Goal: Task Accomplishment & Management: Manage account settings

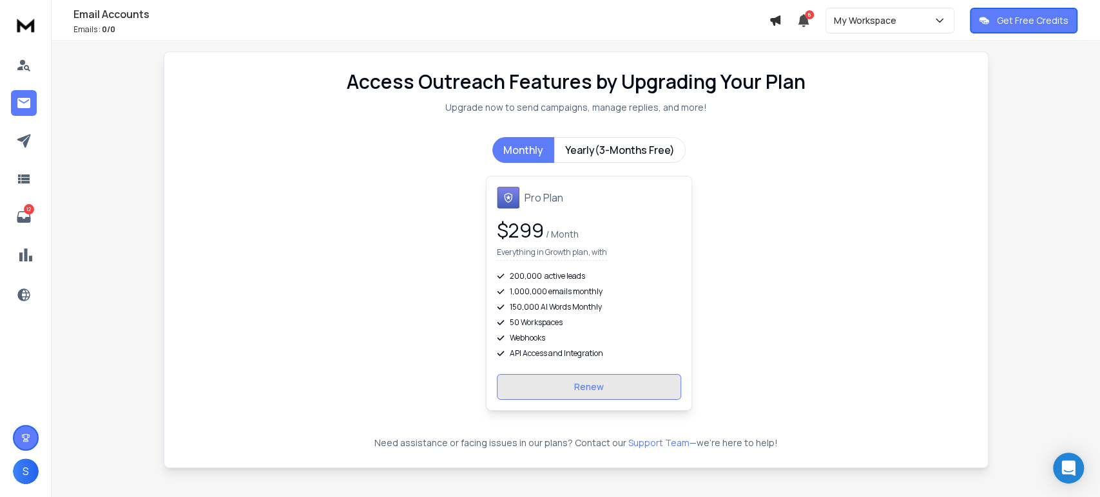
click at [577, 385] on button "Renew" at bounding box center [589, 387] width 184 height 26
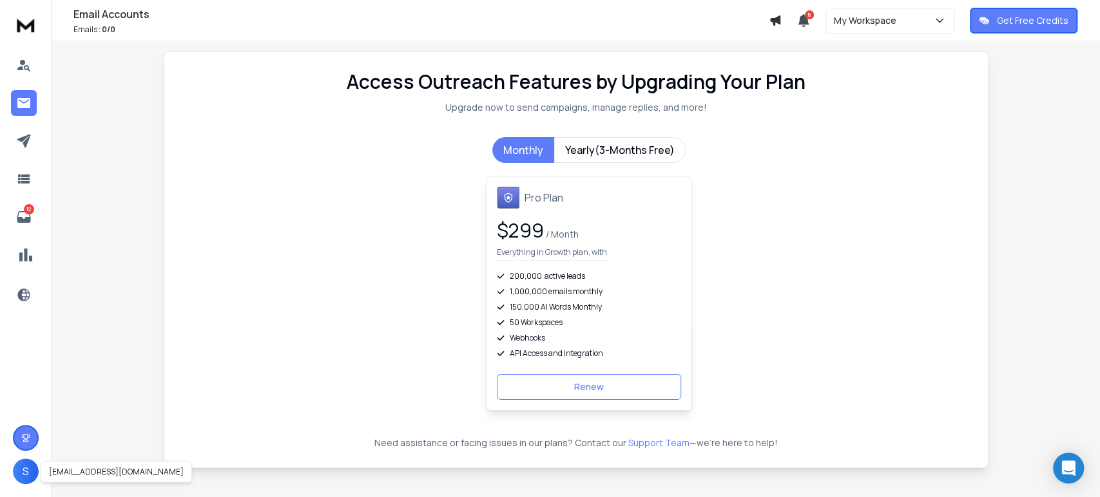
click at [24, 473] on span "S" at bounding box center [26, 472] width 26 height 26
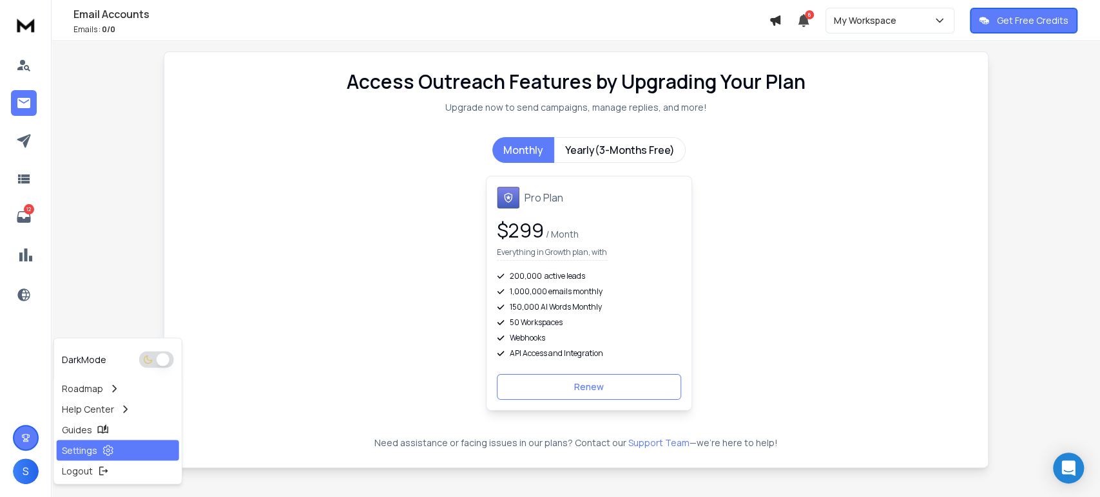
click at [95, 451] on p "Settings" at bounding box center [79, 450] width 35 height 13
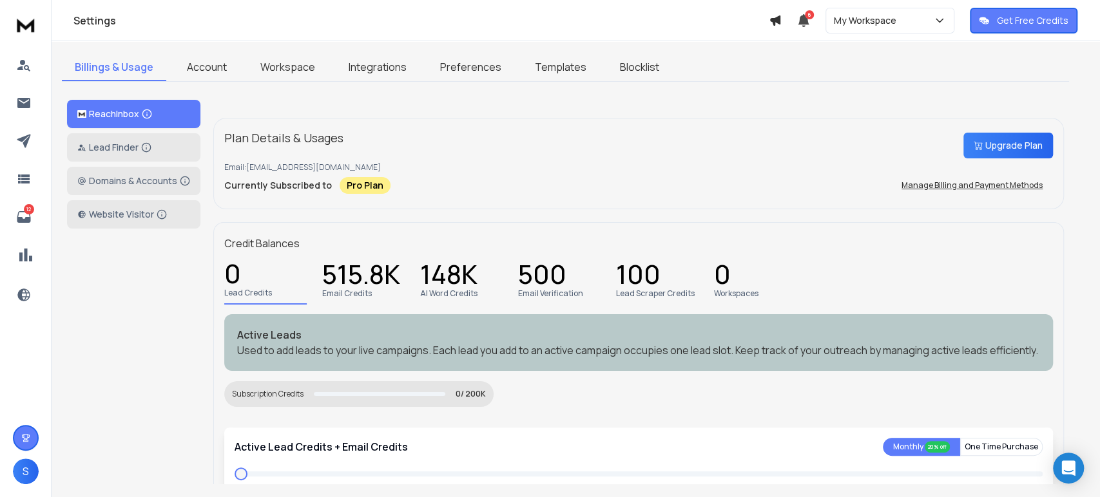
click at [198, 70] on link "Account" at bounding box center [207, 67] width 66 height 27
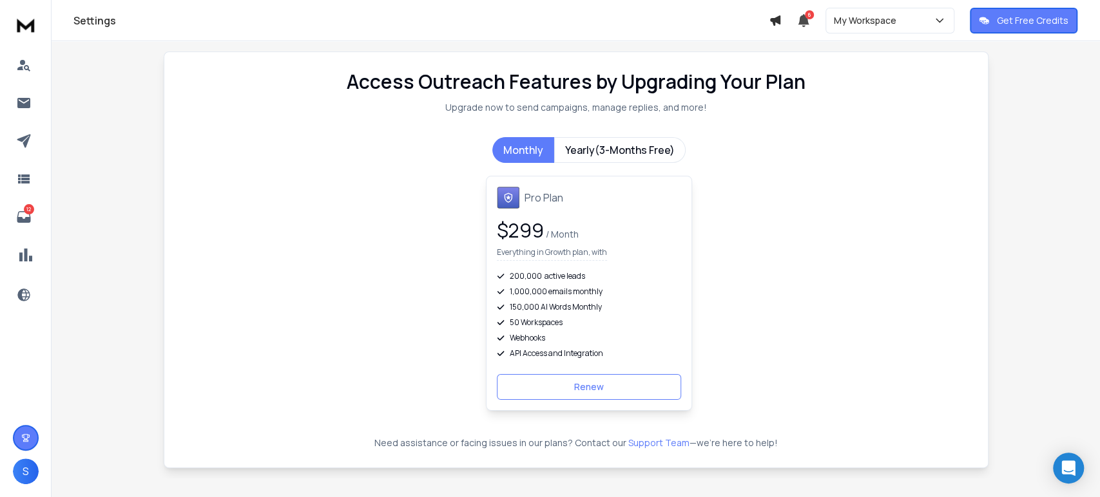
click at [37, 468] on span "S" at bounding box center [26, 472] width 26 height 26
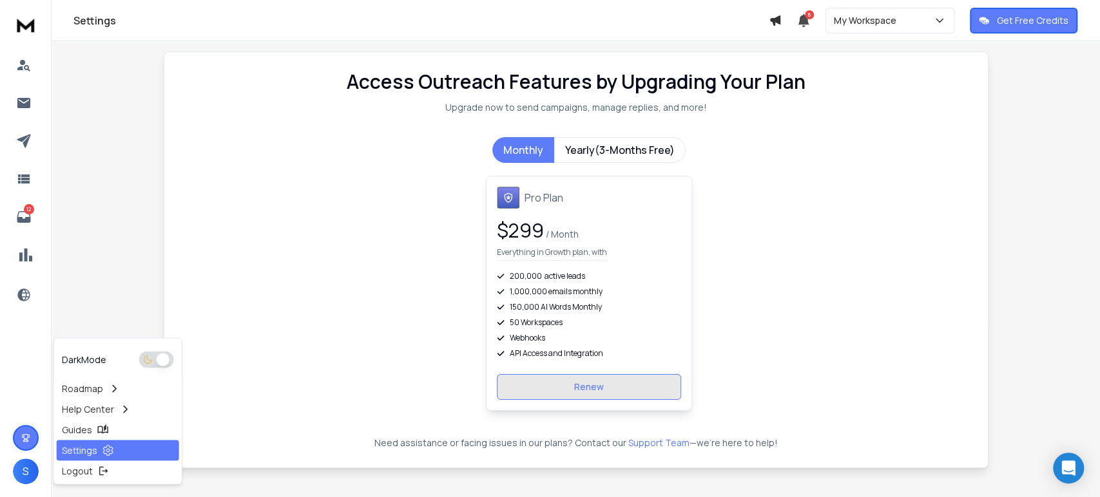
drag, startPoint x: 573, startPoint y: 393, endPoint x: 563, endPoint y: 390, distance: 10.6
click at [566, 392] on button "Renew" at bounding box center [589, 387] width 184 height 26
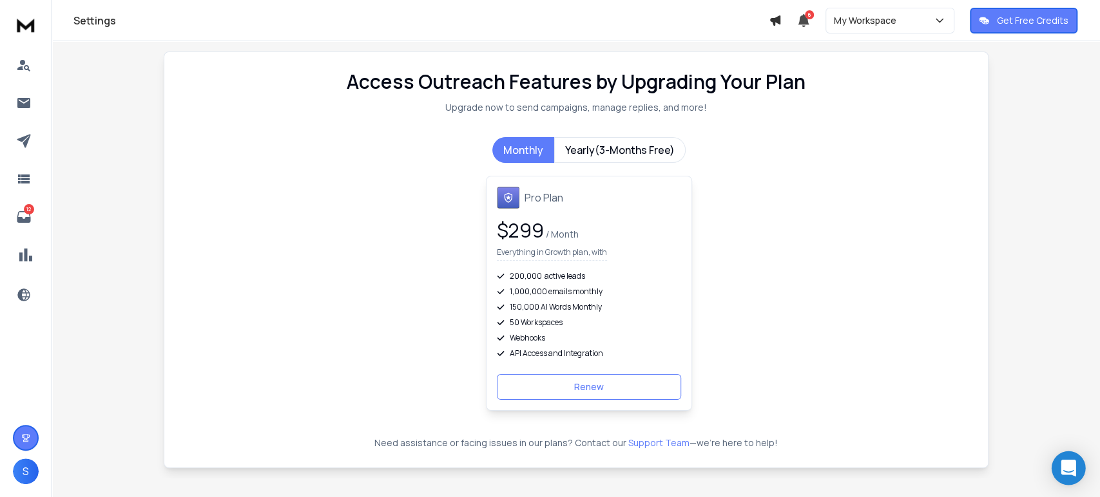
click at [1072, 472] on icon "Open Intercom Messenger" at bounding box center [1068, 468] width 15 height 17
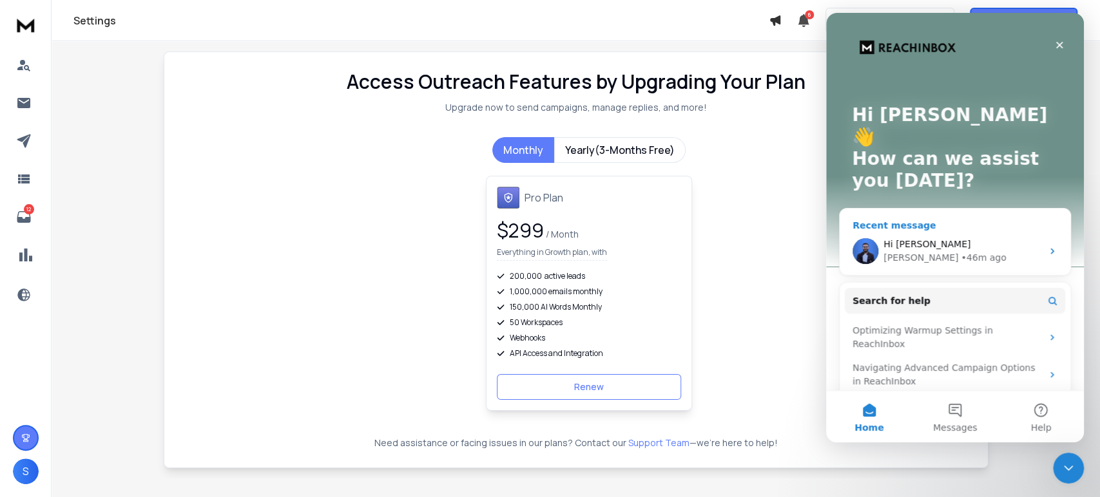
click at [963, 251] on div "Rohan • 46m ago" at bounding box center [962, 258] width 159 height 14
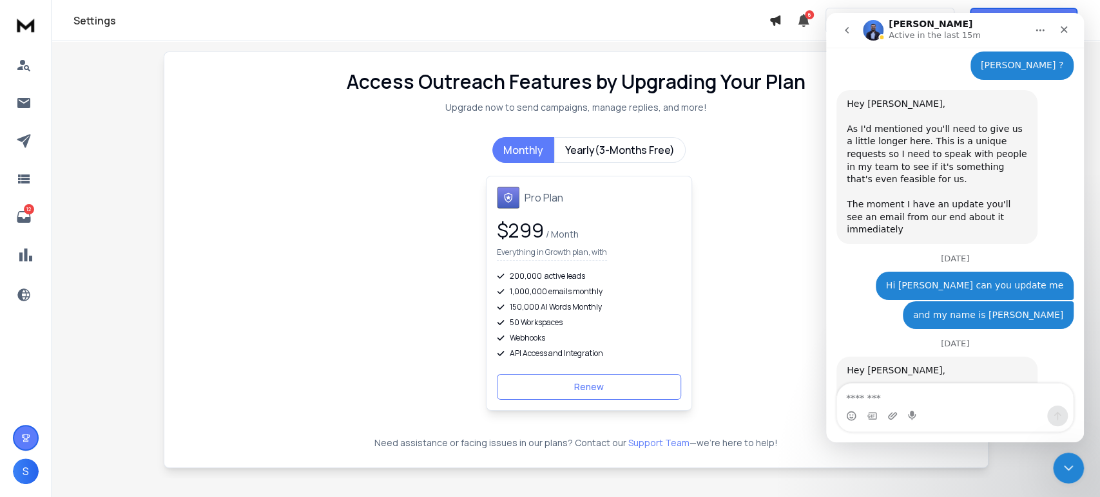
scroll to position [15422, 0]
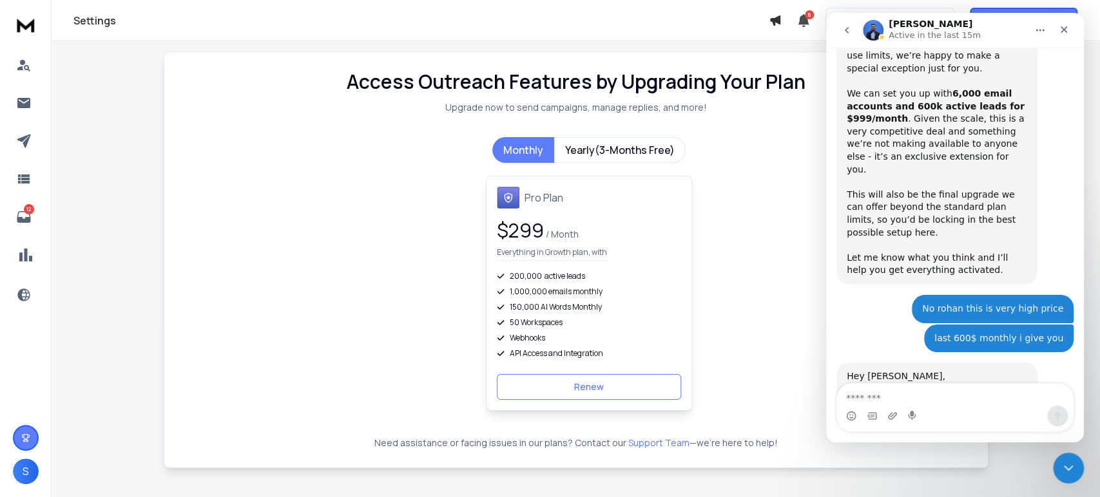
click at [926, 399] on textarea "Message…" at bounding box center [955, 395] width 236 height 22
type textarea "**********"
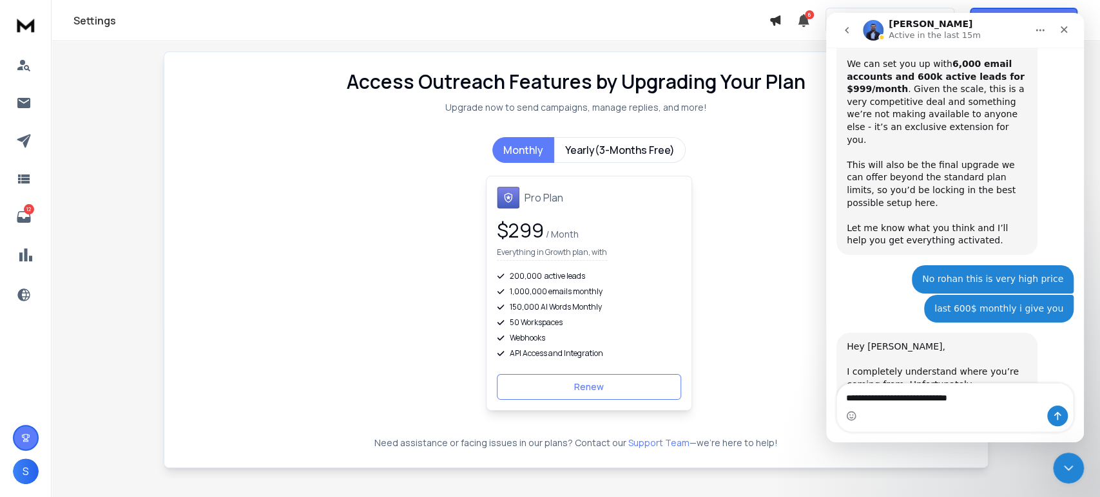
type textarea "**********"
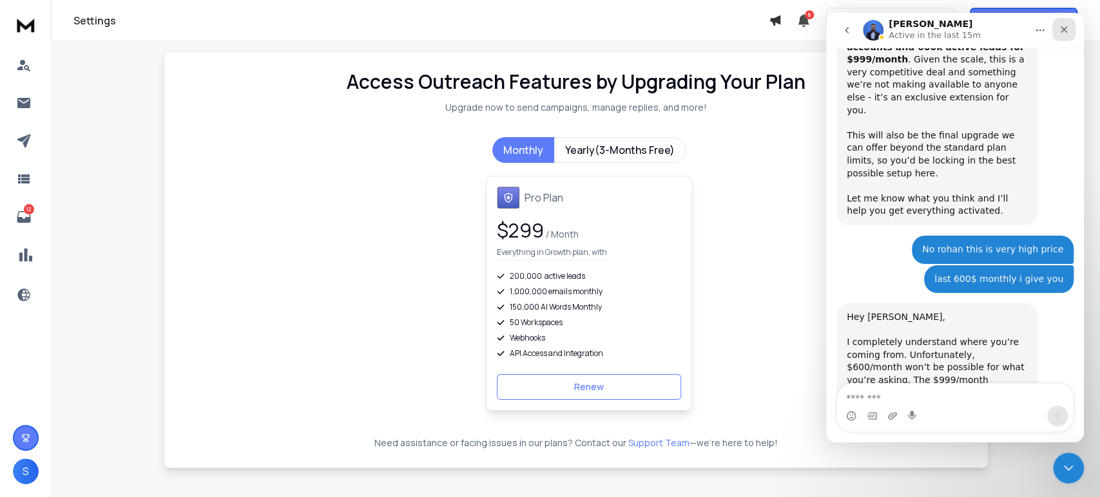
click at [1064, 32] on icon "Close" at bounding box center [1064, 29] width 10 height 10
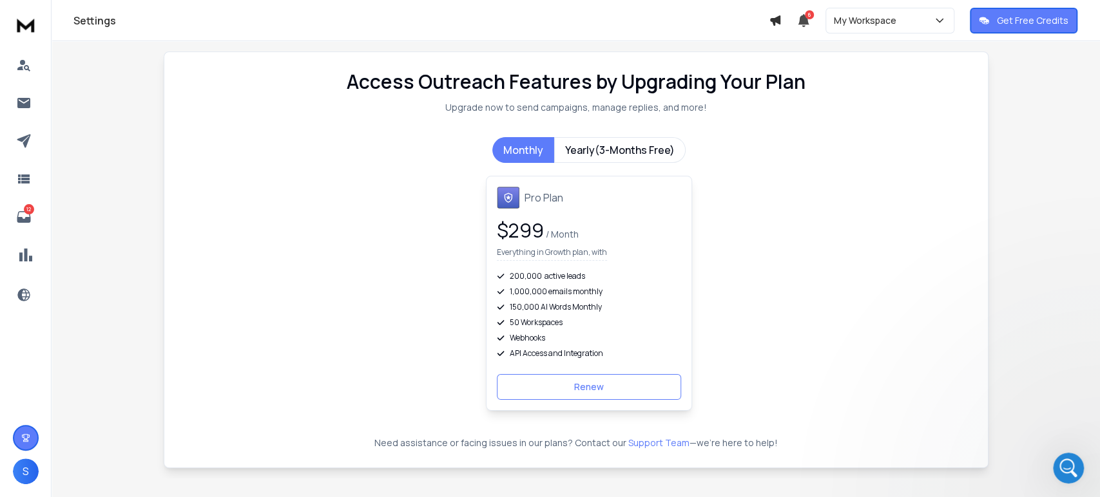
click at [32, 472] on span "S" at bounding box center [26, 472] width 26 height 26
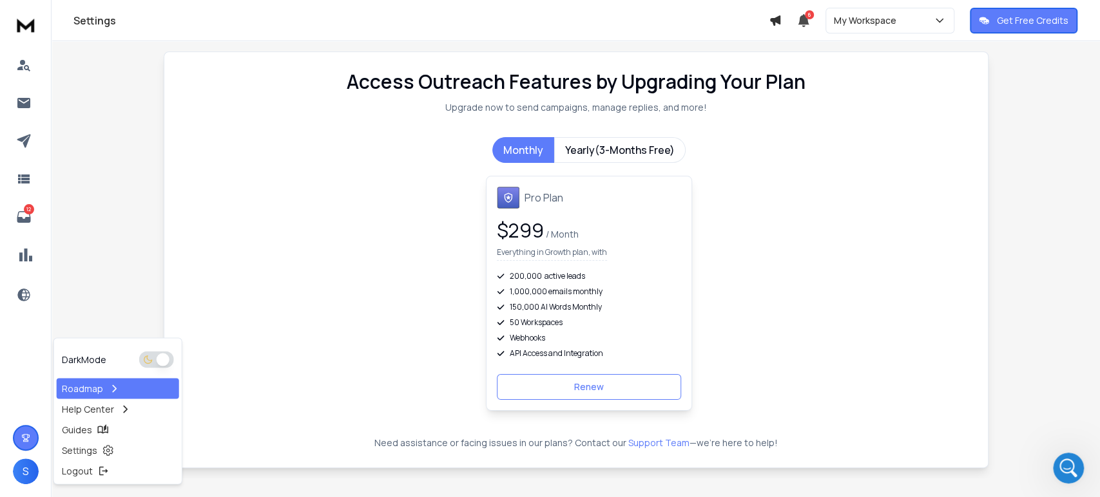
click at [89, 447] on p "Settings" at bounding box center [79, 450] width 35 height 13
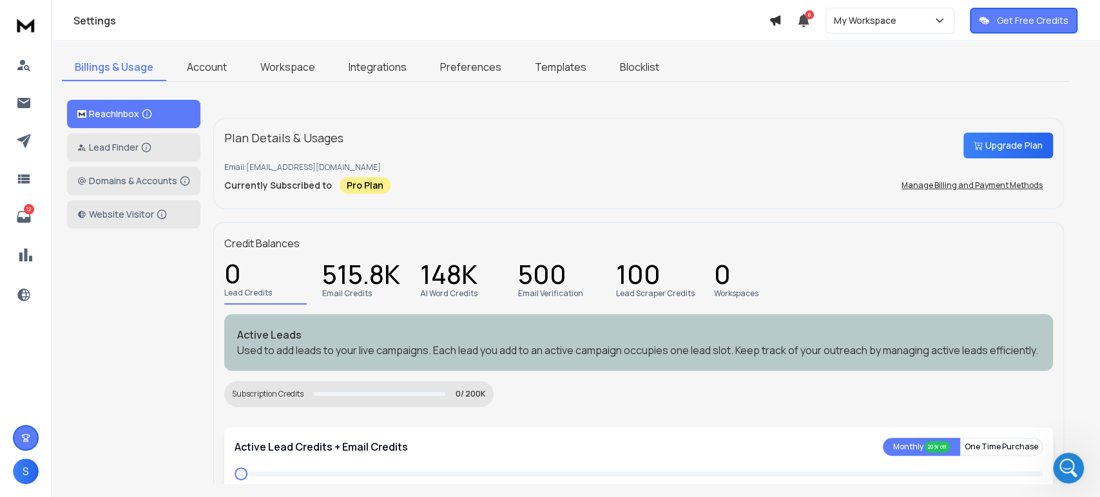
click at [1012, 142] on button "Upgrade Plan" at bounding box center [1008, 146] width 90 height 26
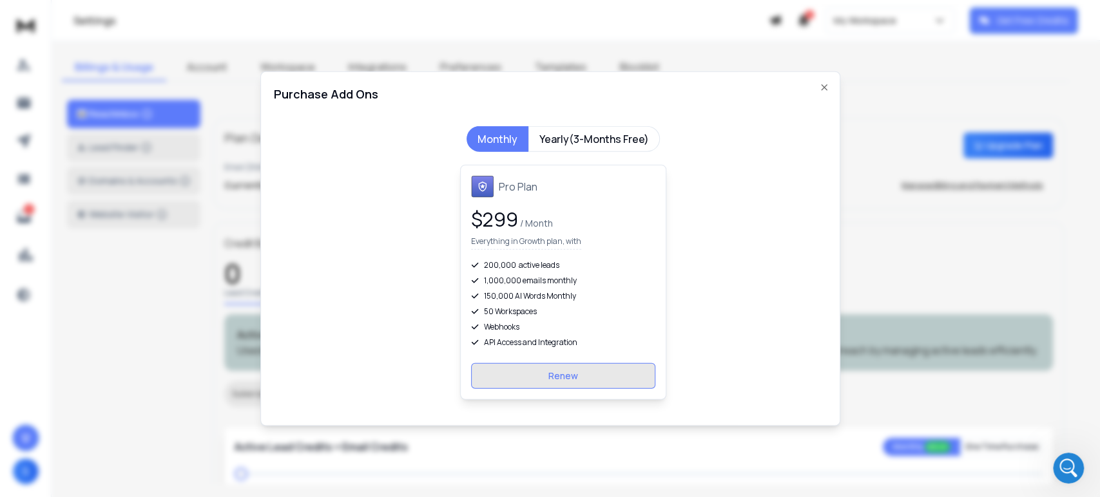
click at [541, 372] on button "Renew" at bounding box center [563, 376] width 184 height 26
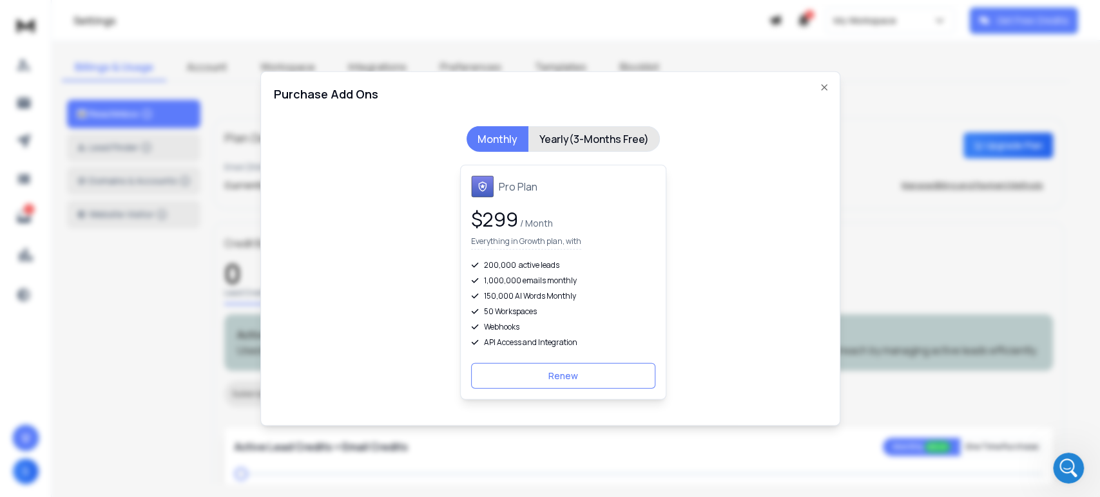
click at [618, 139] on button "Yearly(3-Months Free)" at bounding box center [593, 139] width 131 height 26
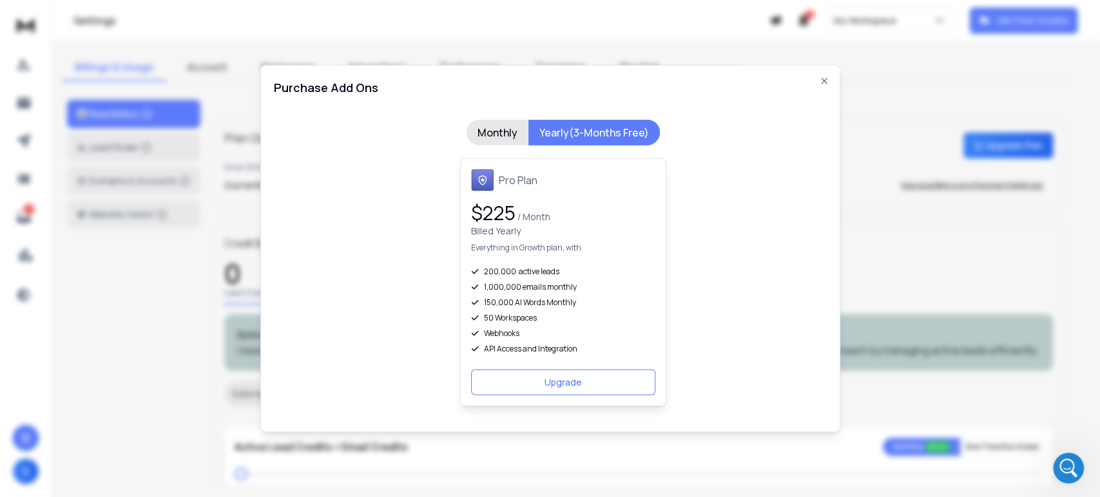
click at [508, 122] on button "Monthly" at bounding box center [497, 133] width 62 height 26
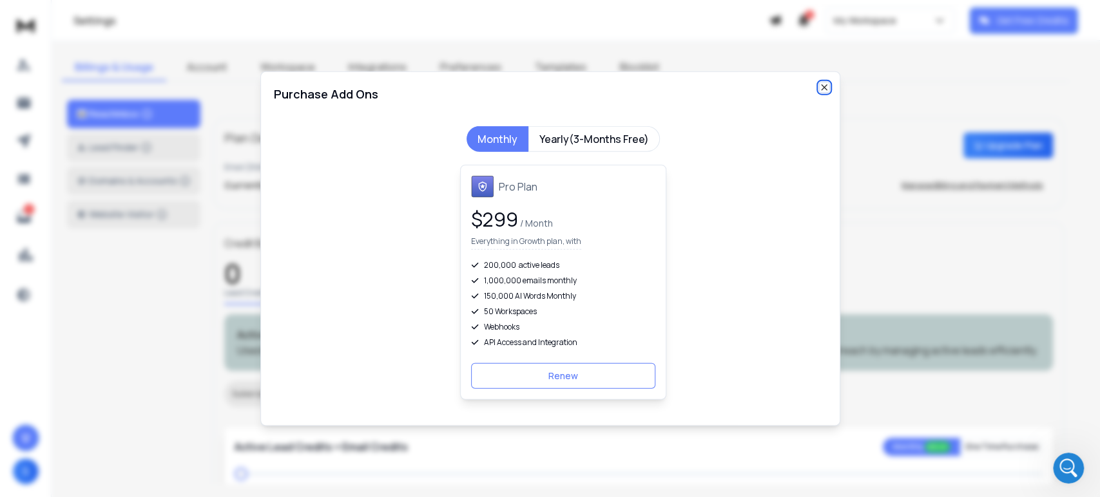
click at [823, 87] on icon "button" at bounding box center [823, 87] width 5 height 5
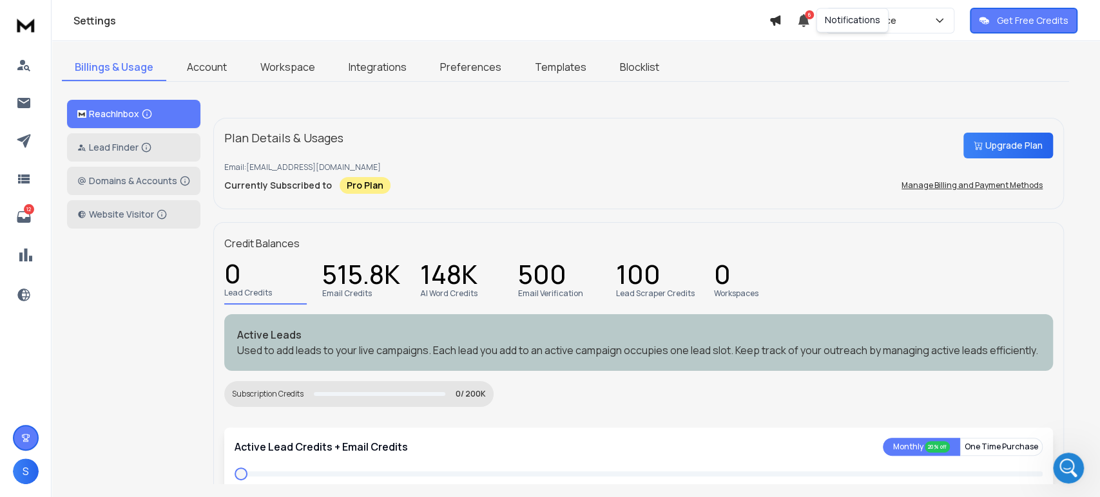
click at [807, 17] on icon at bounding box center [804, 20] width 12 height 13
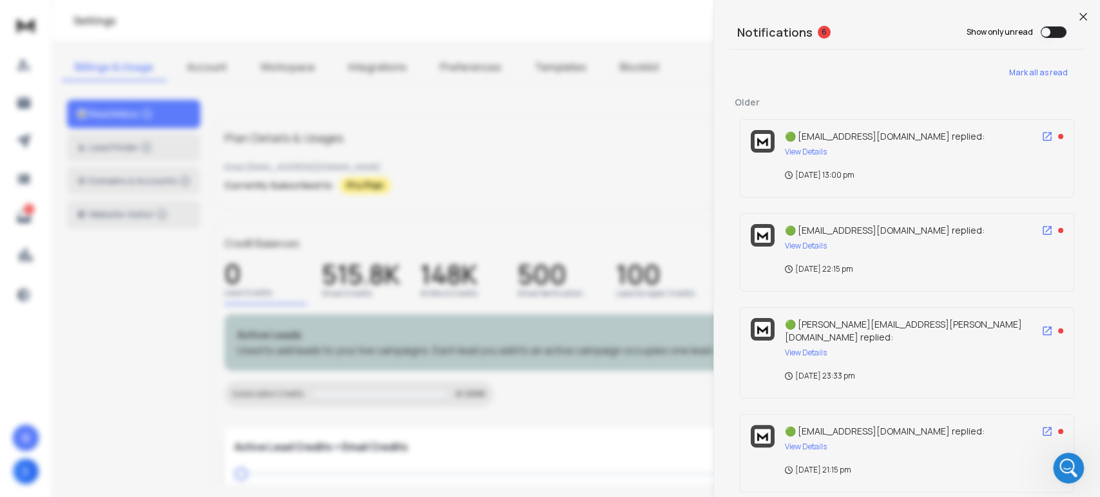
click at [1080, 14] on icon "button" at bounding box center [1083, 17] width 6 height 6
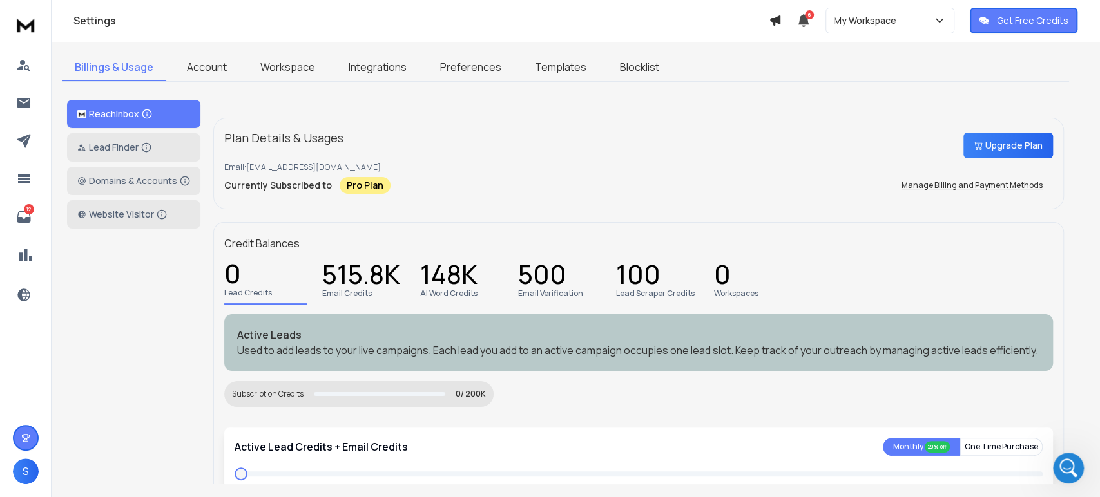
click at [231, 65] on link "Account" at bounding box center [207, 67] width 66 height 27
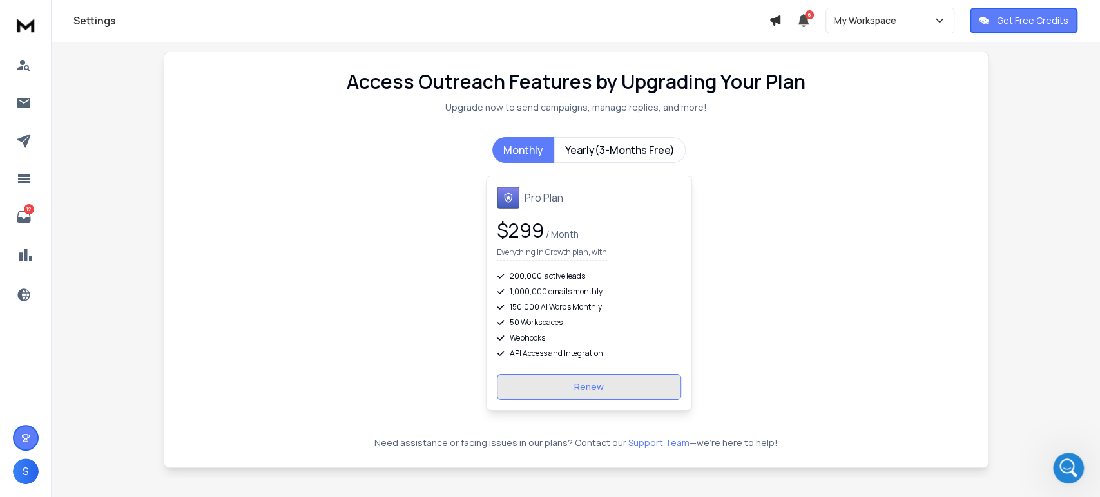
click at [640, 394] on button "Renew" at bounding box center [589, 387] width 184 height 26
click at [1067, 467] on icon "Open Intercom Messenger" at bounding box center [1066, 466] width 21 height 21
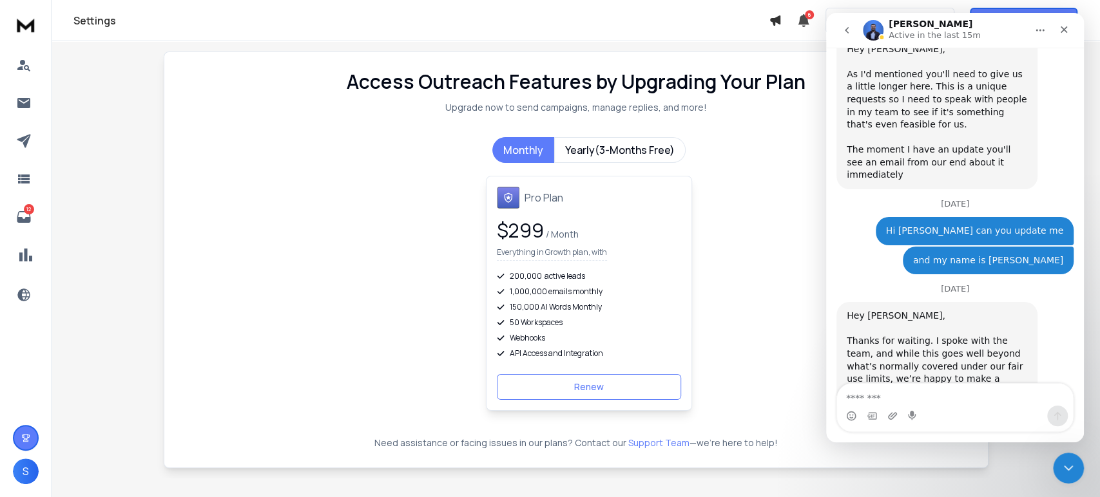
scroll to position [15481, 0]
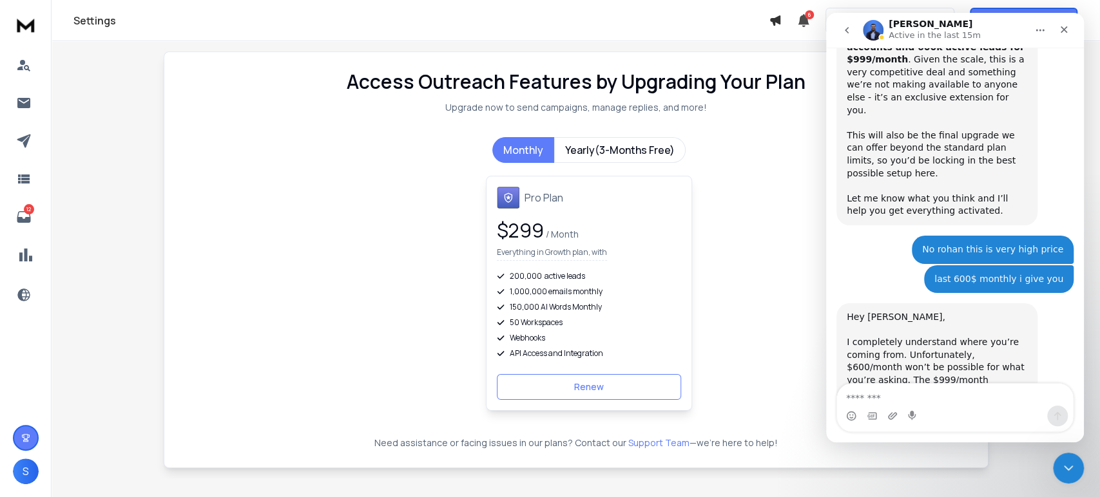
click at [852, 35] on button "go back" at bounding box center [846, 30] width 24 height 24
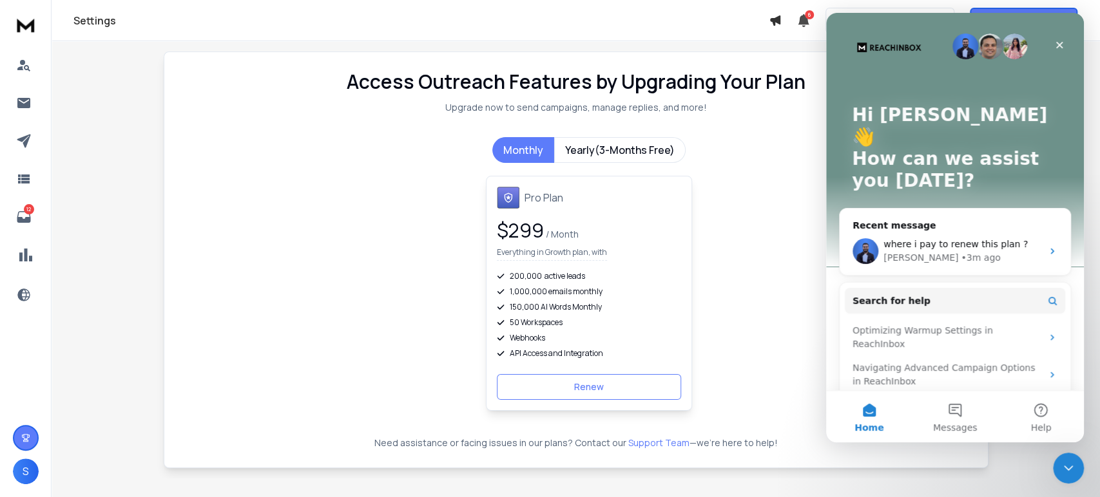
scroll to position [0, 0]
click at [1013, 49] on img "Intercom messenger" at bounding box center [1026, 47] width 26 height 26
click at [997, 52] on img "Intercom messenger" at bounding box center [1001, 47] width 26 height 26
click at [965, 239] on span "where i pay to renew this plan ?" at bounding box center [955, 244] width 144 height 10
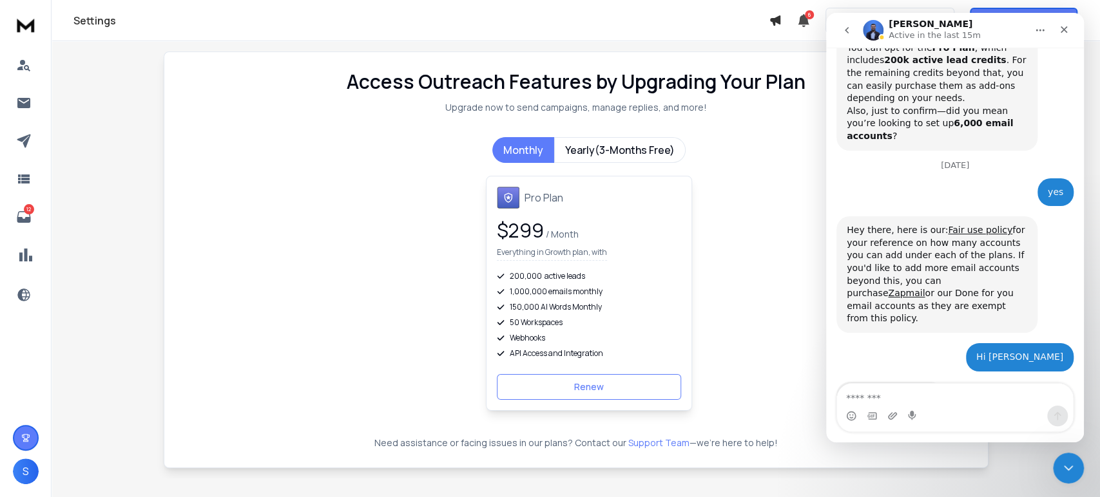
click at [913, 400] on textarea "Message…" at bounding box center [955, 395] width 236 height 22
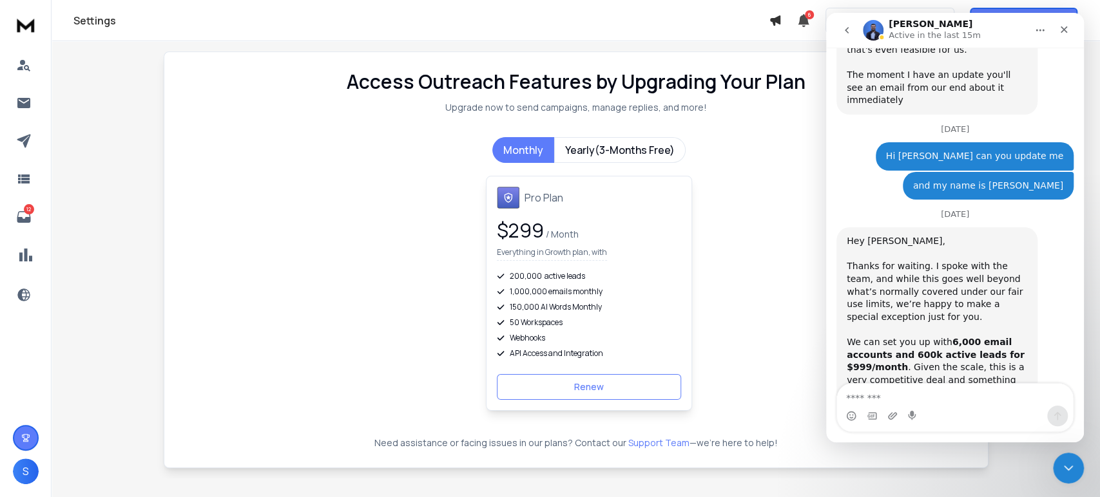
scroll to position [15481, 0]
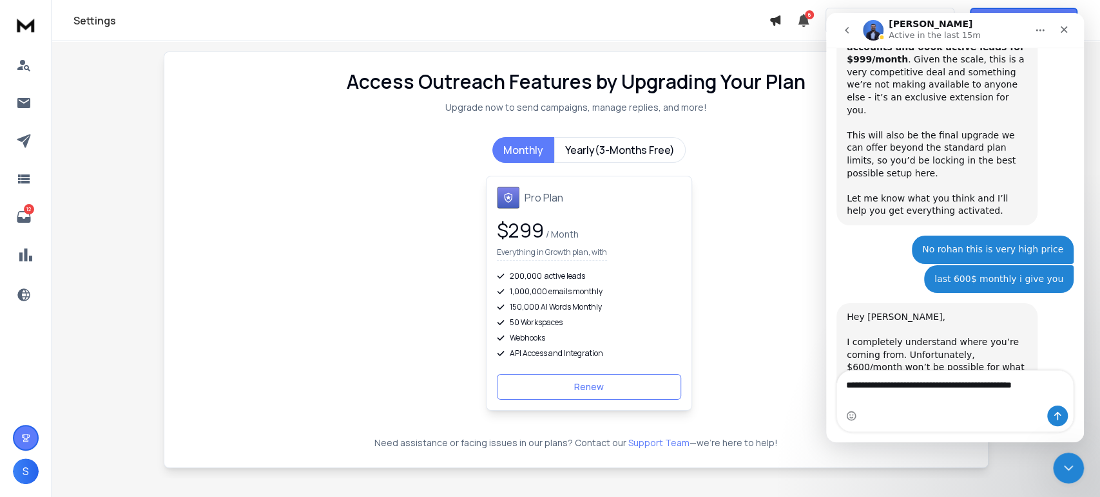
type textarea "**********"
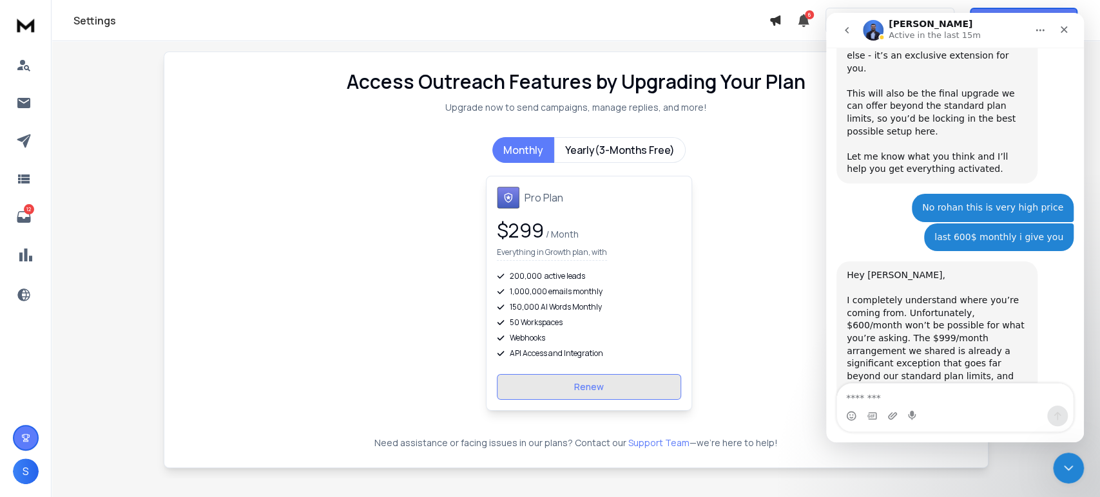
click at [636, 384] on button "Renew" at bounding box center [589, 387] width 184 height 26
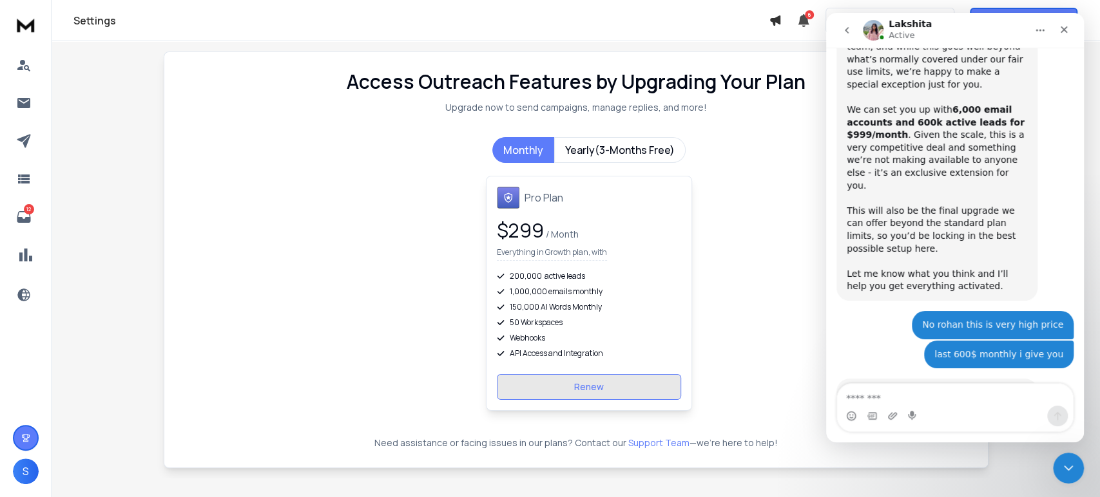
scroll to position [16182, 0]
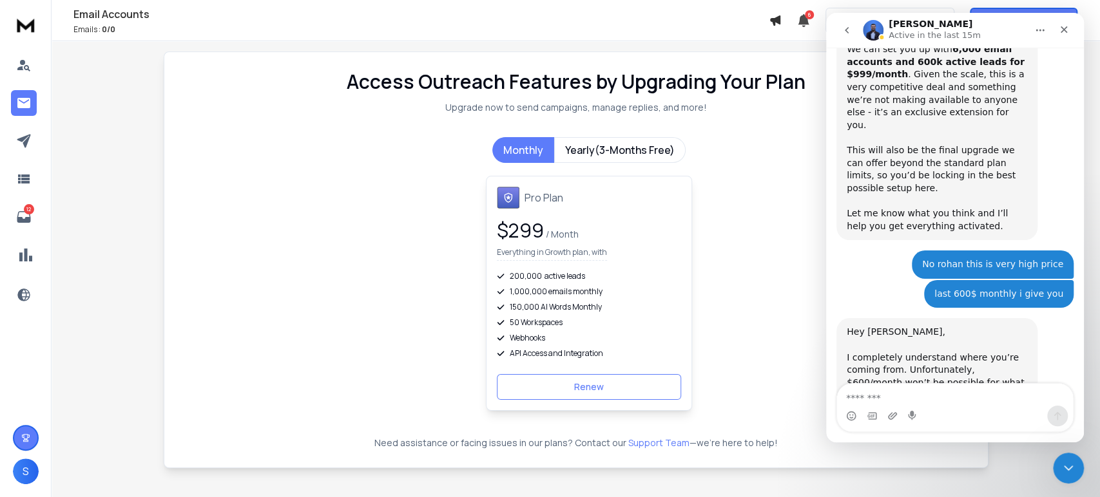
scroll to position [15340, 0]
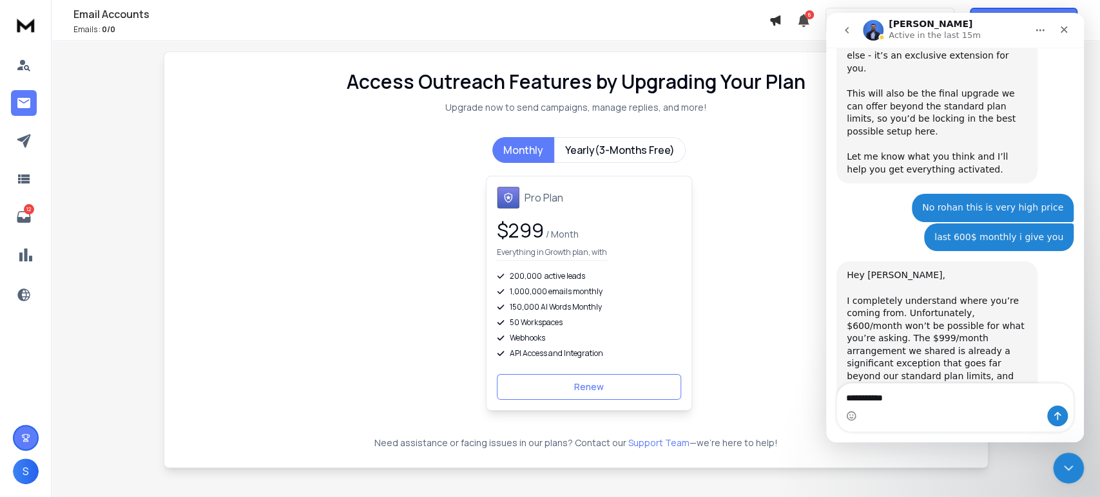
type textarea "**********"
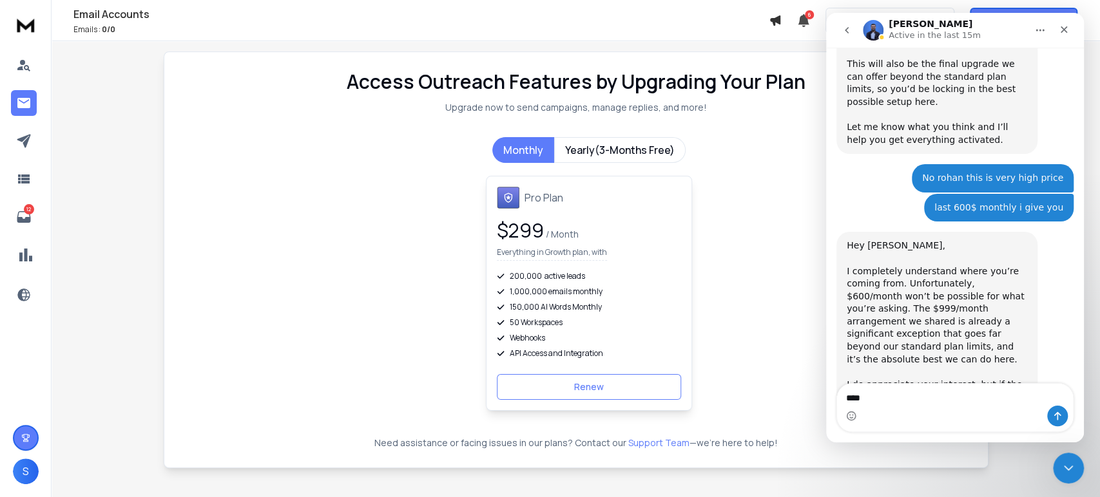
type textarea "*****"
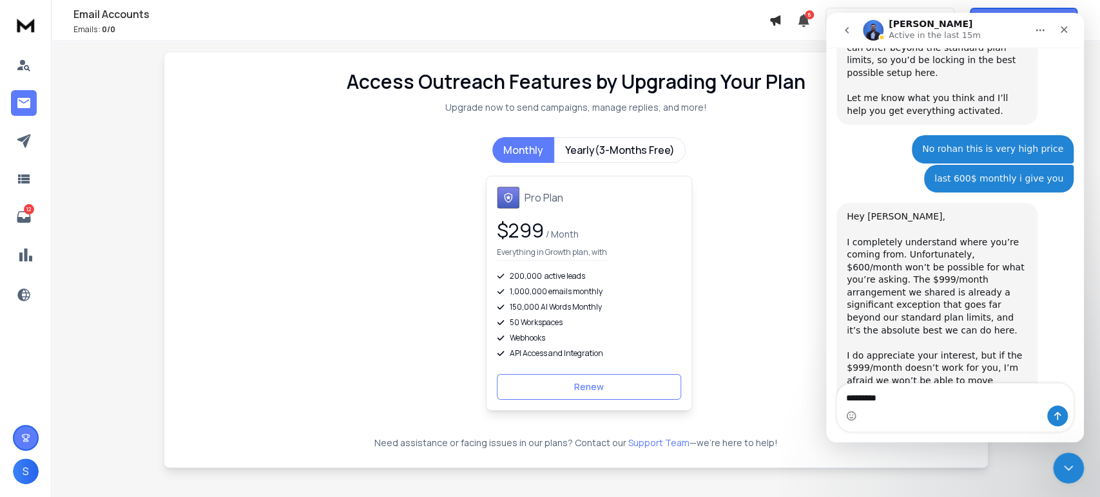
type textarea "**********"
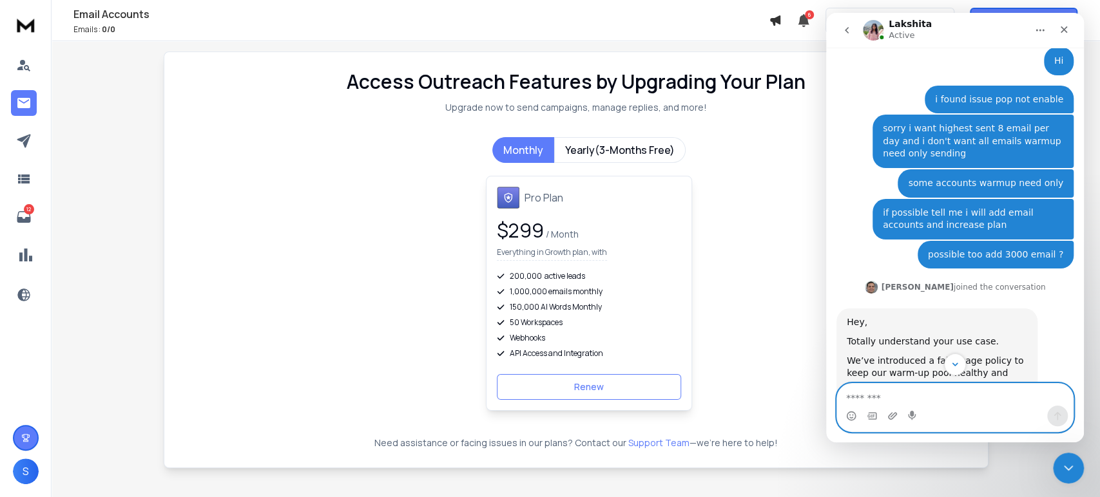
scroll to position [15251, 0]
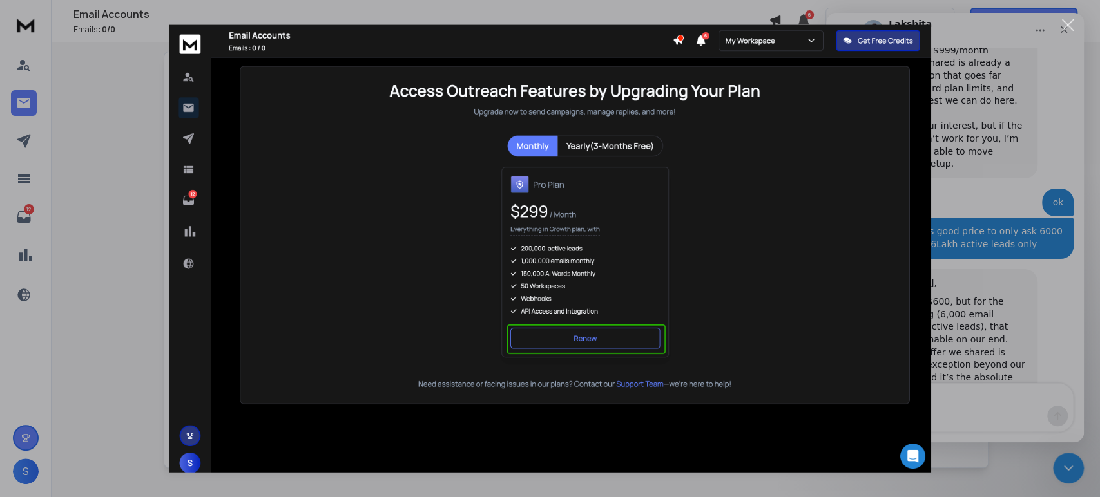
click at [974, 307] on div "Intercom messenger" at bounding box center [550, 248] width 1100 height 497
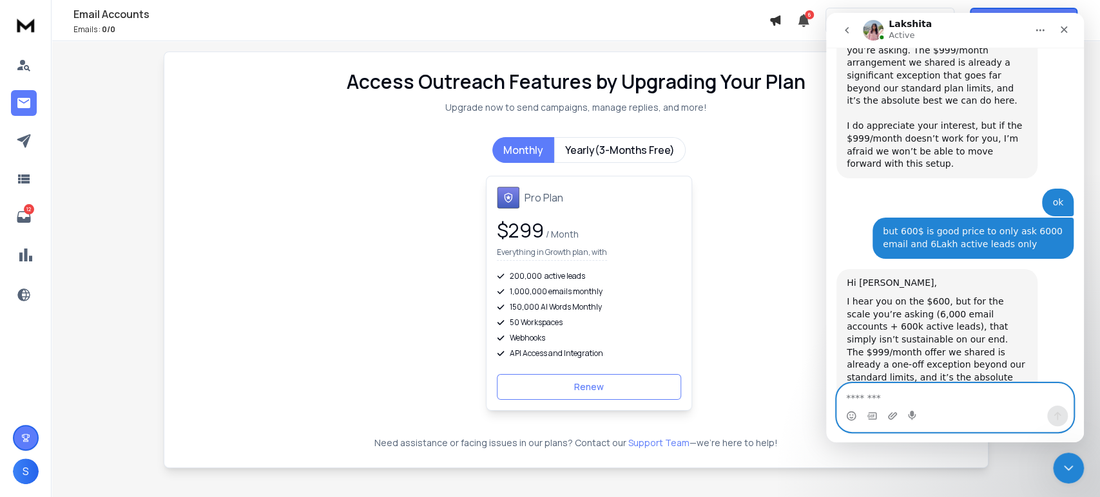
click at [878, 405] on textarea "Message…" at bounding box center [955, 395] width 236 height 22
type textarea "**********"
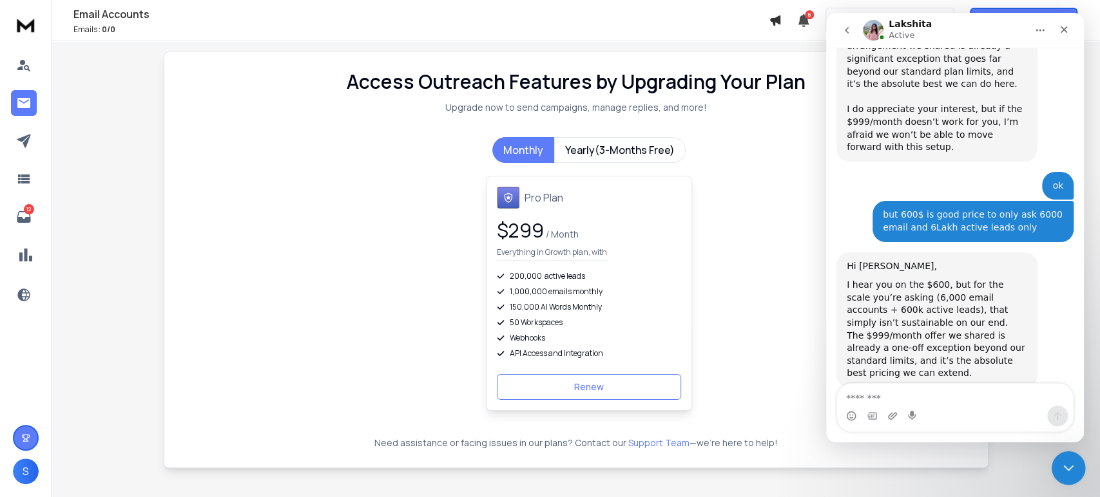
click at [1069, 470] on icon "Close Intercom Messenger" at bounding box center [1066, 466] width 15 height 15
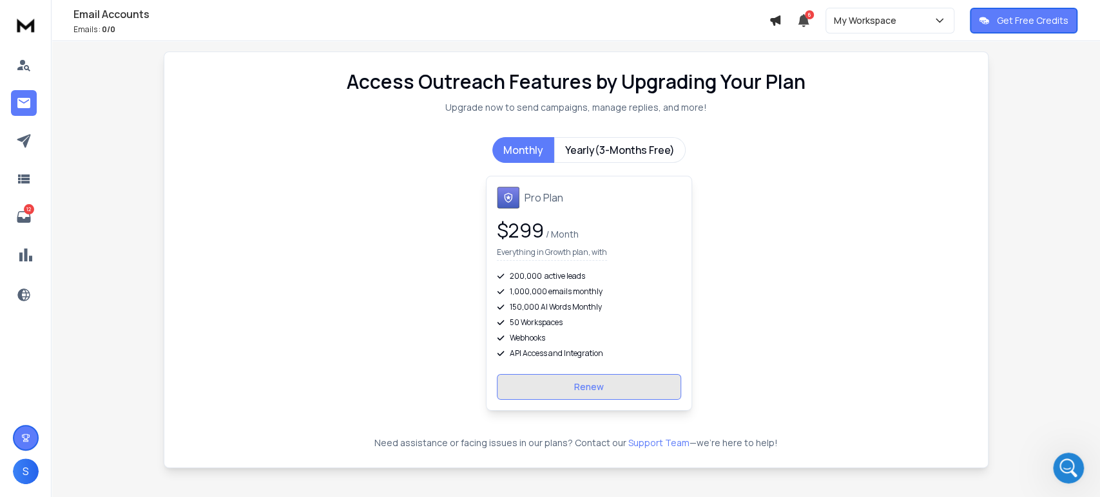
click at [569, 385] on button "Renew" at bounding box center [589, 387] width 184 height 26
click at [1066, 465] on icon "Open Intercom Messenger" at bounding box center [1066, 466] width 21 height 21
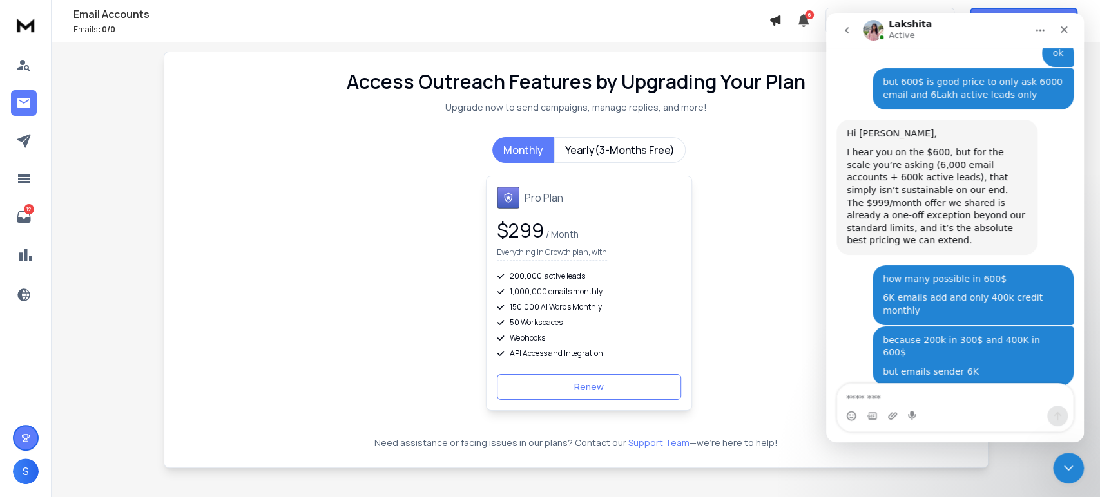
scroll to position [15402, 0]
type textarea "****"
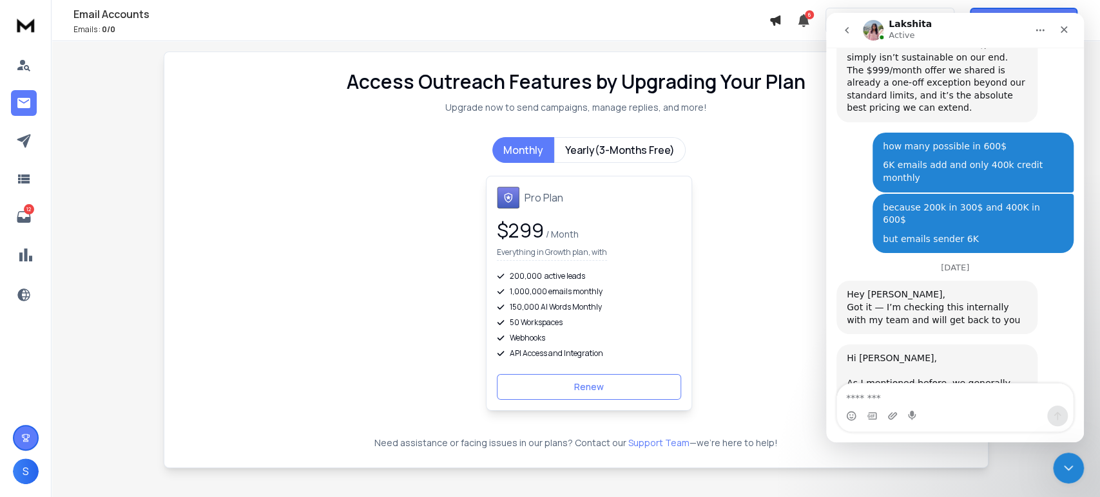
scroll to position [15541, 0]
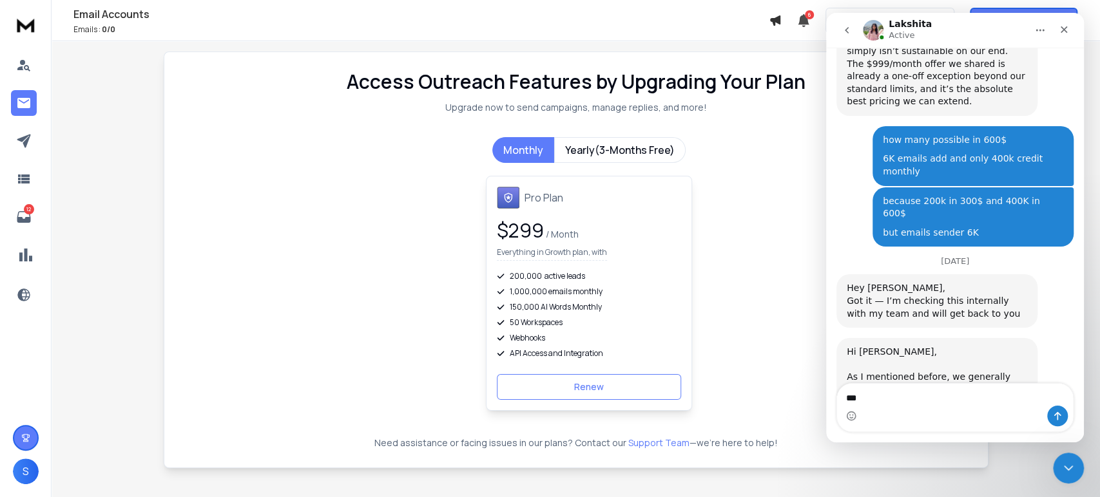
type textarea "****"
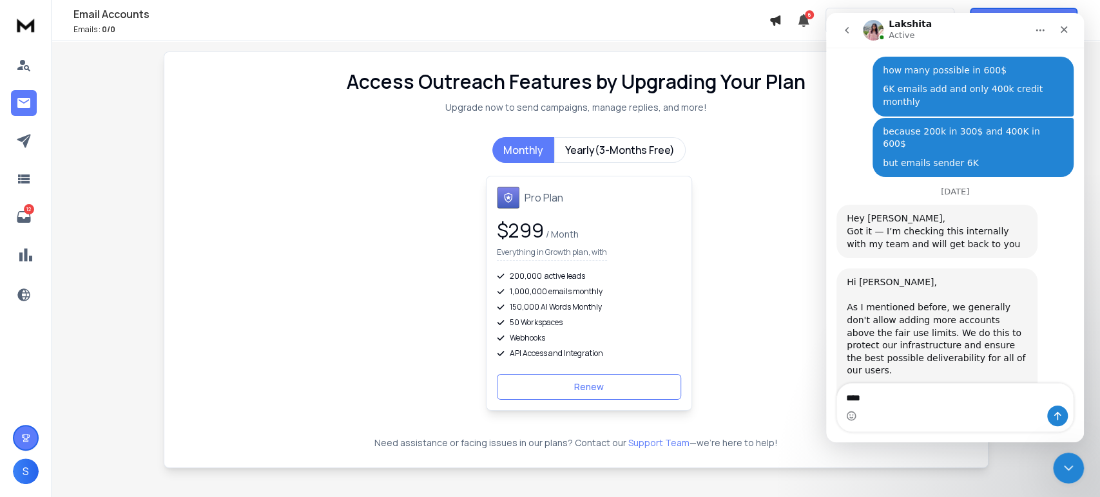
scroll to position [15651, 0]
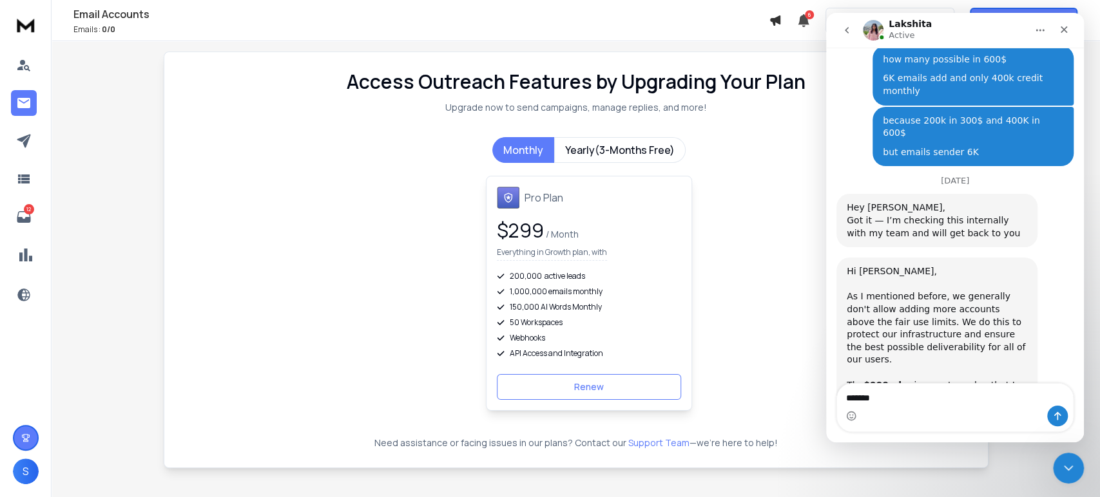
type textarea "********"
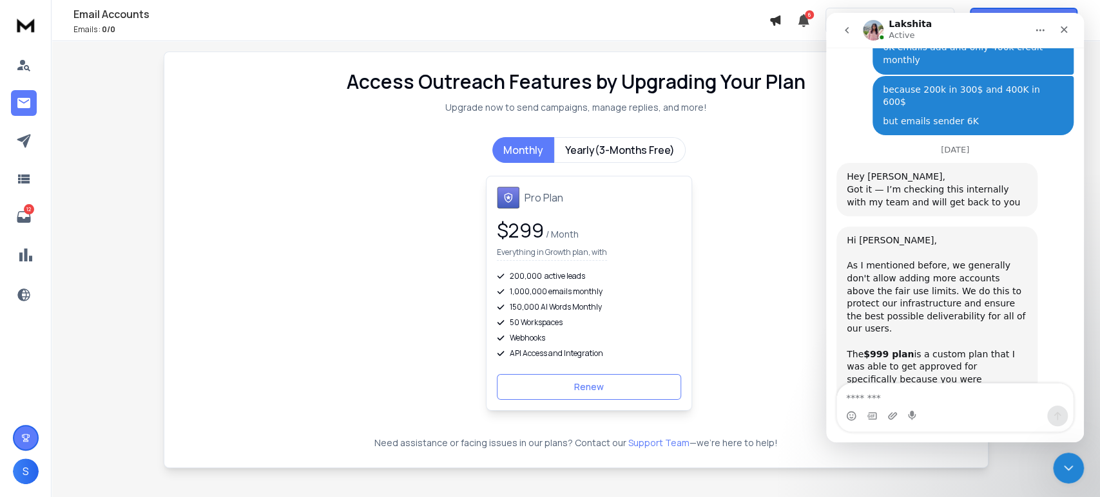
scroll to position [15731, 0]
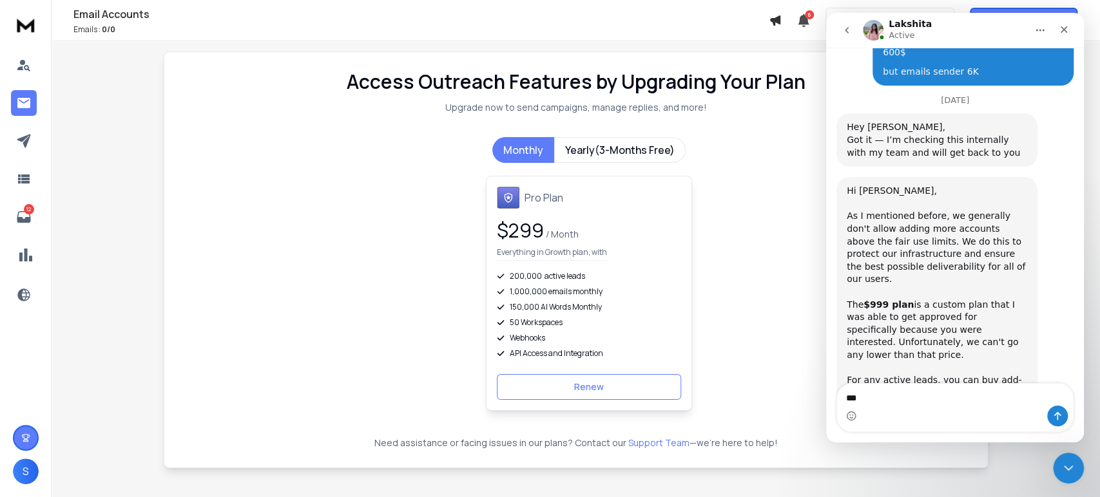
type textarea "****"
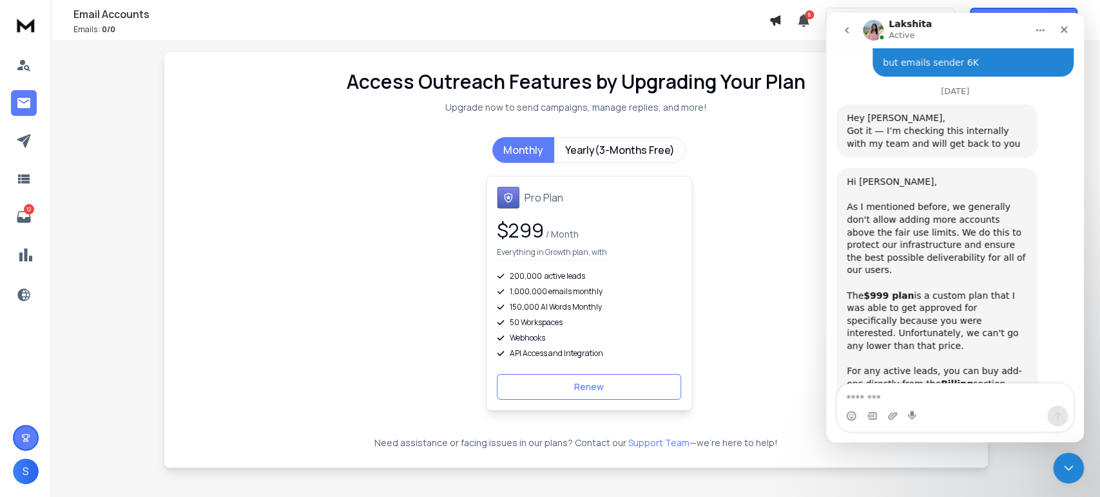
scroll to position [15814, 0]
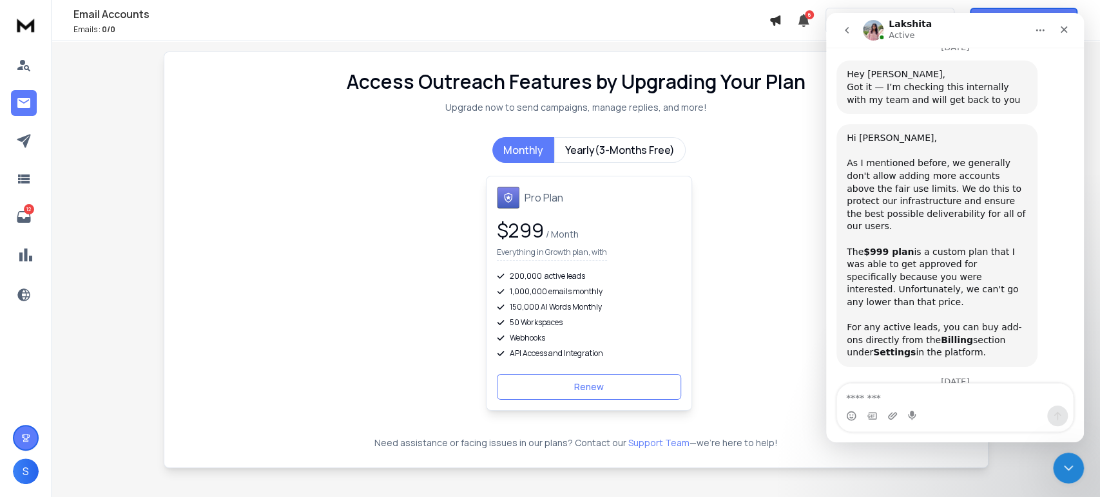
click at [936, 390] on textarea "Message…" at bounding box center [955, 395] width 236 height 22
click at [959, 392] on textarea "Message…" at bounding box center [955, 395] width 236 height 22
type textarea "**********"
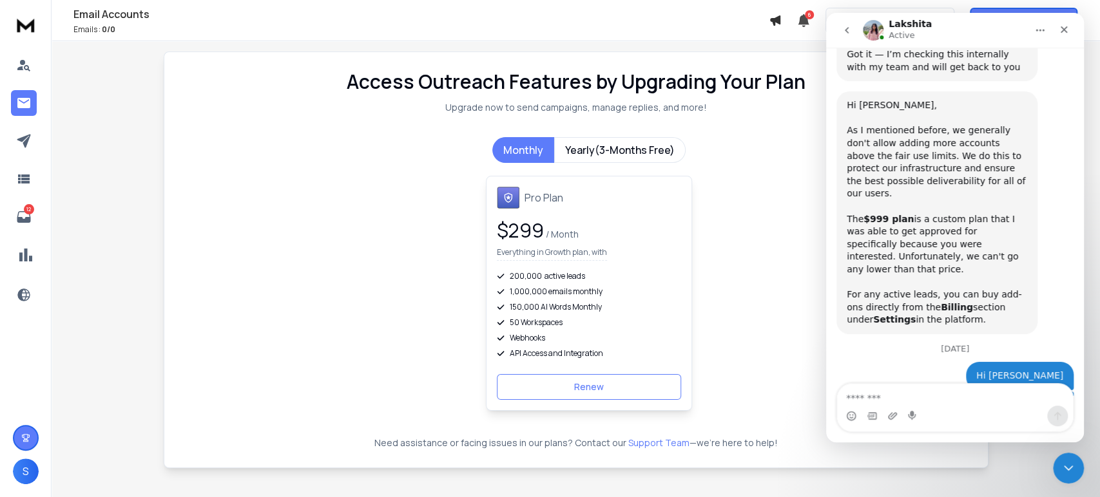
scroll to position [15852, 0]
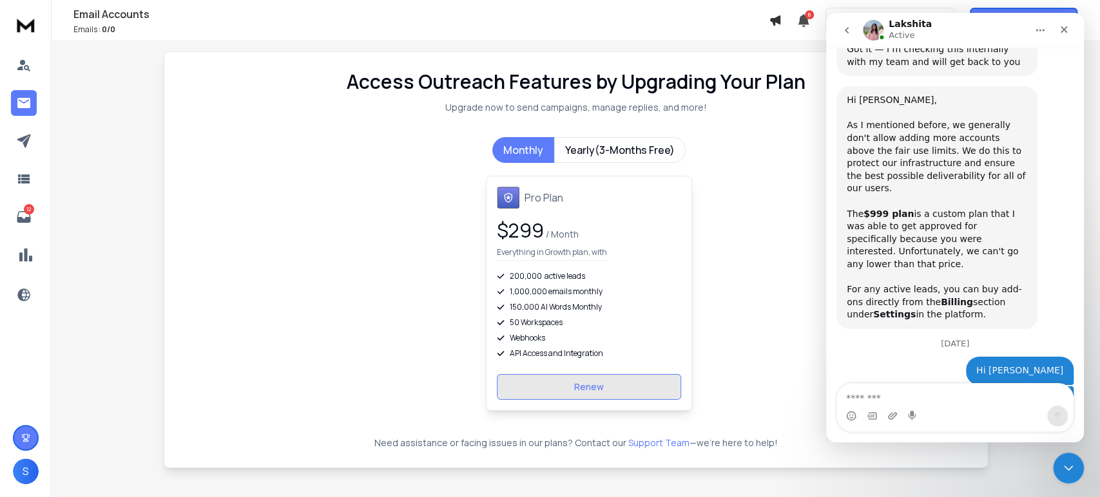
click at [610, 378] on button "Renew" at bounding box center [589, 387] width 184 height 26
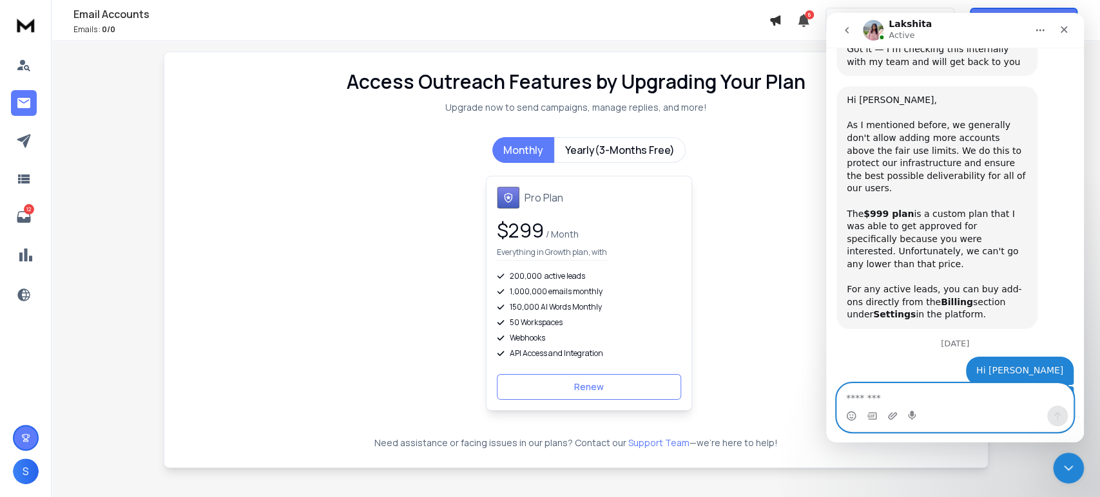
click at [927, 392] on textarea "Message…" at bounding box center [955, 395] width 236 height 22
type textarea "**********"
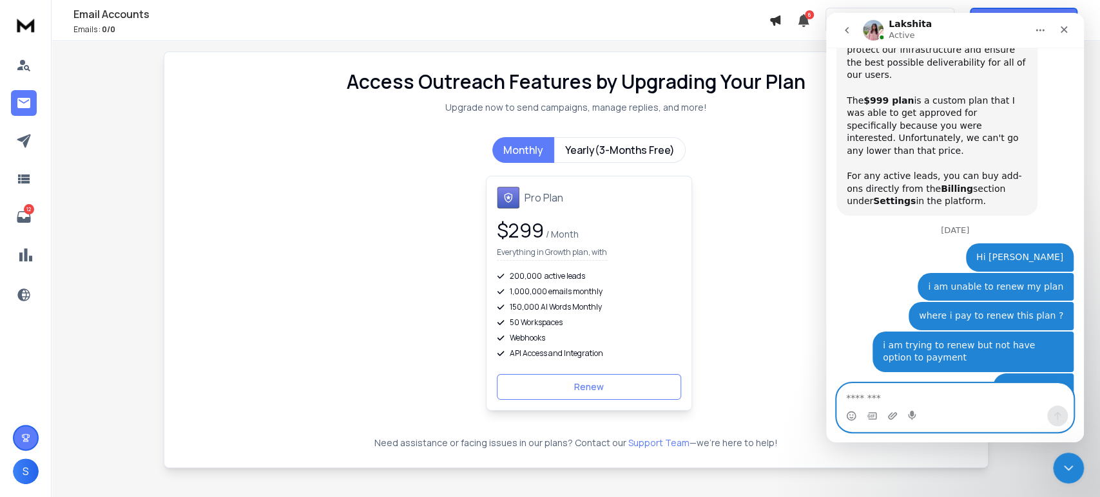
scroll to position [16034, 0]
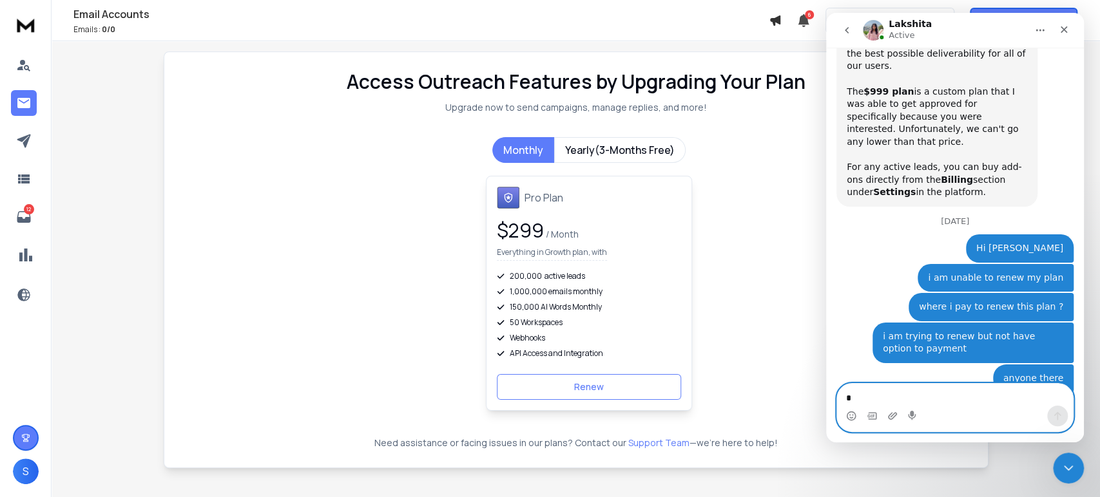
type textarea "**"
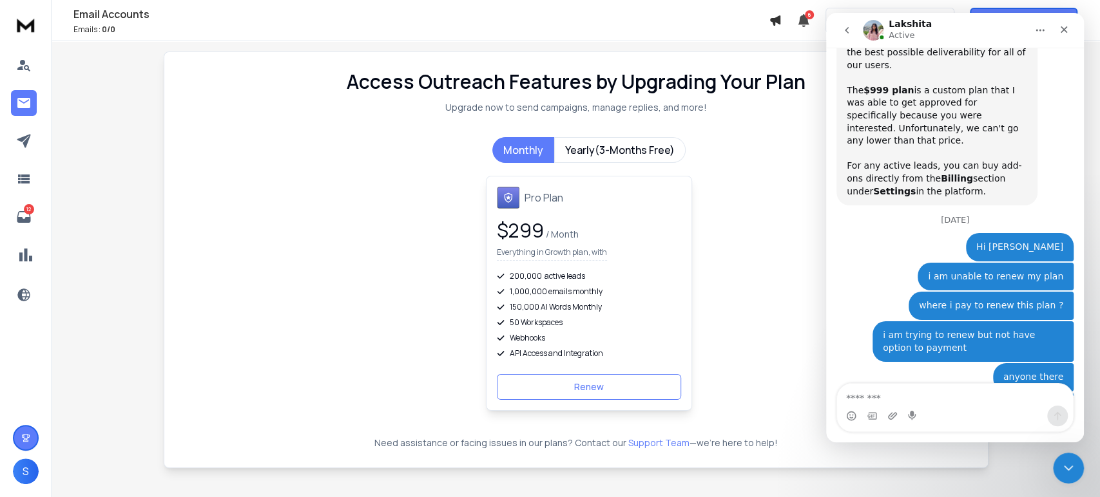
scroll to position [14617, 0]
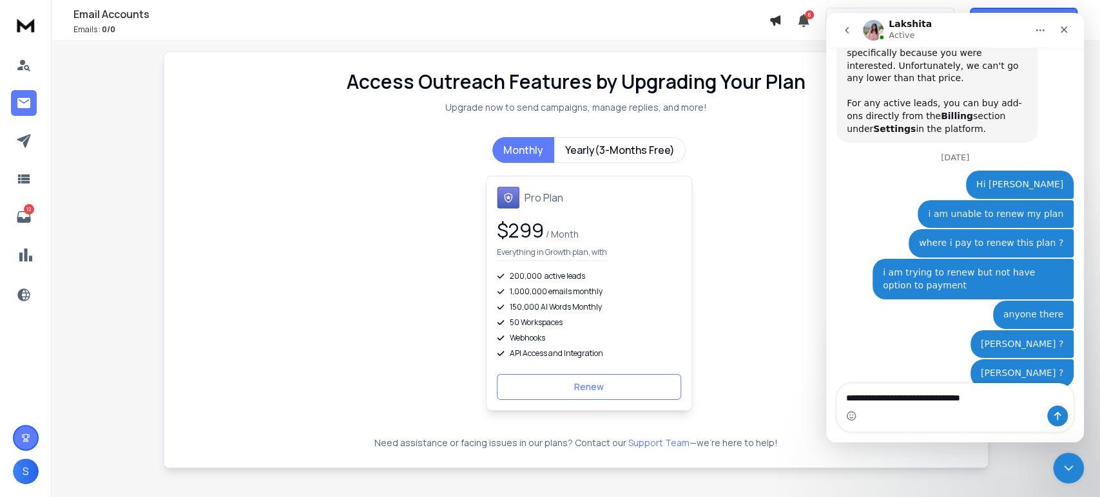
type textarea "**********"
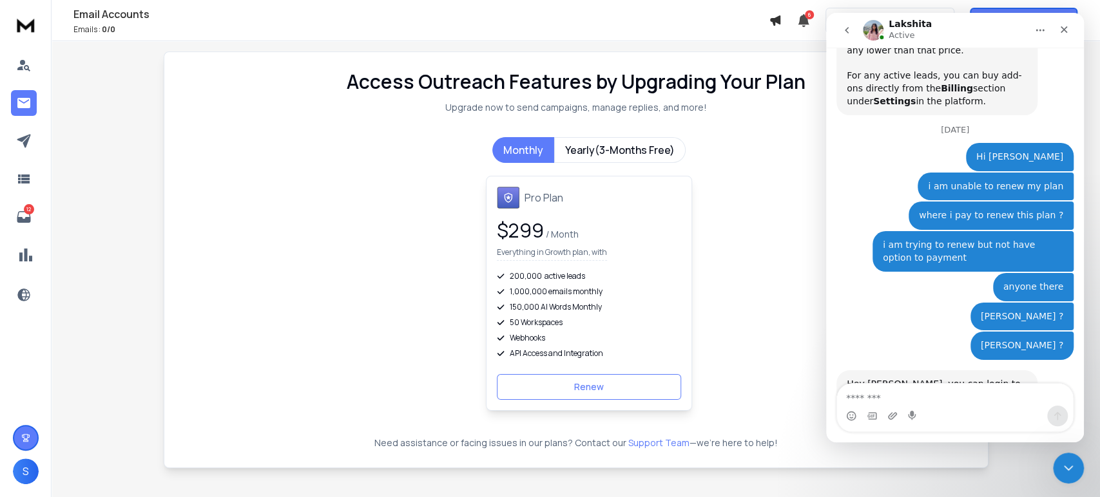
scroll to position [14685, 0]
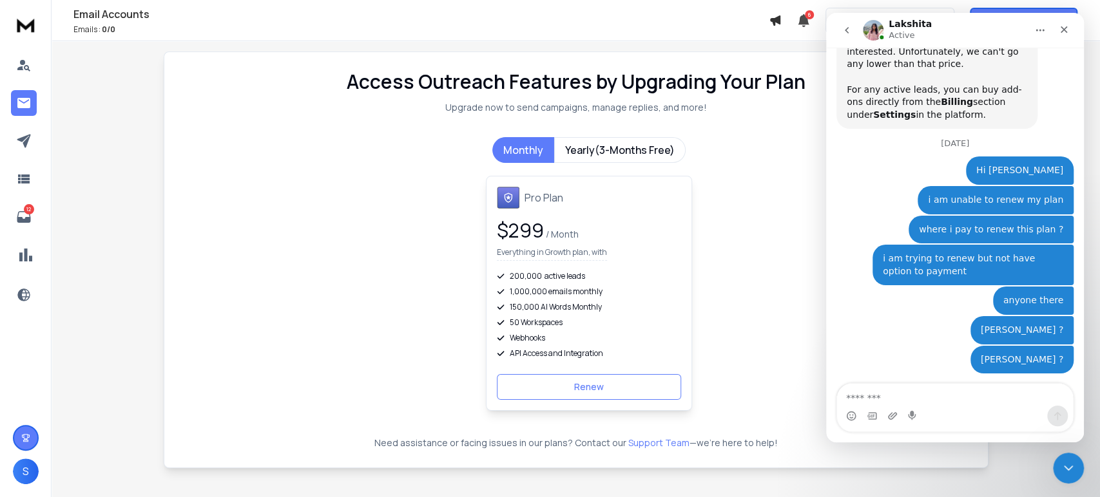
scroll to position [14592, 0]
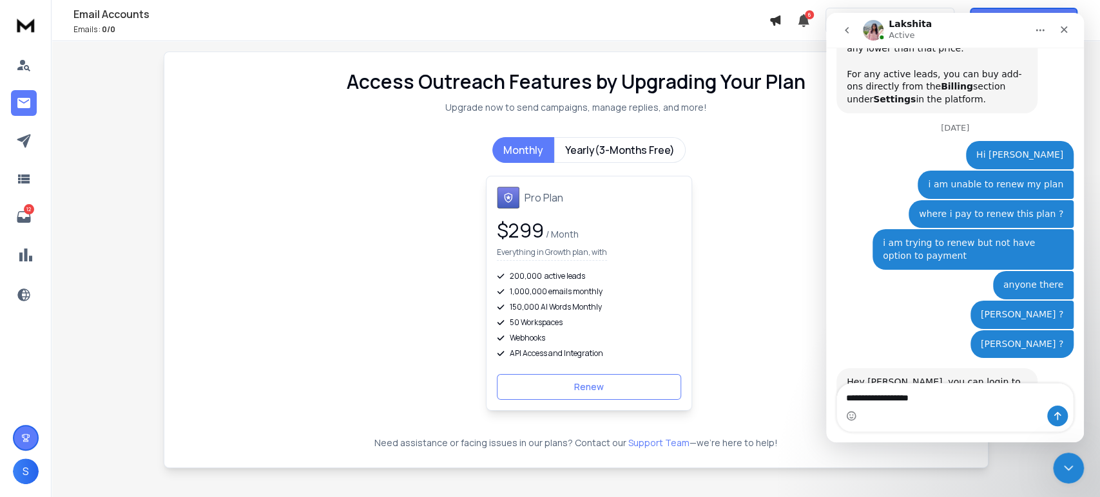
type textarea "**********"
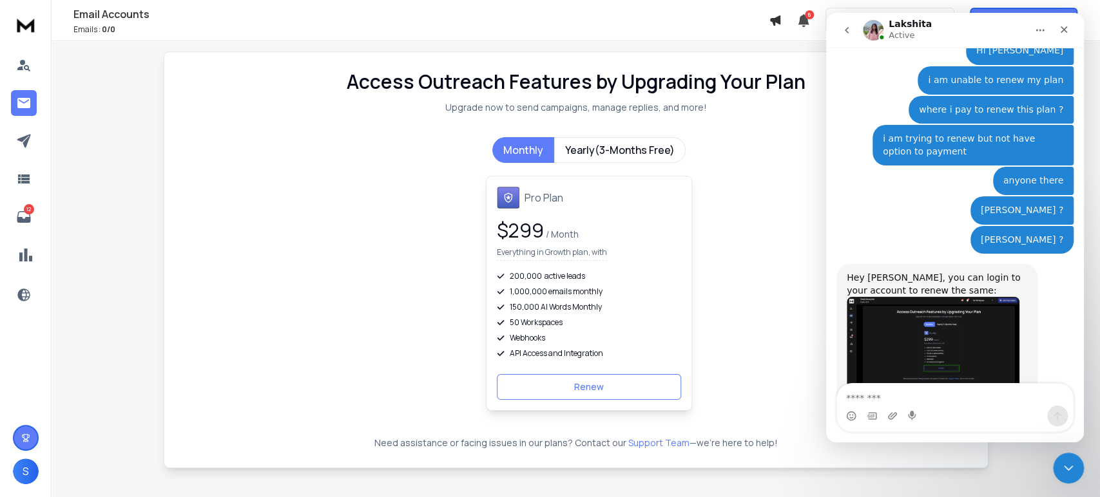
scroll to position [14809, 0]
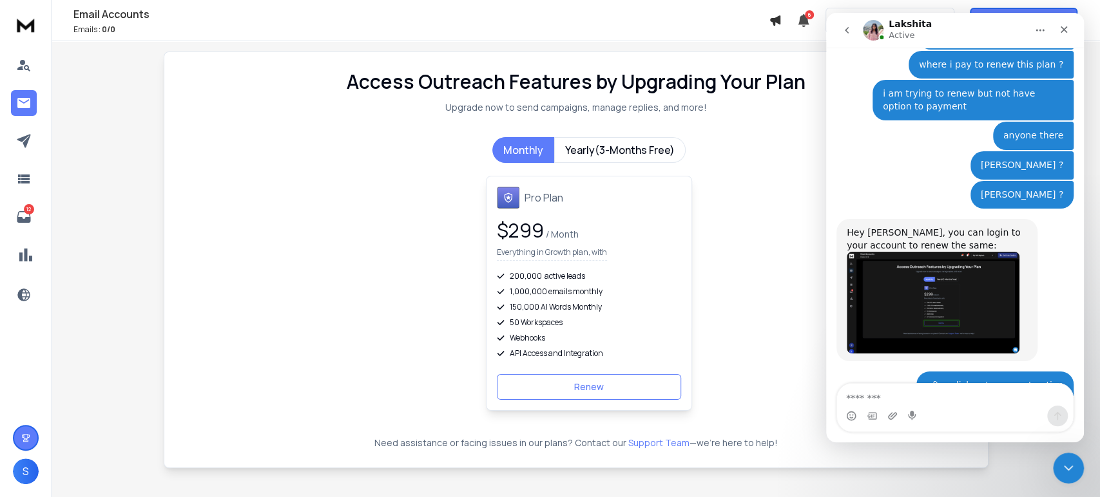
click at [973, 398] on textarea "Message…" at bounding box center [955, 395] width 236 height 22
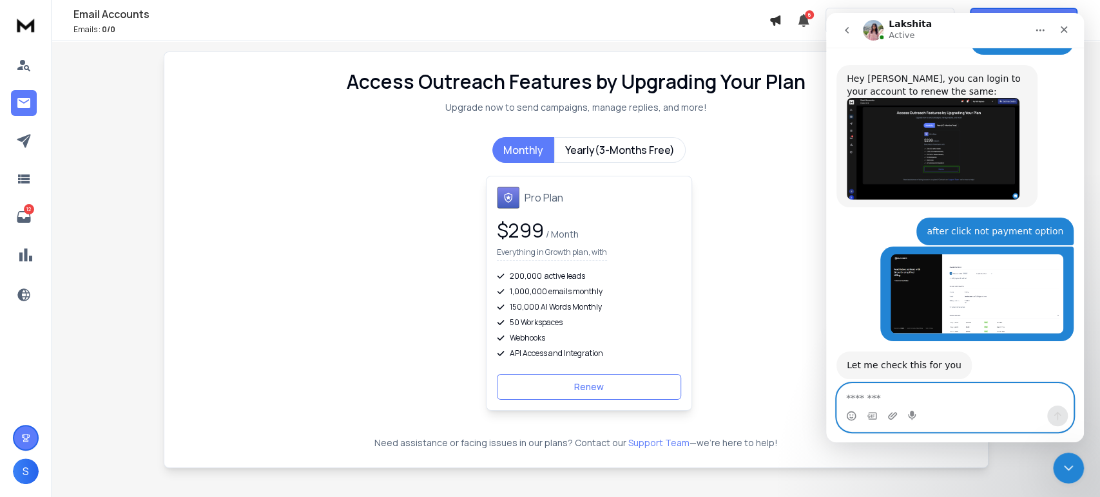
scroll to position [14964, 0]
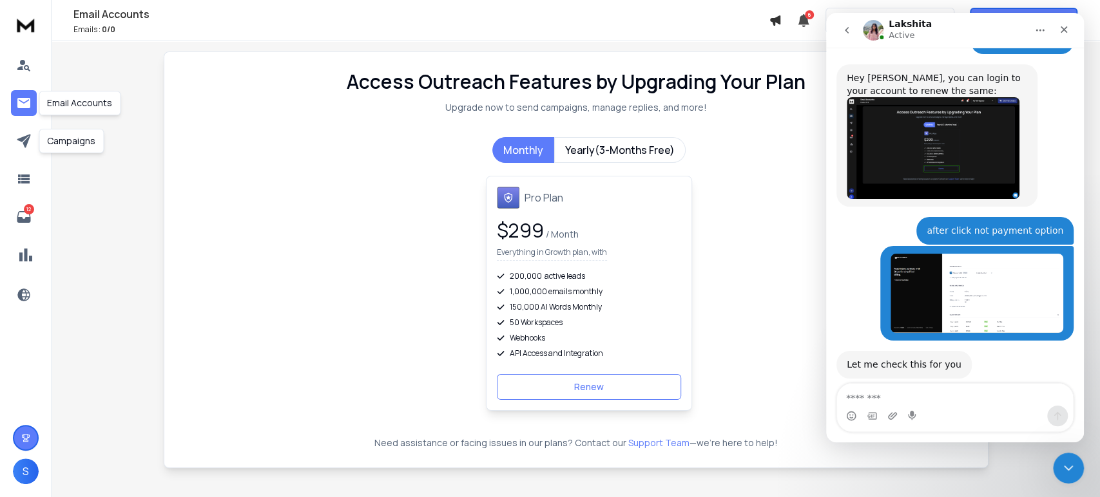
click at [21, 88] on div "12" at bounding box center [26, 182] width 30 height 260
click at [21, 101] on icon at bounding box center [23, 102] width 15 height 15
click at [25, 207] on p "12" at bounding box center [29, 209] width 10 height 10
click at [21, 104] on icon at bounding box center [23, 103] width 13 height 10
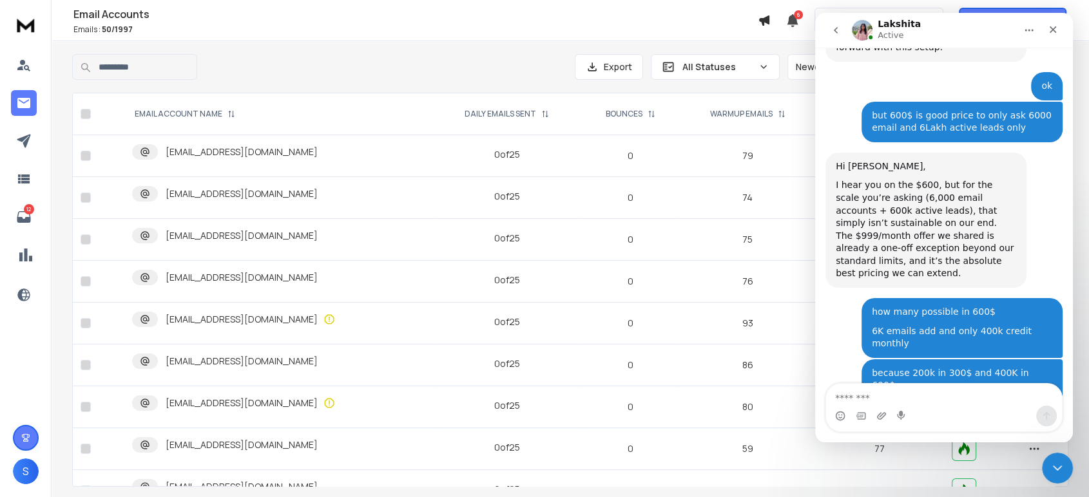
scroll to position [14600, 0]
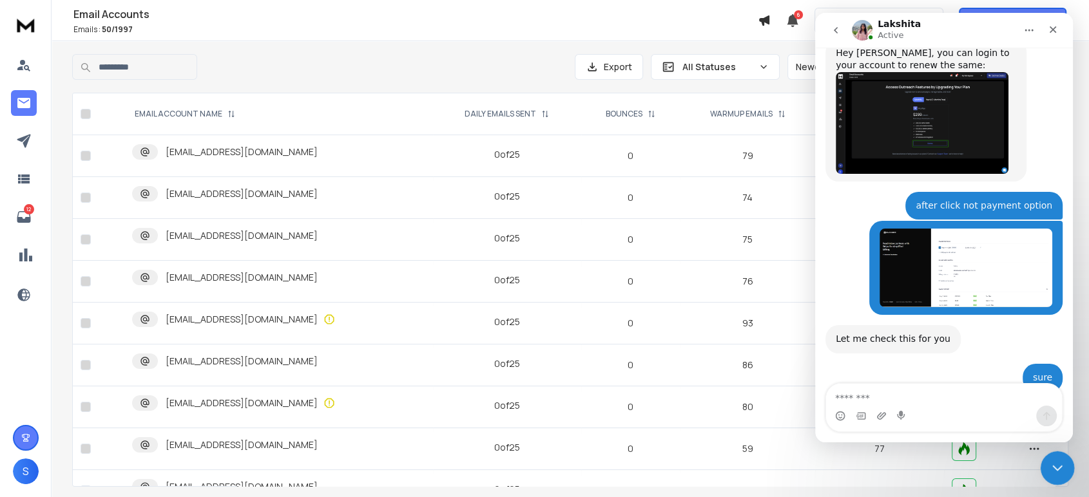
click at [1059, 464] on icon "Close Intercom Messenger" at bounding box center [1055, 466] width 15 height 15
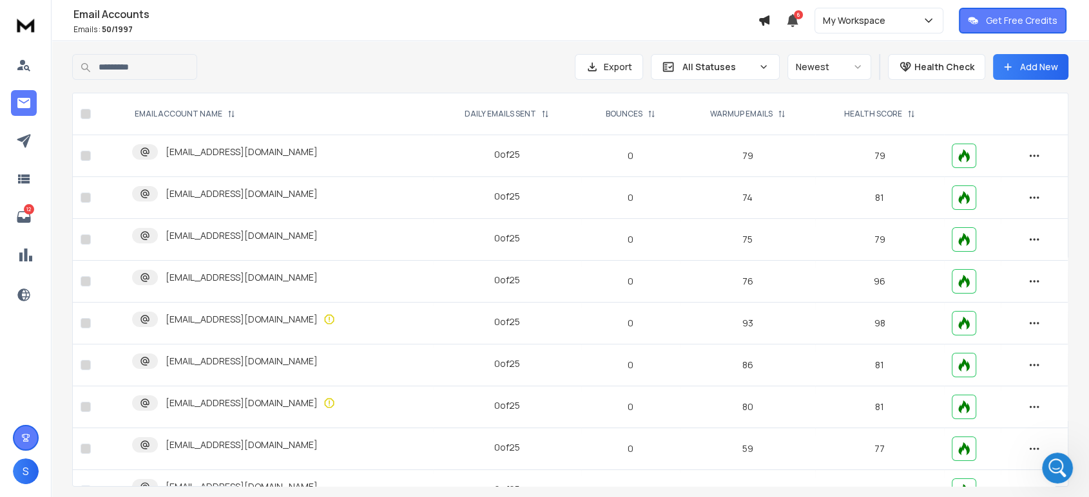
click at [549, 115] on icon at bounding box center [545, 114] width 8 height 8
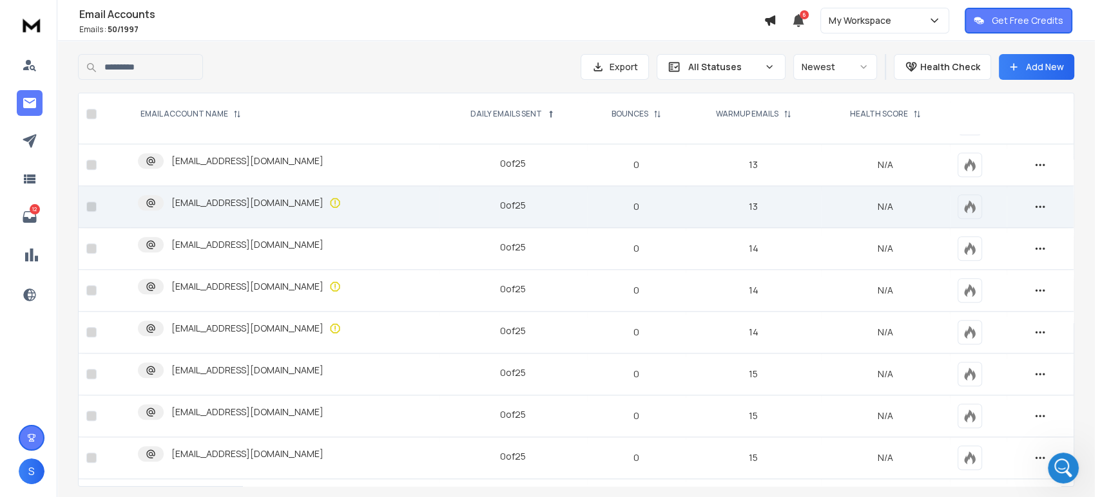
scroll to position [1145, 0]
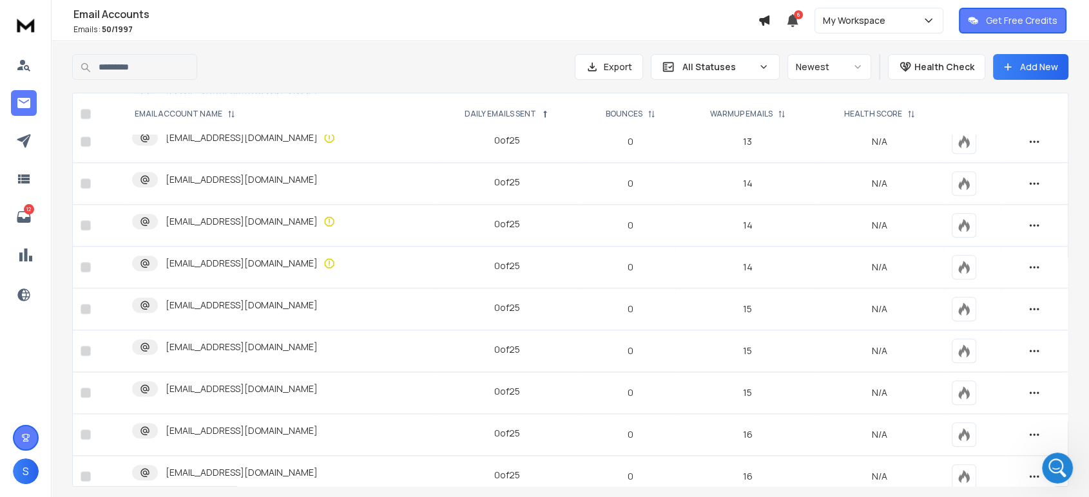
click at [762, 62] on icon at bounding box center [763, 67] width 10 height 10
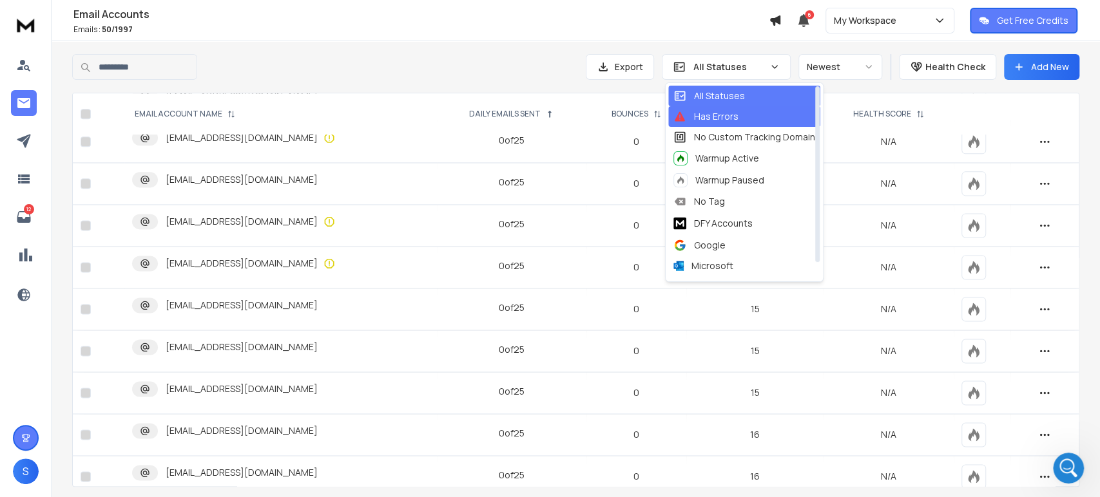
click at [749, 107] on div "Has Errors" at bounding box center [744, 116] width 152 height 21
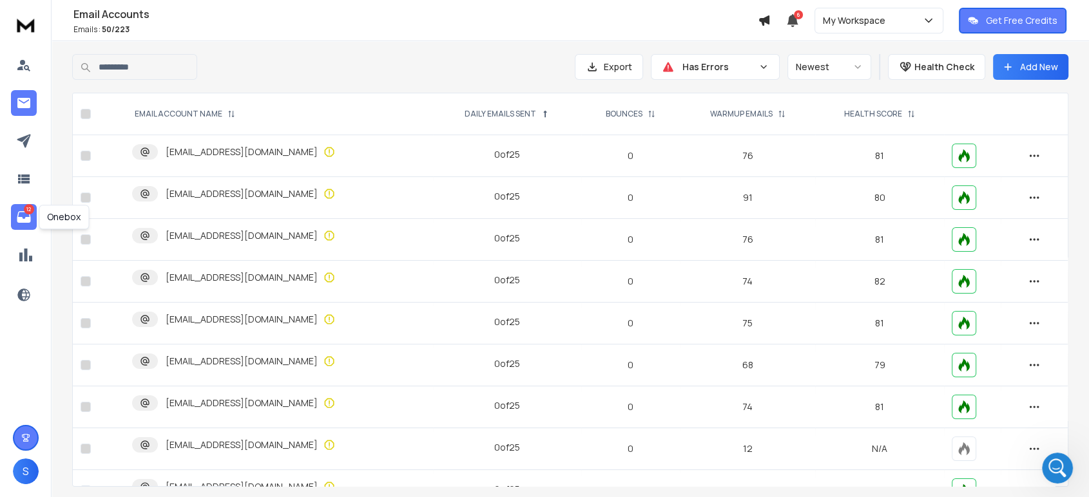
click at [17, 214] on icon at bounding box center [24, 217] width 14 height 12
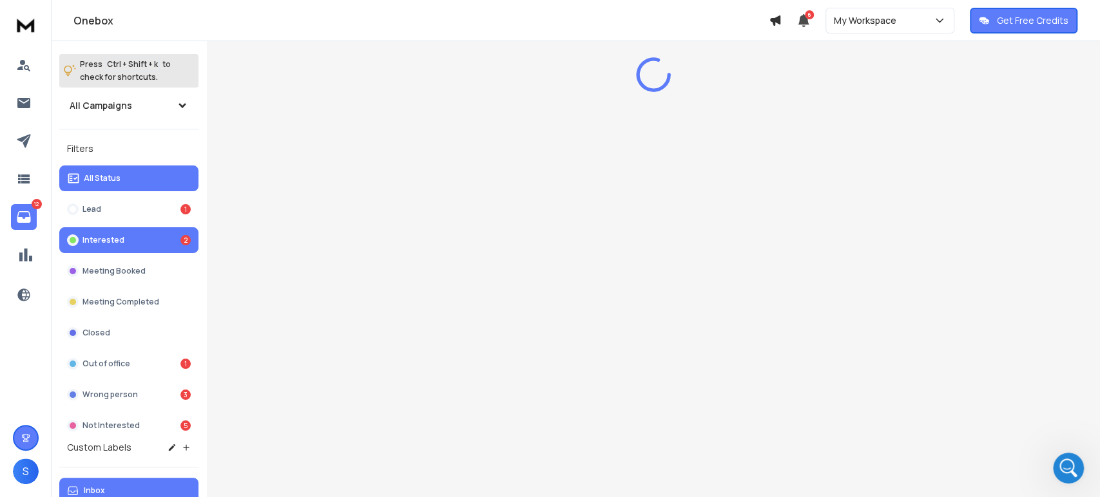
click at [137, 240] on button "Interested 2" at bounding box center [128, 240] width 139 height 26
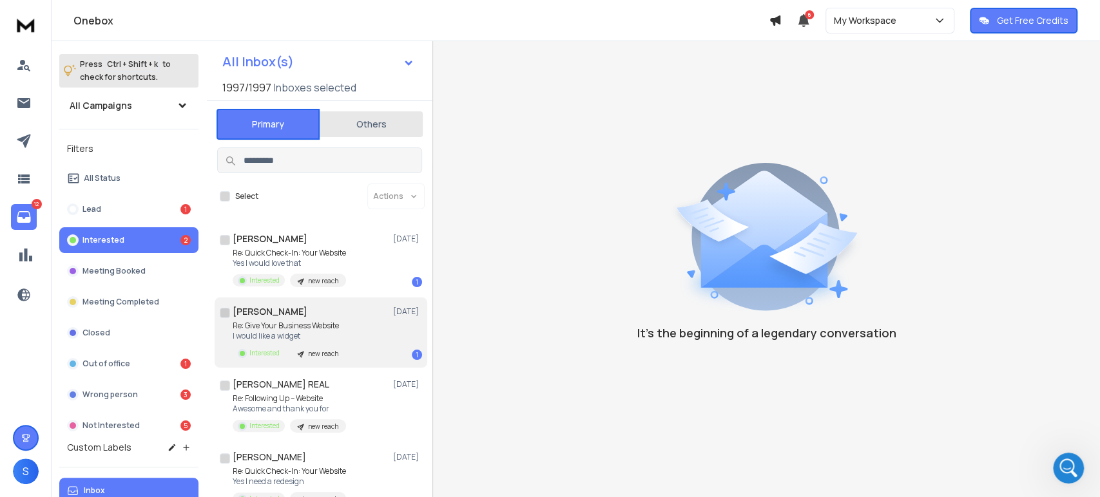
click at [321, 323] on p "Re: Give Your Business Website" at bounding box center [289, 326] width 113 height 10
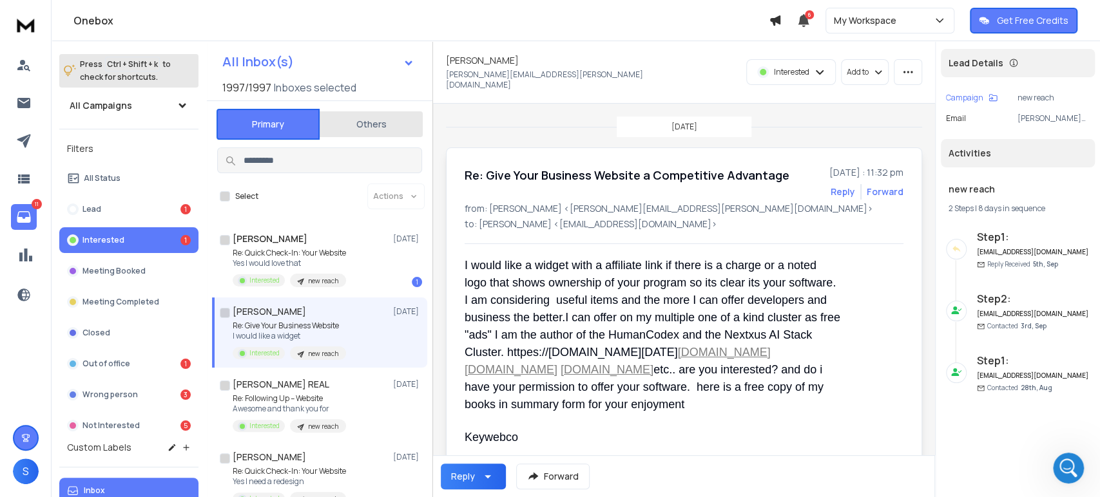
scroll to position [14650, 0]
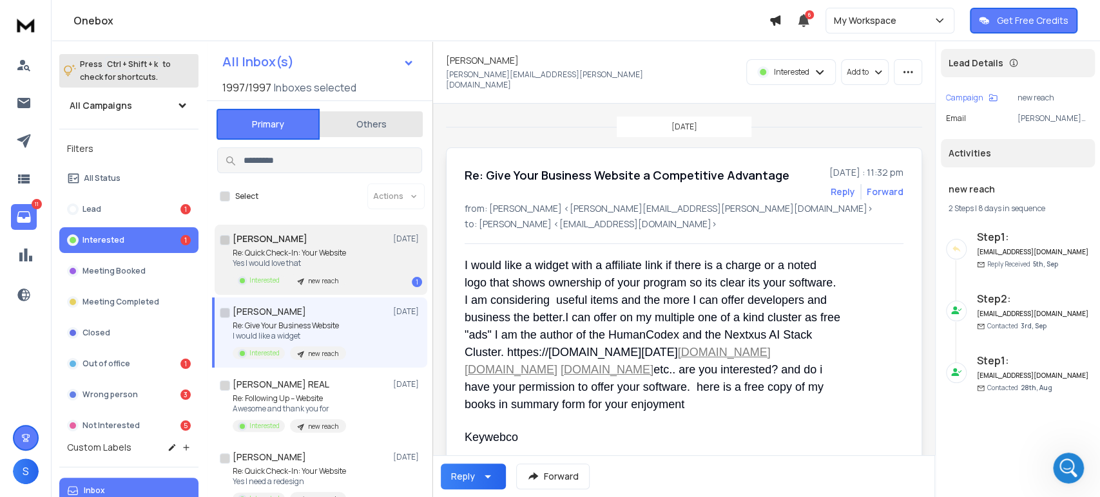
click at [317, 244] on div "Emily Consigny 07 Sep" at bounding box center [327, 239] width 189 height 13
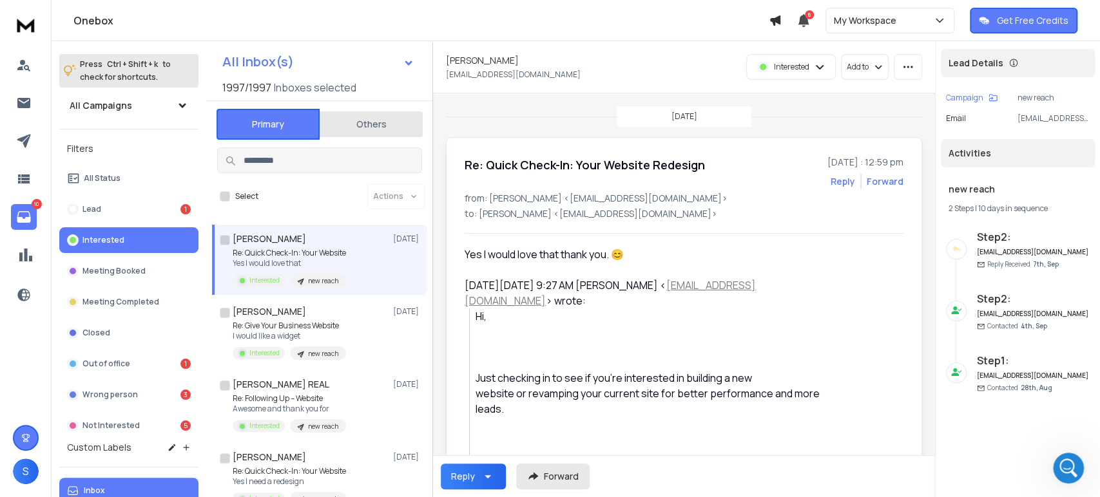
click at [552, 480] on button "Forward" at bounding box center [552, 477] width 73 height 26
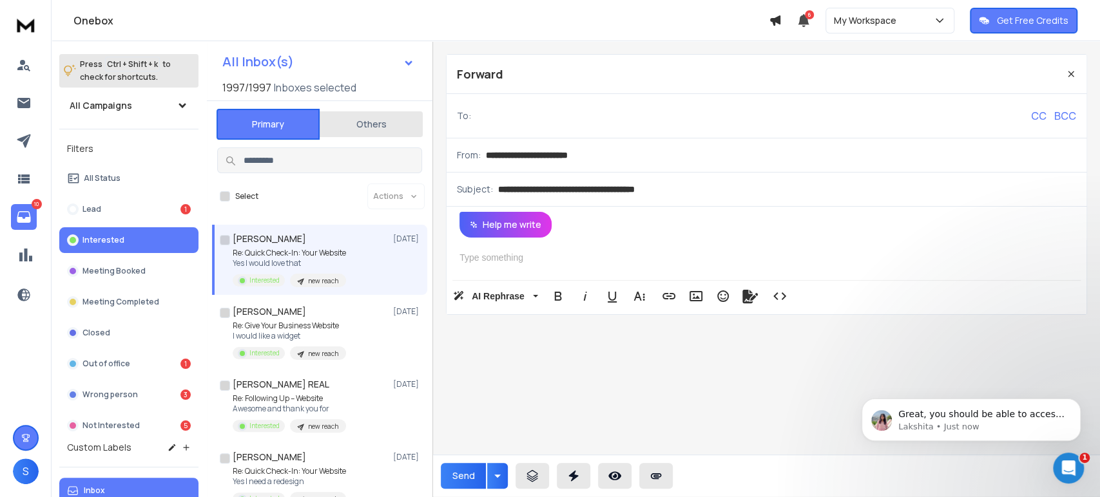
scroll to position [0, 0]
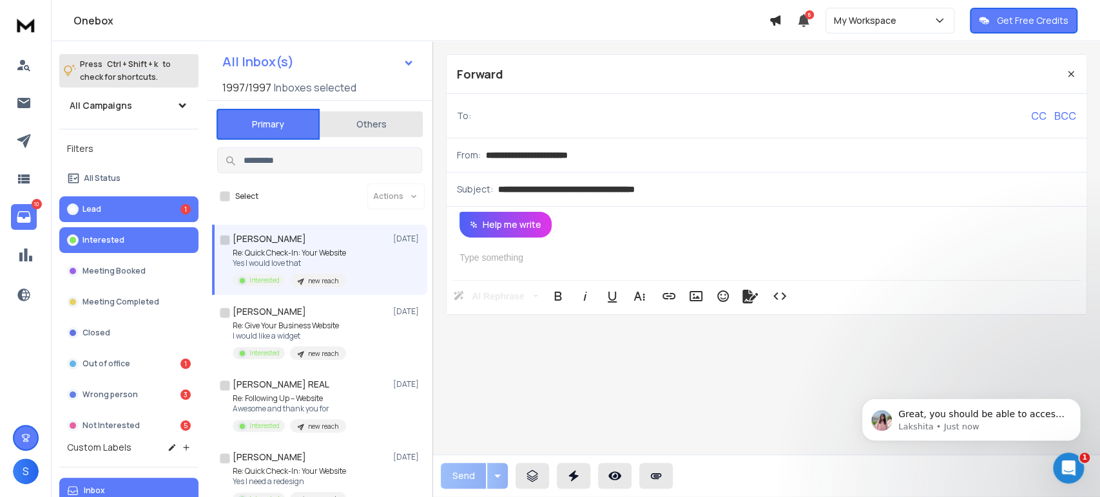
click at [144, 216] on button "Lead 1" at bounding box center [128, 210] width 139 height 26
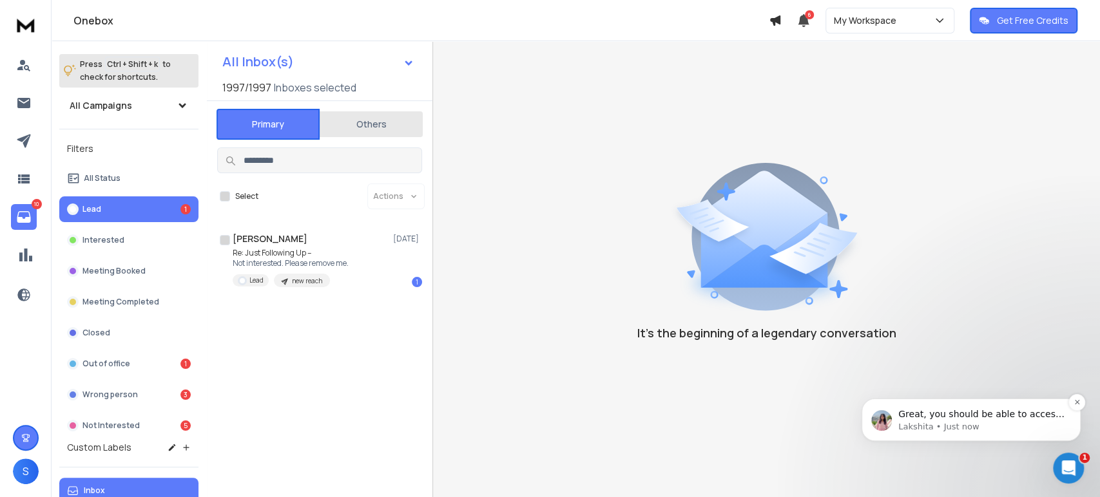
click at [1025, 436] on div "Great, you should be able to access your account now. Lakshita • Just now" at bounding box center [970, 420] width 219 height 43
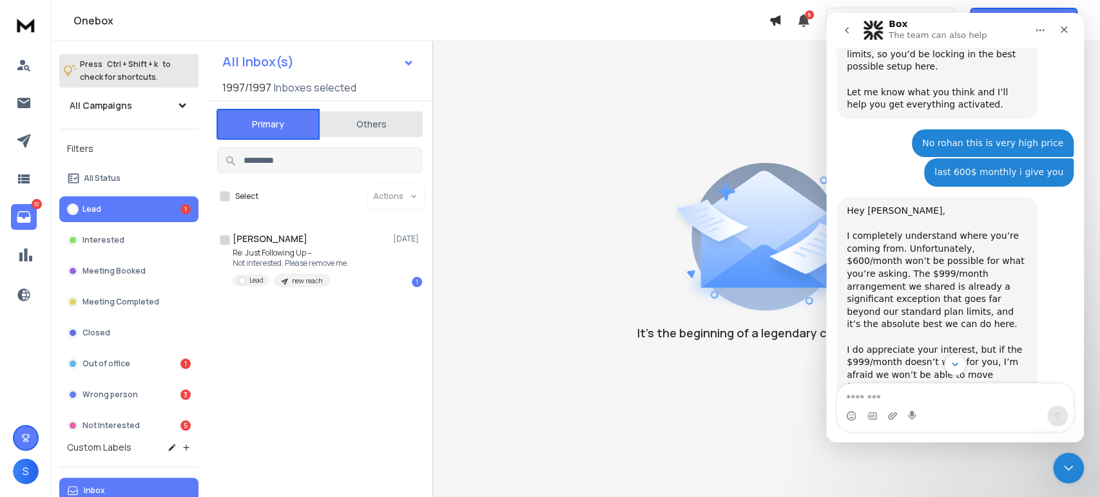
scroll to position [14702, 0]
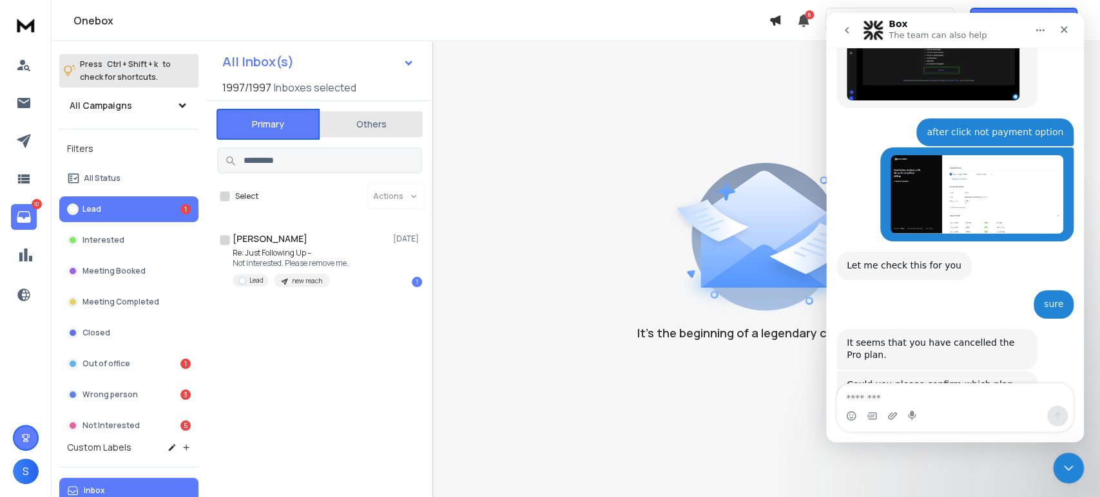
click at [977, 400] on textarea "Message…" at bounding box center [955, 395] width 236 height 22
type textarea "*"
type textarea "***"
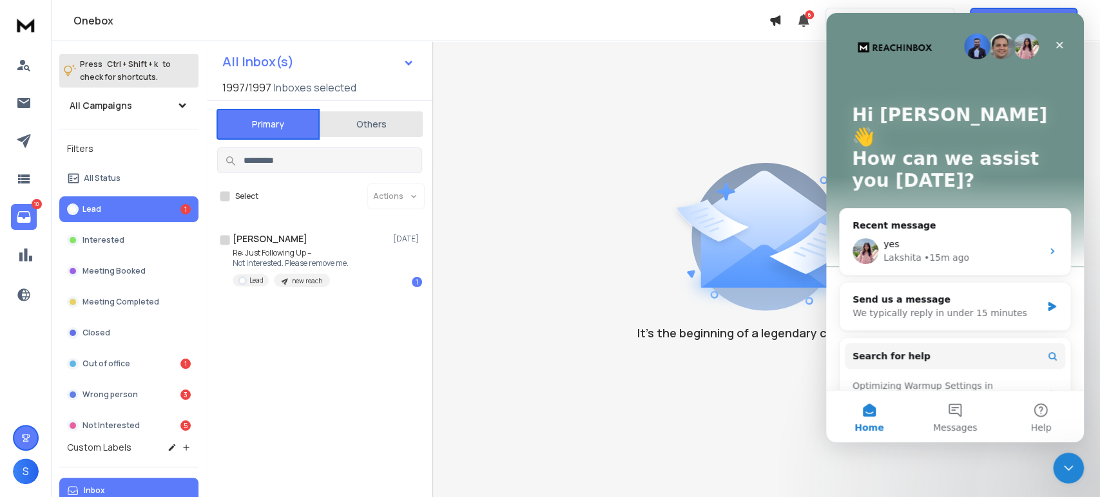
scroll to position [0, 0]
click at [30, 108] on icon at bounding box center [23, 102] width 15 height 15
click at [23, 465] on span "S" at bounding box center [26, 472] width 26 height 26
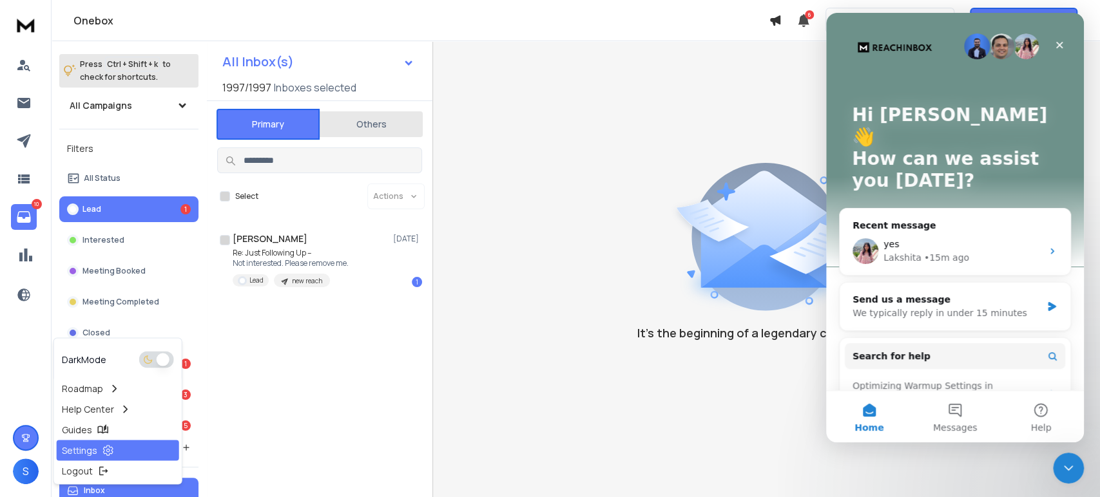
click at [79, 448] on p "Settings" at bounding box center [79, 450] width 35 height 13
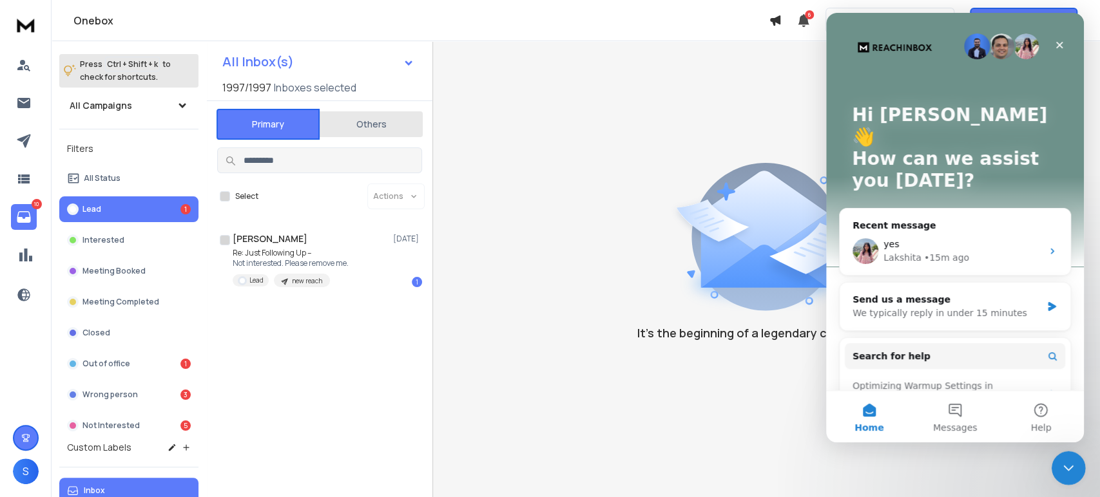
click at [1070, 468] on icon "Close Intercom Messenger" at bounding box center [1066, 466] width 15 height 15
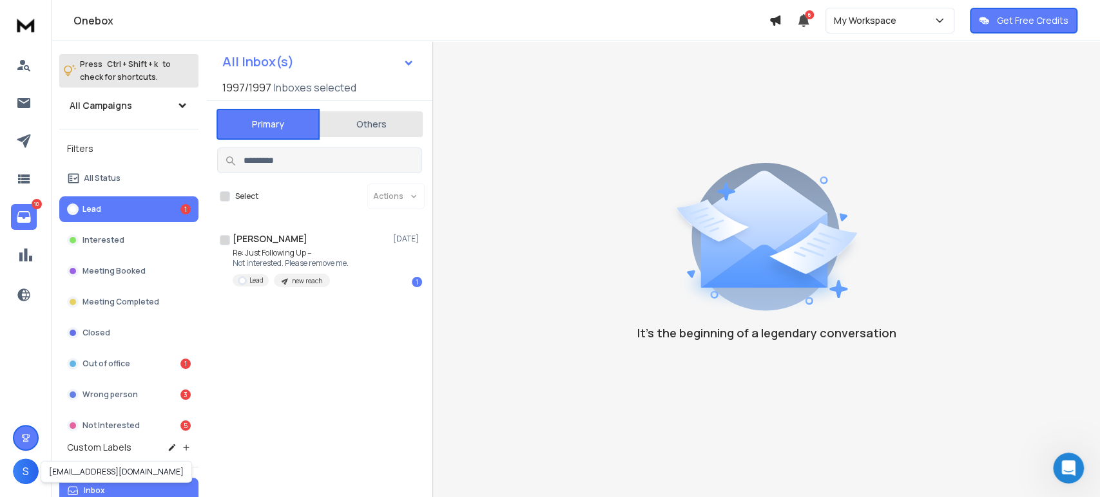
click at [36, 466] on span "S" at bounding box center [26, 472] width 26 height 26
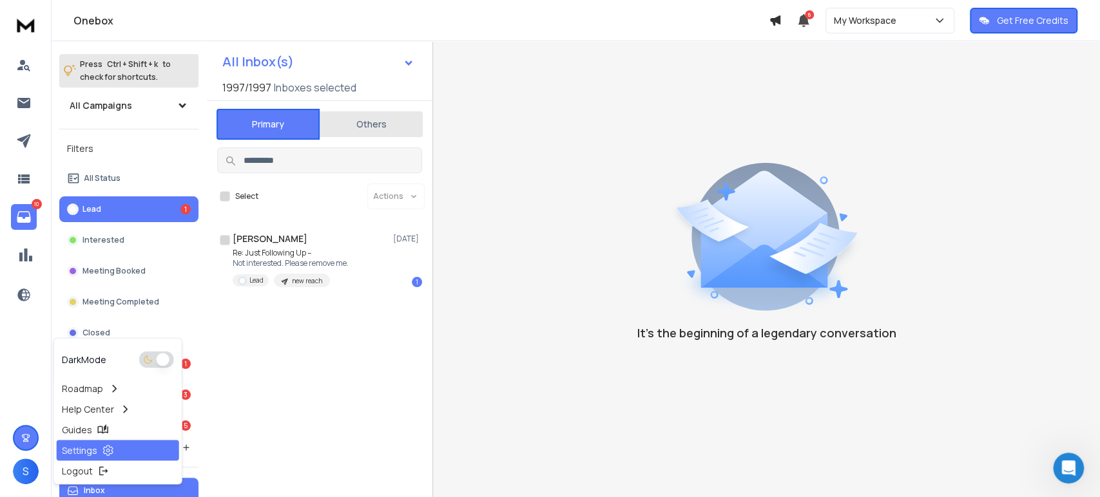
click at [102, 452] on icon at bounding box center [108, 451] width 12 height 12
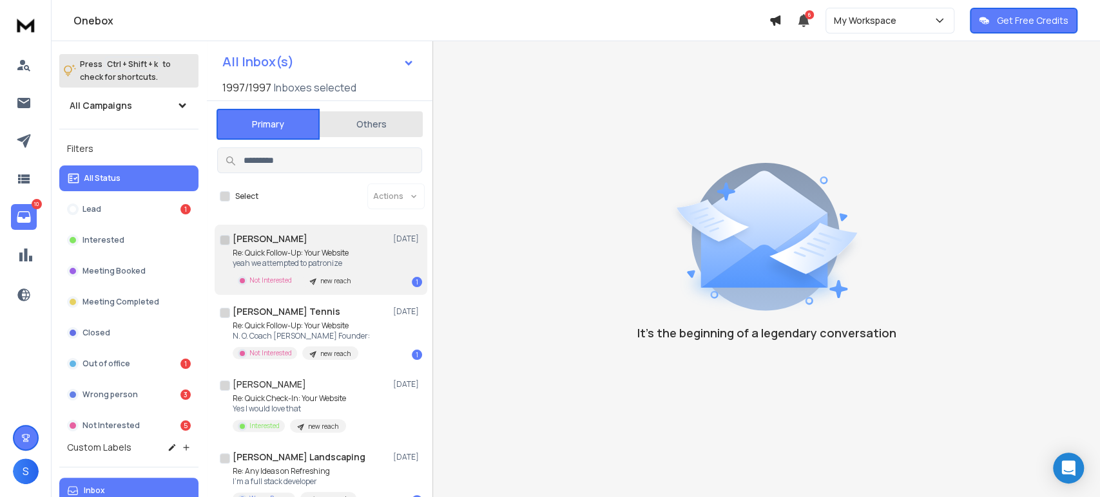
click at [380, 251] on div "Re: Quick Follow-Up: Your Website yeah we attempted to patronize Not Interested…" at bounding box center [327, 267] width 189 height 39
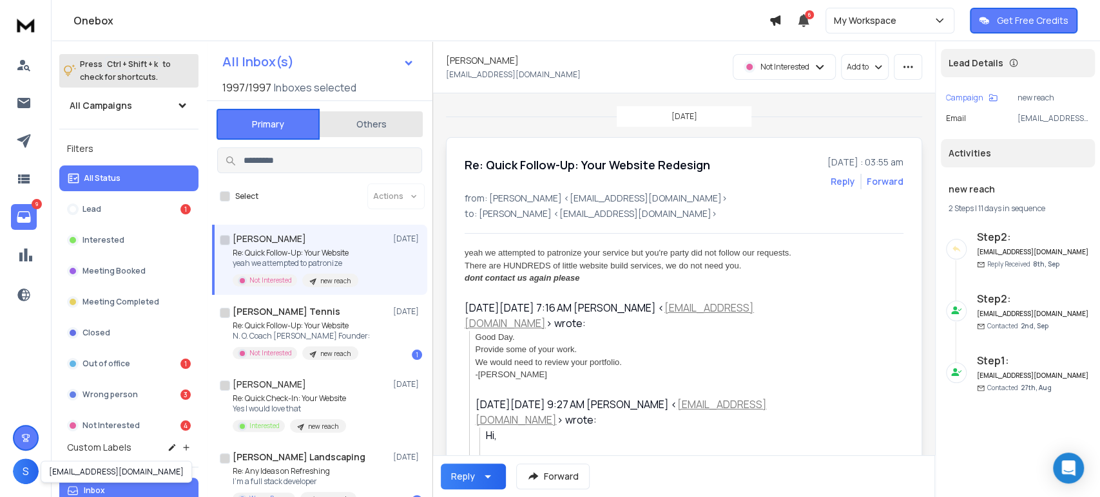
click at [35, 465] on span "S" at bounding box center [26, 472] width 26 height 26
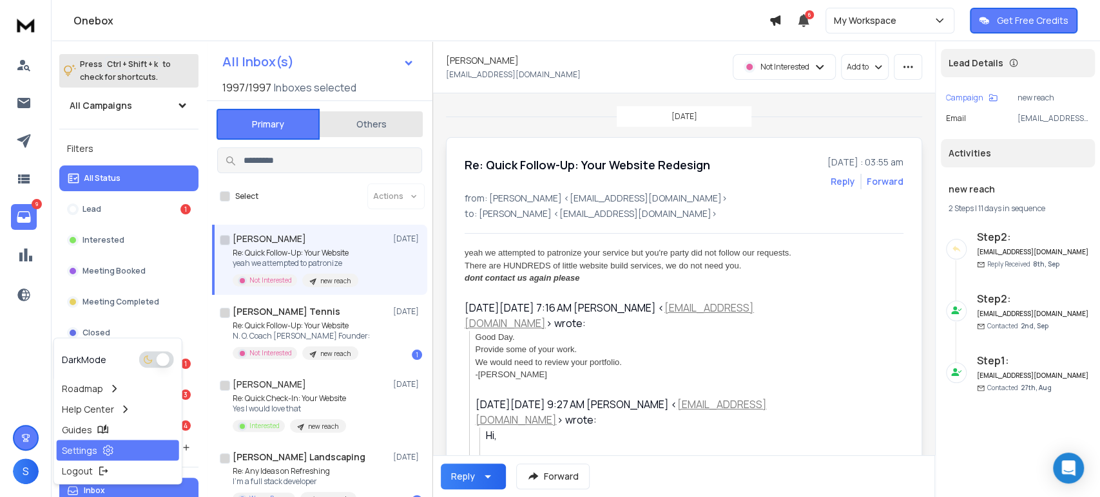
click at [106, 446] on icon at bounding box center [108, 451] width 10 height 10
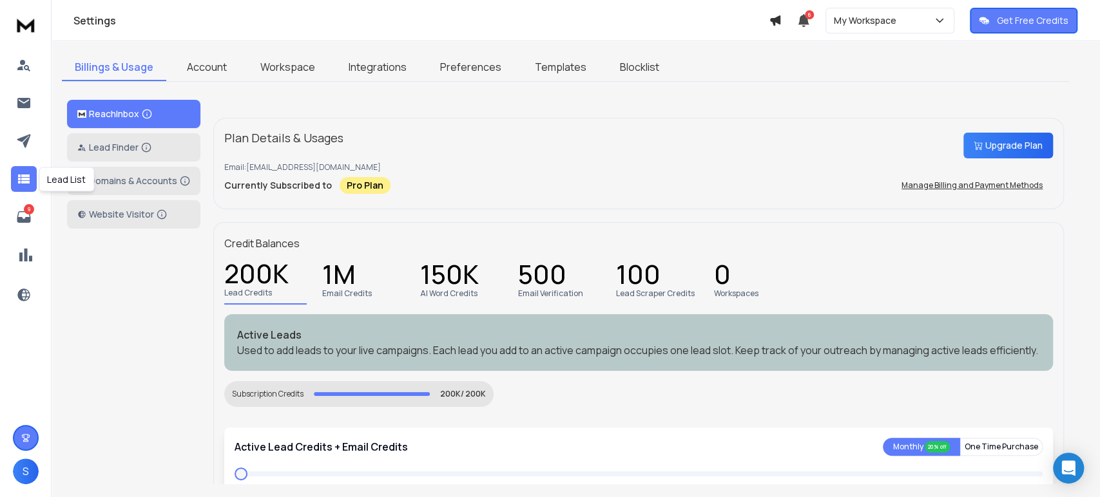
click at [15, 184] on link at bounding box center [24, 179] width 26 height 26
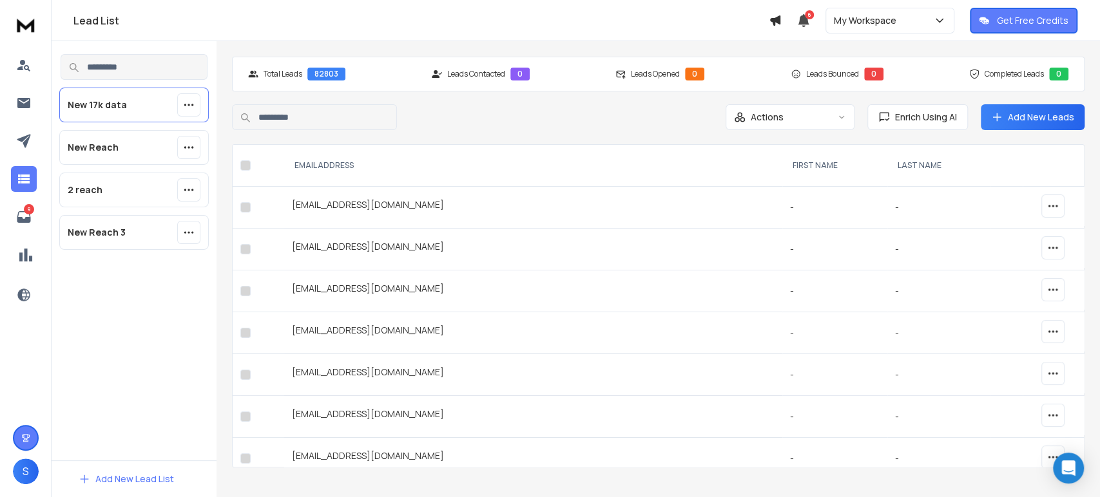
click at [146, 185] on div "2 reach" at bounding box center [133, 190] width 149 height 35
click at [147, 227] on div "New Reach 3" at bounding box center [133, 232] width 149 height 35
click at [265, 235] on button "Select this Page" at bounding box center [261, 232] width 10 height 10
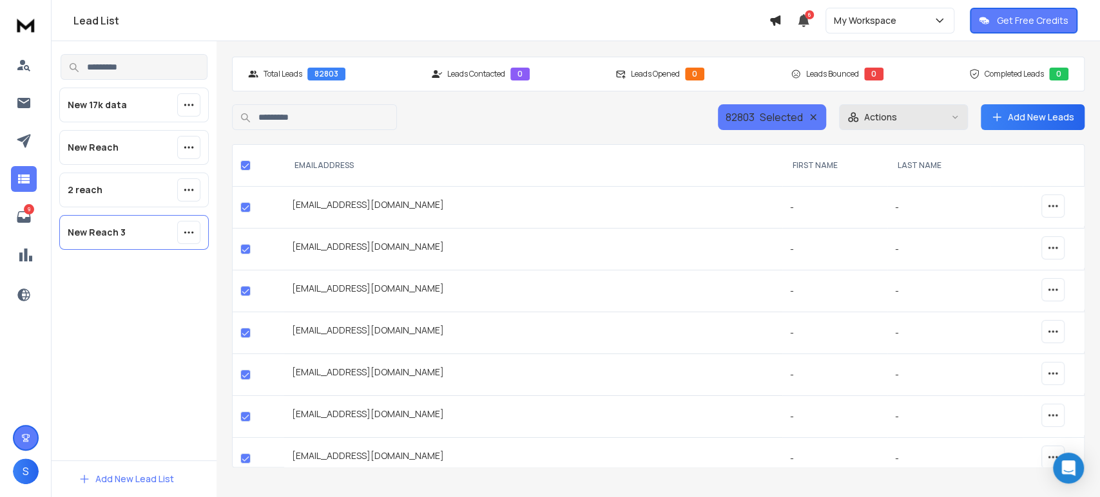
click at [951, 125] on button "Actions" at bounding box center [903, 117] width 129 height 26
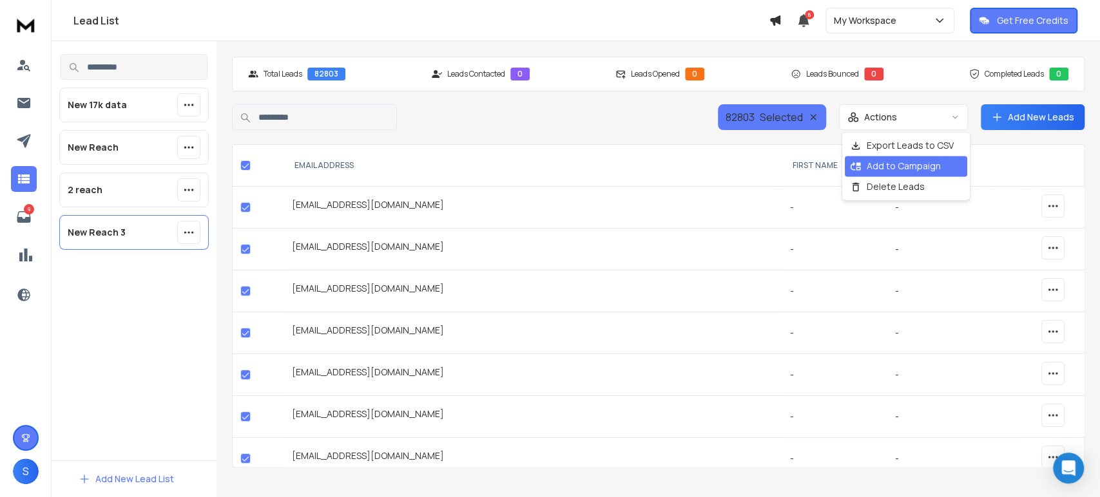
click at [937, 160] on div "Add to Campaign" at bounding box center [906, 166] width 122 height 21
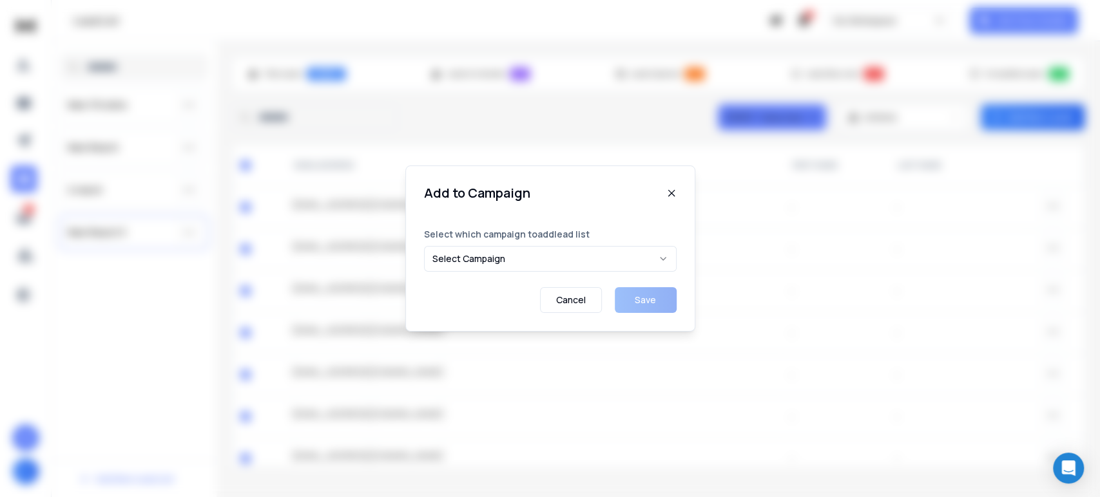
click at [684, 236] on div "Add to Campaign Select which campaign to add lead list Select Campaign Cancel S…" at bounding box center [550, 249] width 290 height 166
click at [666, 249] on button "Select Campaign" at bounding box center [550, 259] width 253 height 26
click at [666, 193] on icon at bounding box center [671, 193] width 10 height 10
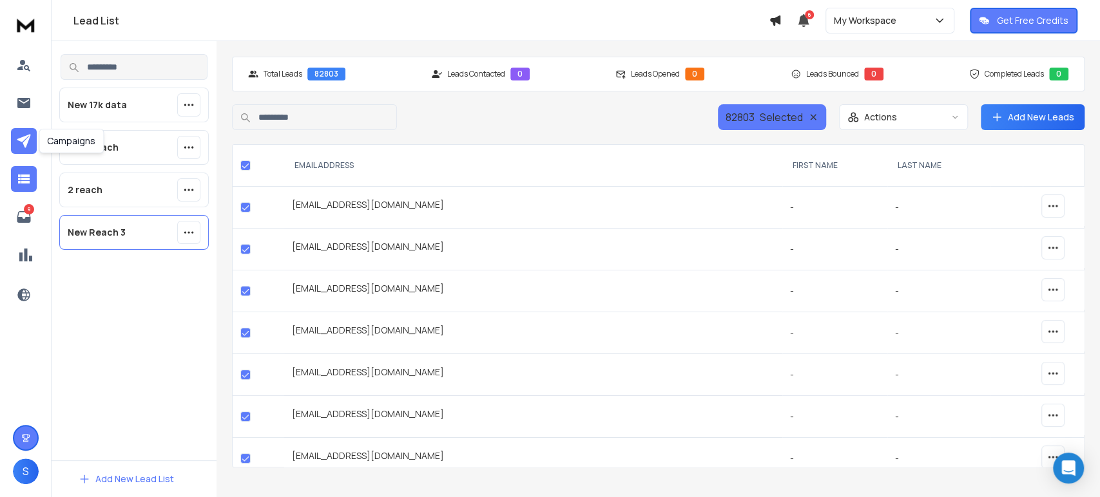
click at [34, 142] on link at bounding box center [24, 141] width 26 height 26
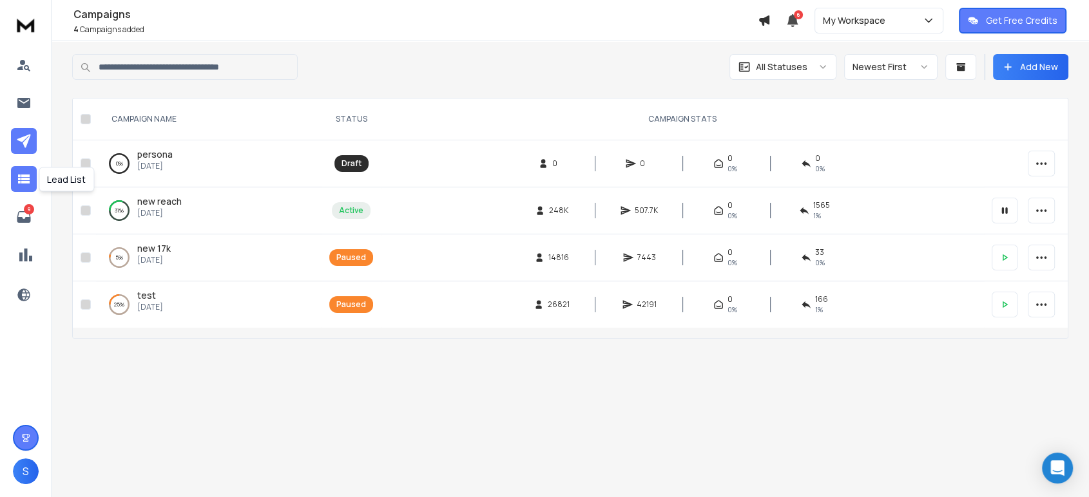
click at [21, 180] on icon at bounding box center [23, 178] width 15 height 15
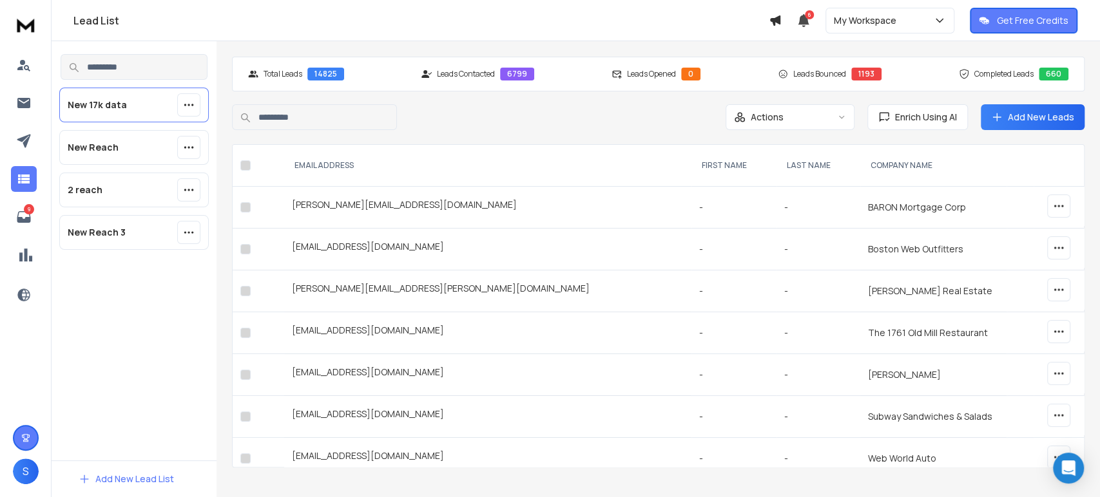
click at [190, 230] on icon "button" at bounding box center [189, 233] width 12 height 12
click at [157, 316] on div "New 17k data New Reach 2 reach New Reach 3" at bounding box center [134, 267] width 165 height 358
click at [258, 230] on button "Select this Page" at bounding box center [261, 232] width 10 height 10
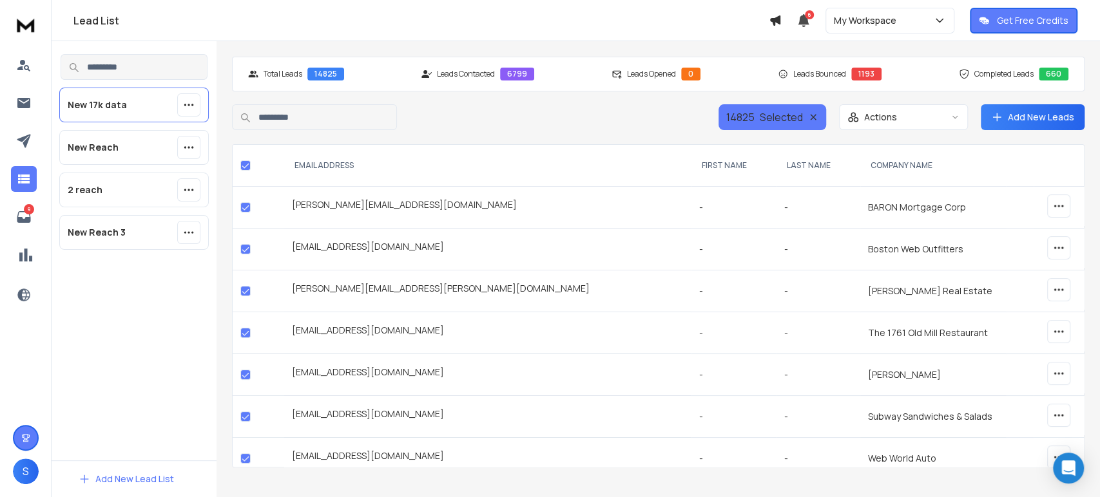
click at [818, 117] on icon at bounding box center [813, 117] width 10 height 10
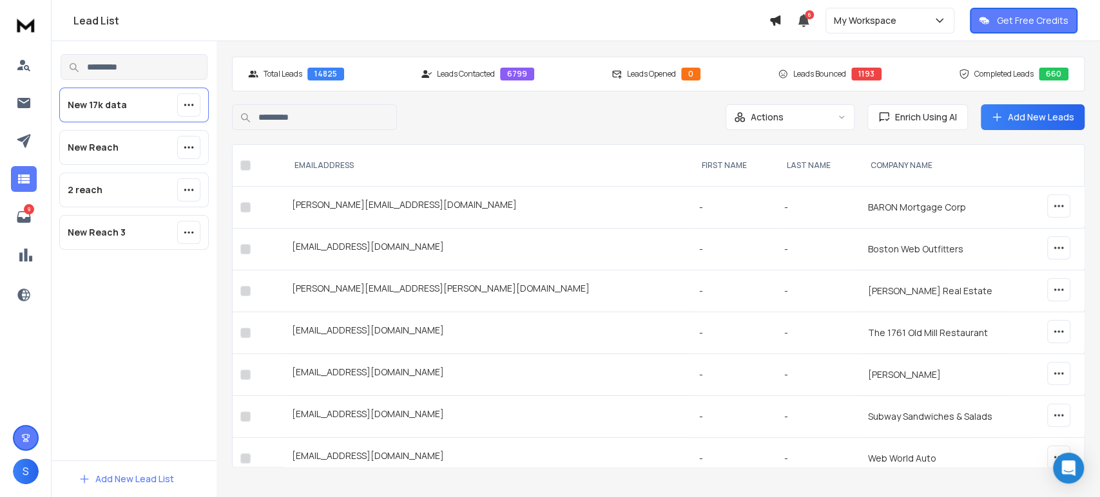
click at [124, 233] on div "New Reach 3" at bounding box center [133, 232] width 149 height 35
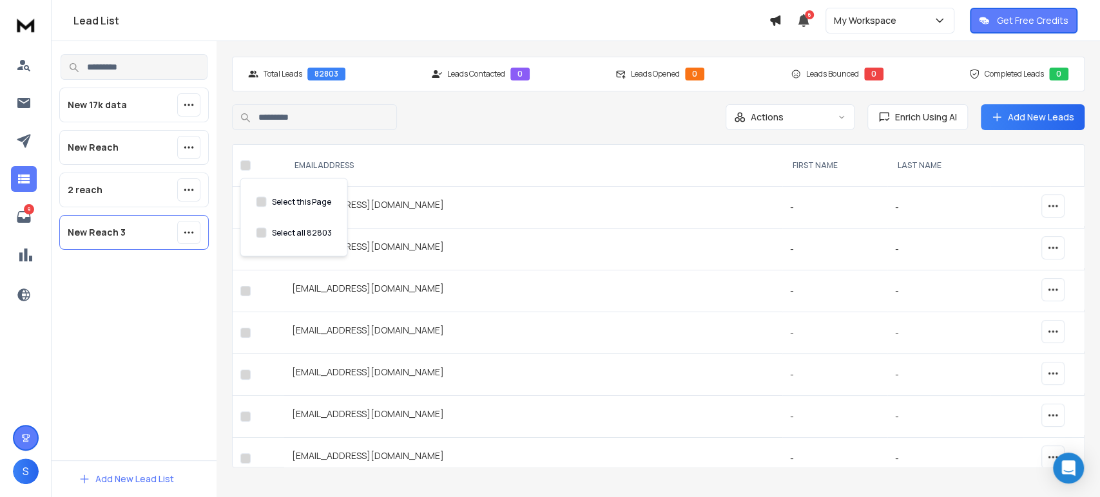
click at [258, 231] on button "Select this Page" at bounding box center [261, 232] width 10 height 10
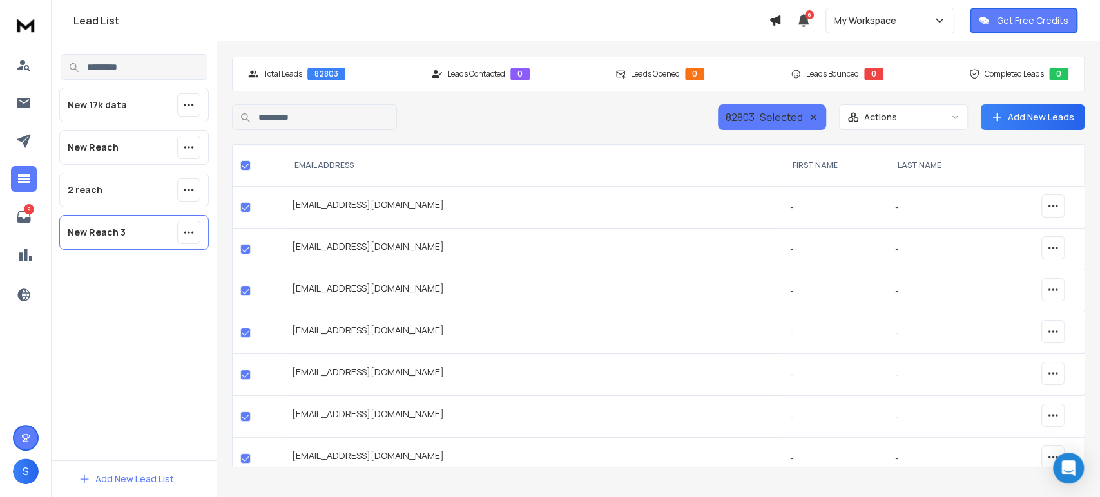
click at [898, 130] on div "Total Leads 82803 Leads Contacted 0 Leads Opened 0 Leads Bounced 0 Completed Le…" at bounding box center [657, 90] width 883 height 99
click at [896, 119] on p "Actions" at bounding box center [880, 117] width 33 height 13
click at [884, 163] on p "Add to Campaign" at bounding box center [904, 166] width 74 height 13
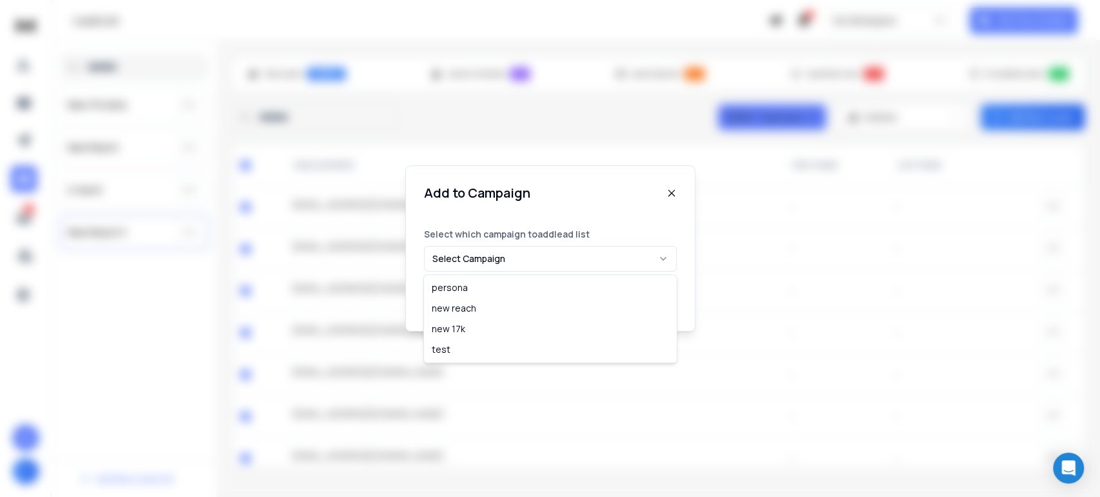
click at [658, 256] on icon "button" at bounding box center [663, 259] width 10 height 10
click at [669, 305] on button "Save" at bounding box center [646, 300] width 62 height 26
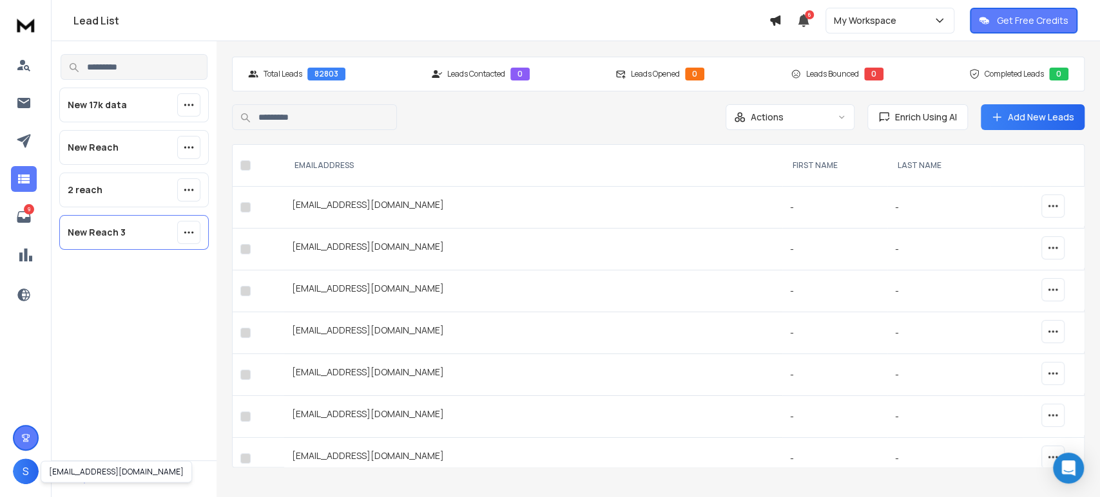
click at [19, 475] on span "S" at bounding box center [26, 472] width 26 height 26
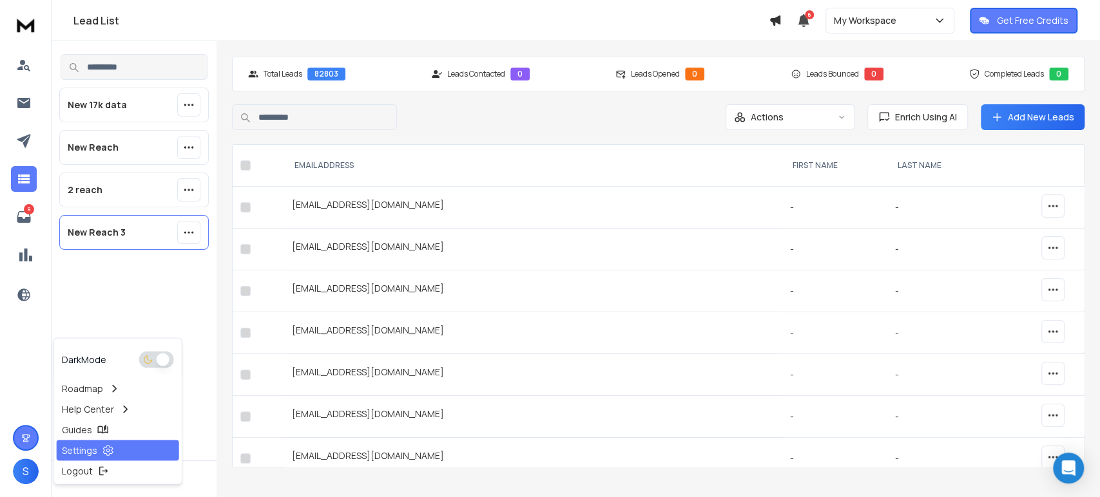
click at [78, 452] on p "Settings" at bounding box center [79, 450] width 35 height 13
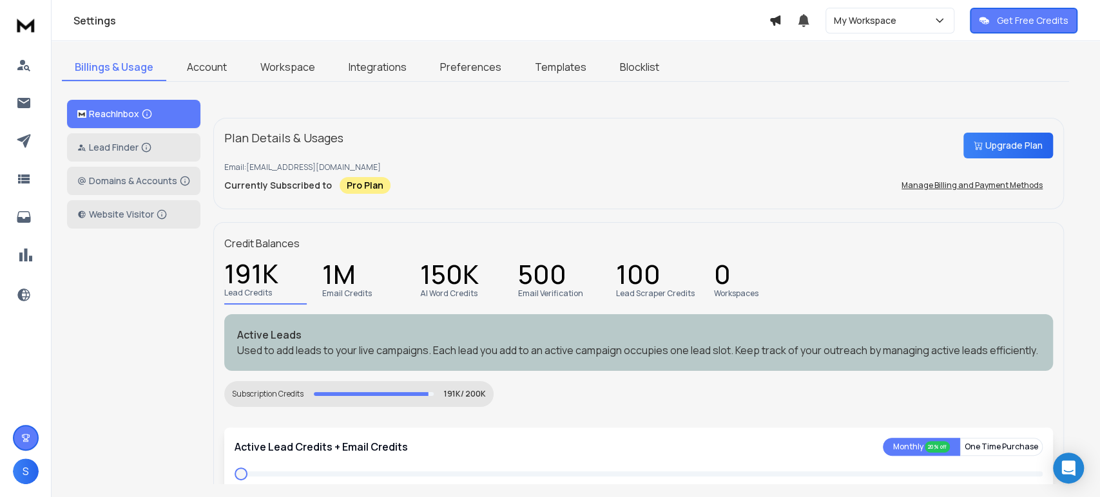
scroll to position [139, 0]
click at [25, 142] on icon at bounding box center [24, 141] width 14 height 14
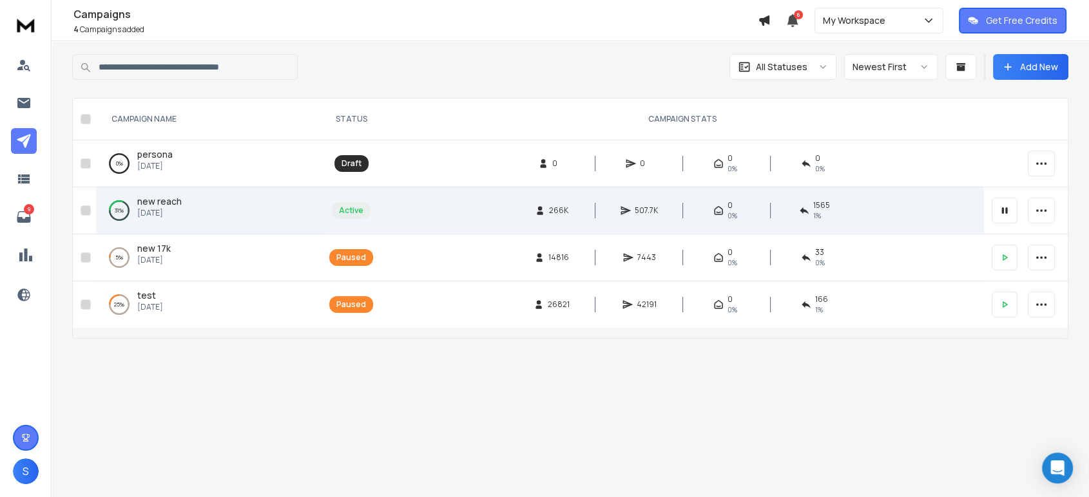
click at [139, 202] on span "new reach" at bounding box center [159, 201] width 44 height 12
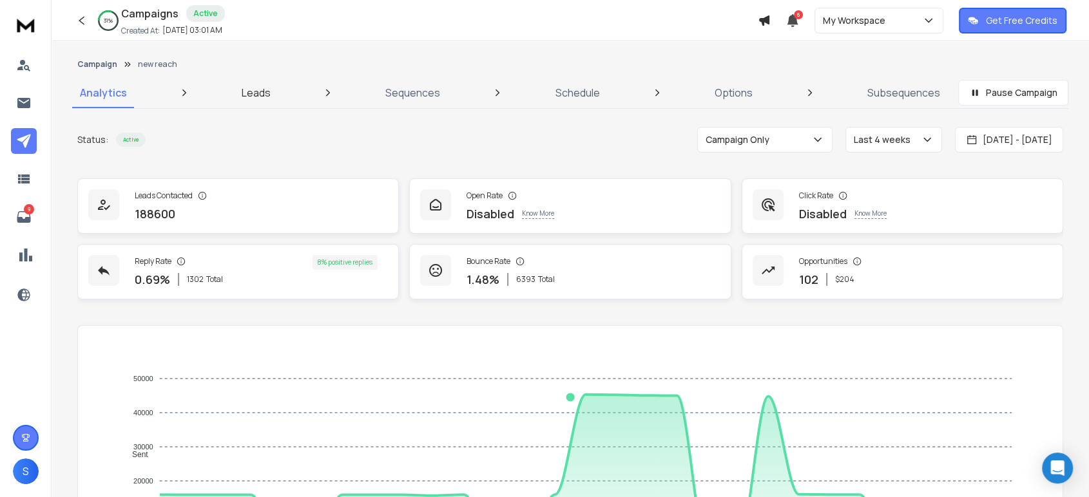
click at [258, 94] on p "Leads" at bounding box center [256, 92] width 29 height 15
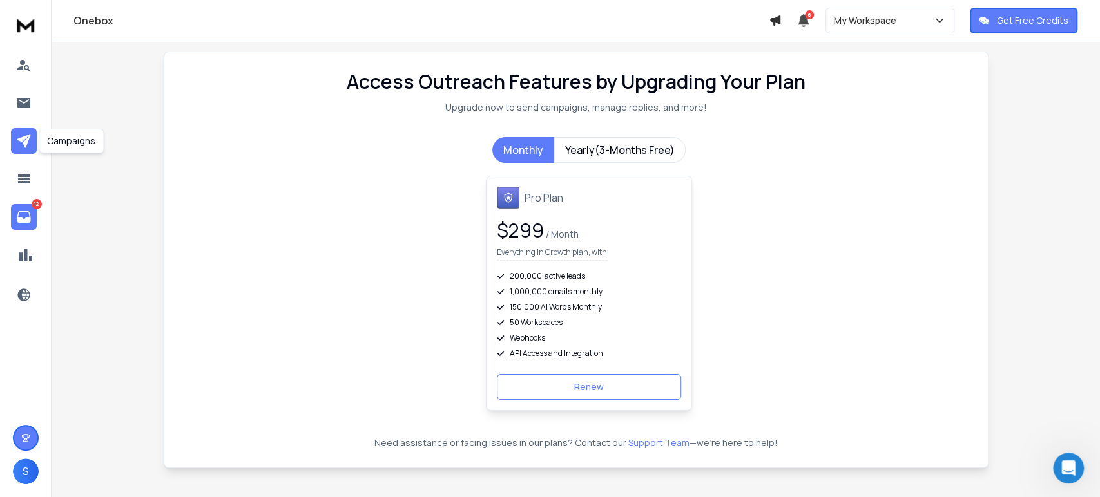
click at [26, 135] on icon at bounding box center [24, 141] width 14 height 14
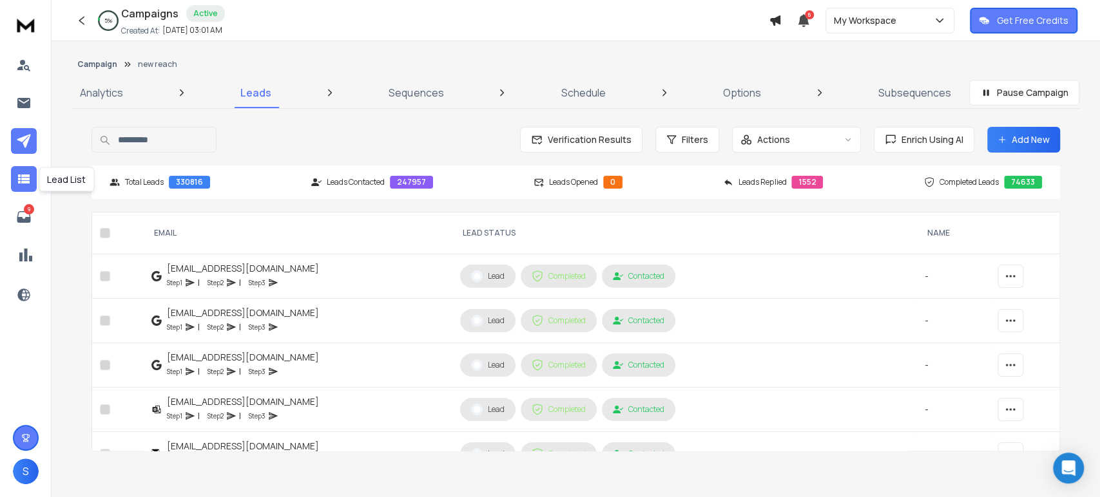
click at [20, 178] on icon at bounding box center [23, 178] width 15 height 15
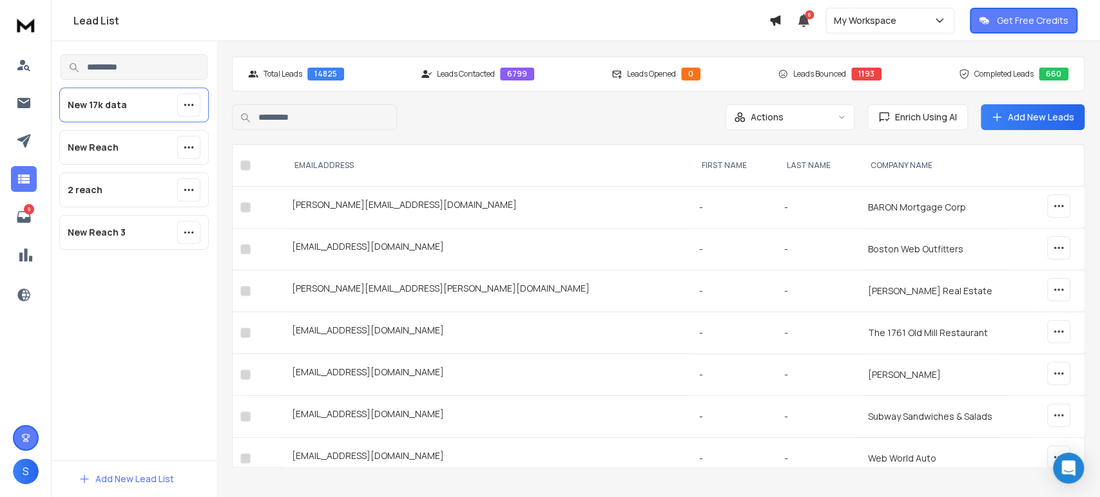
click at [184, 231] on icon "button" at bounding box center [189, 233] width 12 height 12
click at [168, 282] on p "Delete Lead List" at bounding box center [161, 279] width 70 height 13
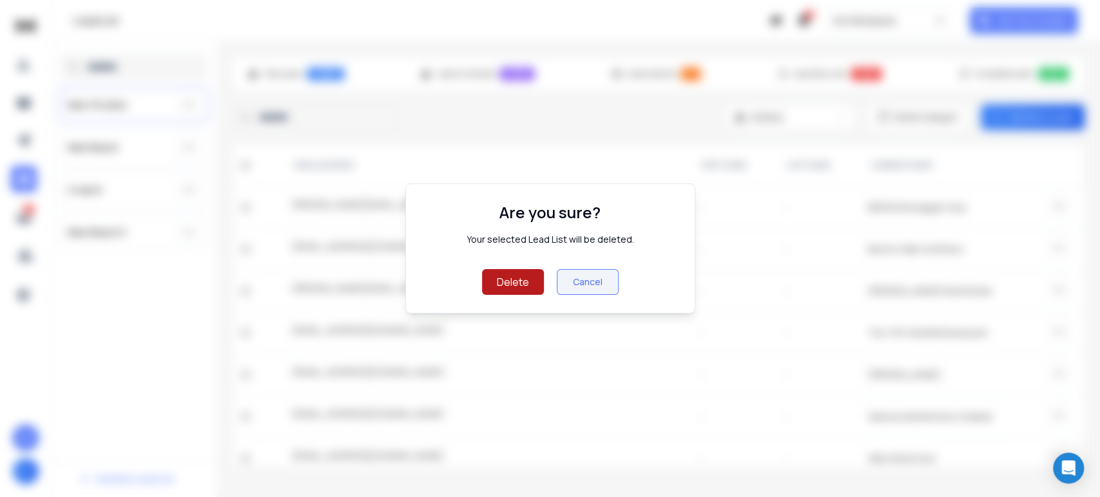
click at [494, 283] on button "Delete" at bounding box center [513, 282] width 62 height 26
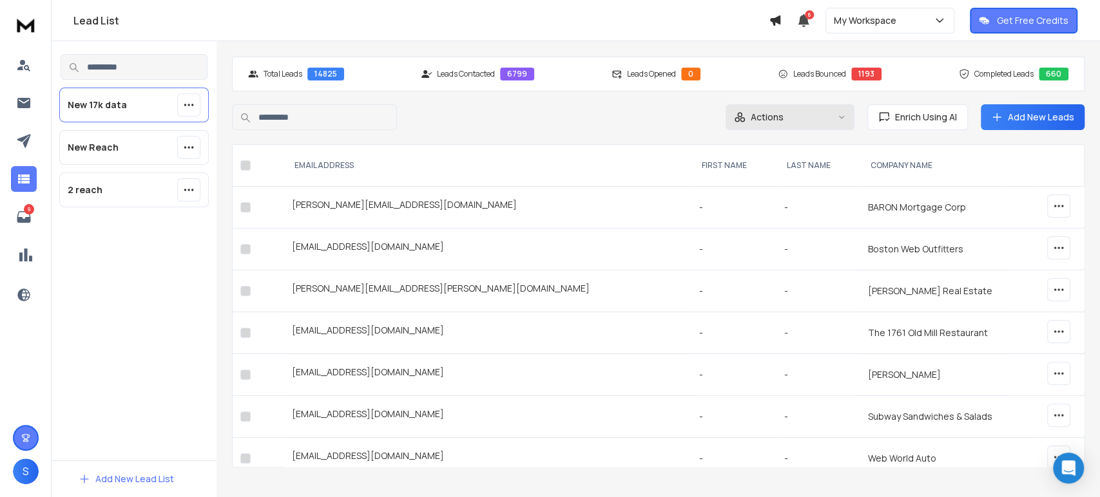
click at [825, 120] on div "Actions" at bounding box center [783, 117] width 98 height 13
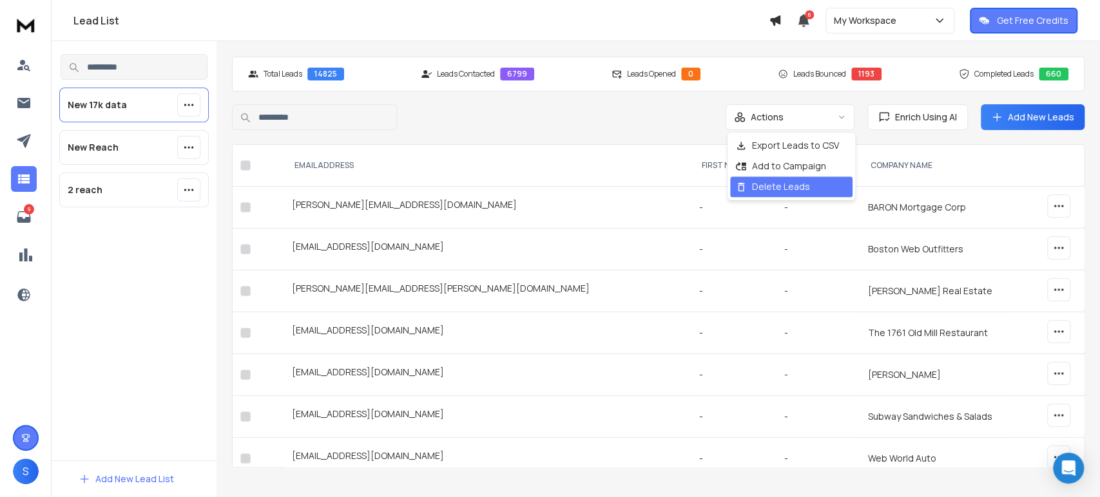
click at [120, 193] on div "2 reach" at bounding box center [133, 190] width 149 height 35
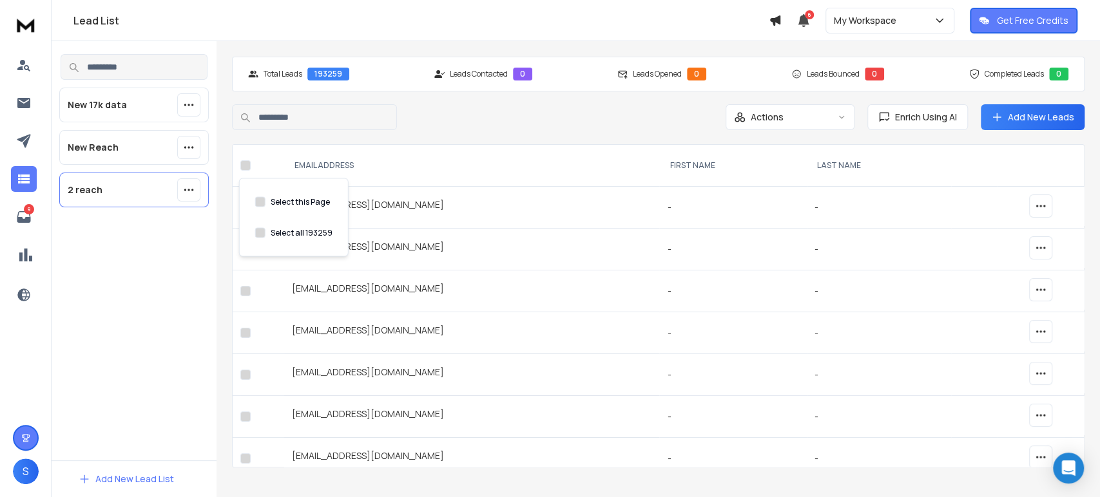
click at [259, 235] on button "Select this Page" at bounding box center [260, 232] width 10 height 10
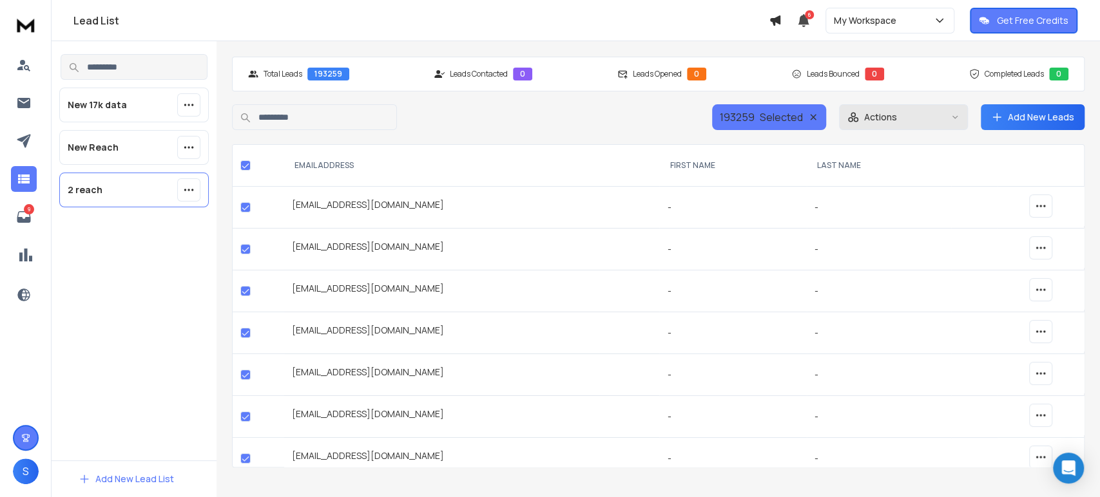
click at [907, 119] on div "Actions" at bounding box center [896, 117] width 98 height 13
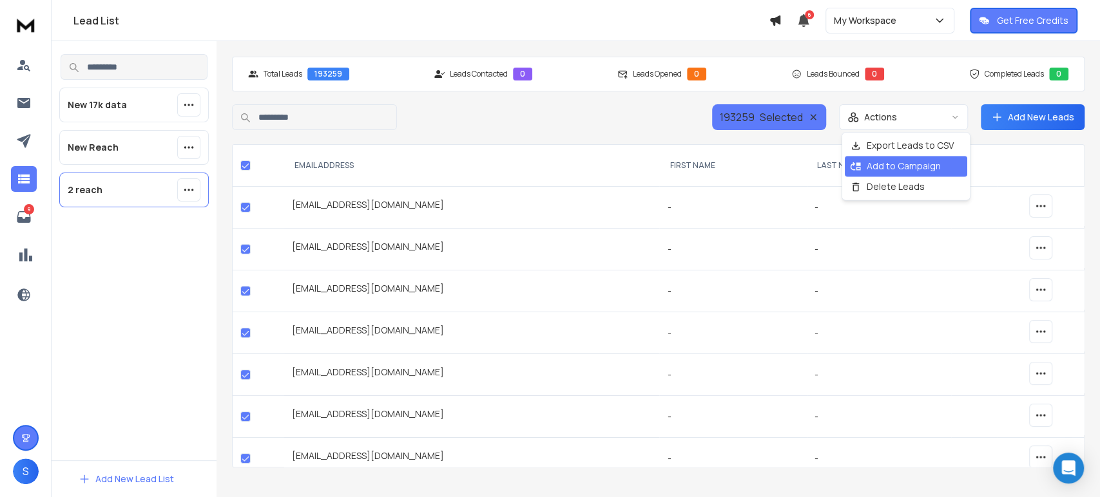
click at [906, 167] on p "Add to Campaign" at bounding box center [904, 166] width 74 height 13
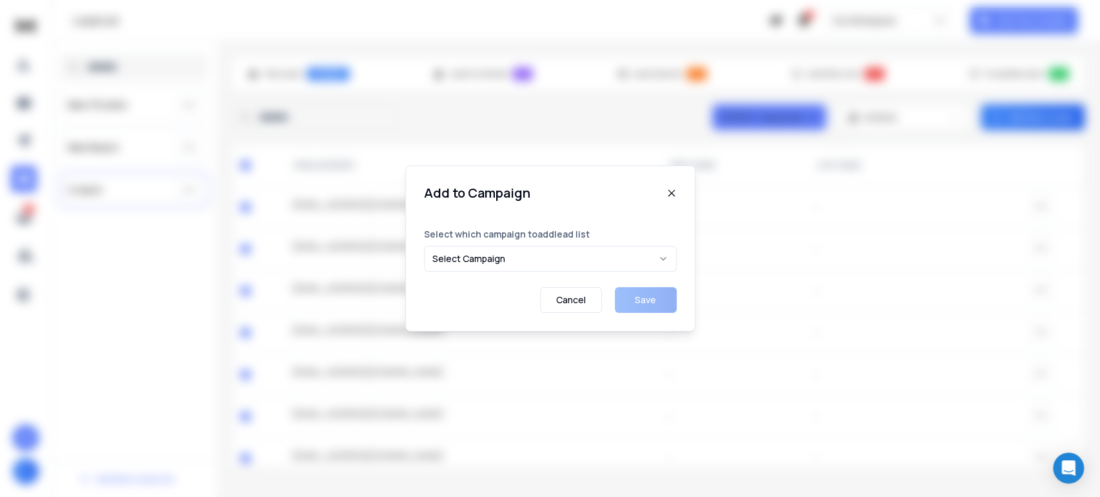
click at [651, 260] on button "Select Campaign" at bounding box center [550, 259] width 253 height 26
click at [658, 305] on button "Save" at bounding box center [646, 300] width 62 height 26
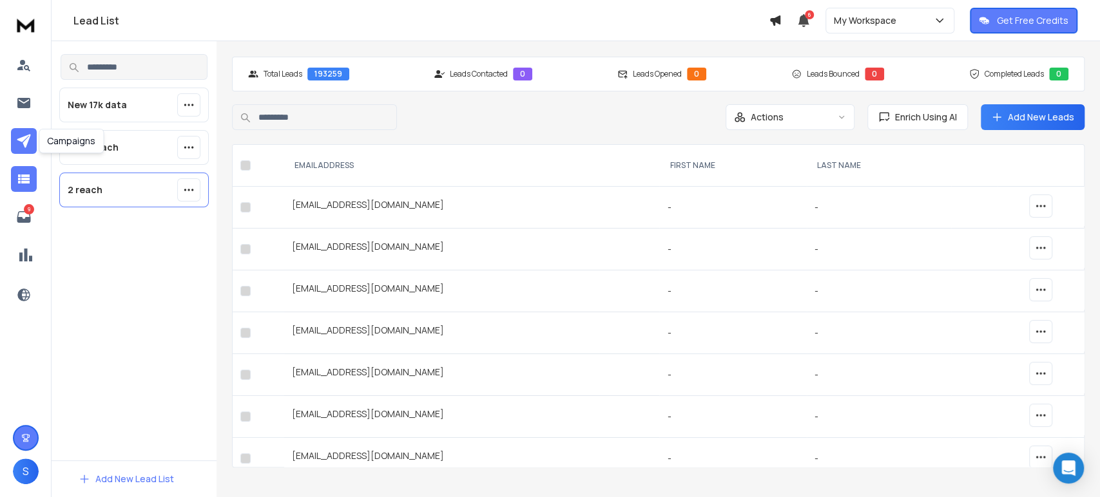
click at [21, 142] on icon at bounding box center [23, 140] width 15 height 15
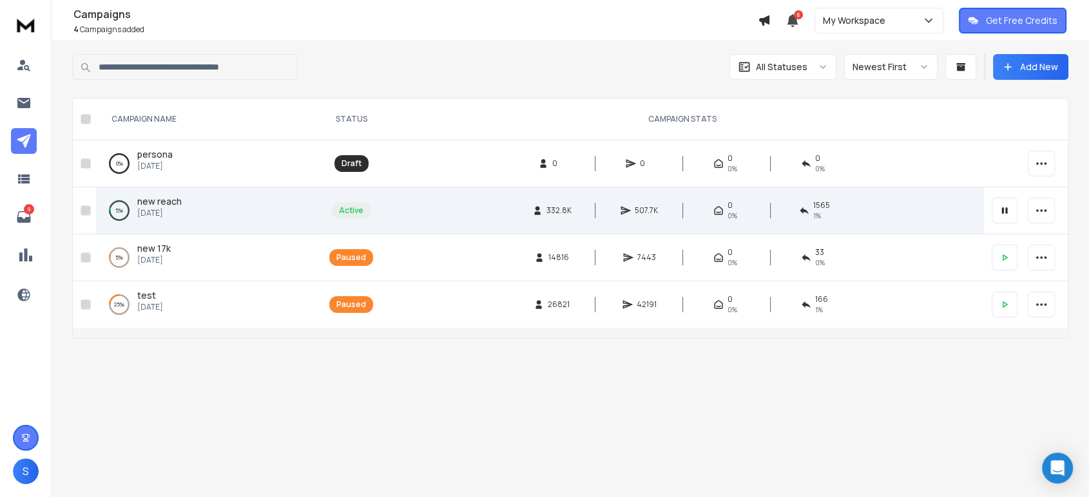
click at [222, 213] on div "5 % new reach 2 months ago" at bounding box center [209, 210] width 200 height 31
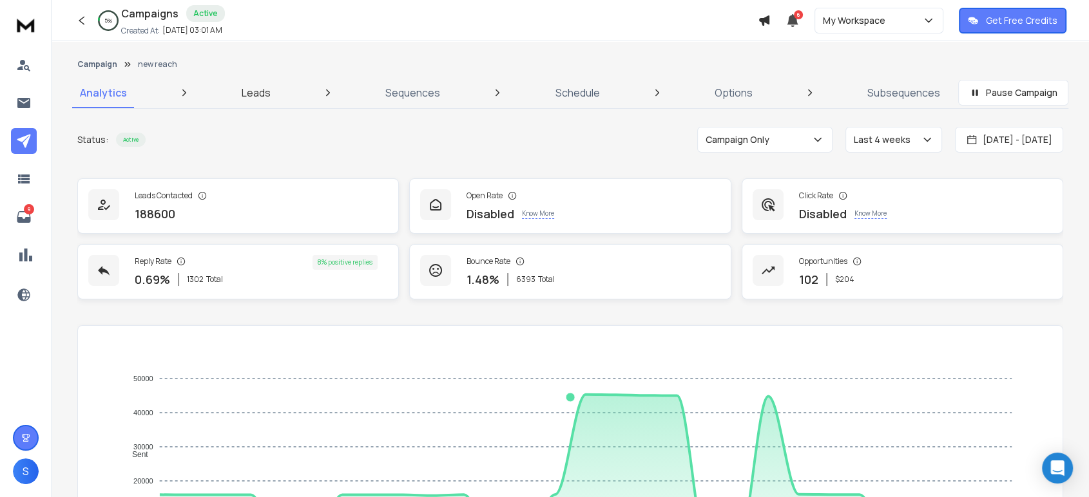
click at [249, 91] on p "Leads" at bounding box center [256, 92] width 29 height 15
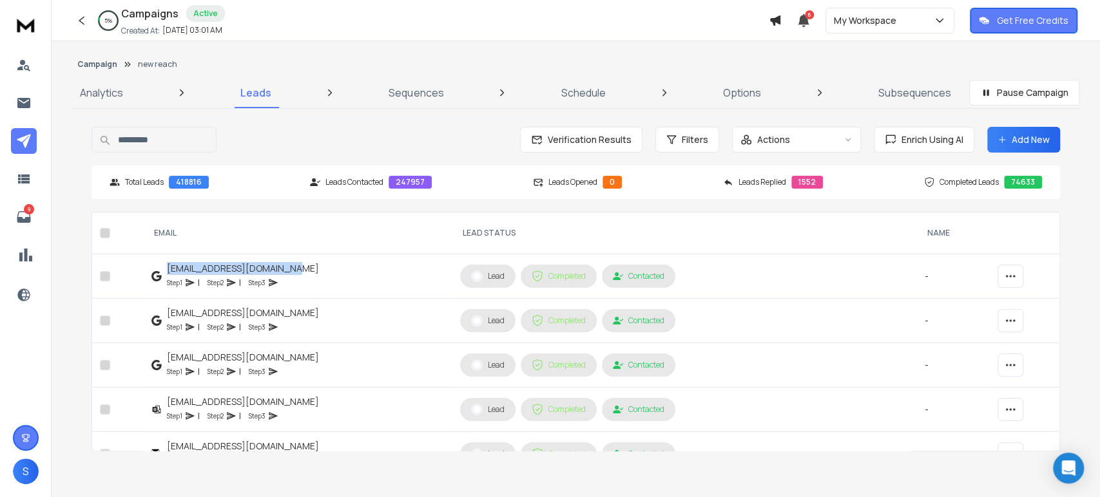
drag, startPoint x: 164, startPoint y: 267, endPoint x: 283, endPoint y: 272, distance: 119.3
click at [283, 272] on div "[EMAIL_ADDRESS][DOMAIN_NAME] Step 1 | Step 2 | Step 3" at bounding box center [297, 276] width 293 height 28
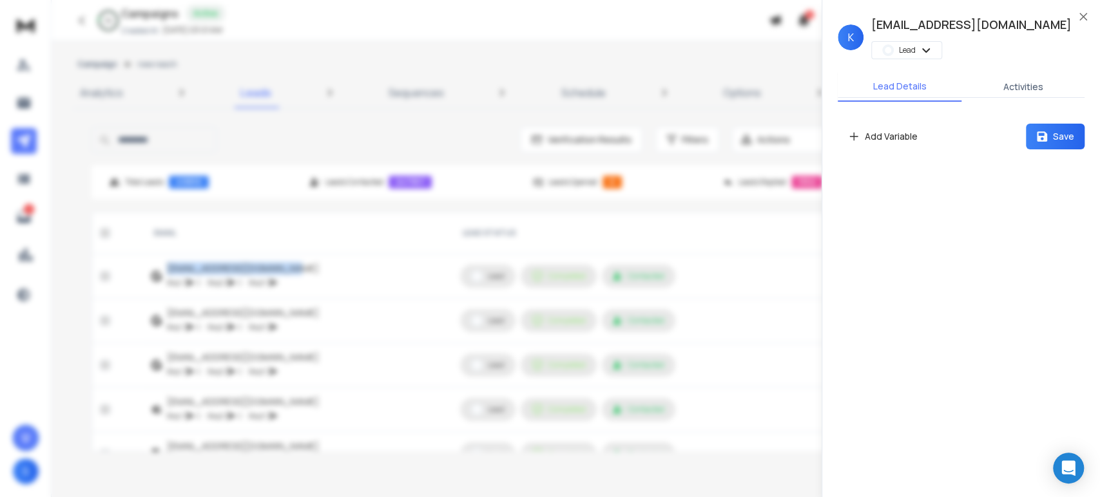
copy div "[EMAIL_ADDRESS][DOMAIN_NAME]"
click at [181, 137] on div at bounding box center [550, 248] width 1100 height 497
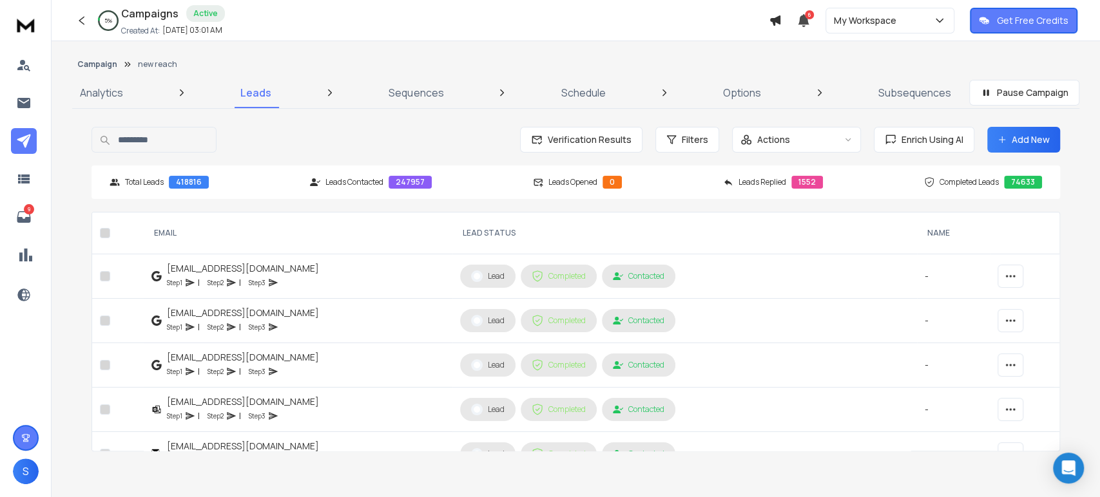
click at [155, 141] on input at bounding box center [153, 140] width 125 height 26
paste input "**********"
type input "**********"
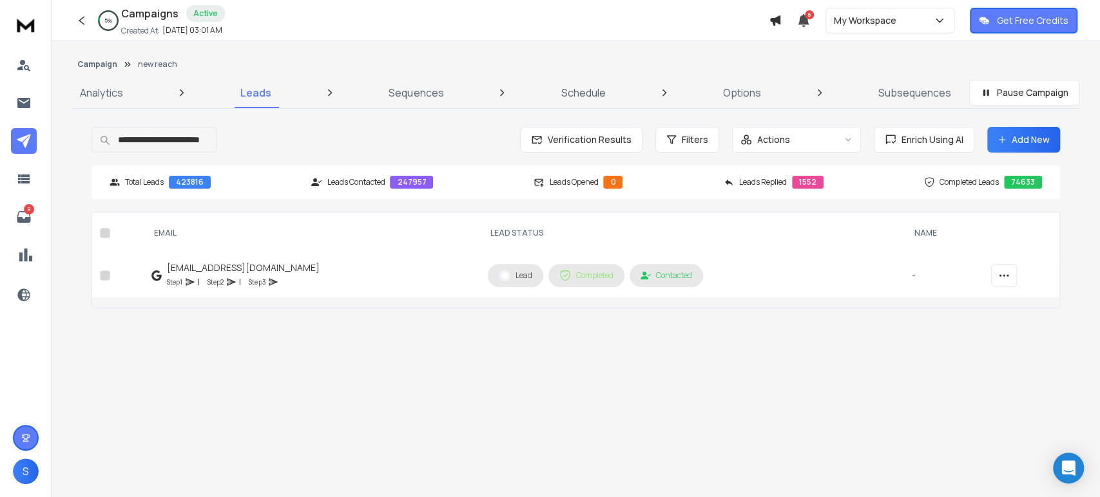
click at [196, 140] on input "**********" at bounding box center [153, 140] width 125 height 26
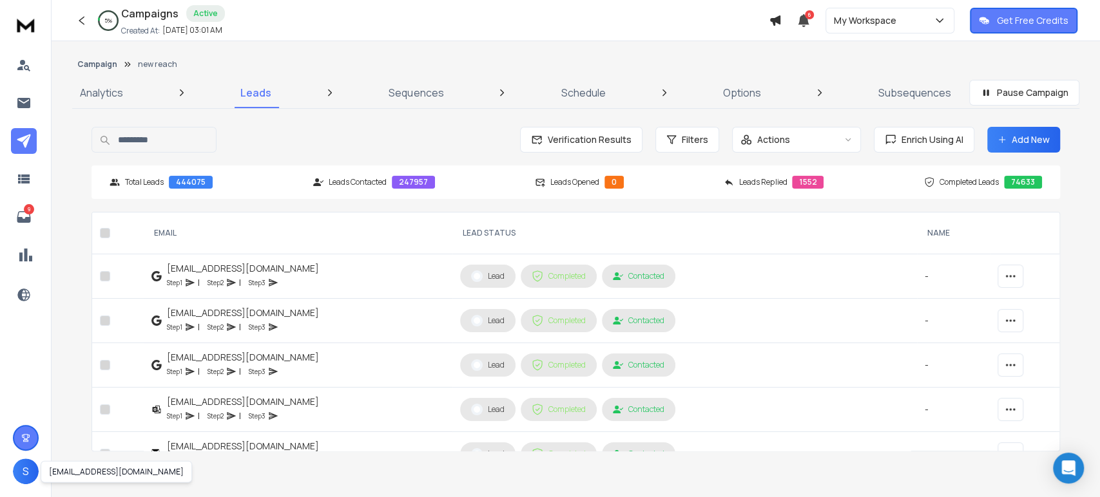
click at [25, 462] on span "S" at bounding box center [26, 472] width 26 height 26
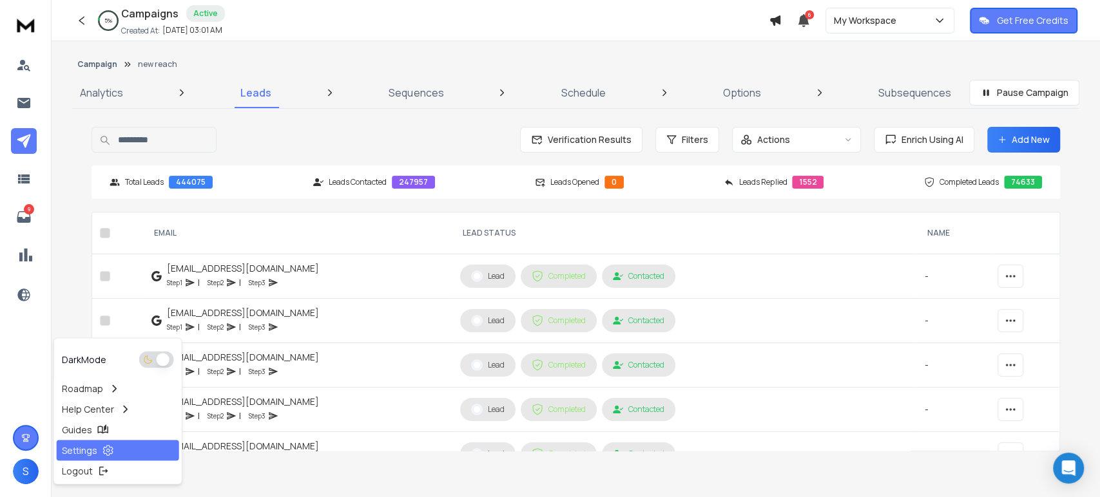
click at [81, 447] on p "Settings" at bounding box center [79, 450] width 35 height 13
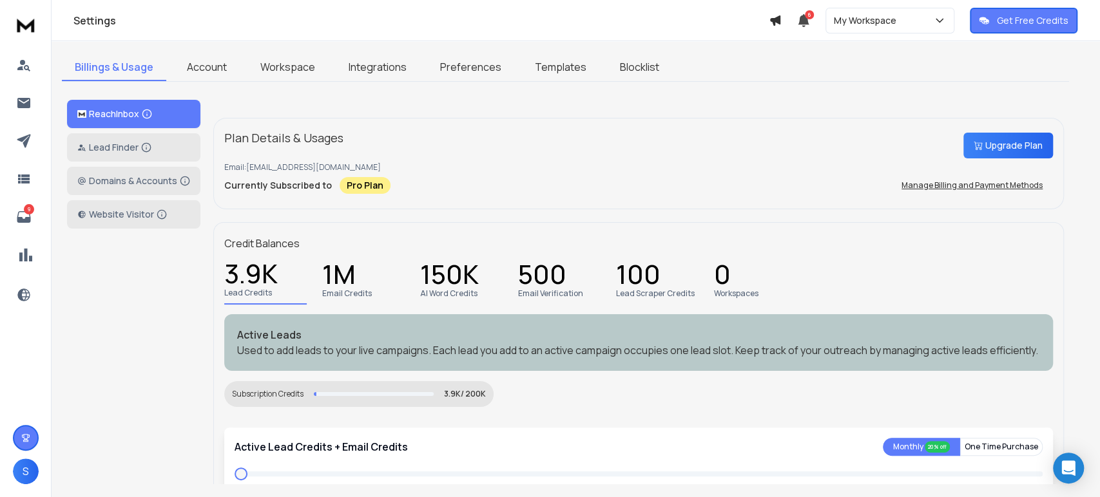
scroll to position [139, 0]
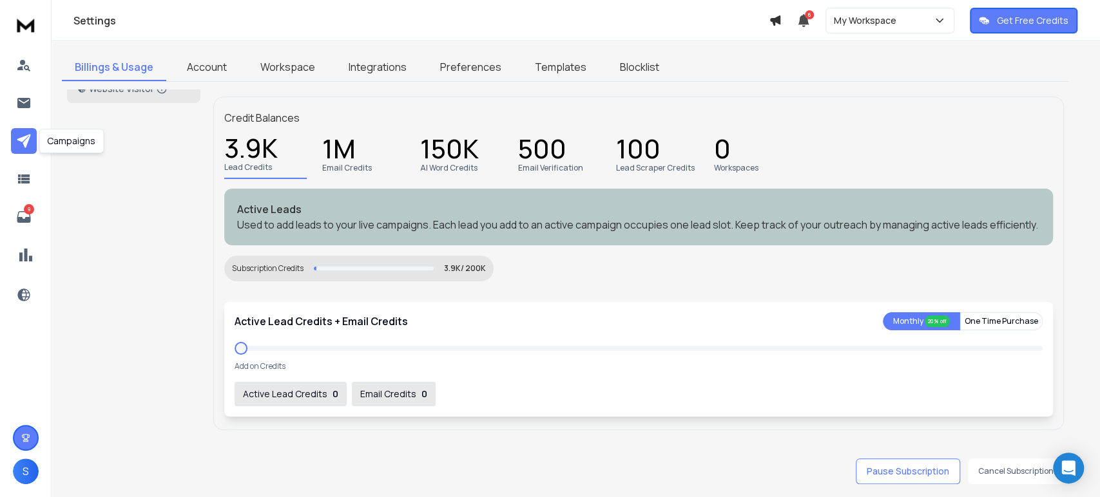
click at [24, 144] on icon at bounding box center [24, 141] width 14 height 14
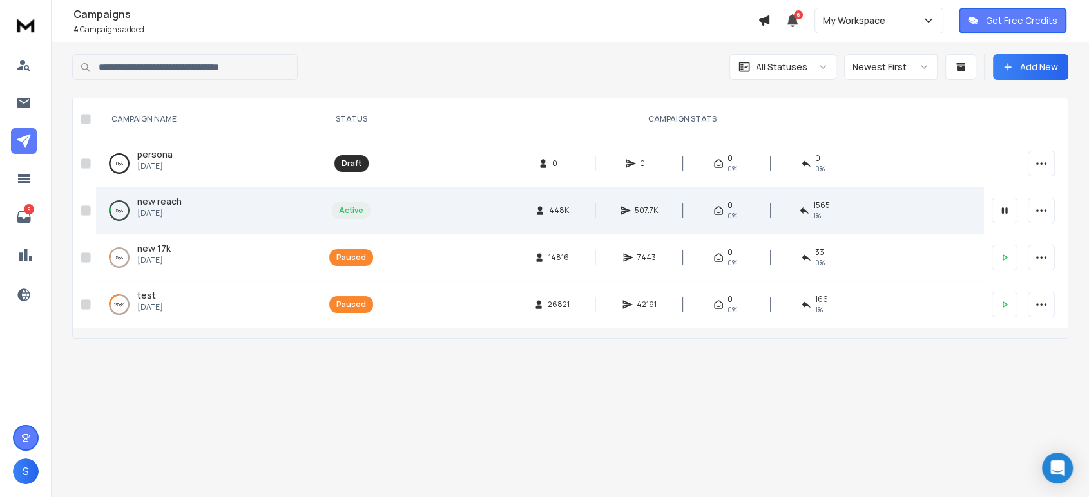
click at [269, 220] on div "5 % new reach [DATE]" at bounding box center [209, 210] width 200 height 31
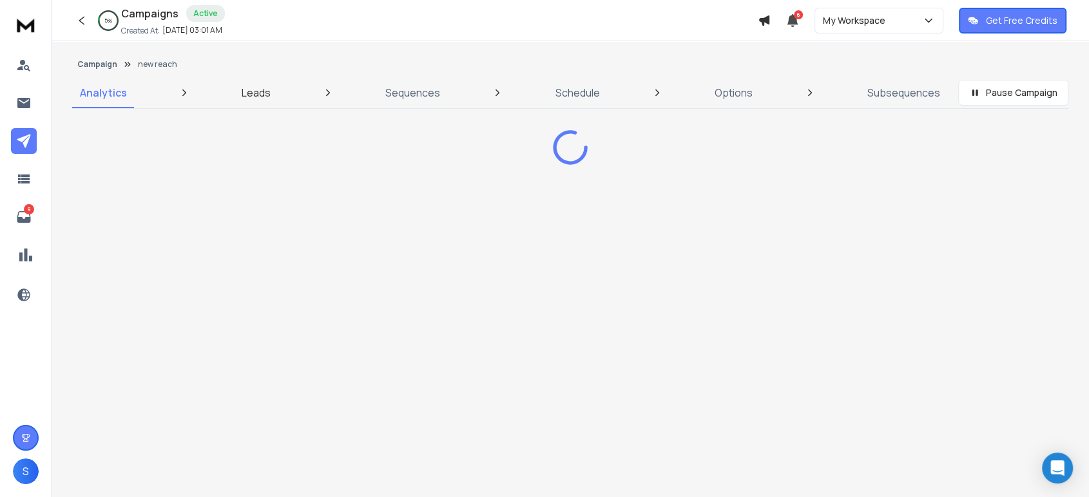
click at [258, 90] on p "Leads" at bounding box center [256, 92] width 29 height 15
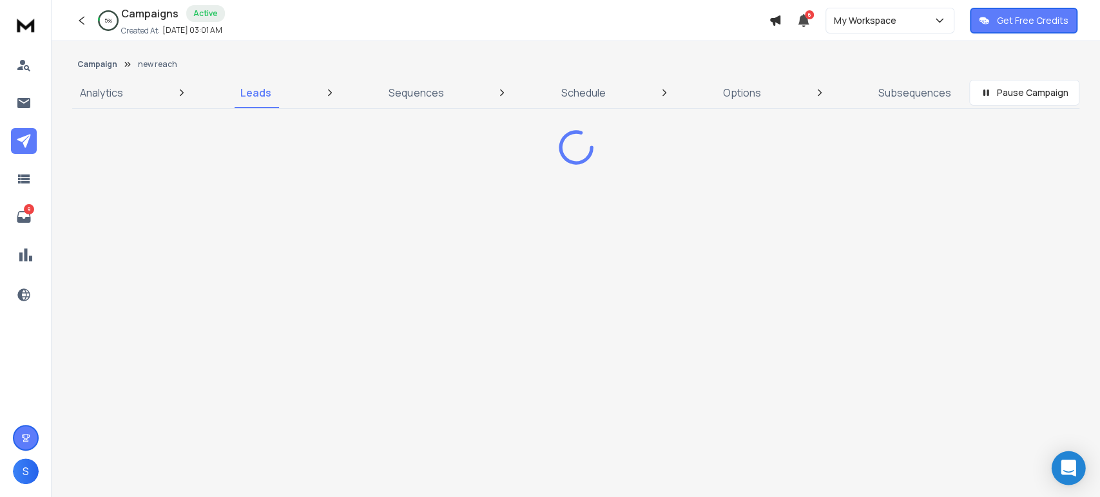
click at [1063, 465] on icon "Open Intercom Messenger" at bounding box center [1068, 468] width 15 height 17
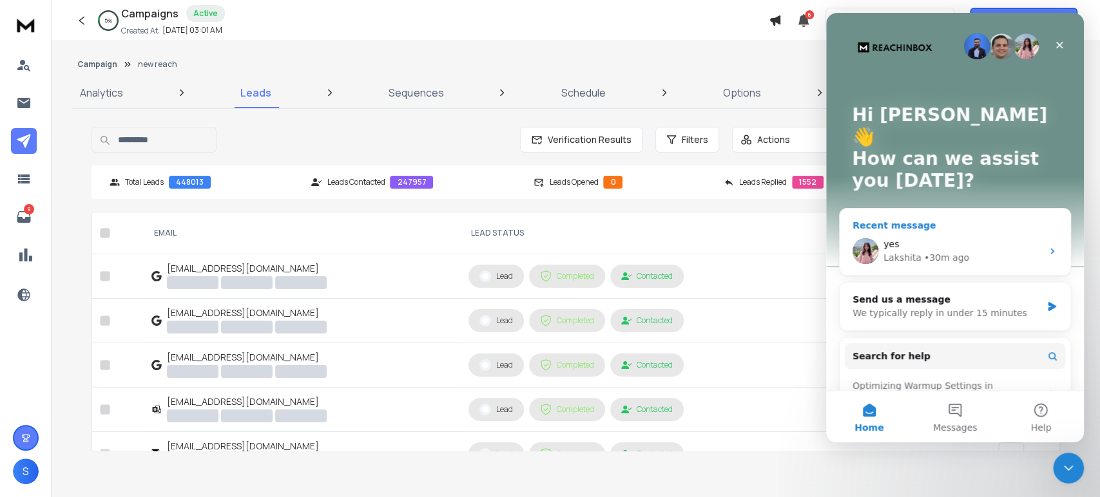
click at [965, 251] on div "Lakshita • 30m ago" at bounding box center [962, 258] width 159 height 14
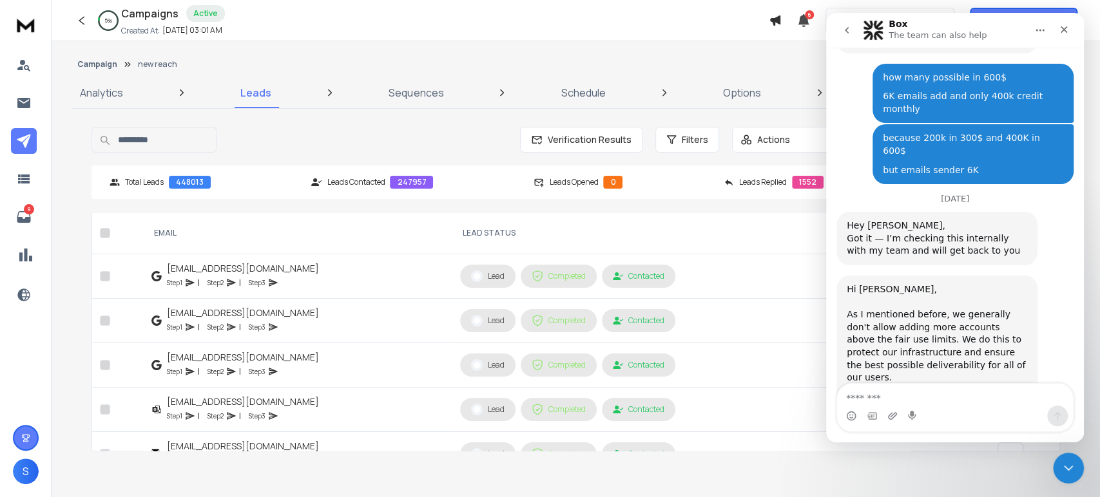
scroll to position [14597, 0]
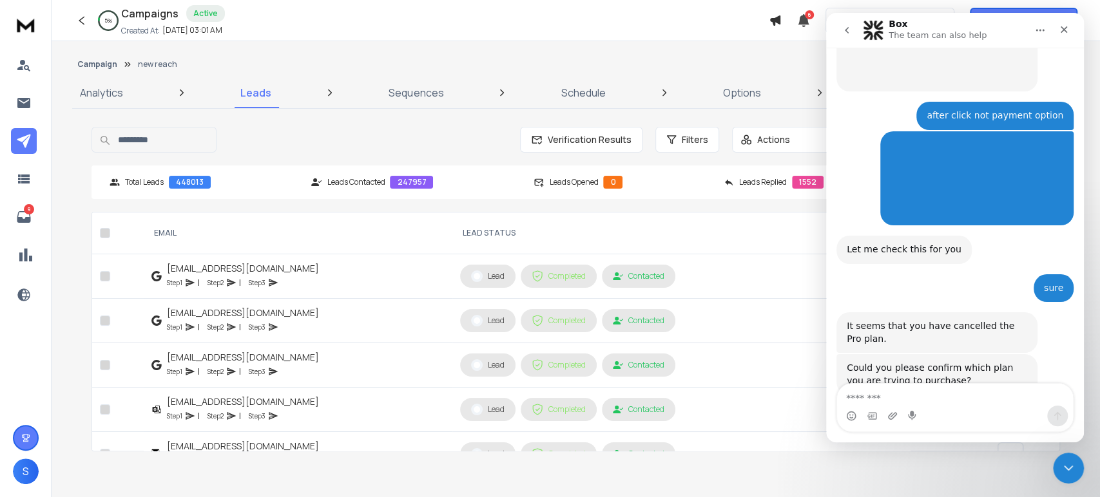
click at [930, 401] on textarea "Message…" at bounding box center [955, 395] width 236 height 22
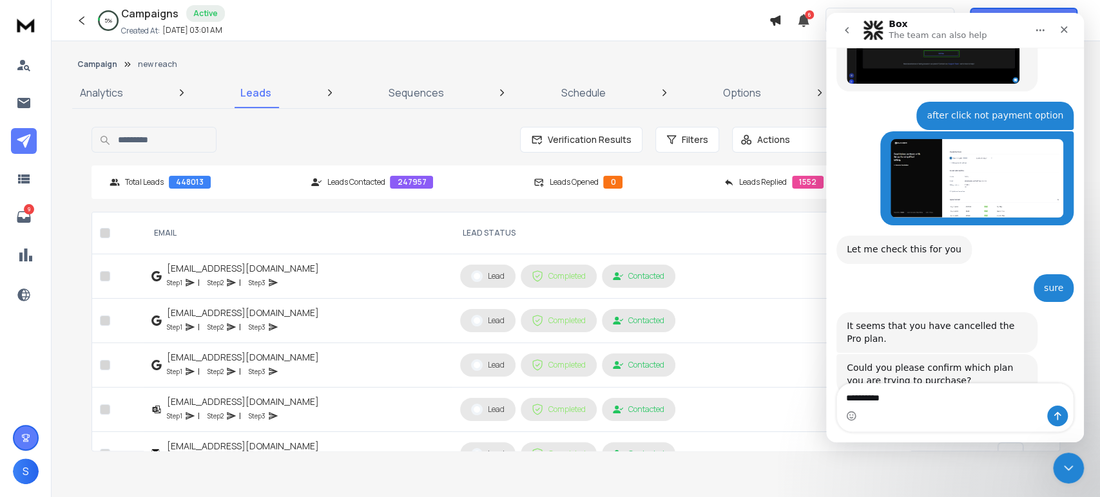
type textarea "**********"
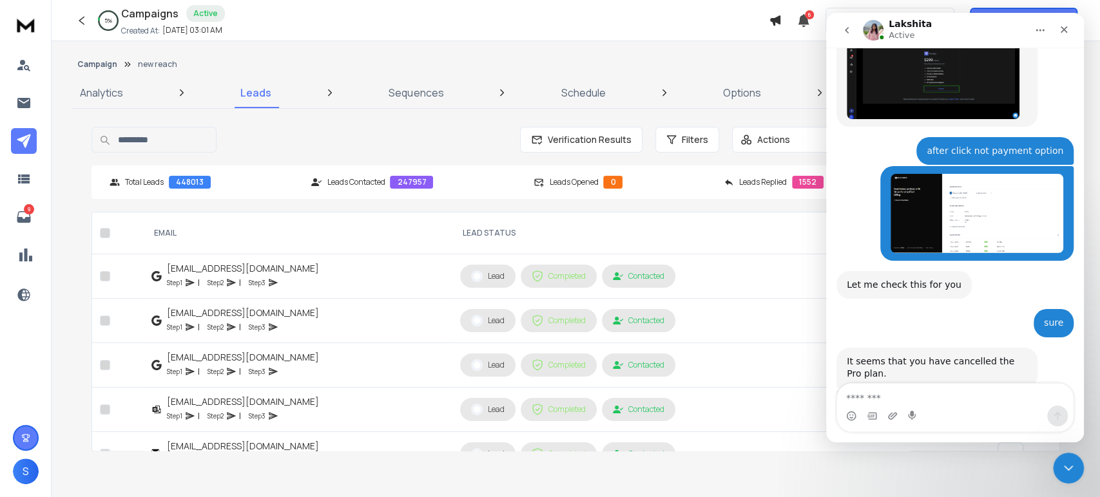
scroll to position [14597, 0]
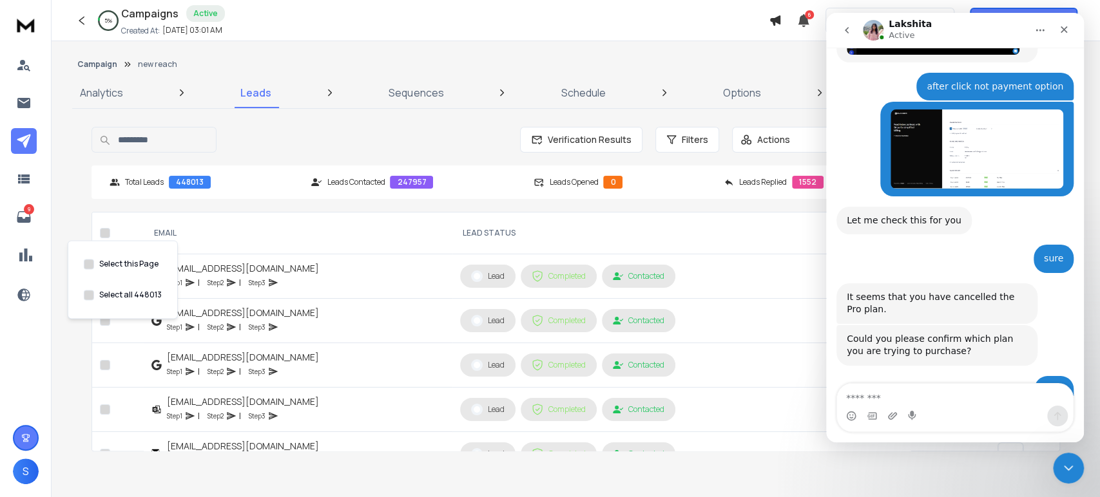
click at [89, 297] on button "Select this Page" at bounding box center [89, 295] width 10 height 10
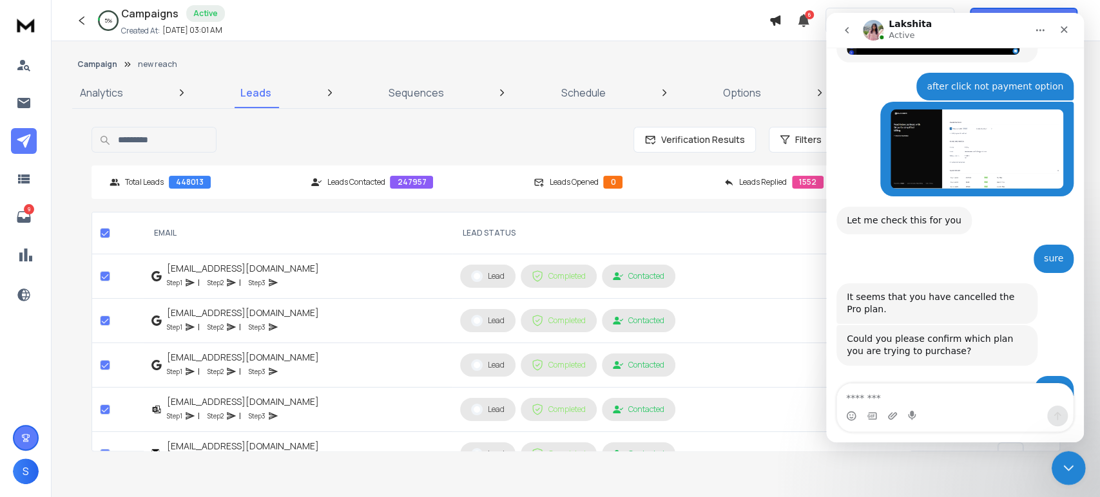
click at [1068, 461] on icon "Close Intercom Messenger" at bounding box center [1066, 466] width 15 height 15
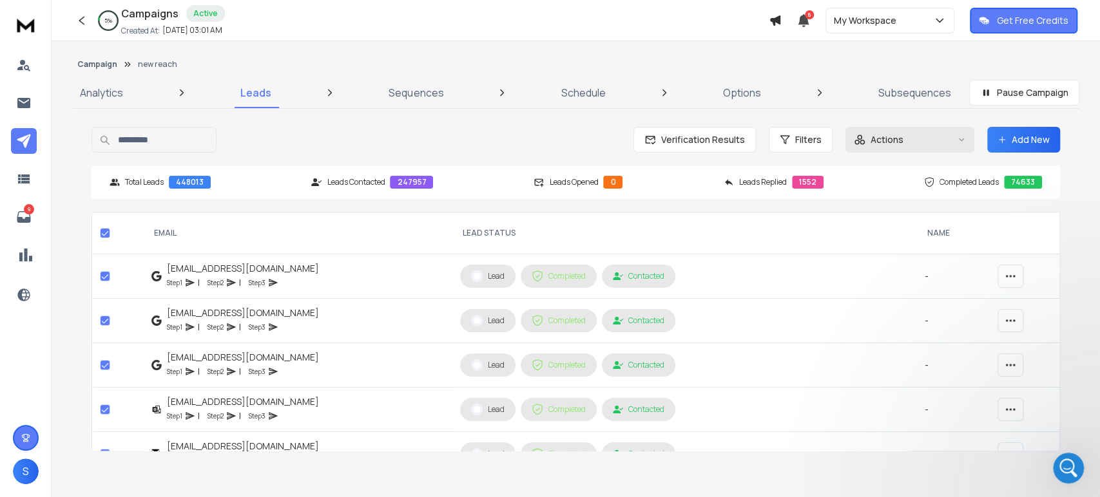
click at [876, 144] on p "Actions" at bounding box center [886, 139] width 33 height 13
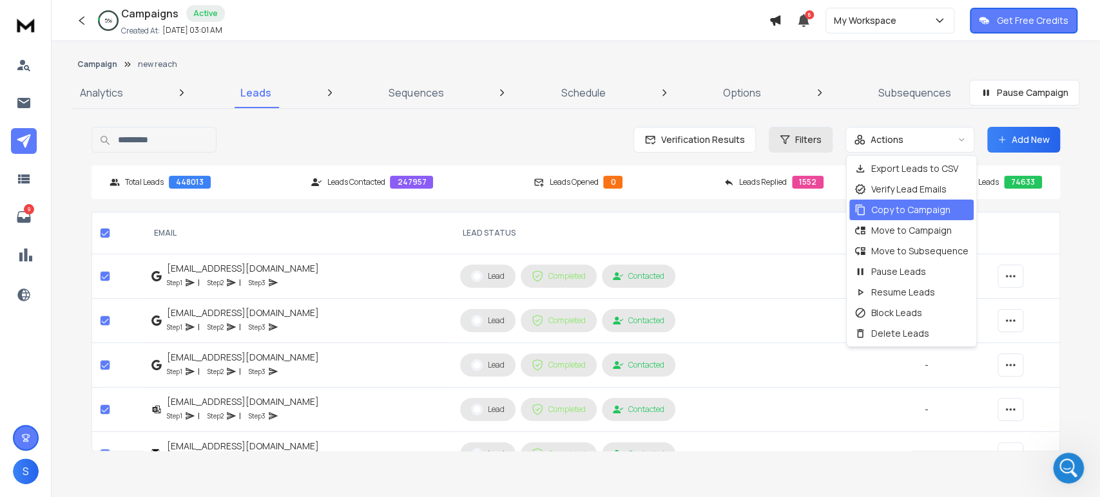
click at [814, 139] on span "Filters" at bounding box center [808, 139] width 26 height 13
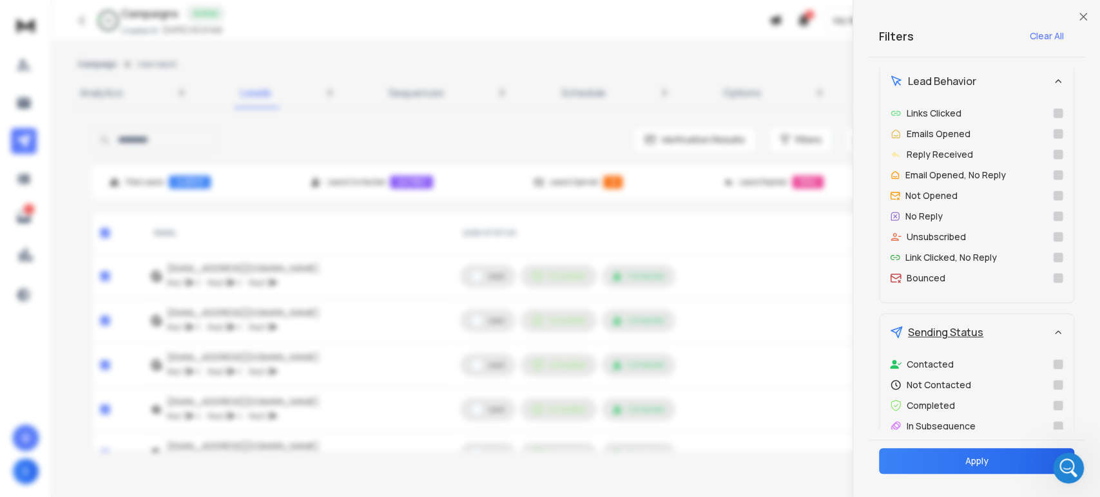
scroll to position [0, 0]
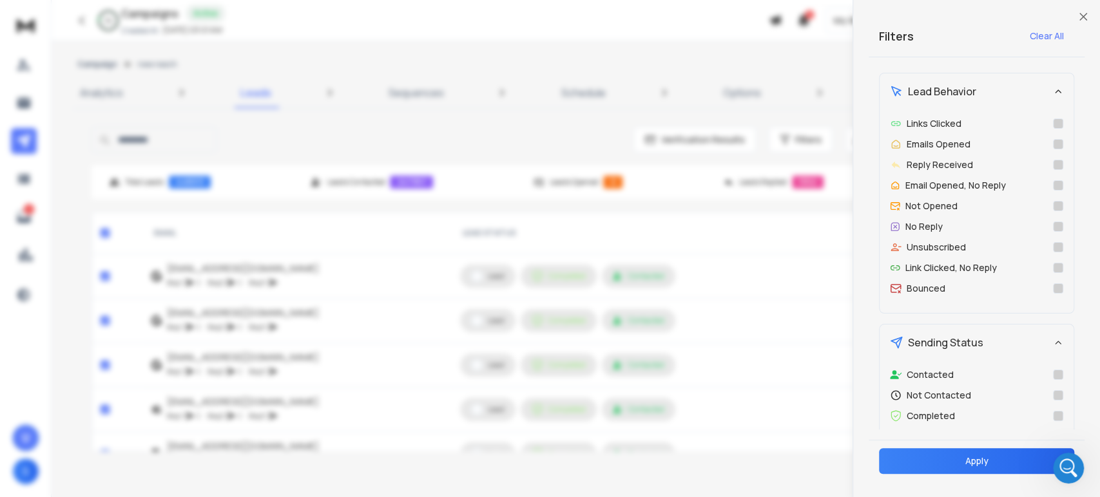
click at [770, 66] on div at bounding box center [550, 248] width 1100 height 497
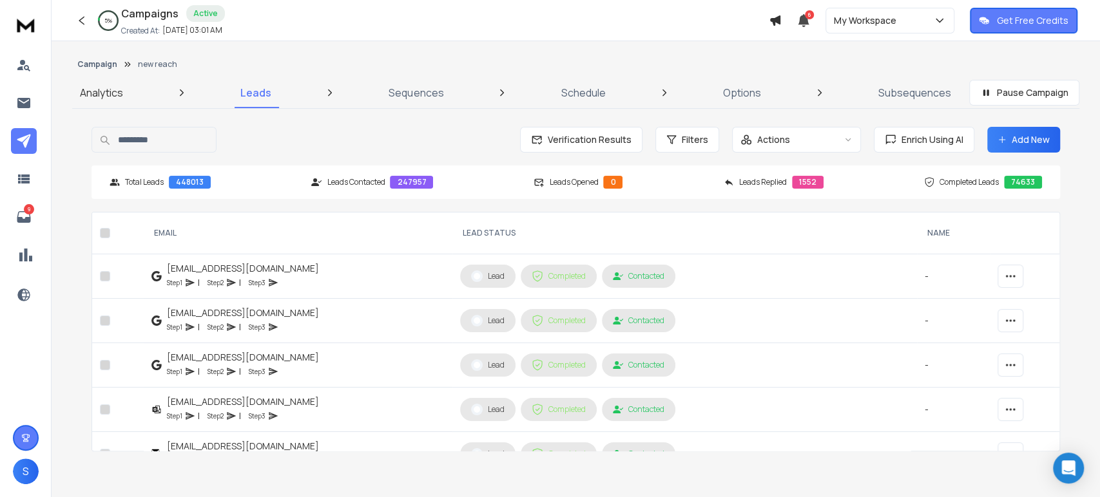
click at [95, 95] on p "Analytics" at bounding box center [101, 92] width 43 height 15
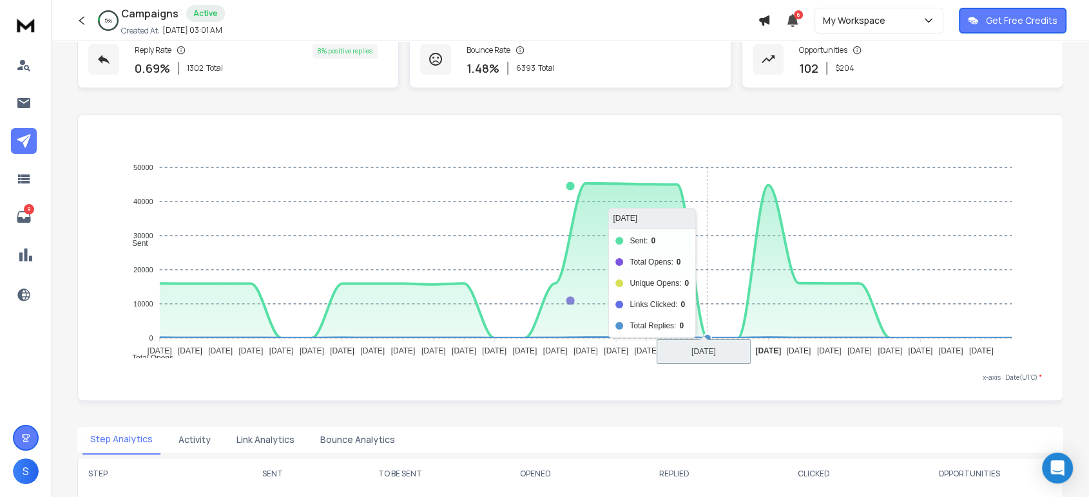
scroll to position [215, 0]
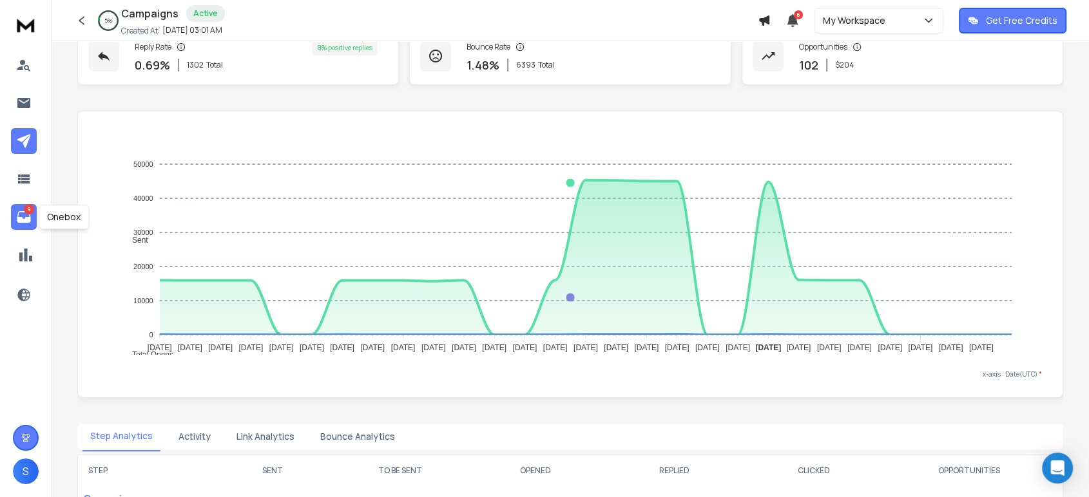
click at [19, 213] on icon at bounding box center [23, 216] width 15 height 15
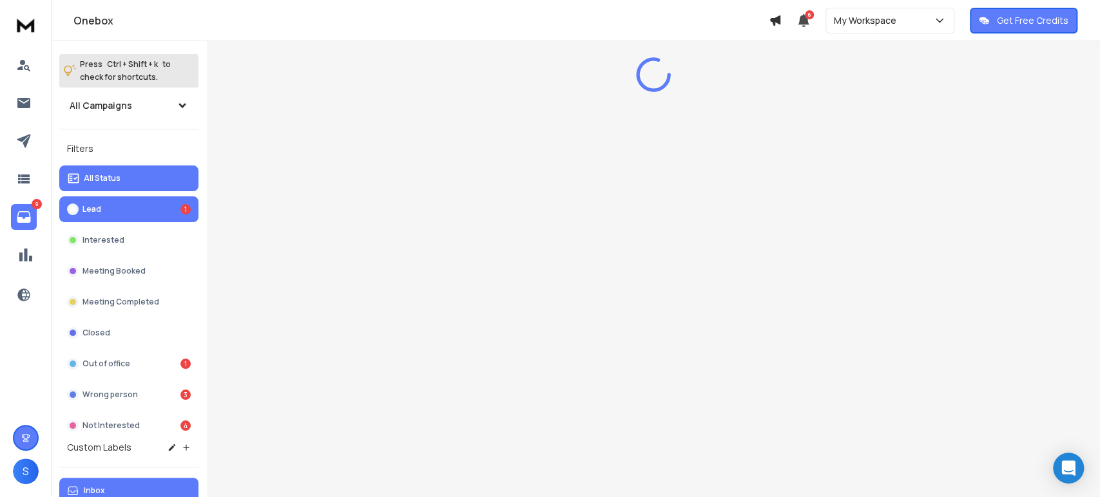
click at [119, 214] on button "Lead 1" at bounding box center [128, 210] width 139 height 26
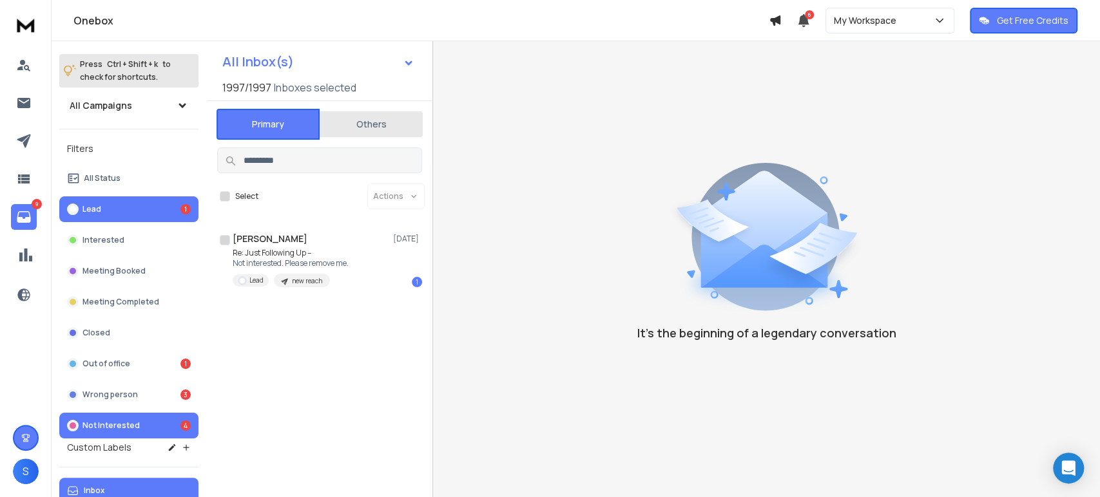
click at [102, 433] on button "Not Interested 4" at bounding box center [128, 426] width 139 height 26
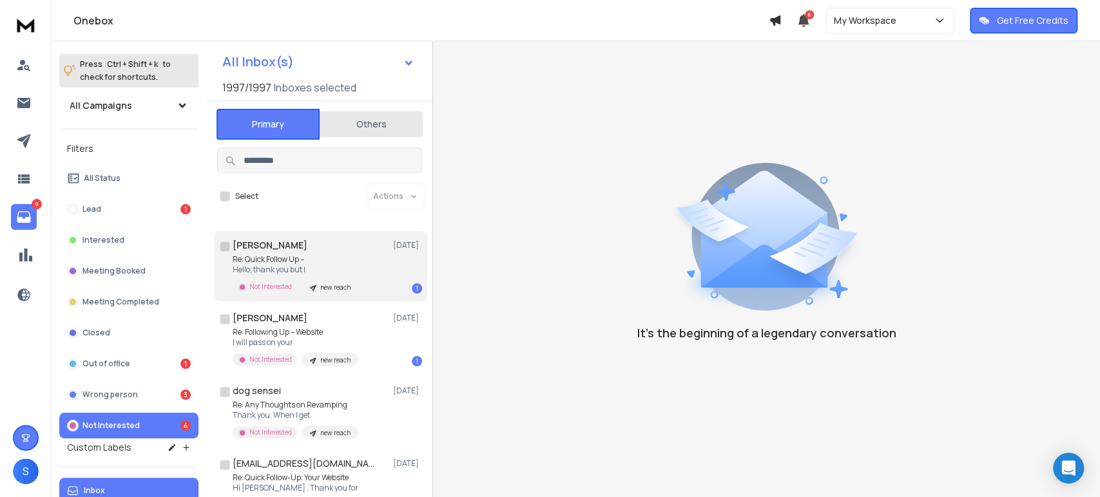
scroll to position [143, 0]
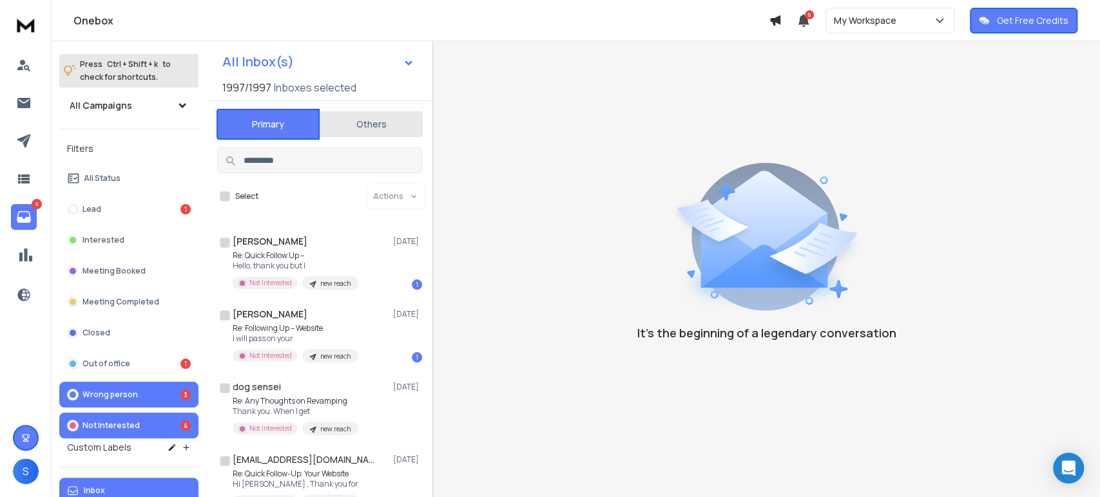
click at [151, 398] on button "Wrong person 3" at bounding box center [128, 395] width 139 height 26
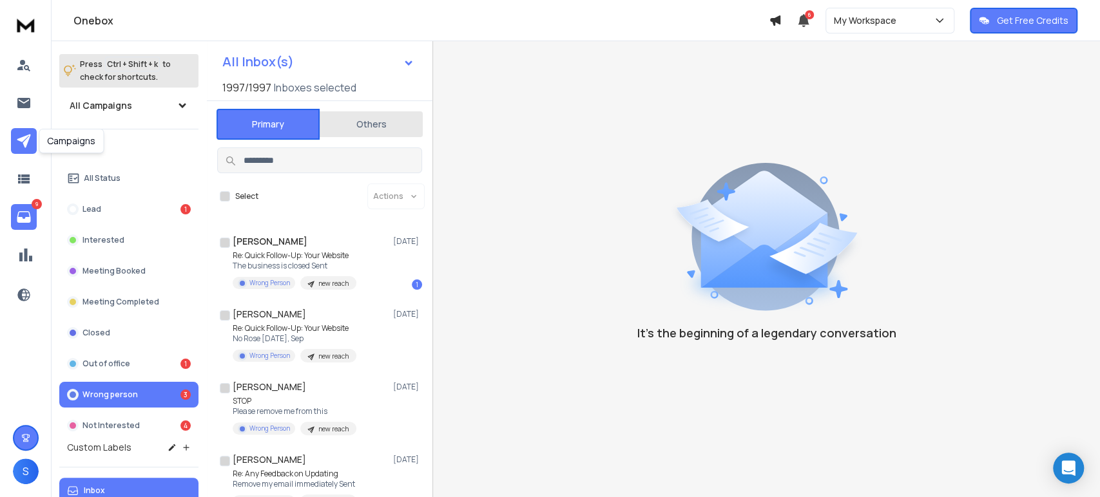
click at [24, 146] on icon at bounding box center [24, 141] width 14 height 14
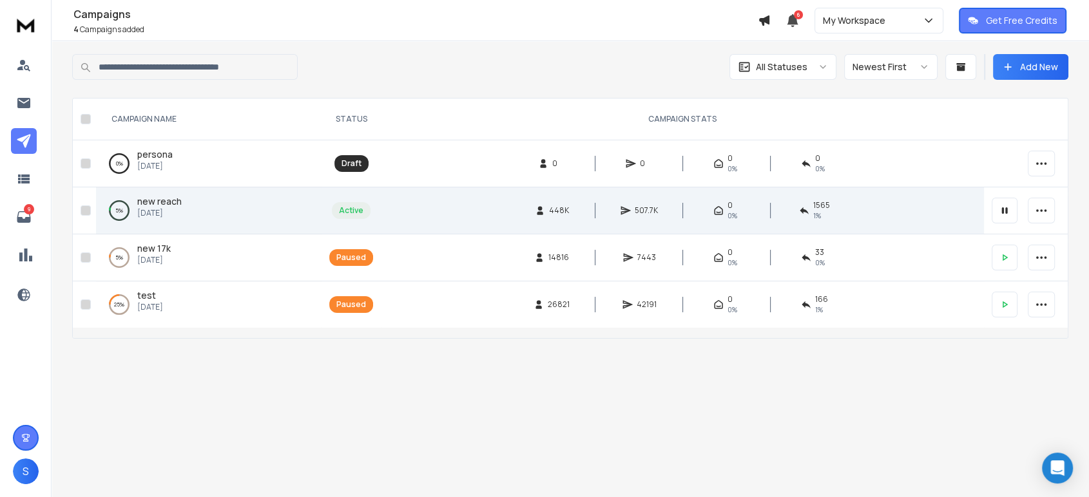
click at [428, 215] on div "448K 507.7K 0 0% 1565 1 %" at bounding box center [683, 210] width 588 height 21
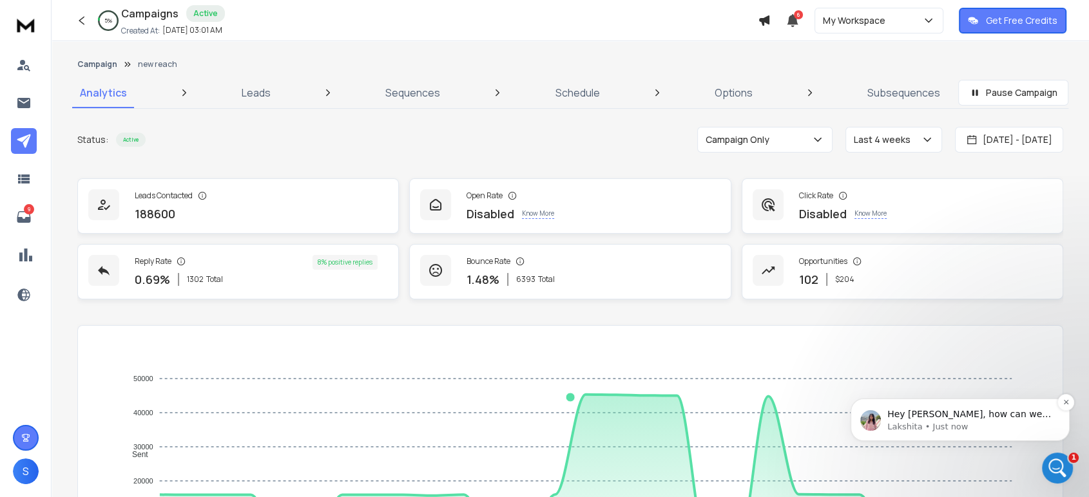
click at [1012, 423] on p "Lakshita • Just now" at bounding box center [970, 427] width 166 height 12
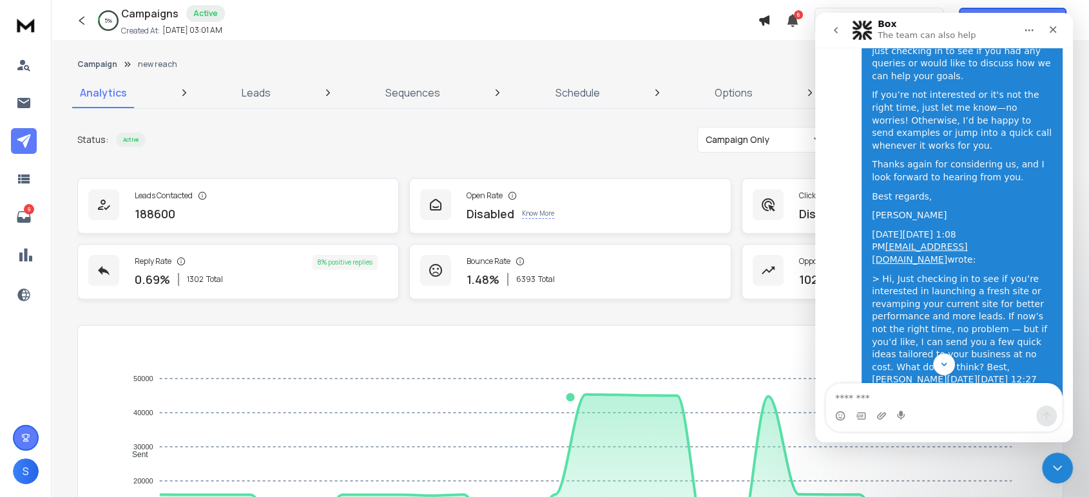
scroll to position [14618, 0]
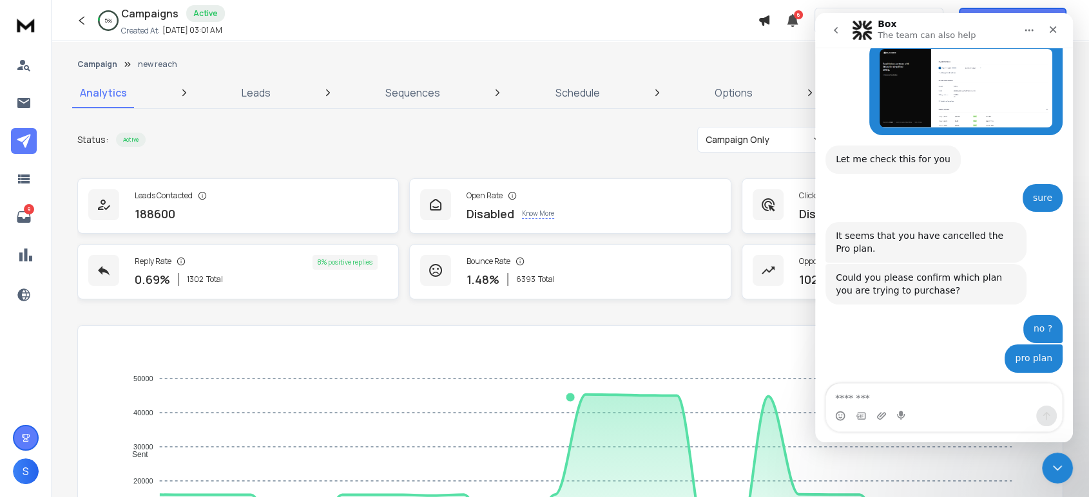
click at [883, 393] on textarea "Message…" at bounding box center [944, 395] width 236 height 22
type textarea "**********"
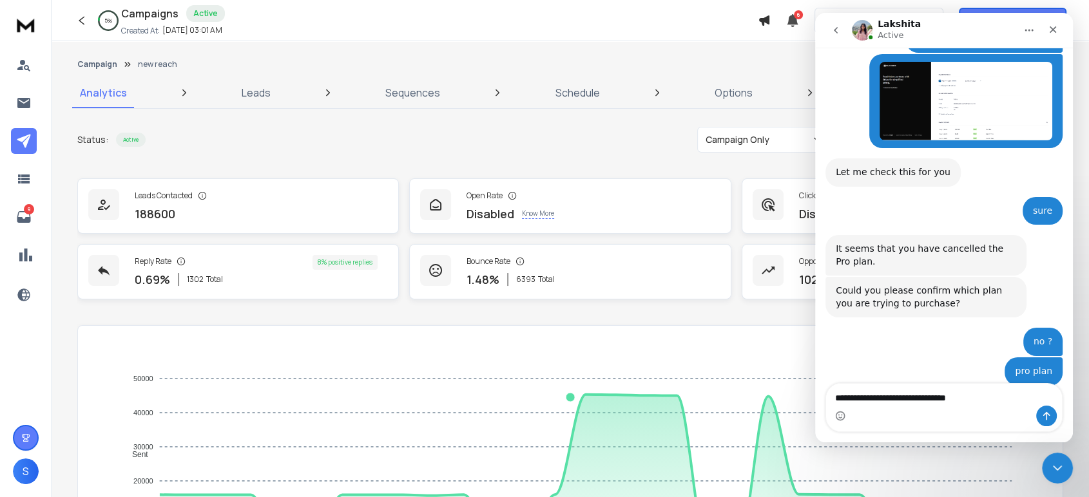
scroll to position [14664, 0]
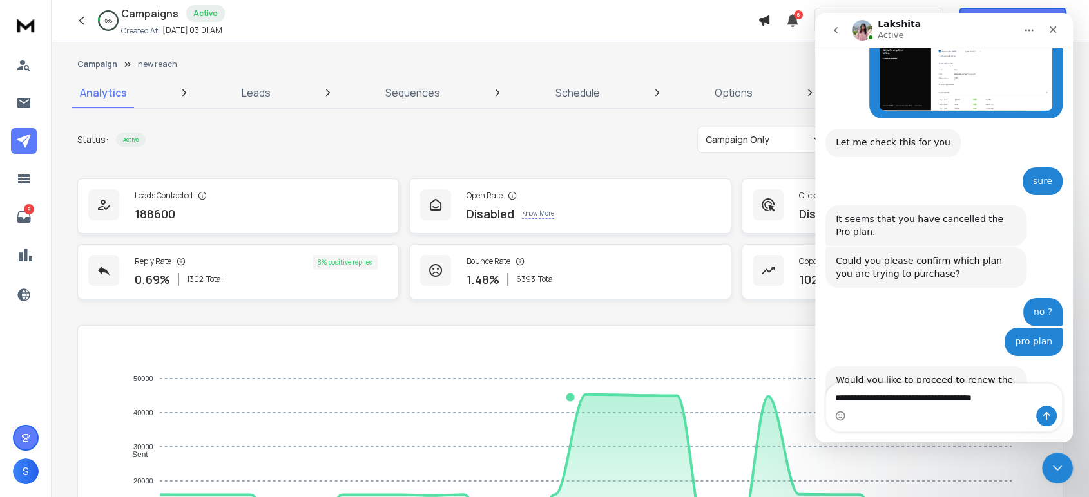
type textarea "**********"
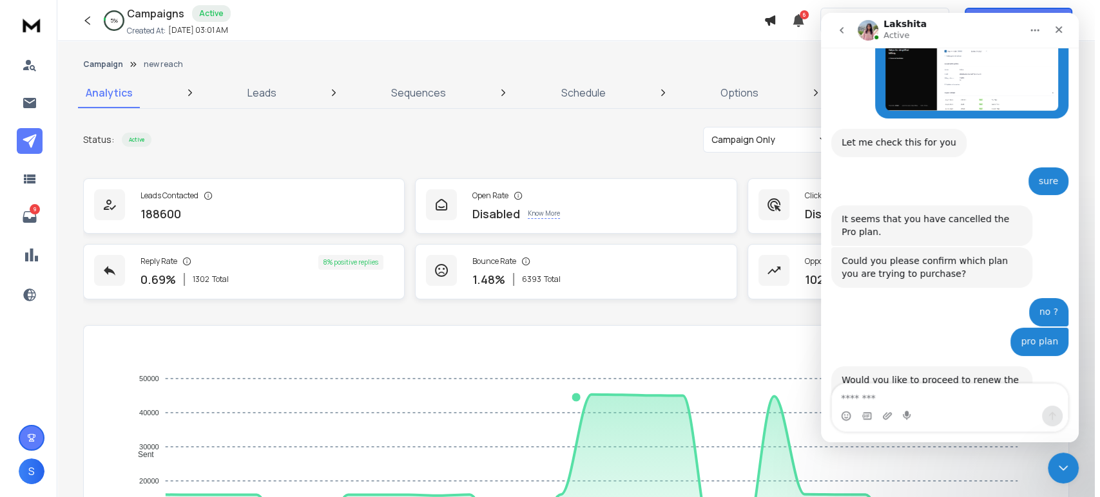
scroll to position [14694, 0]
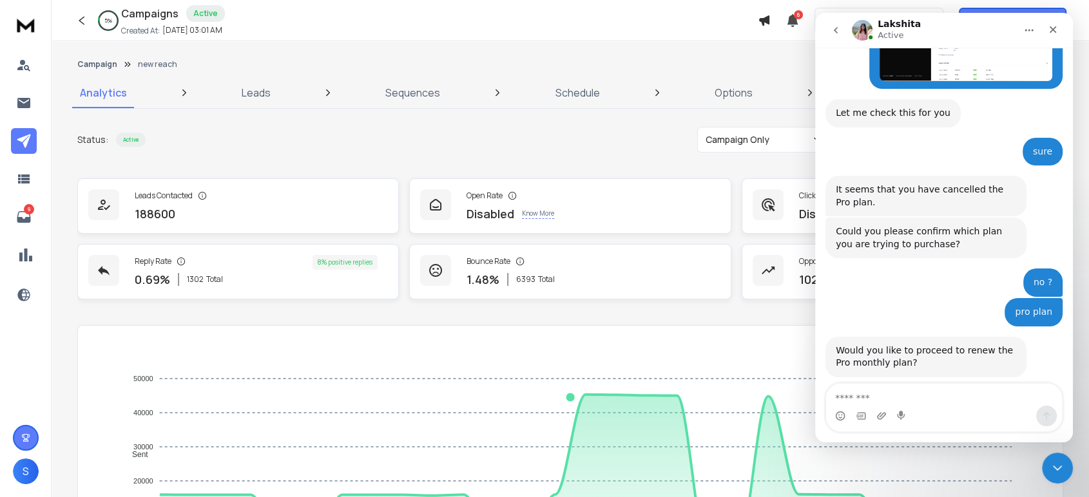
click at [551, 273] on div "1.48 % 6393 Total" at bounding box center [510, 280] width 88 height 18
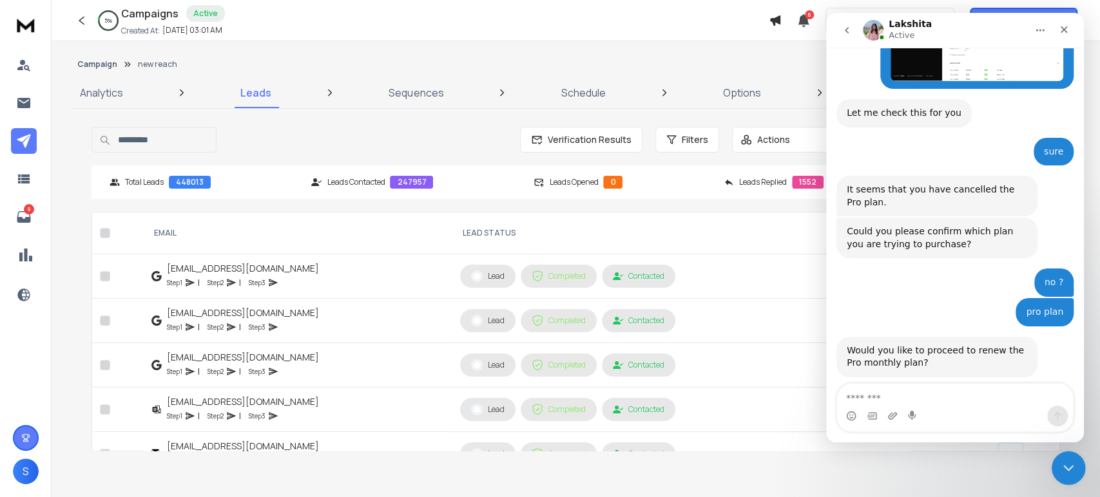
click at [1062, 470] on icon "Close Intercom Messenger" at bounding box center [1066, 466] width 15 height 15
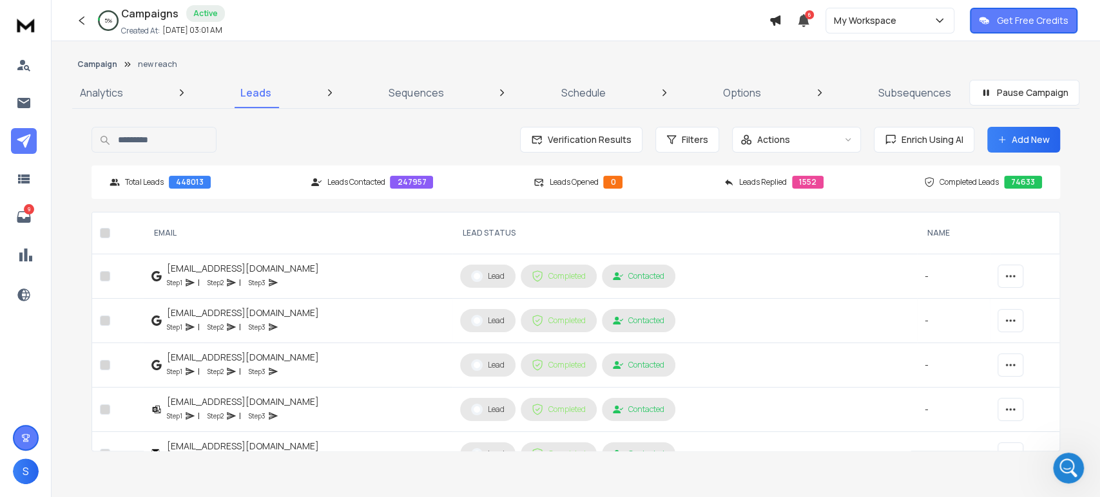
scroll to position [14694, 0]
click at [782, 133] on p "Actions" at bounding box center [773, 139] width 33 height 13
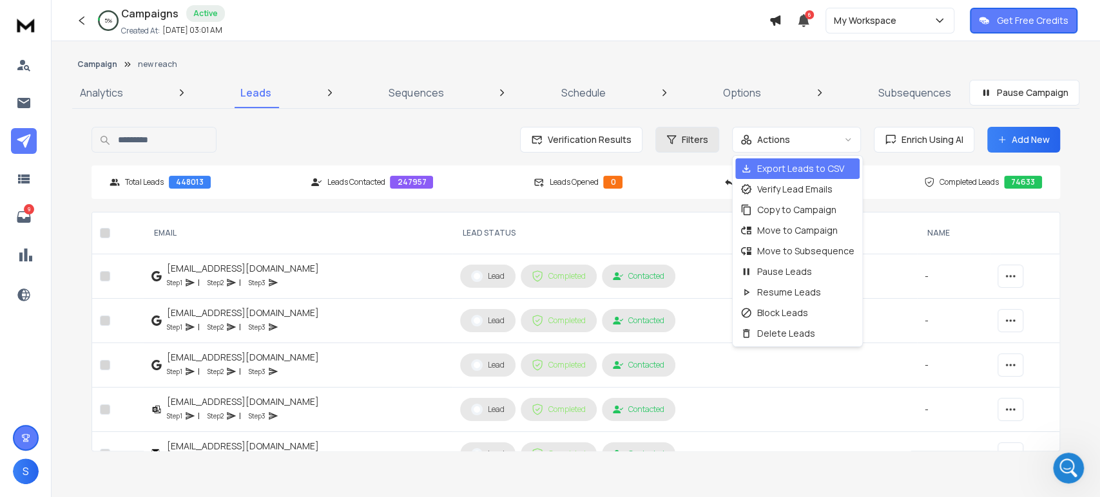
click at [692, 144] on span "Filters" at bounding box center [695, 139] width 26 height 13
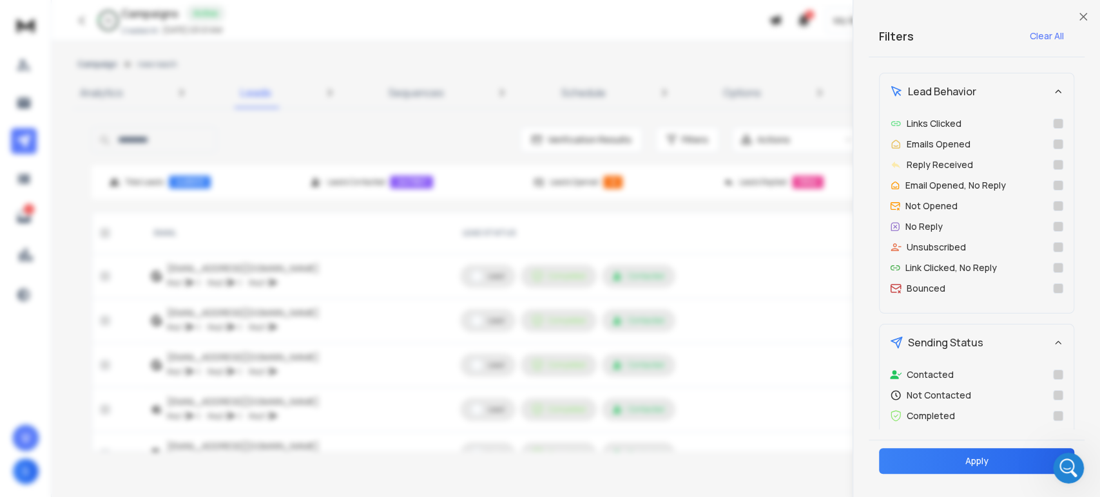
click at [1053, 291] on button "Bounced" at bounding box center [1058, 288] width 10 height 10
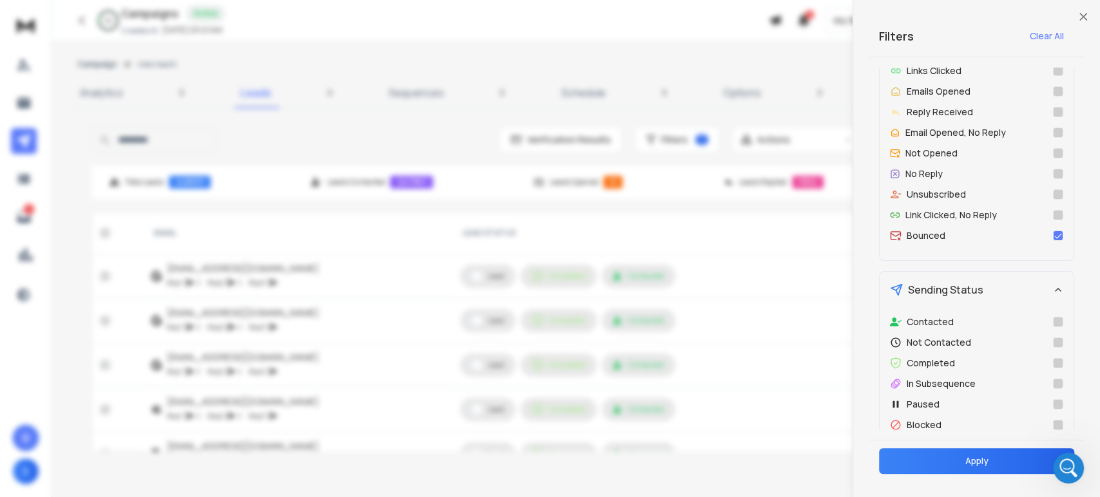
scroll to position [0, 0]
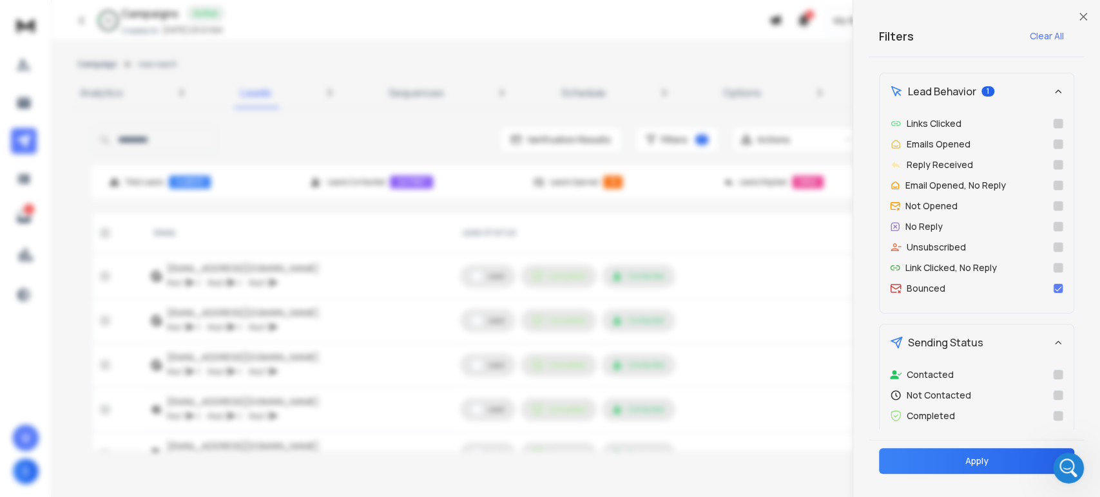
click at [1053, 287] on button "Bounced" at bounding box center [1058, 288] width 10 height 10
click at [1053, 187] on button "Email Opened, No Reply" at bounding box center [1058, 185] width 10 height 10
click at [972, 463] on button "Apply" at bounding box center [976, 461] width 195 height 26
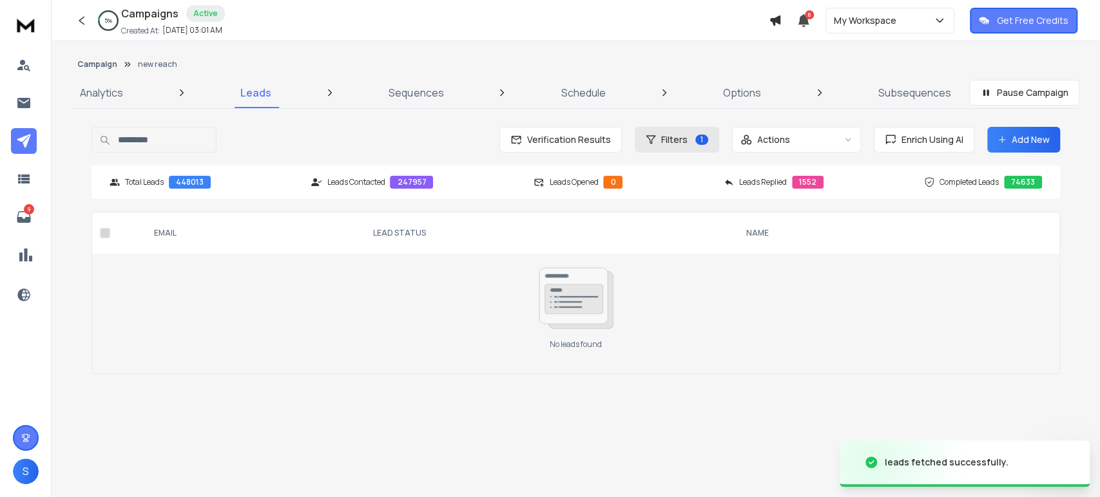
click at [673, 137] on span "Filters" at bounding box center [674, 139] width 26 height 13
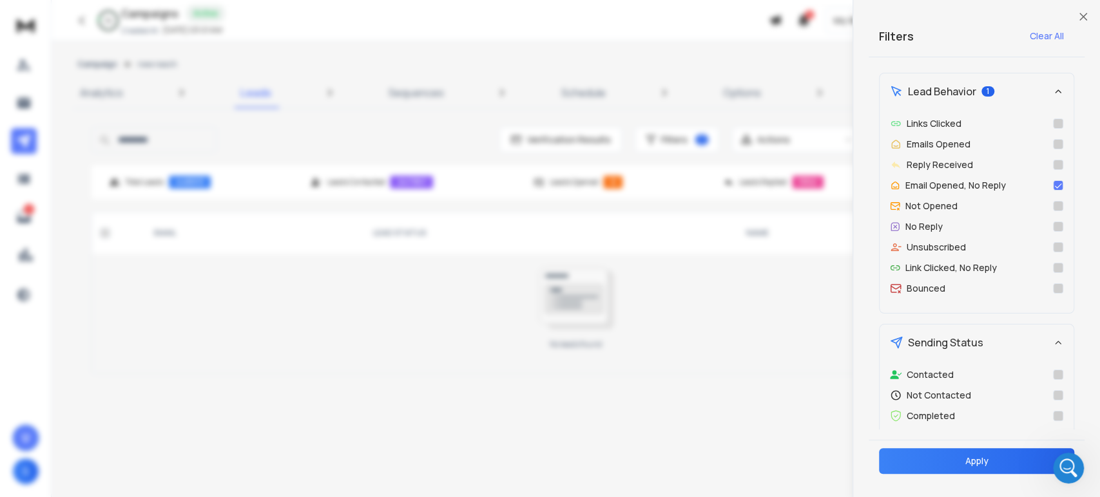
click at [1053, 187] on button "Email Opened, No Reply" at bounding box center [1058, 185] width 10 height 10
click at [1053, 288] on button "Bounced" at bounding box center [1058, 288] width 10 height 10
click at [966, 466] on button "Apply" at bounding box center [976, 461] width 195 height 26
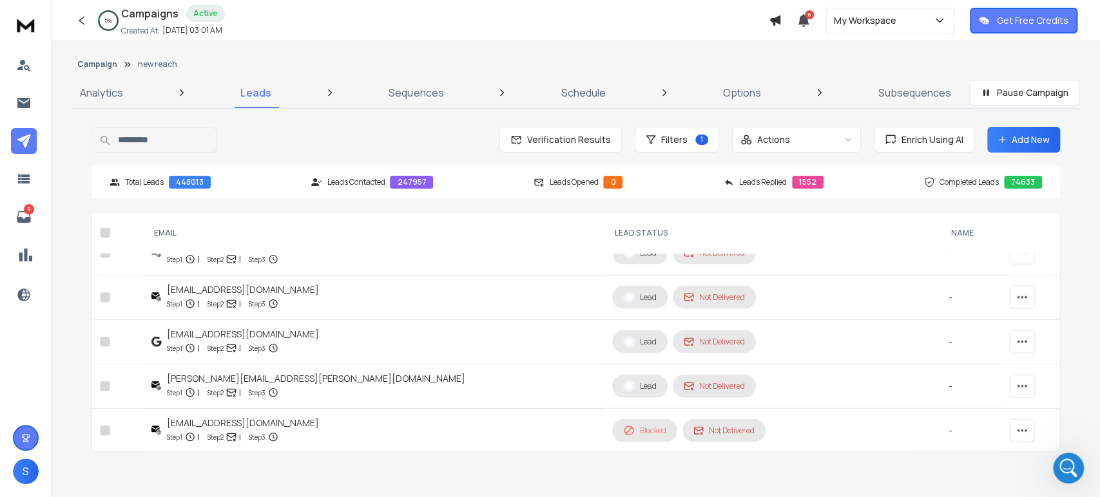
scroll to position [2032, 0]
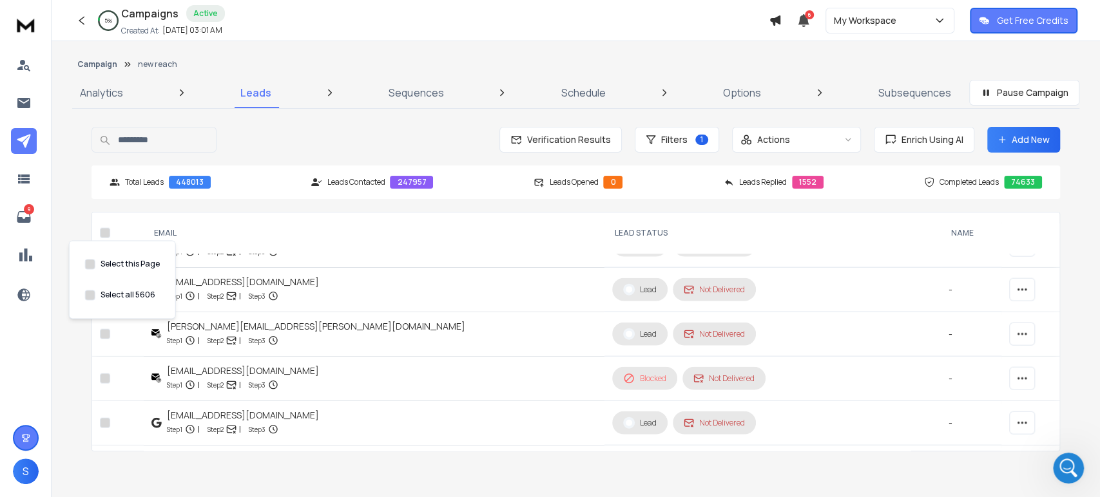
click at [86, 294] on button "Select this Page" at bounding box center [90, 295] width 10 height 10
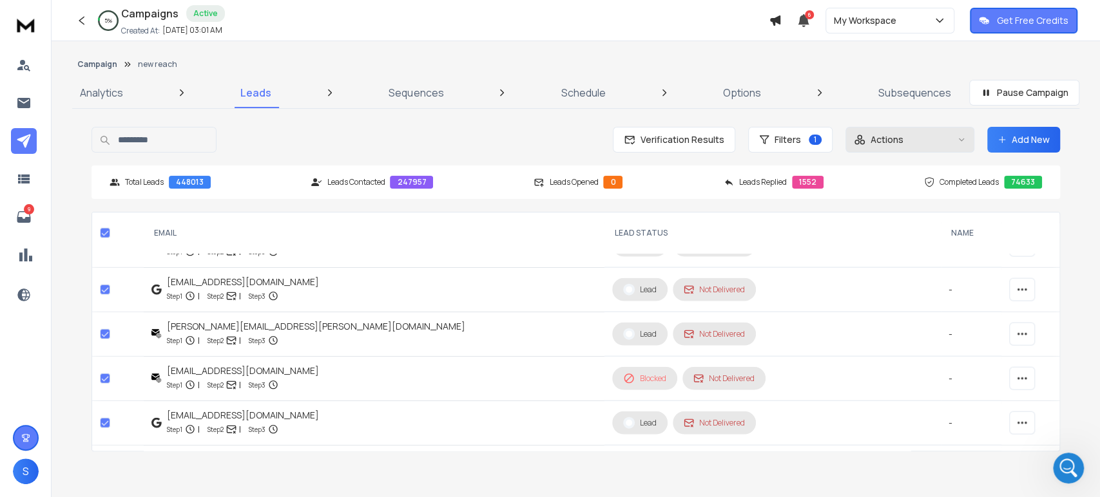
click at [897, 146] on p "Actions" at bounding box center [886, 139] width 33 height 13
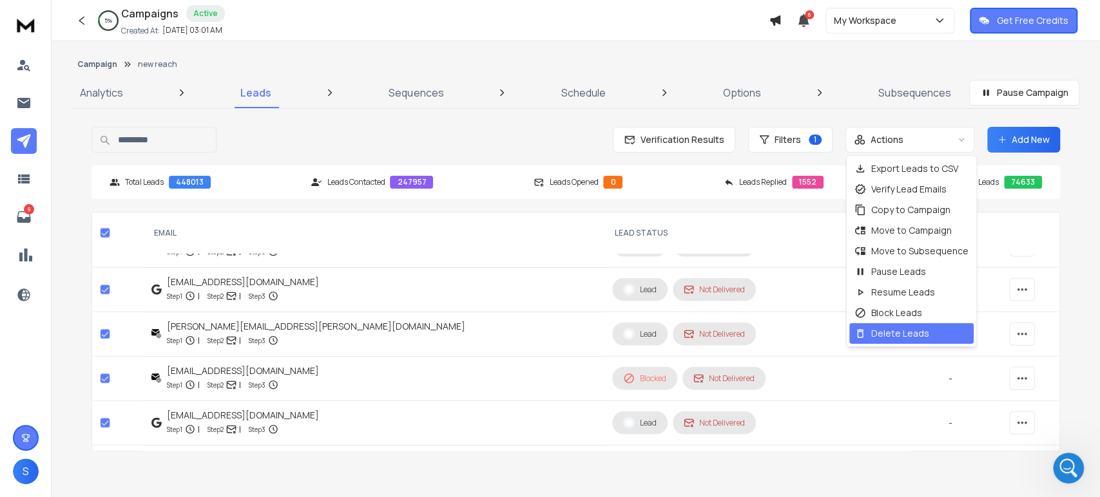
click at [894, 336] on p "Delete Leads" at bounding box center [900, 333] width 58 height 13
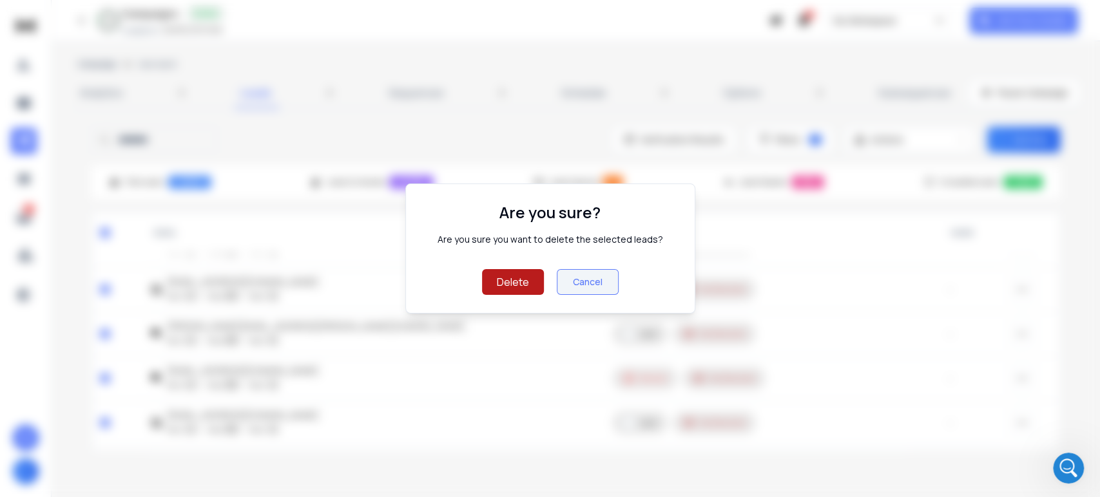
click at [519, 282] on button "Delete" at bounding box center [513, 282] width 62 height 26
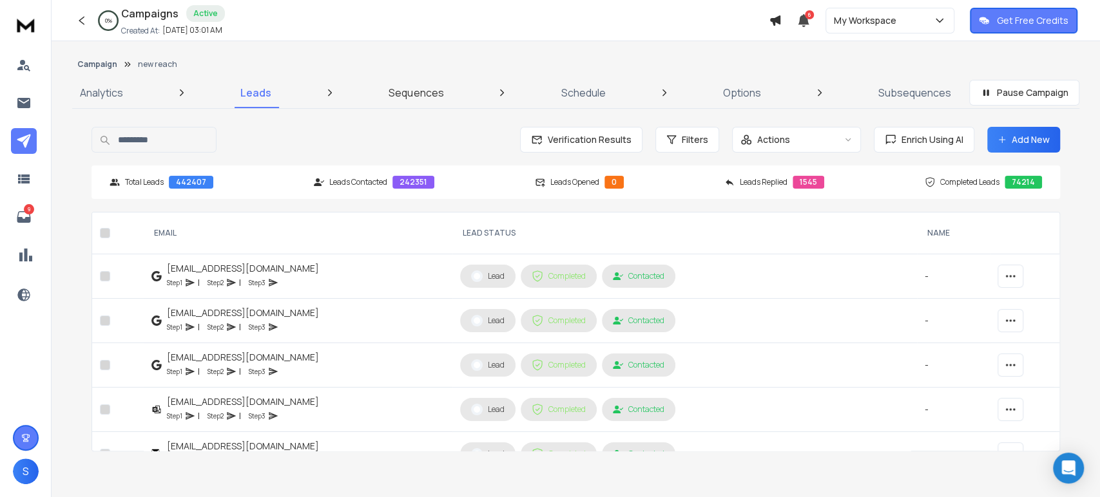
click at [434, 91] on p "Sequences" at bounding box center [416, 92] width 55 height 15
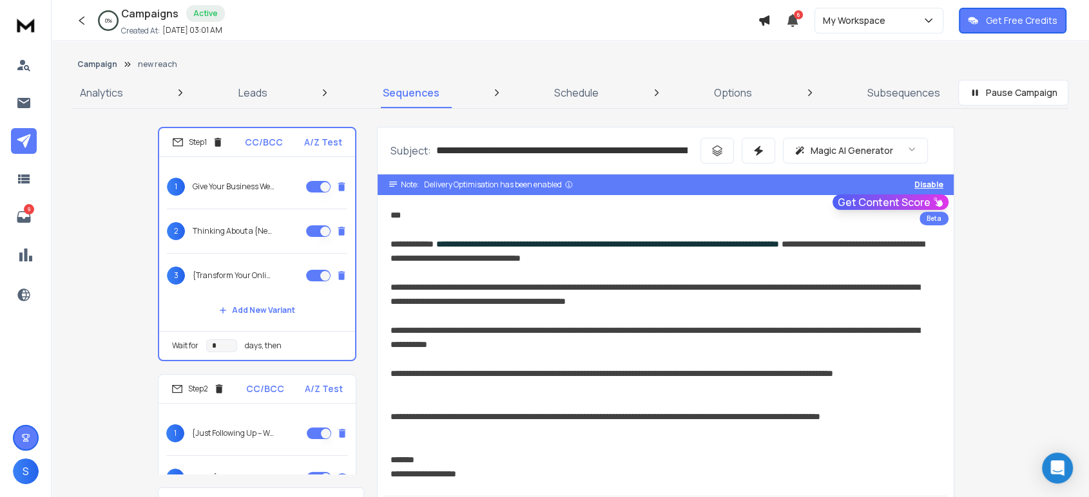
click at [279, 93] on div "Analytics Leads Sequences Schedule Options Subsequences" at bounding box center [510, 92] width 876 height 31
click at [258, 91] on p "Leads" at bounding box center [252, 92] width 29 height 15
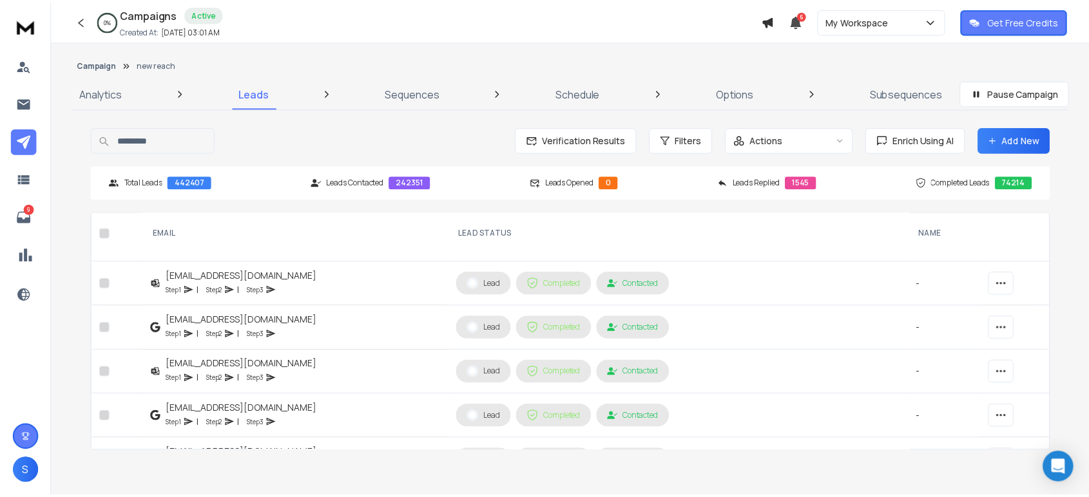
scroll to position [1861, 0]
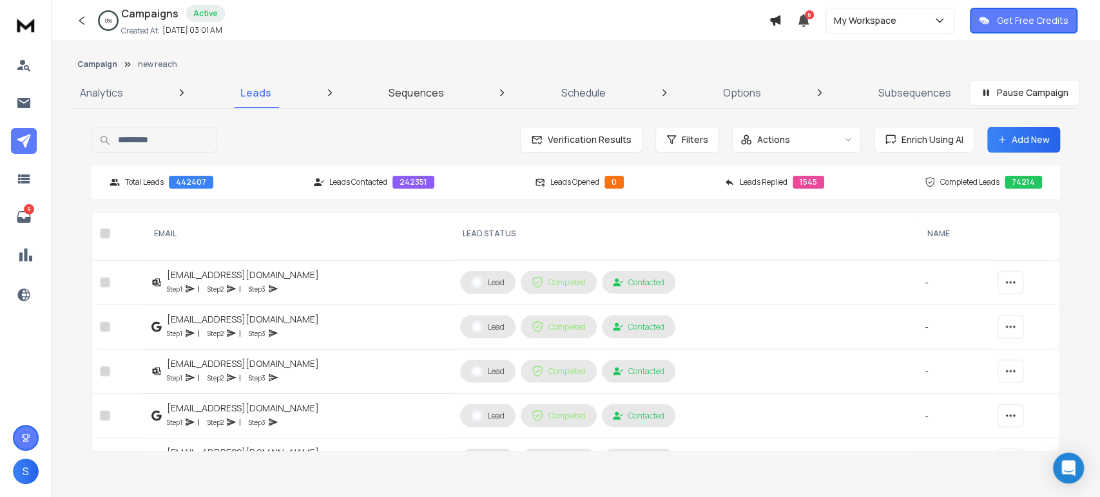
click at [395, 101] on link "Sequences" at bounding box center [416, 92] width 70 height 31
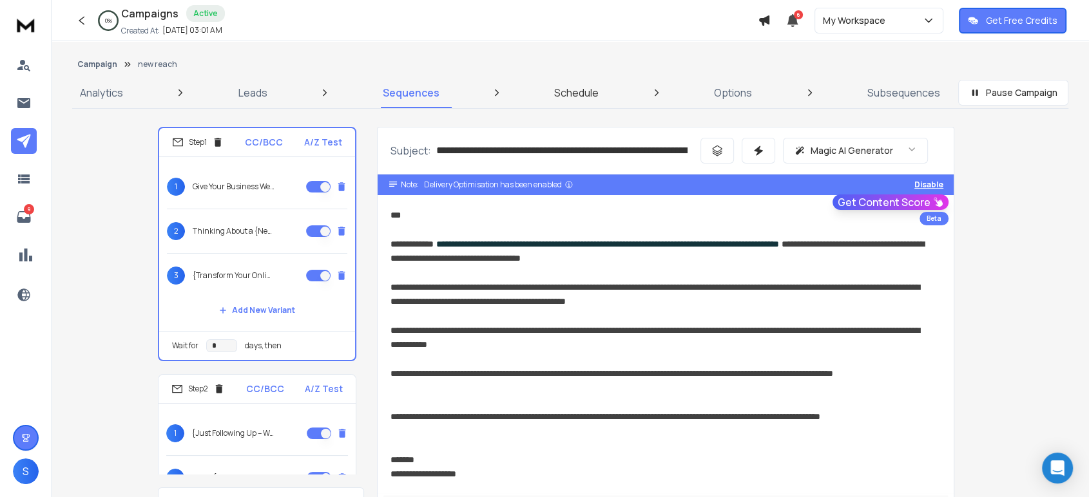
click at [575, 96] on p "Schedule" at bounding box center [576, 92] width 44 height 15
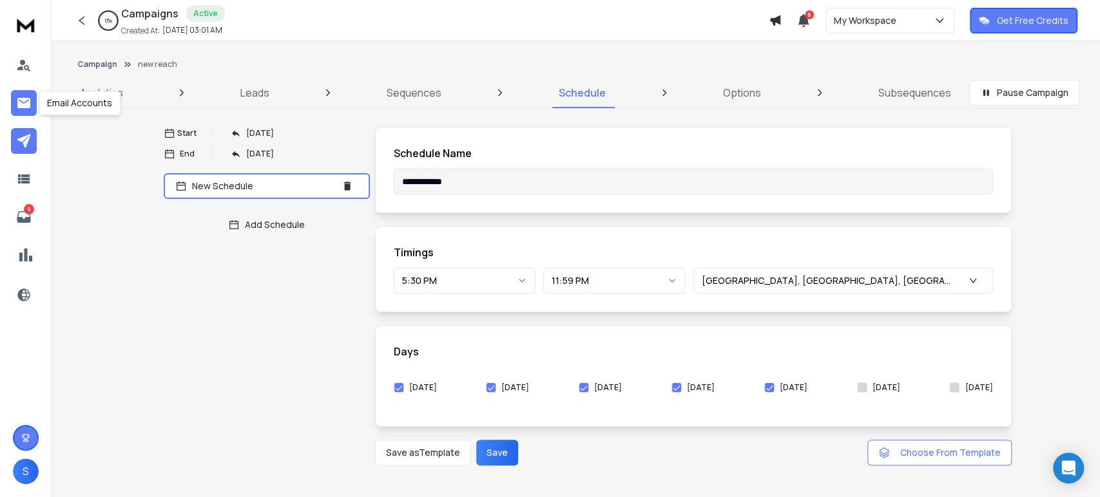
click at [26, 102] on icon at bounding box center [23, 103] width 13 height 10
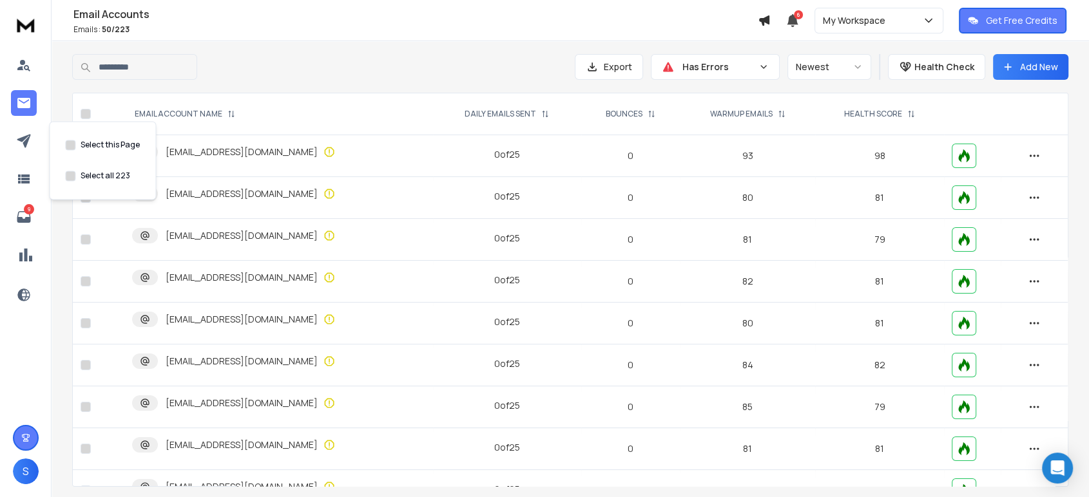
click at [66, 177] on button "Select this Page" at bounding box center [70, 176] width 10 height 10
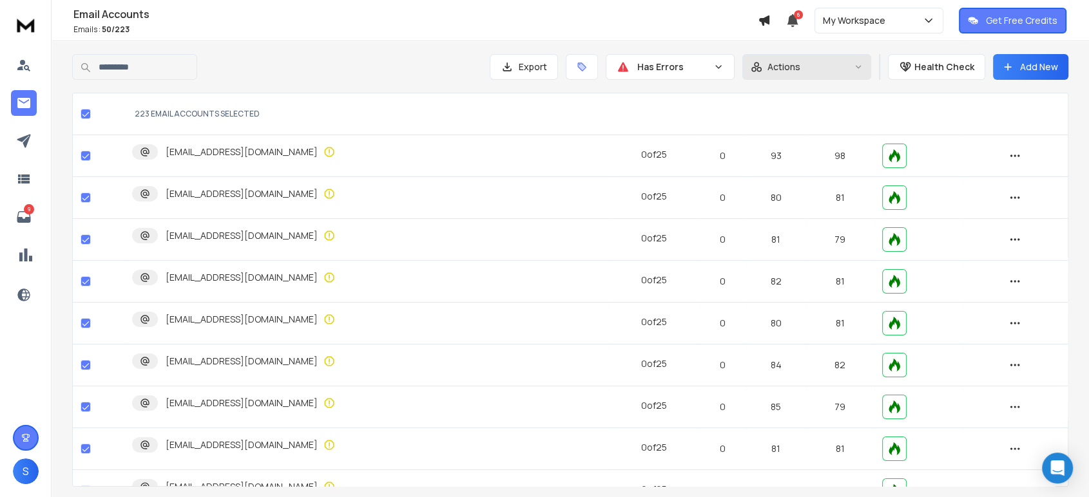
click at [788, 70] on p "Actions" at bounding box center [783, 67] width 33 height 13
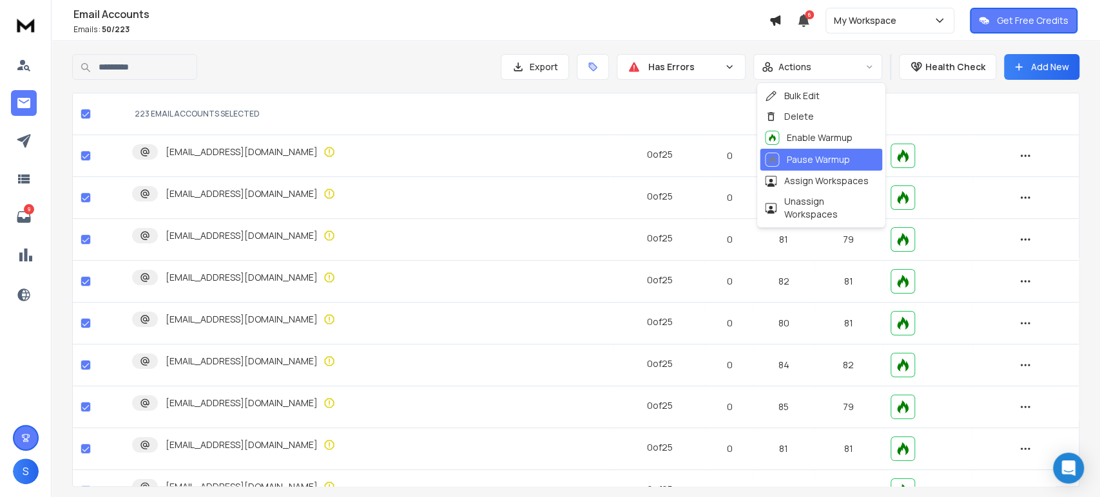
click at [797, 159] on div "Pause Warmup" at bounding box center [807, 160] width 85 height 14
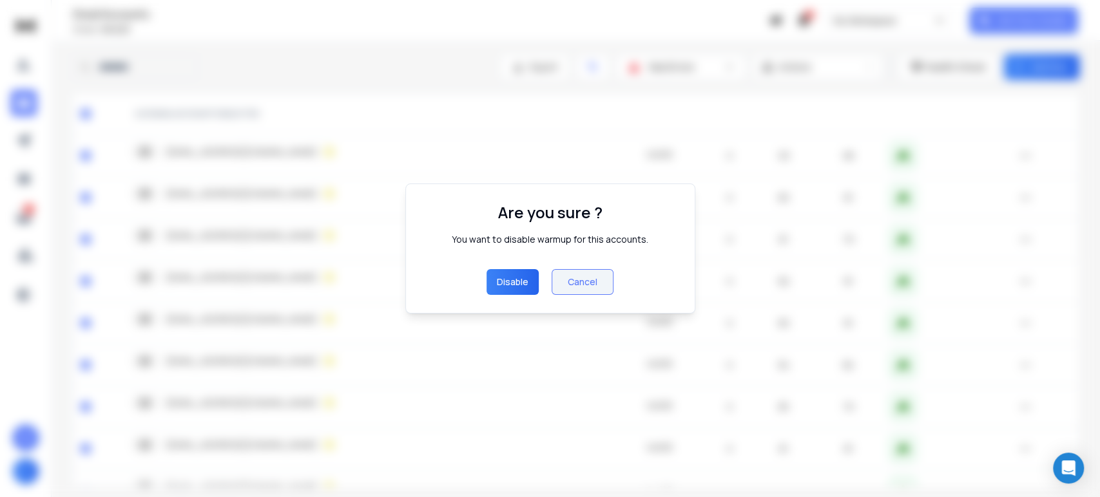
click at [518, 283] on button "Disable" at bounding box center [512, 282] width 52 height 26
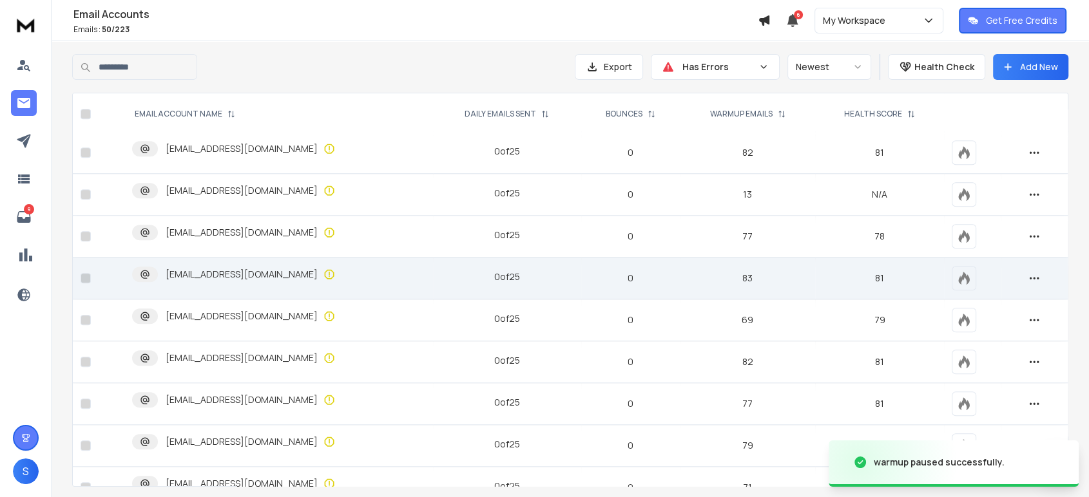
scroll to position [1002, 0]
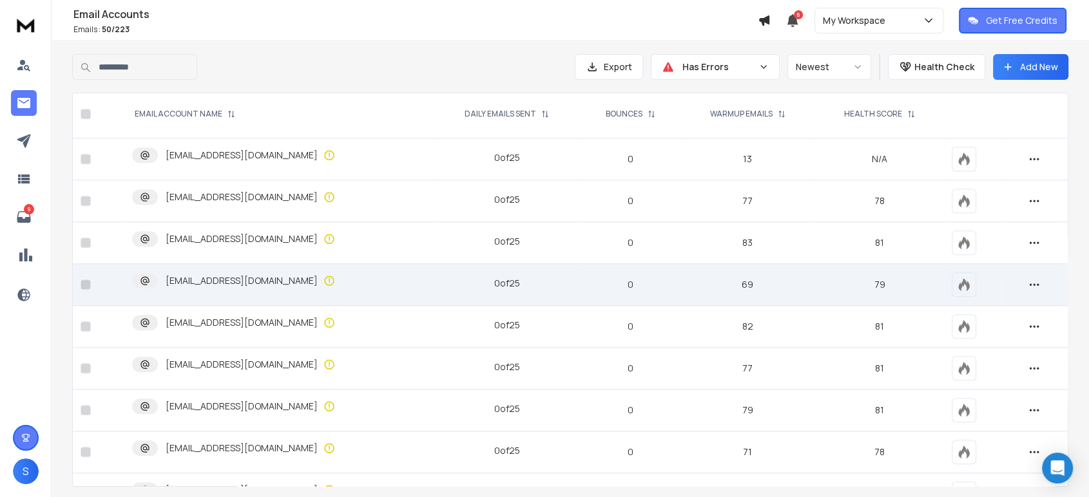
click at [294, 276] on div "[EMAIL_ADDRESS][DOMAIN_NAME]" at bounding box center [278, 280] width 293 height 15
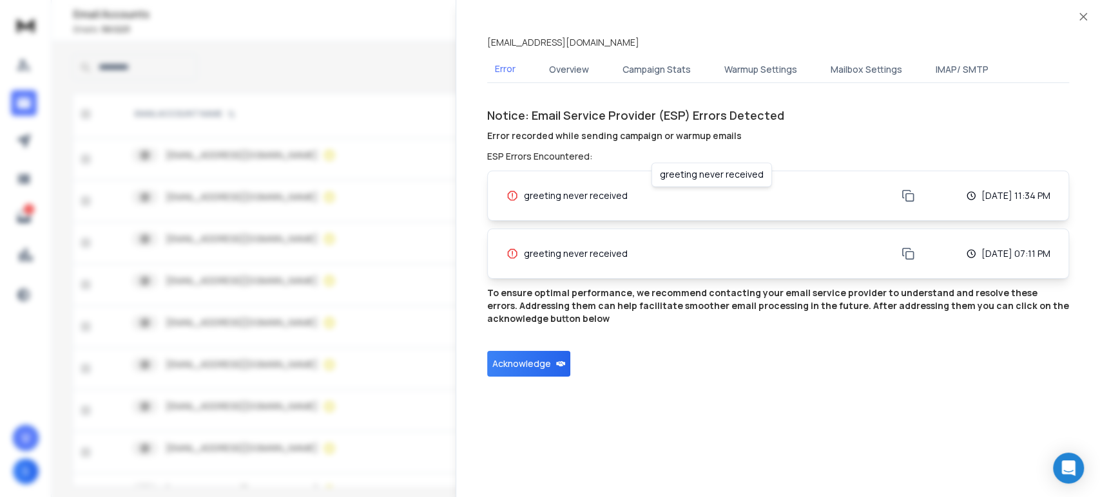
click at [608, 192] on span "greeting never received" at bounding box center [576, 195] width 104 height 13
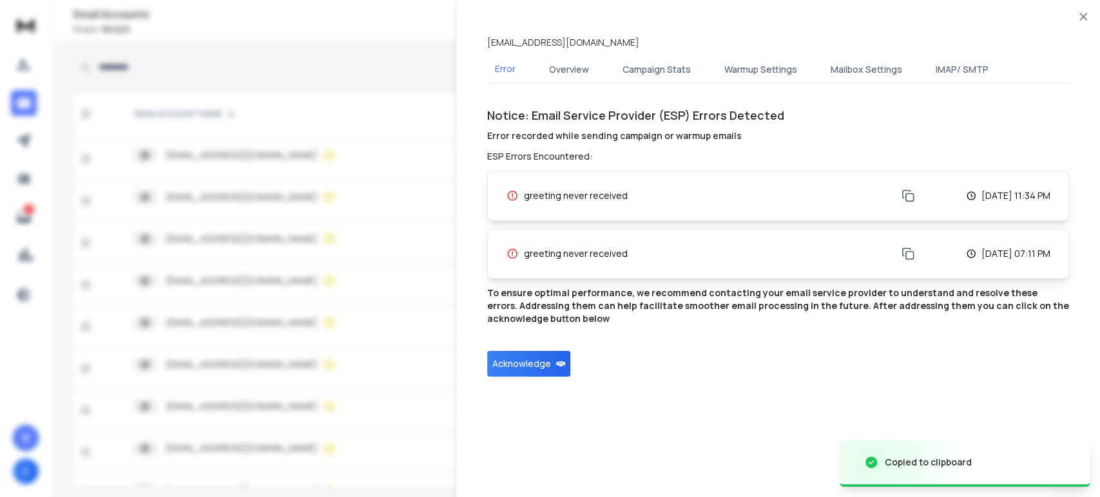
click at [528, 359] on button "Acknowledge" at bounding box center [528, 364] width 83 height 26
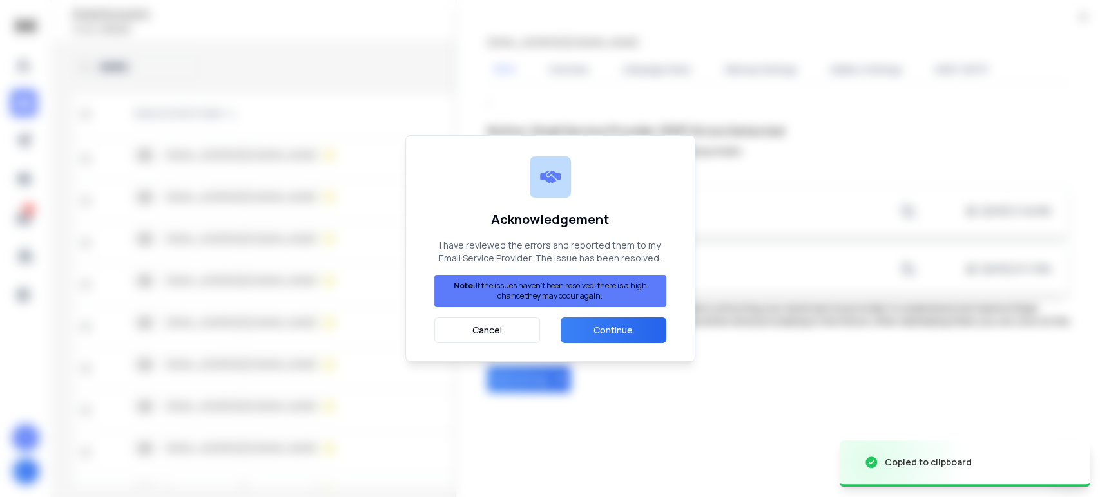
click at [621, 332] on button "Continue" at bounding box center [613, 331] width 105 height 26
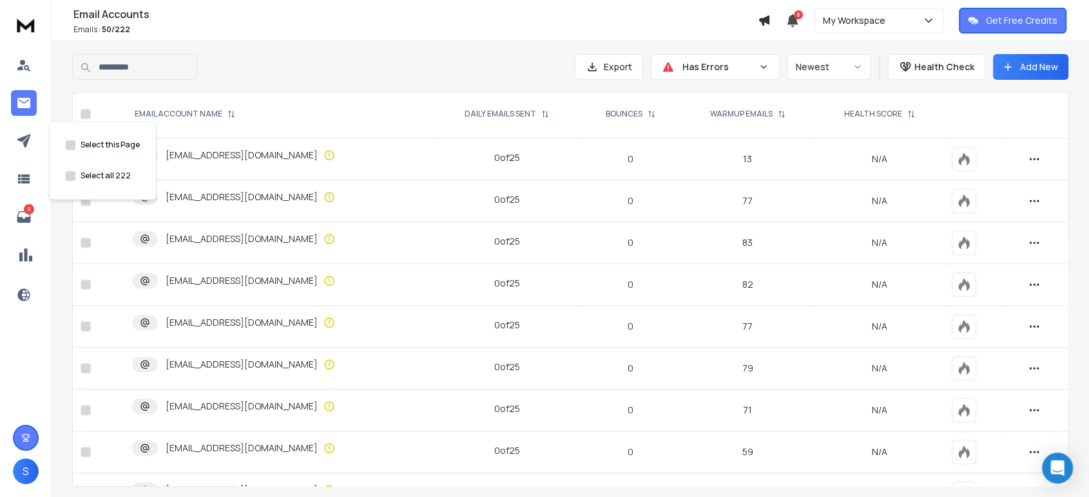
click at [69, 180] on button "Select this Page" at bounding box center [70, 176] width 10 height 10
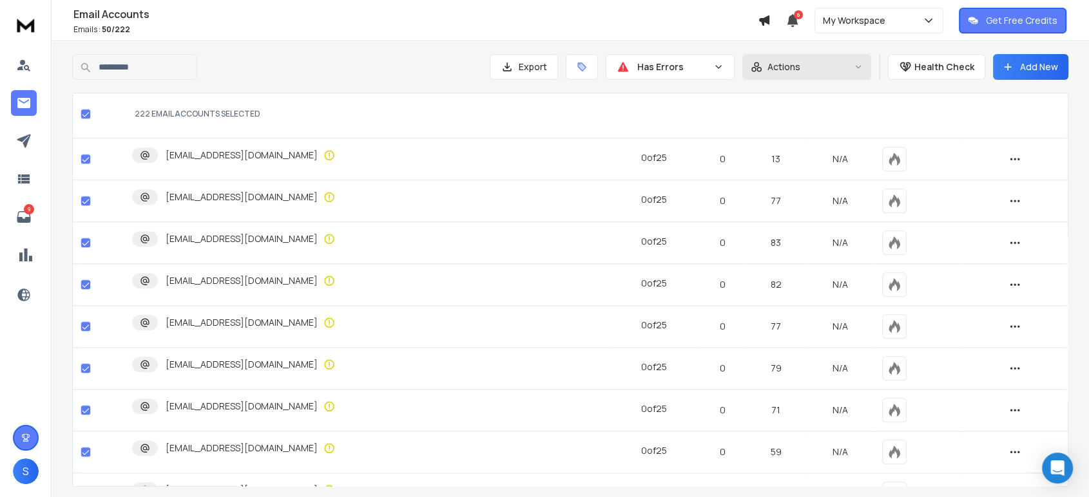
click at [820, 69] on div "Actions" at bounding box center [800, 67] width 98 height 13
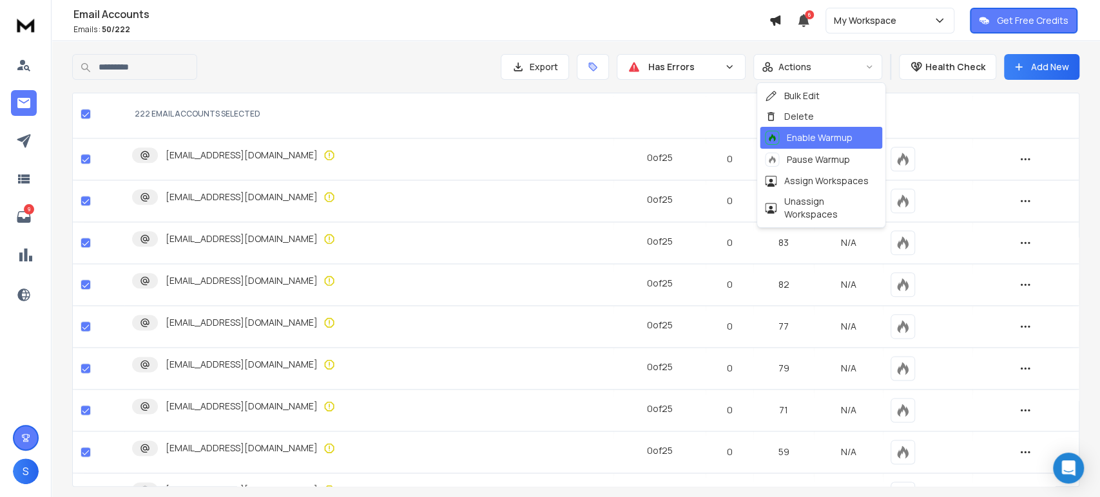
click at [825, 137] on div "Enable Warmup" at bounding box center [809, 138] width 88 height 14
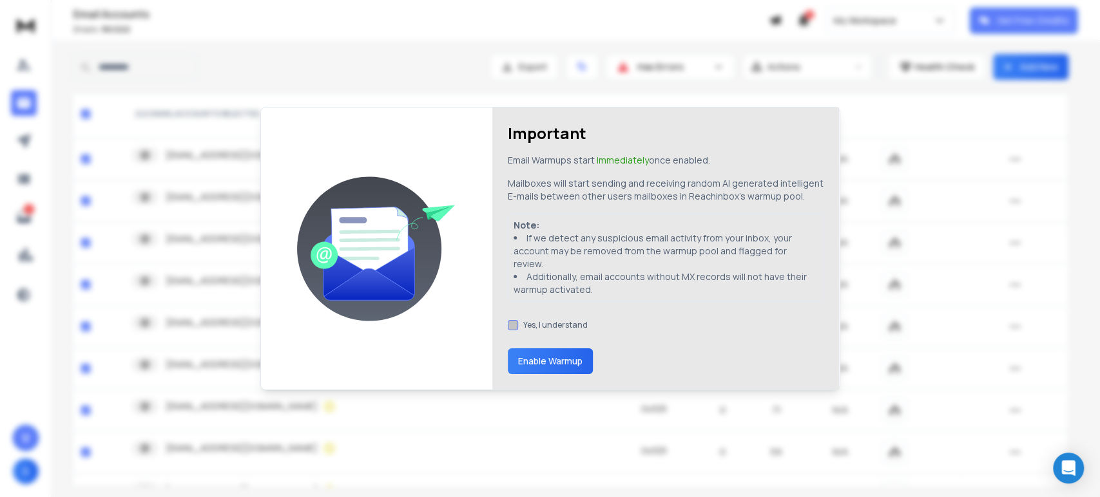
click at [515, 321] on button "Yes, I understand" at bounding box center [513, 325] width 10 height 10
click at [546, 366] on button "Enable Warmup" at bounding box center [550, 362] width 85 height 26
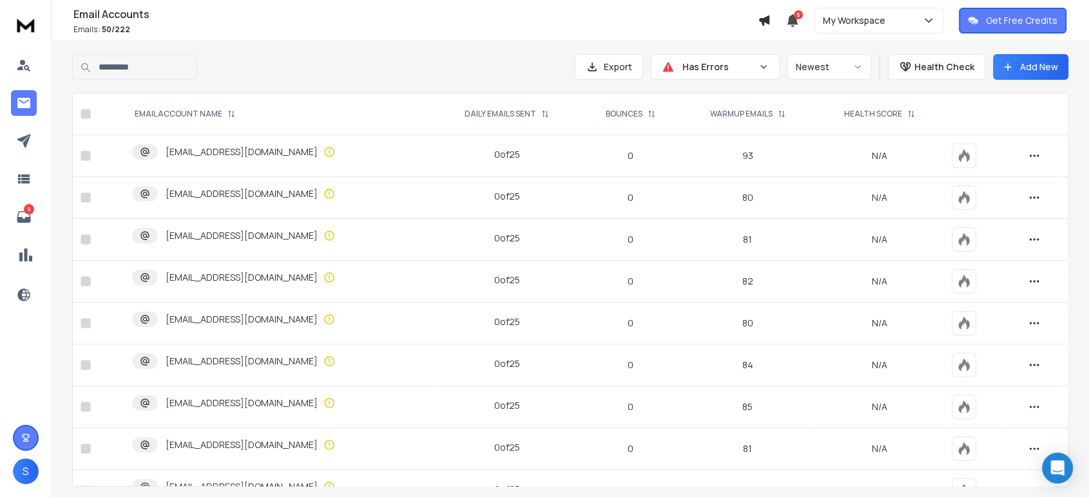
click at [758, 77] on div "Has Errors" at bounding box center [715, 67] width 129 height 26
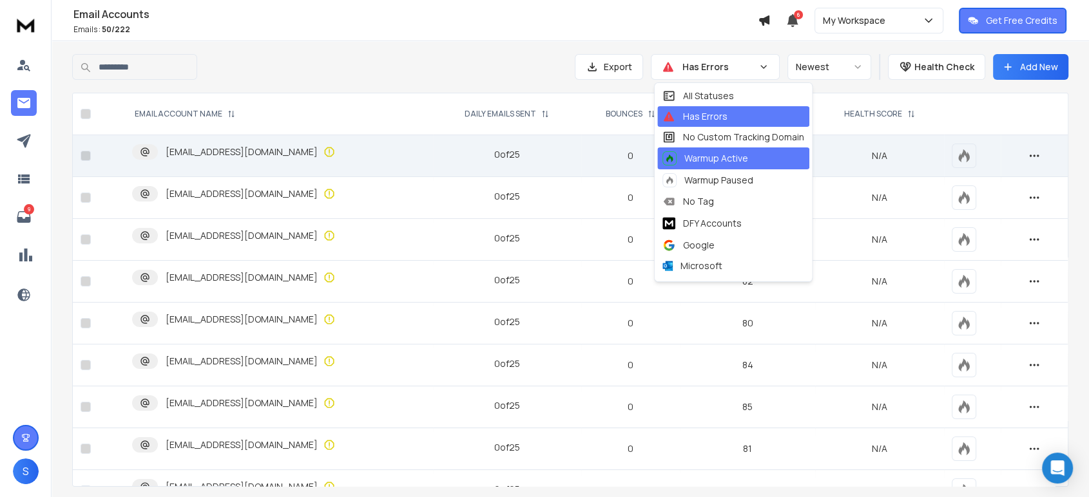
click at [392, 163] on td "[EMAIL_ADDRESS][DOMAIN_NAME]" at bounding box center [278, 156] width 309 height 42
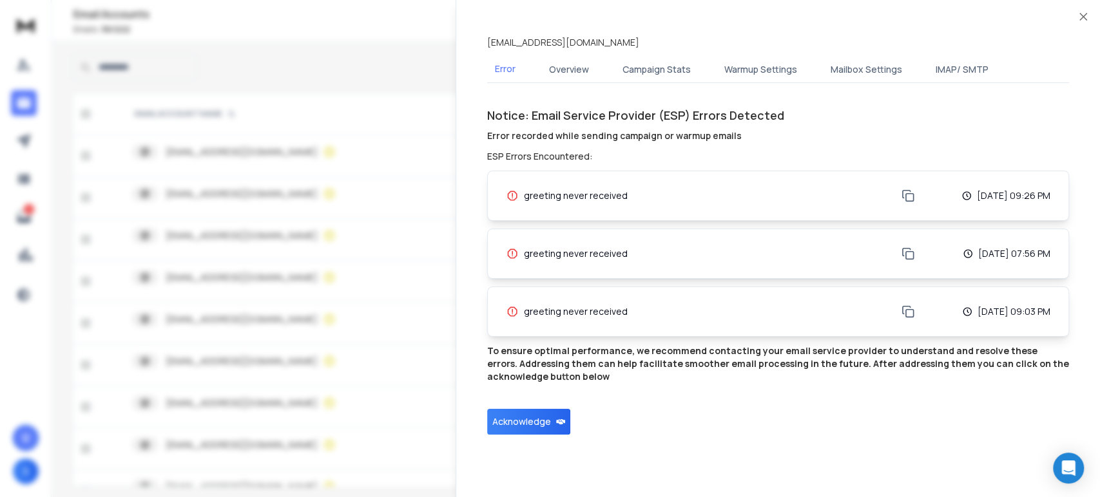
click at [526, 425] on button "Acknowledge" at bounding box center [528, 422] width 83 height 26
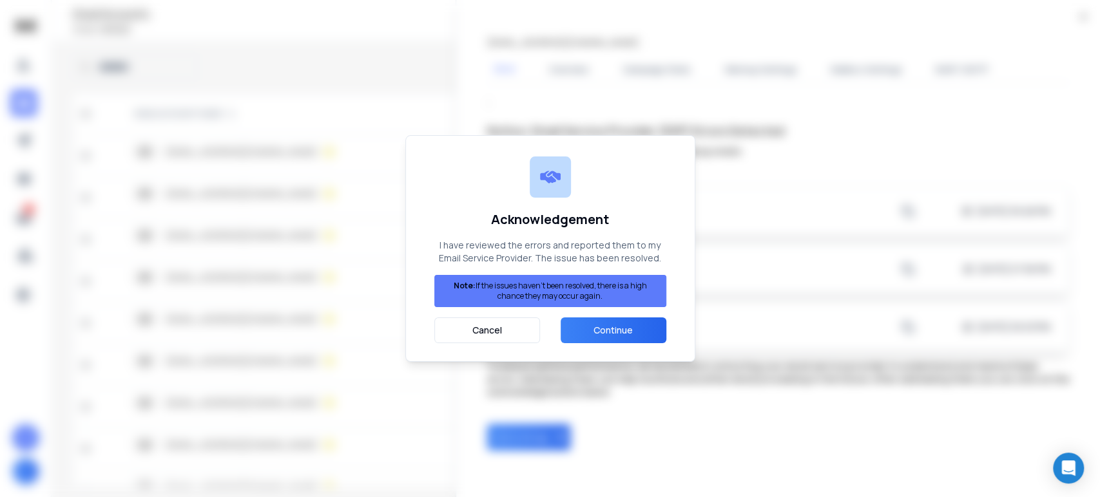
click at [598, 329] on button "Continue" at bounding box center [613, 331] width 105 height 26
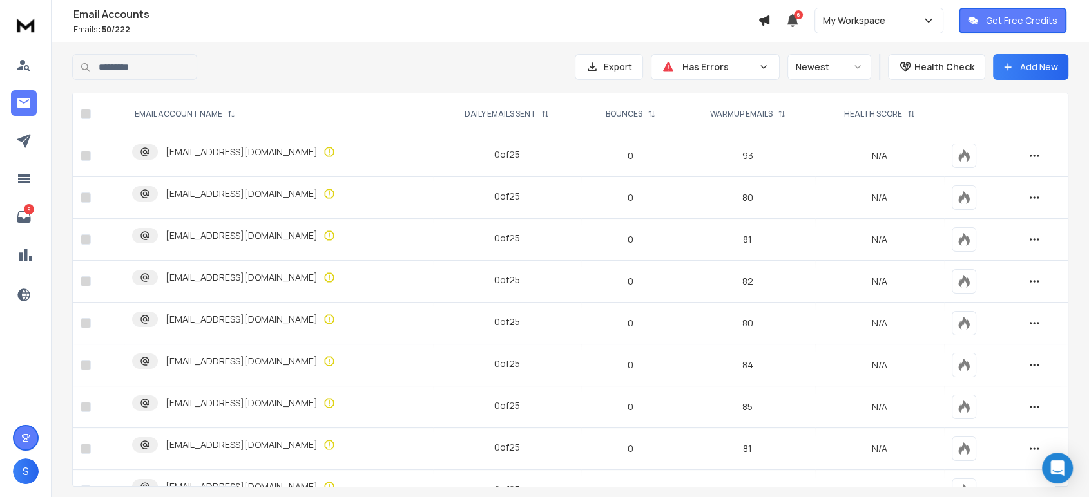
click at [598, 329] on p "0" at bounding box center [631, 323] width 84 height 13
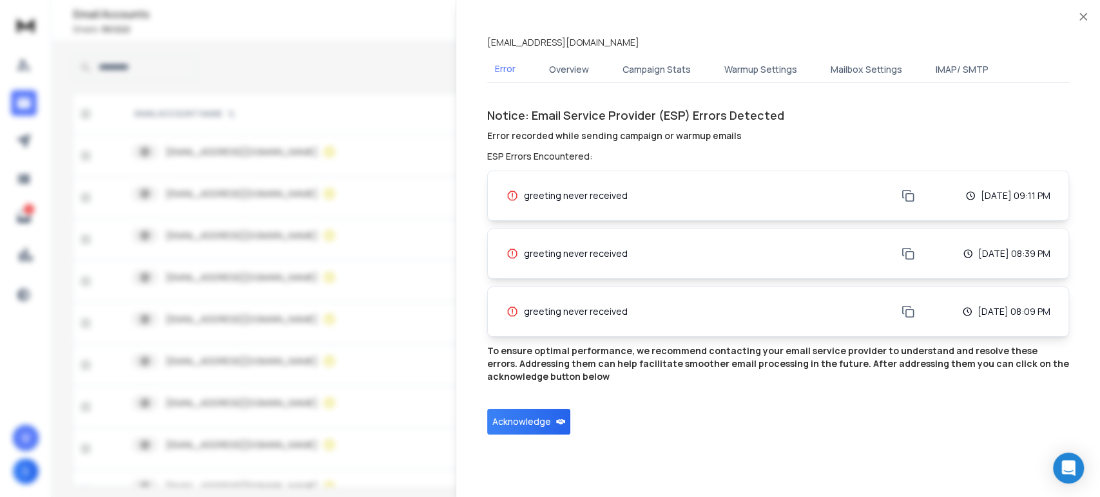
click at [553, 412] on button "Acknowledge" at bounding box center [528, 422] width 83 height 26
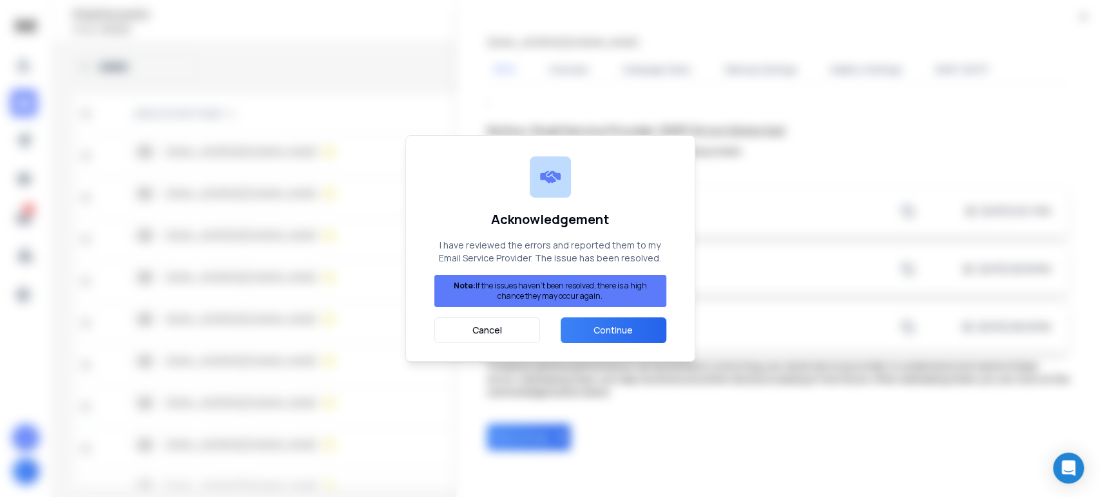
click at [615, 333] on button "Continue" at bounding box center [613, 331] width 105 height 26
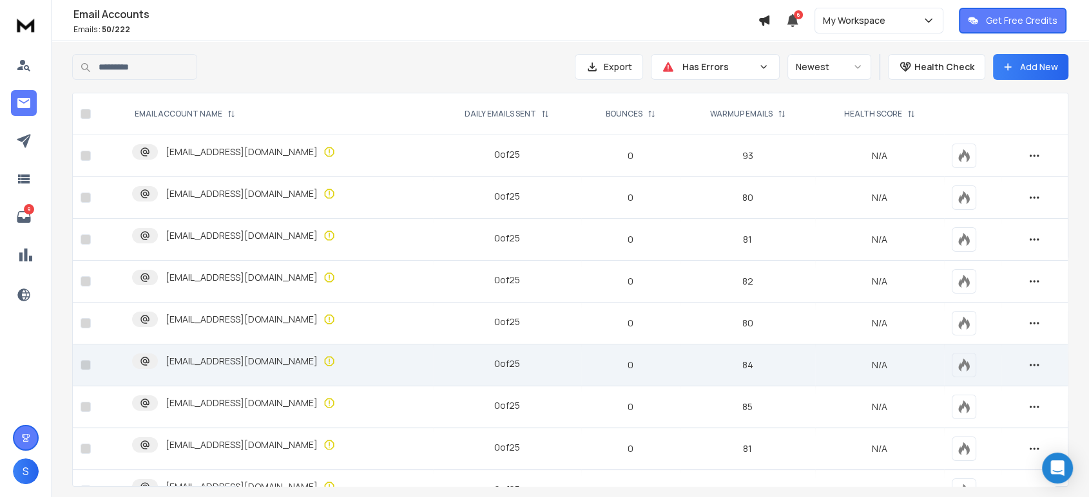
click at [574, 349] on td "0 of 25" at bounding box center [507, 362] width 148 height 34
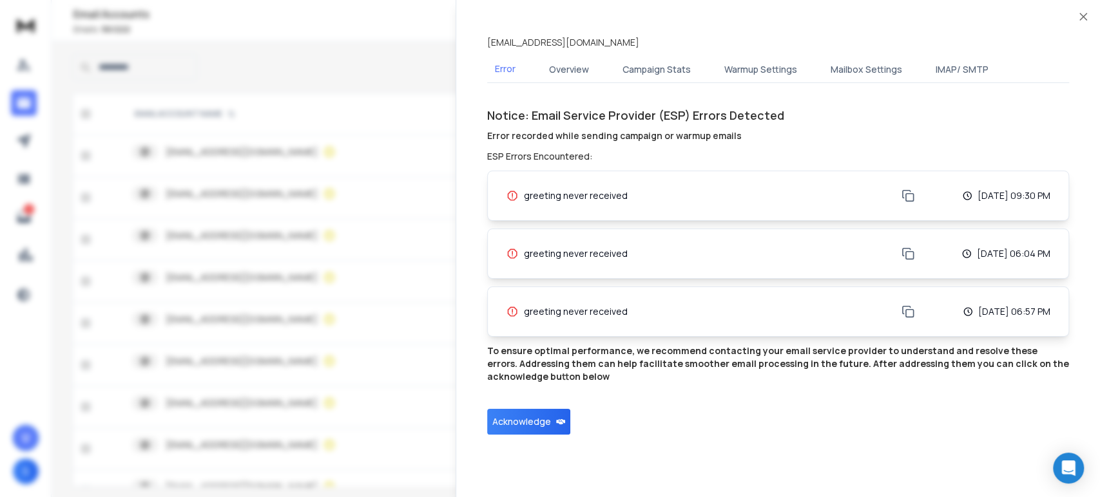
click at [526, 418] on button "Acknowledge" at bounding box center [528, 422] width 83 height 26
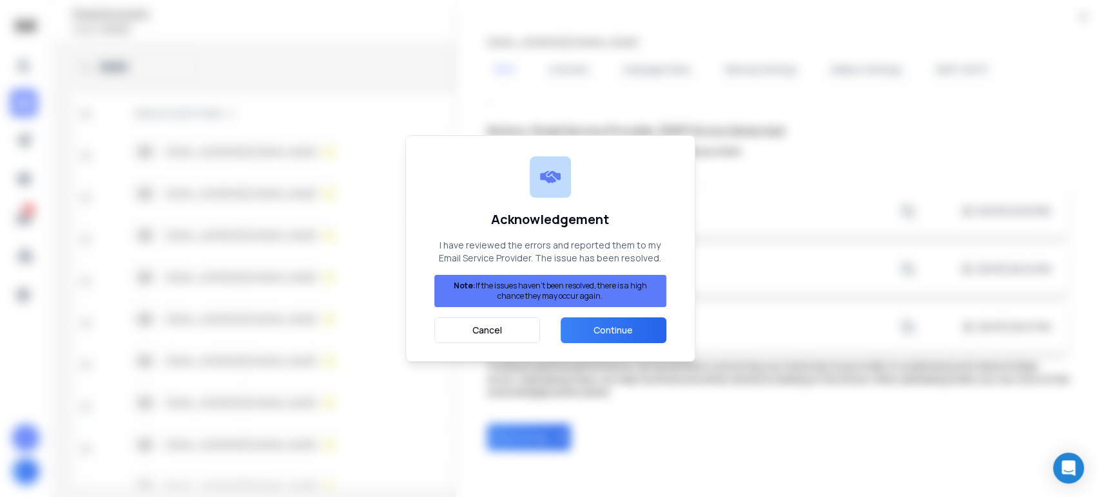
click at [603, 331] on button "Continue" at bounding box center [613, 331] width 105 height 26
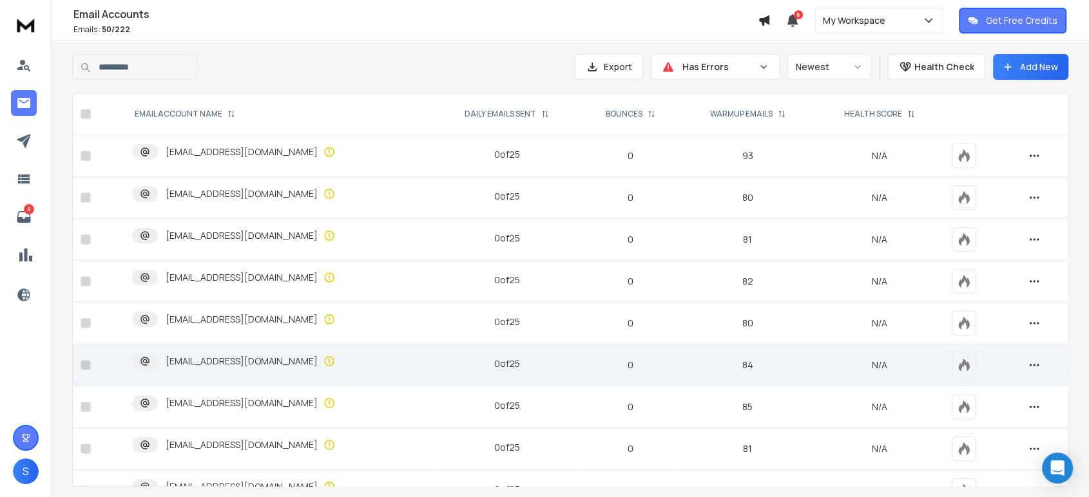
click at [508, 365] on div "0 of 25" at bounding box center [507, 364] width 26 height 13
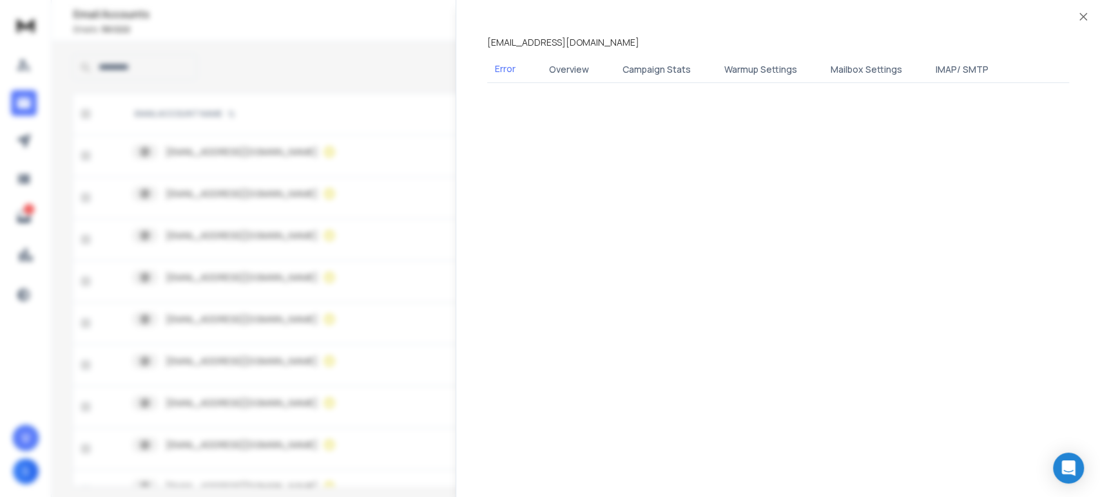
click at [575, 187] on div "Multi Select Table Sheet Mellowkaytedcoconut123@gmail.com Error Overview Campai…" at bounding box center [778, 248] width 644 height 497
click at [389, 200] on div at bounding box center [550, 248] width 1100 height 497
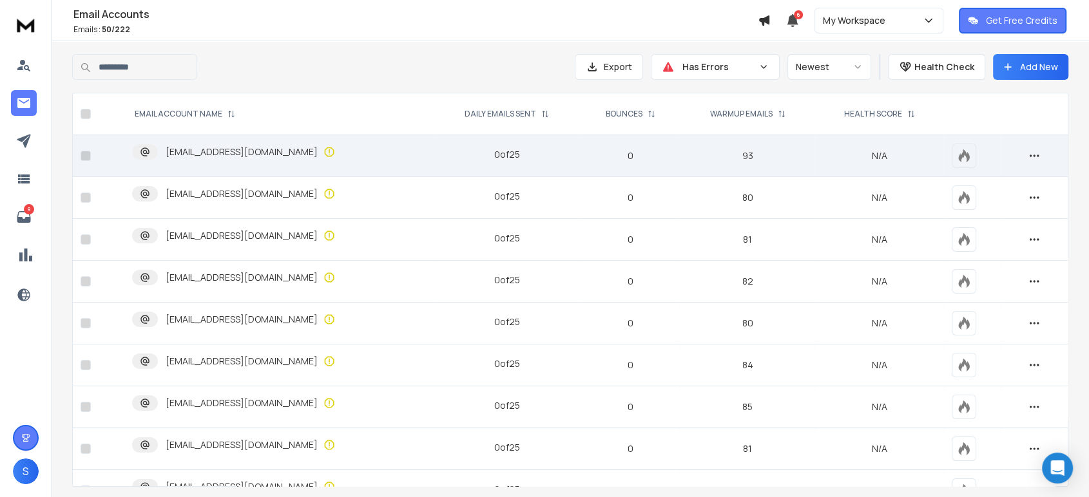
click at [358, 166] on td "[EMAIL_ADDRESS][DOMAIN_NAME]" at bounding box center [278, 156] width 309 height 42
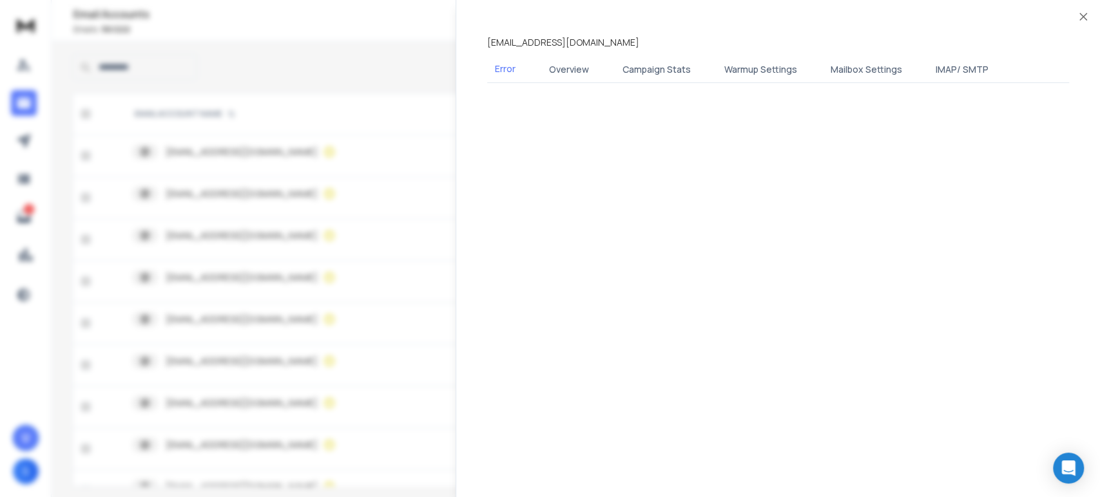
click at [356, 101] on div at bounding box center [550, 248] width 1100 height 497
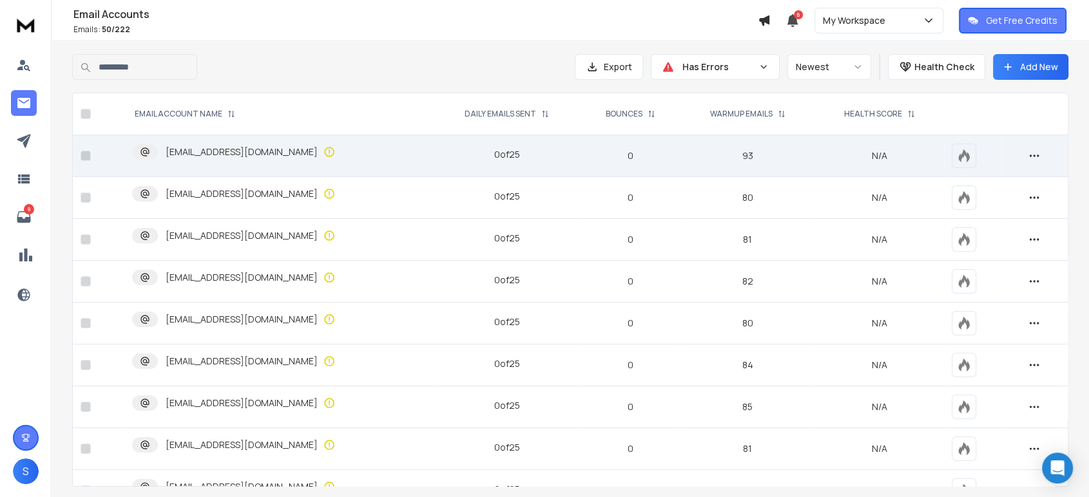
click at [307, 153] on div "[EMAIL_ADDRESS][DOMAIN_NAME]" at bounding box center [278, 151] width 293 height 15
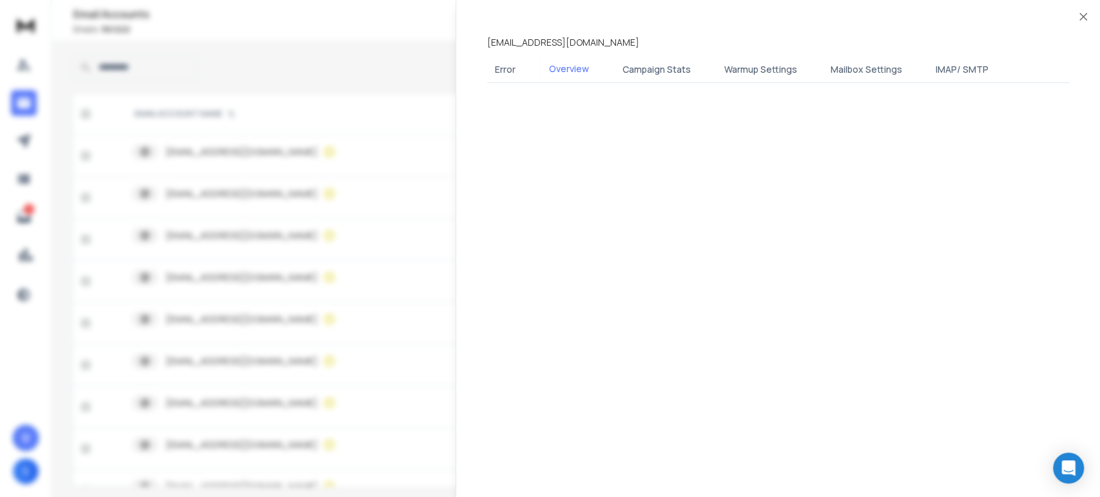
click at [435, 84] on div at bounding box center [550, 248] width 1100 height 497
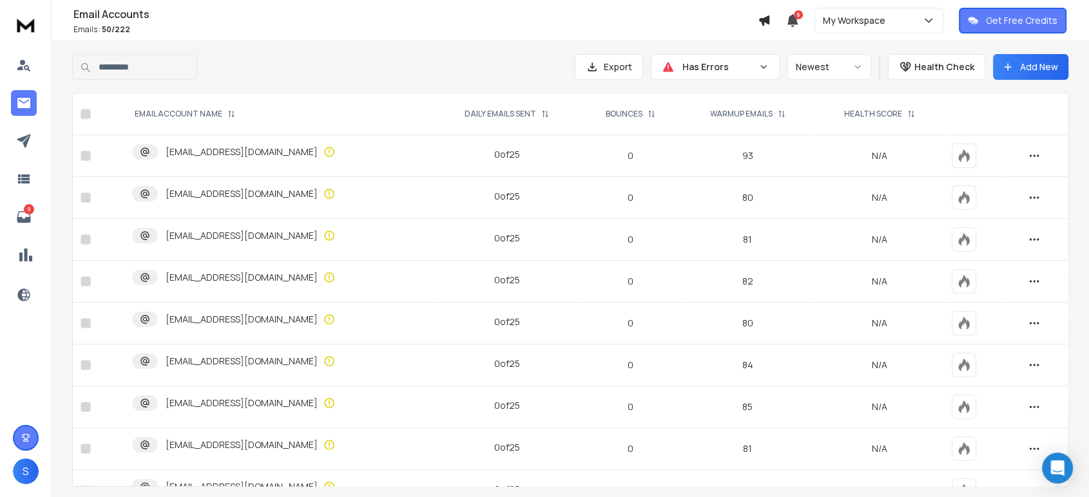
click at [700, 64] on p "Has Errors" at bounding box center [717, 67] width 71 height 13
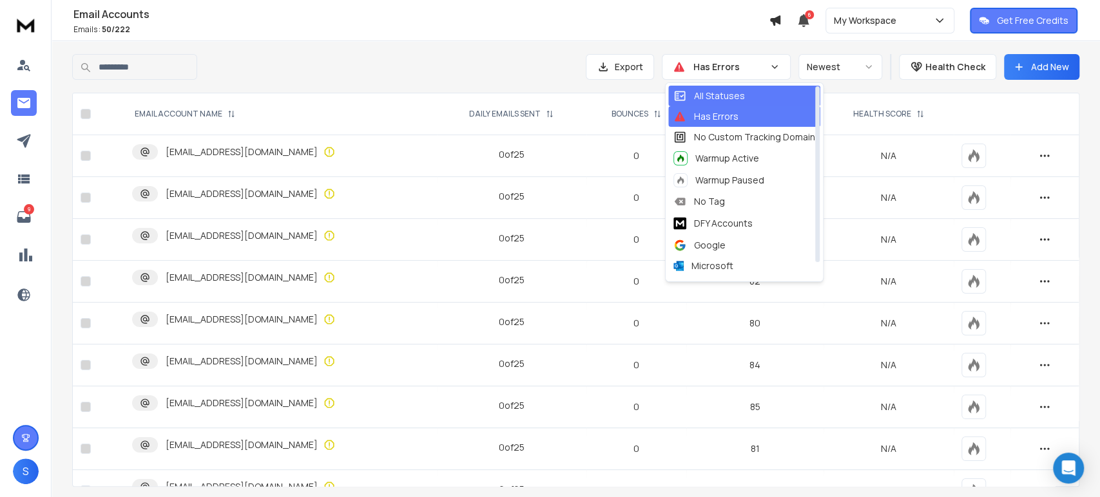
click at [698, 91] on div "All Statuses" at bounding box center [709, 96] width 72 height 13
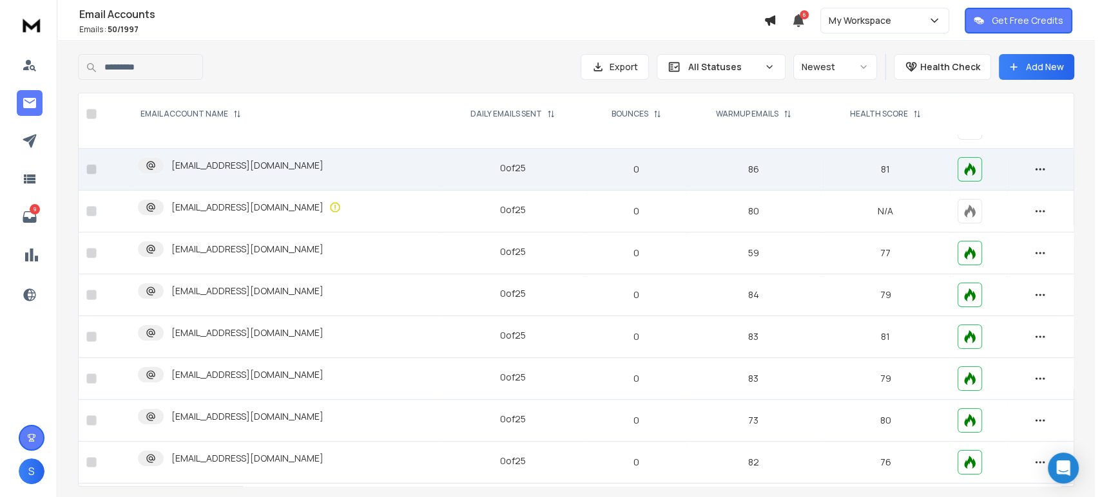
scroll to position [143, 0]
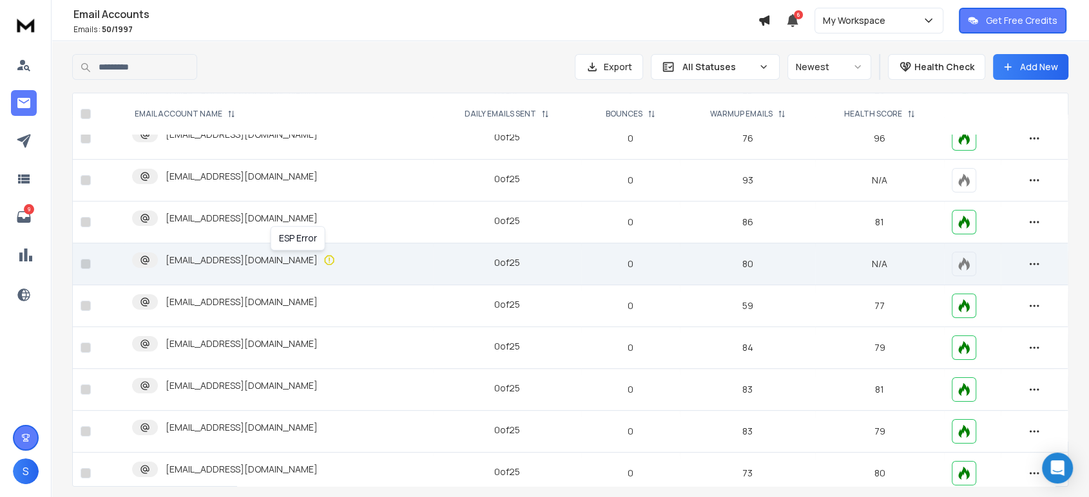
click at [296, 253] on body "Get only verified leads with our AI-powered Lead Finder, starting at $22/mo Try…" at bounding box center [544, 248] width 1089 height 497
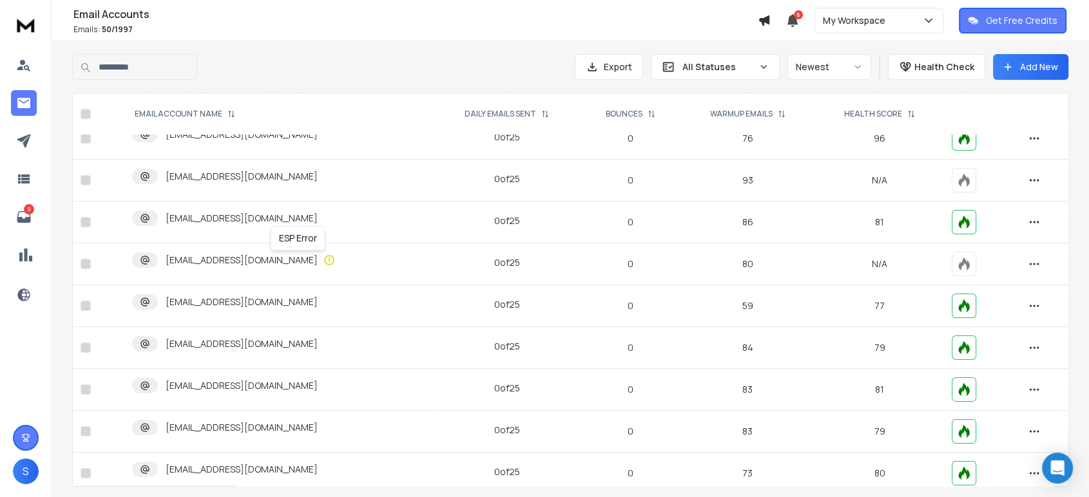
click at [291, 238] on div "ESP Error" at bounding box center [298, 238] width 55 height 24
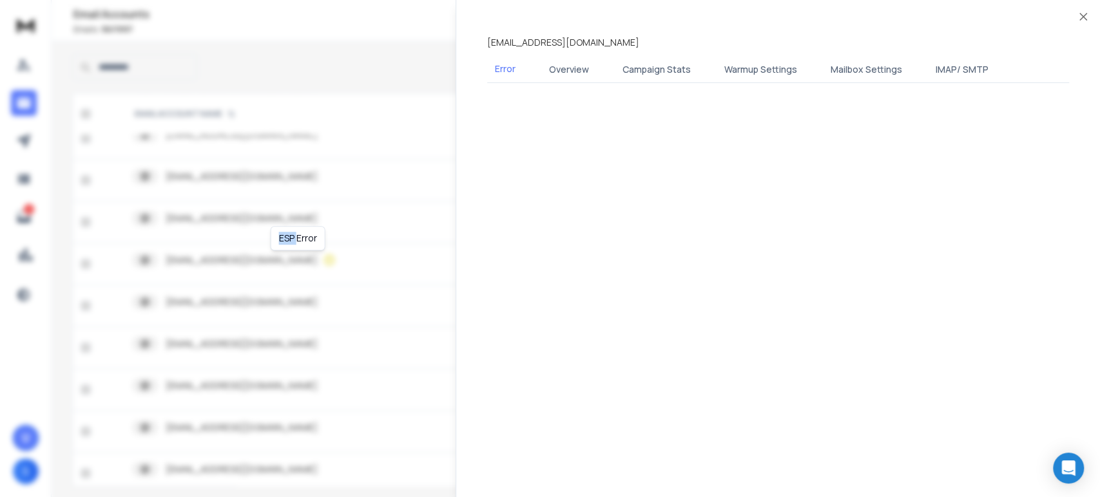
click at [291, 238] on div "ESP Error" at bounding box center [298, 238] width 55 height 24
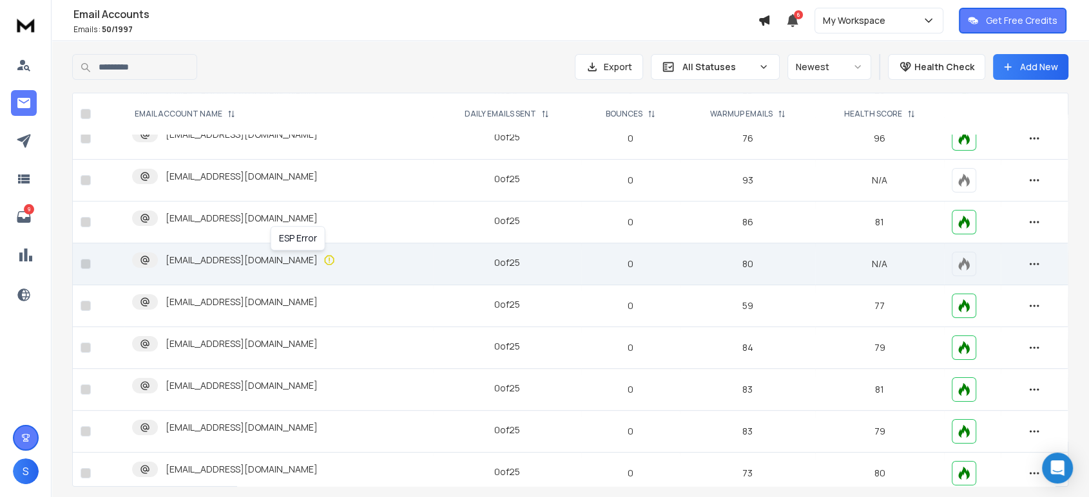
click at [267, 253] on div "[EMAIL_ADDRESS][DOMAIN_NAME]" at bounding box center [225, 260] width 186 height 15
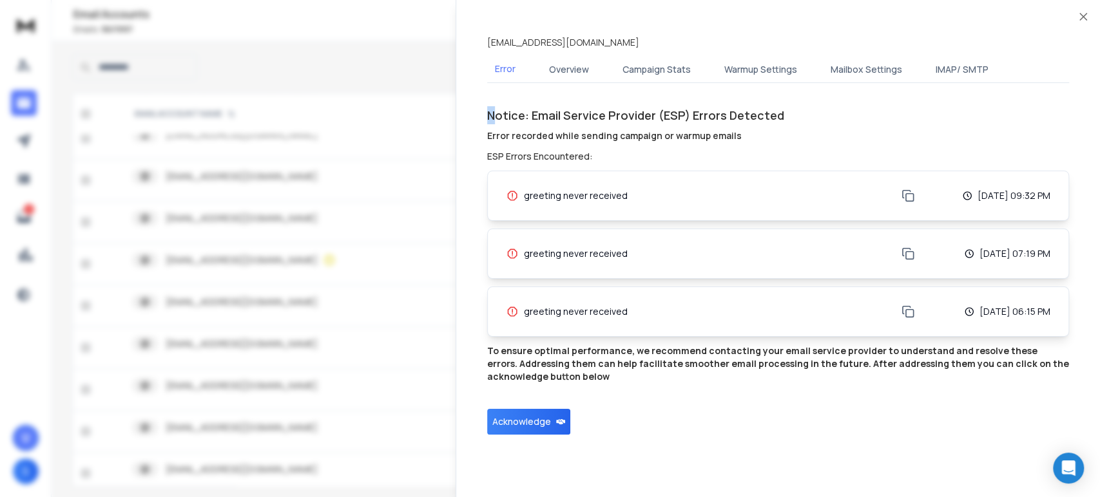
drag, startPoint x: 483, startPoint y: 102, endPoint x: 495, endPoint y: 102, distance: 11.6
click at [495, 102] on div "[EMAIL_ADDRESS][DOMAIN_NAME] Error Overview Campaign Stats Warmup Settings Mail…" at bounding box center [778, 235] width 613 height 440
click at [488, 92] on div "Error Overview Campaign Stats Warmup Settings Mailbox Settings IMAP/ SMTP Notic…" at bounding box center [778, 246] width 582 height 378
click at [1067, 466] on icon "Open Intercom Messenger" at bounding box center [1068, 468] width 15 height 17
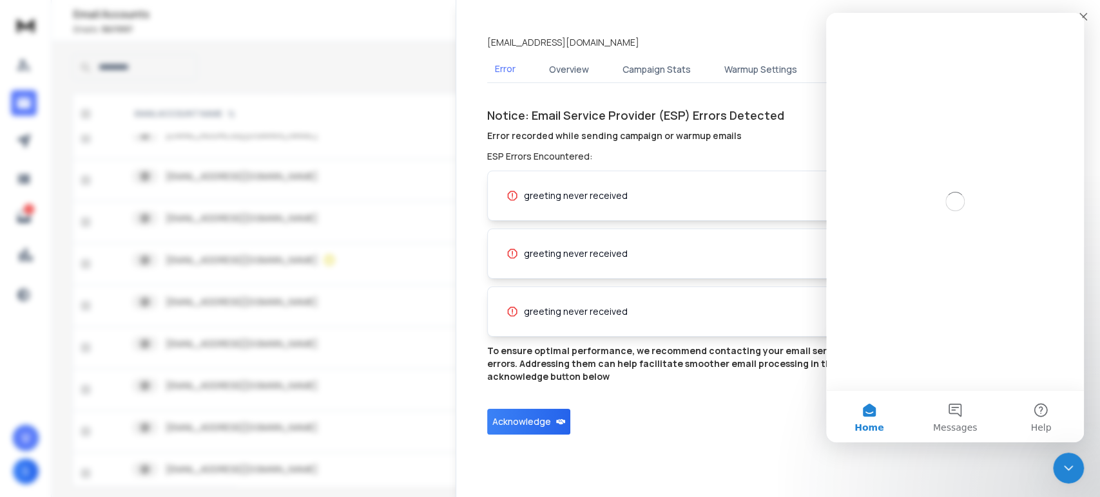
scroll to position [0, 0]
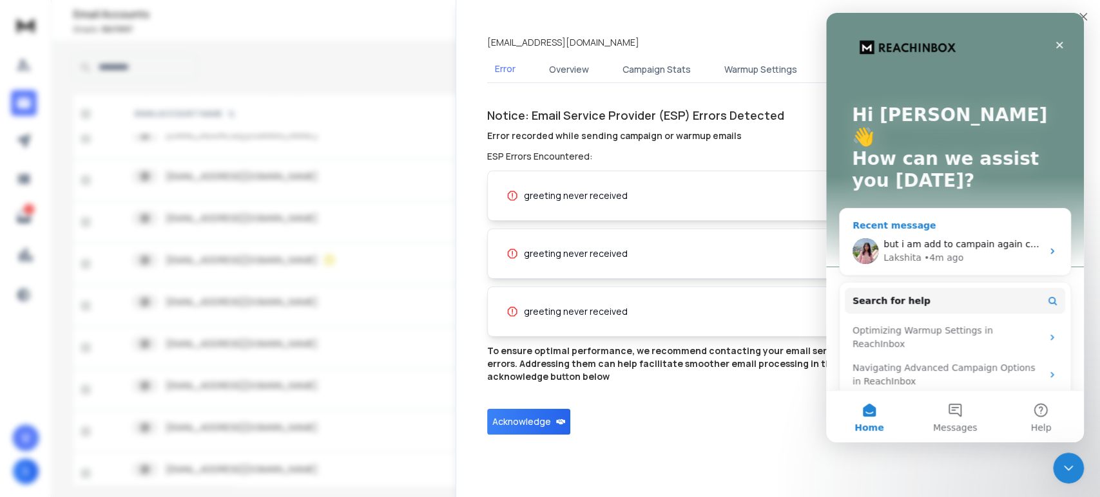
click at [976, 239] on span "but i am add to campain again cut my credit" at bounding box center [984, 244] width 202 height 10
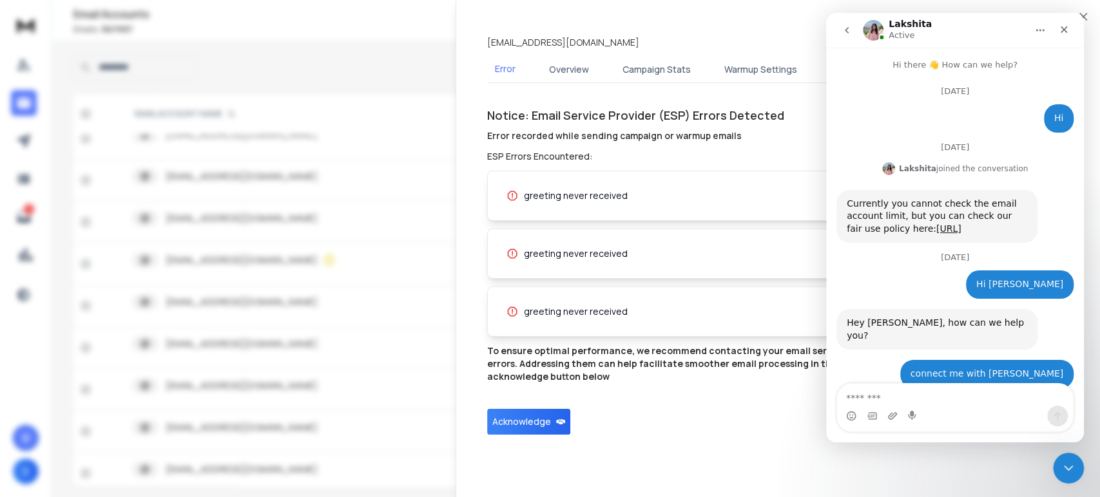
click at [930, 387] on textarea "Message…" at bounding box center [955, 395] width 236 height 22
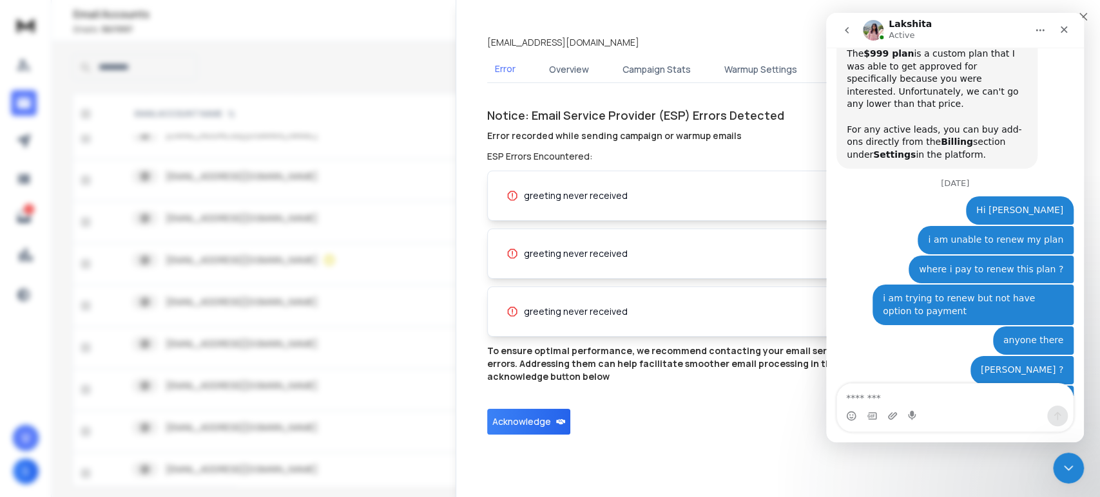
scroll to position [14587, 0]
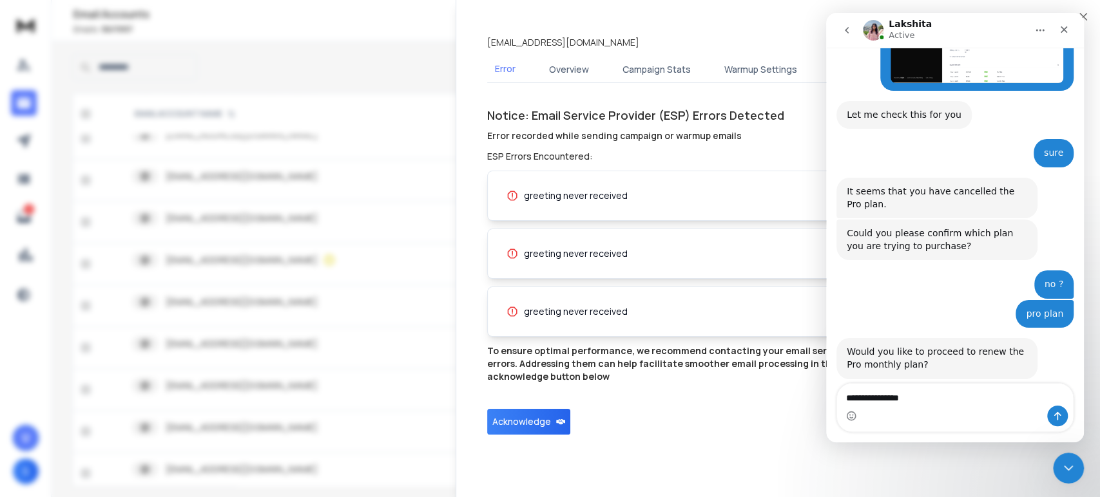
type textarea "**********"
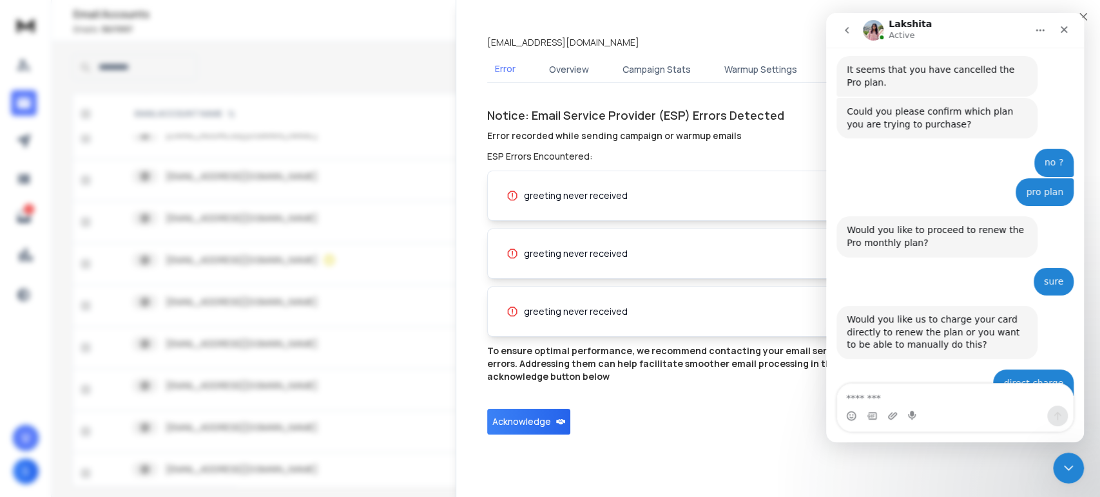
scroll to position [14722, 0]
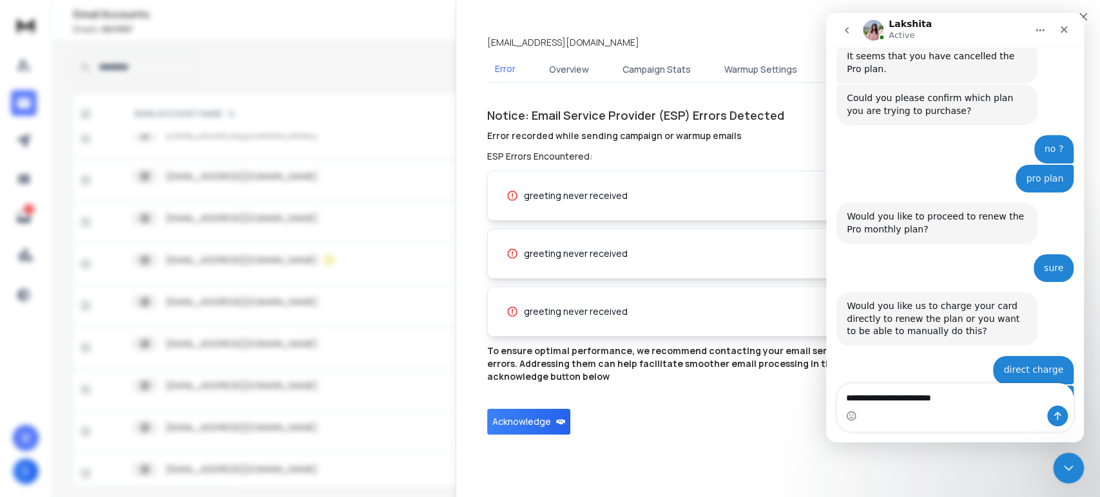
type textarea "**********"
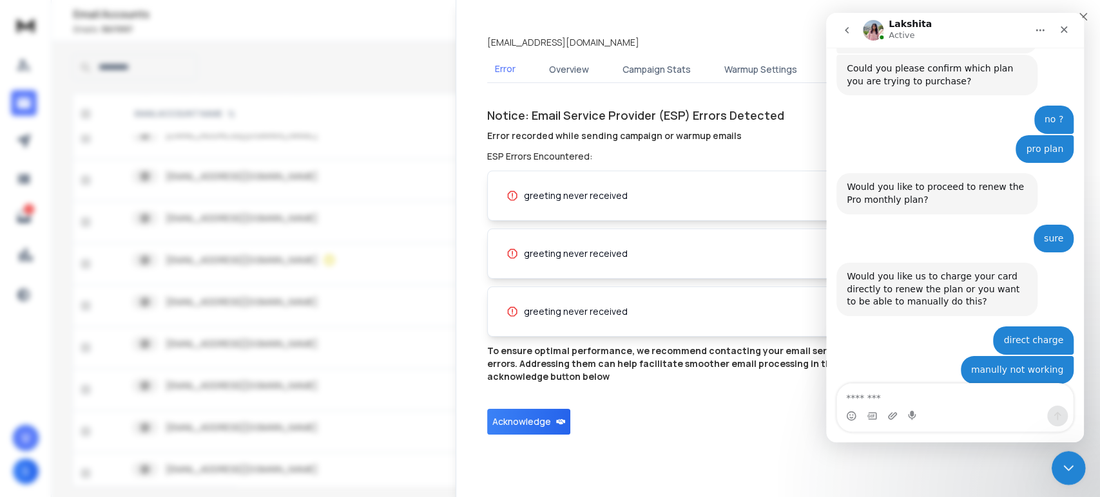
drag, startPoint x: 1077, startPoint y: 477, endPoint x: 1610, endPoint y: 893, distance: 676.3
click at [1080, 481] on div "Close Intercom Messenger" at bounding box center [1066, 466] width 31 height 31
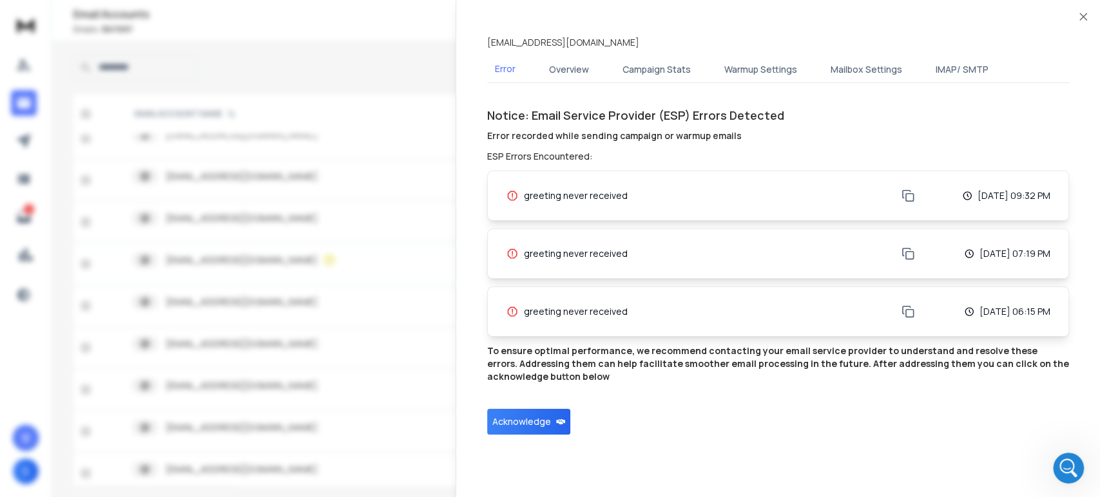
scroll to position [0, 0]
click at [511, 421] on button "Acknowledge" at bounding box center [528, 422] width 83 height 26
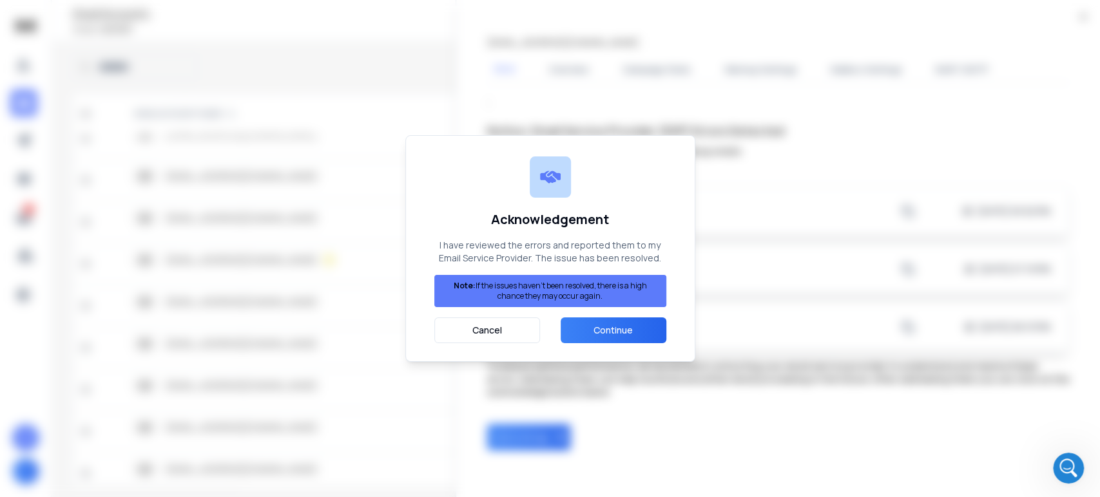
scroll to position [14782, 0]
click at [591, 329] on button "Continue" at bounding box center [613, 331] width 105 height 26
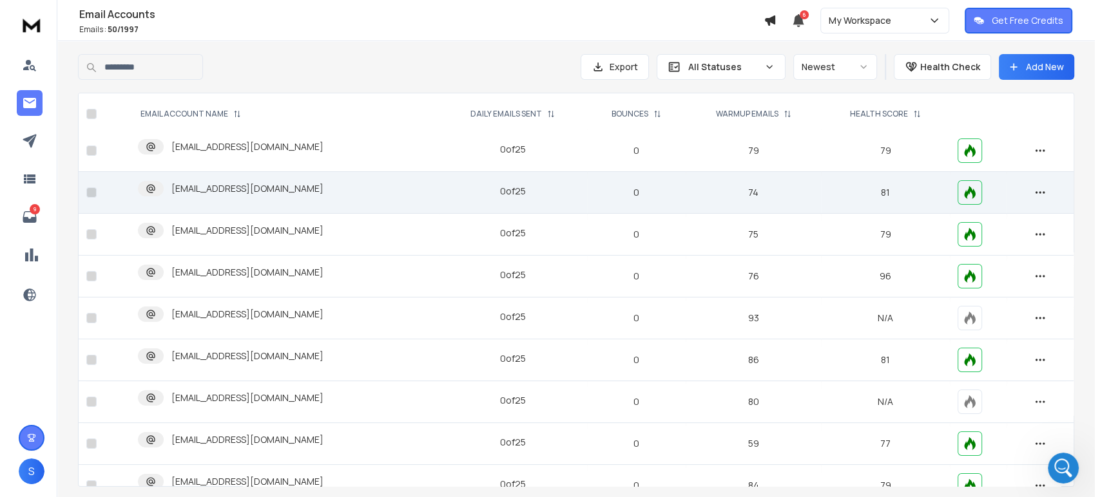
scroll to position [0, 0]
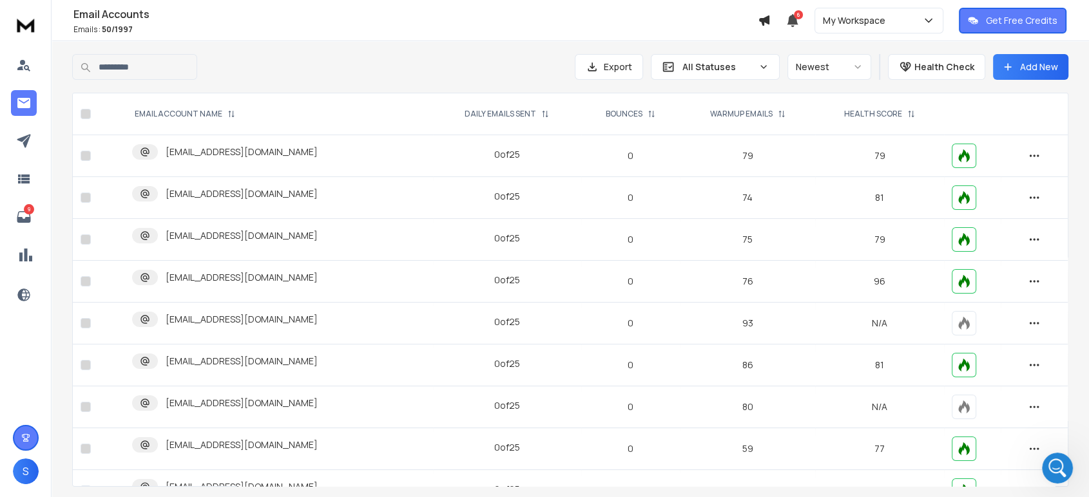
click at [738, 59] on div "All Statuses" at bounding box center [715, 67] width 129 height 26
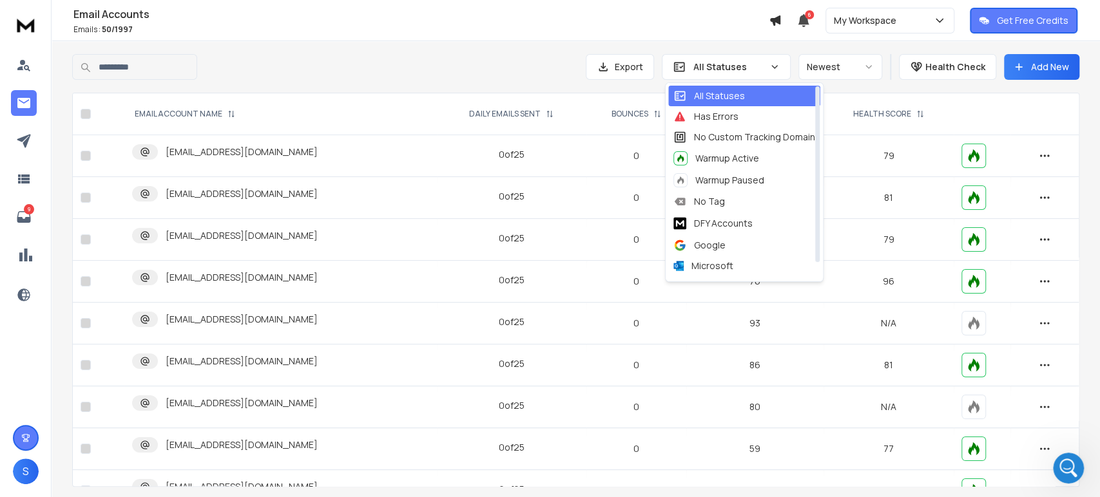
click at [533, 57] on div at bounding box center [325, 67] width 506 height 26
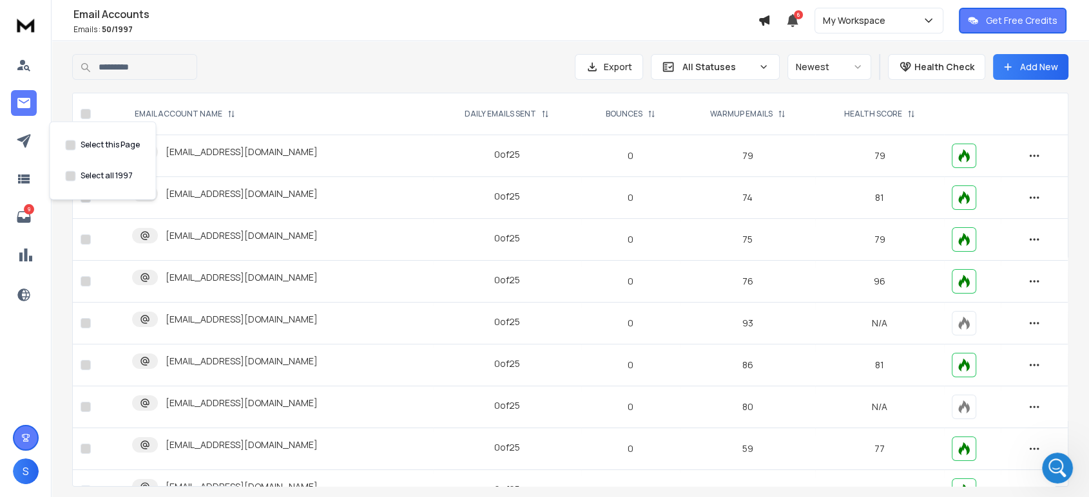
click at [67, 176] on button "Select this Page" at bounding box center [70, 176] width 10 height 10
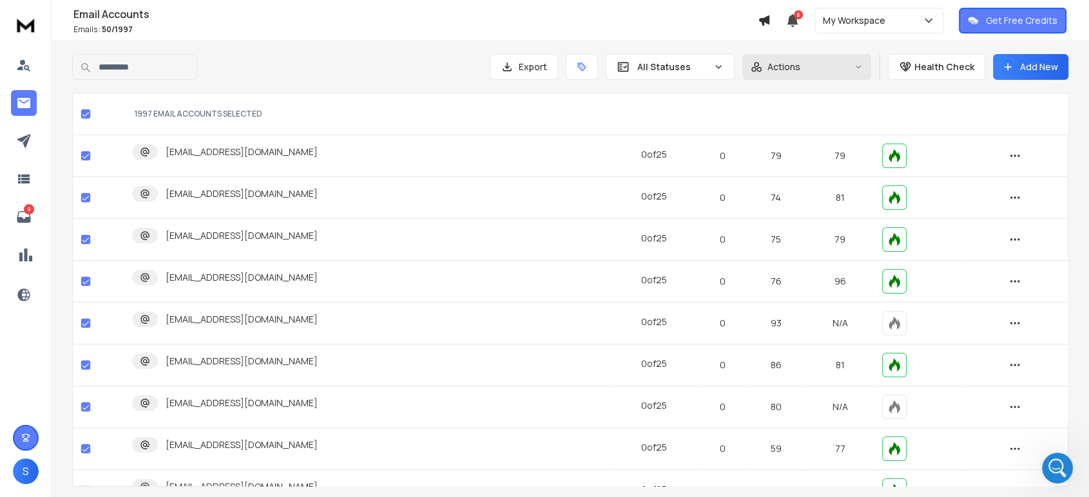
click at [809, 61] on div "Actions" at bounding box center [800, 67] width 98 height 13
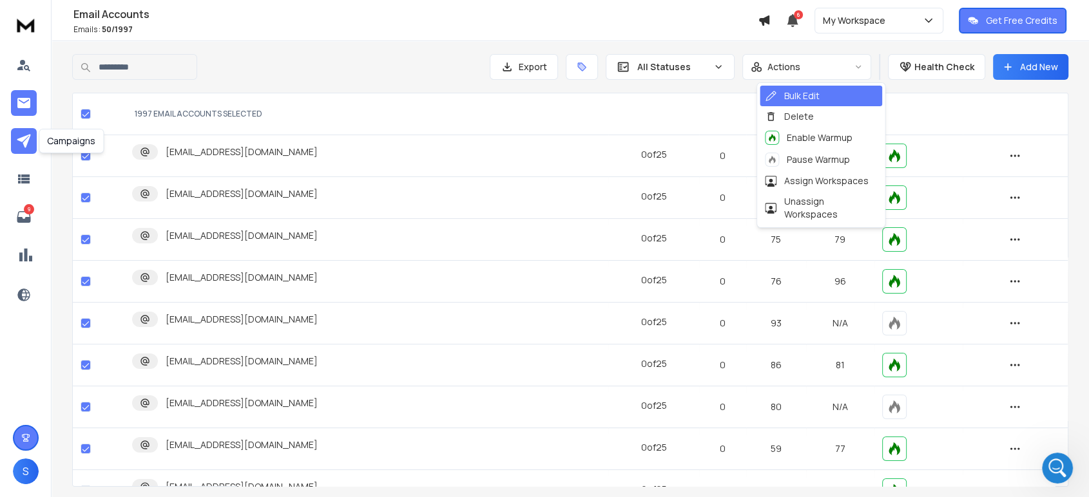
click at [28, 134] on icon at bounding box center [23, 140] width 15 height 15
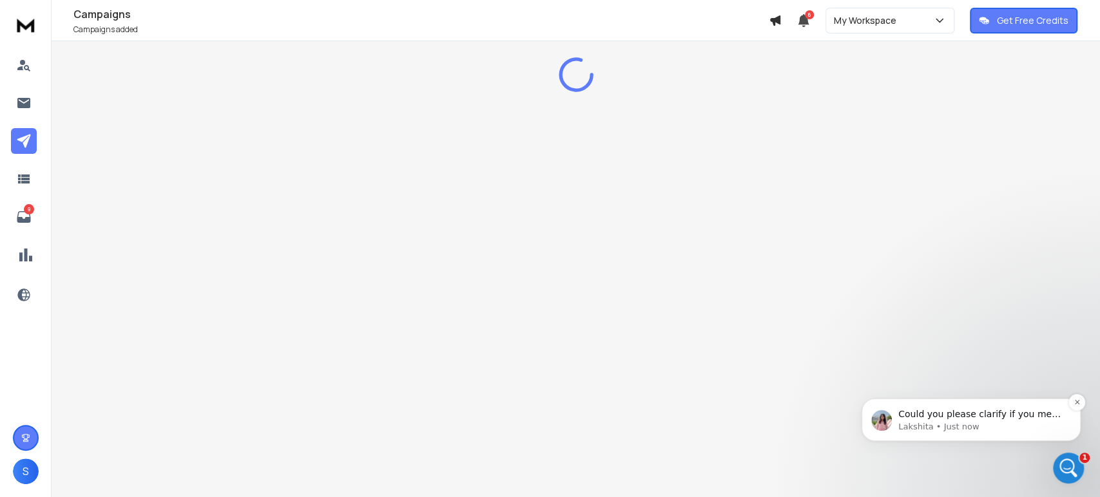
click at [981, 416] on p "Could you please clarify if you mean the active lead credits were consumed?" at bounding box center [981, 414] width 166 height 13
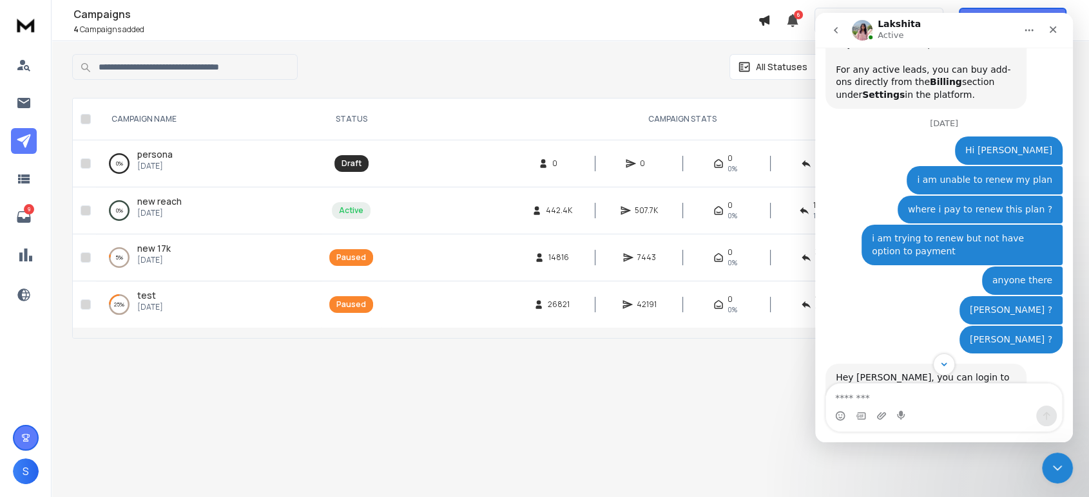
scroll to position [14933, 0]
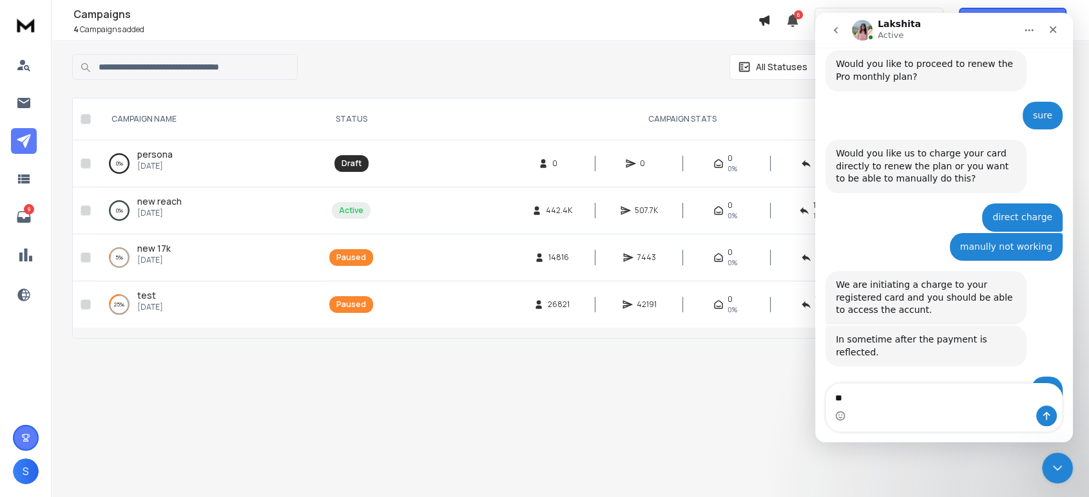
type textarea "***"
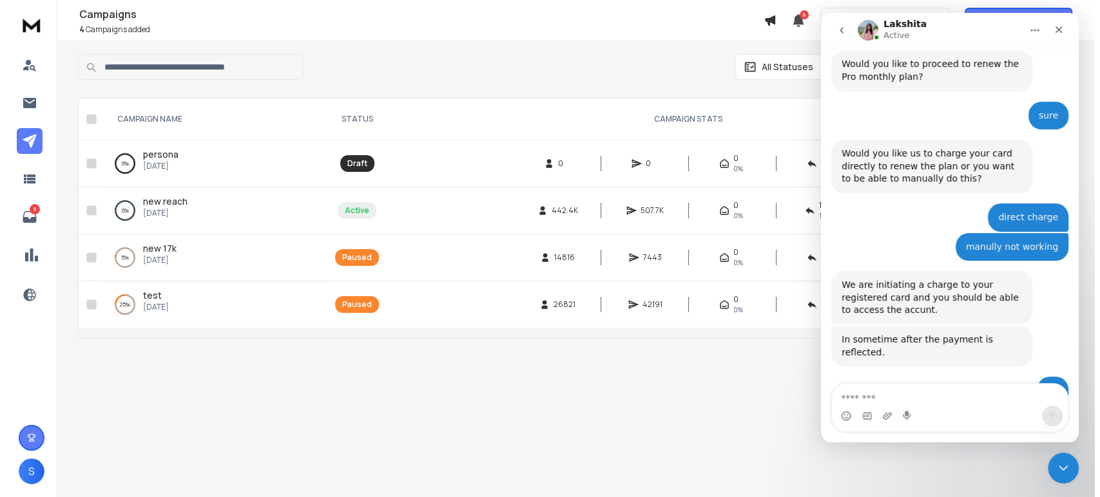
scroll to position [14951, 0]
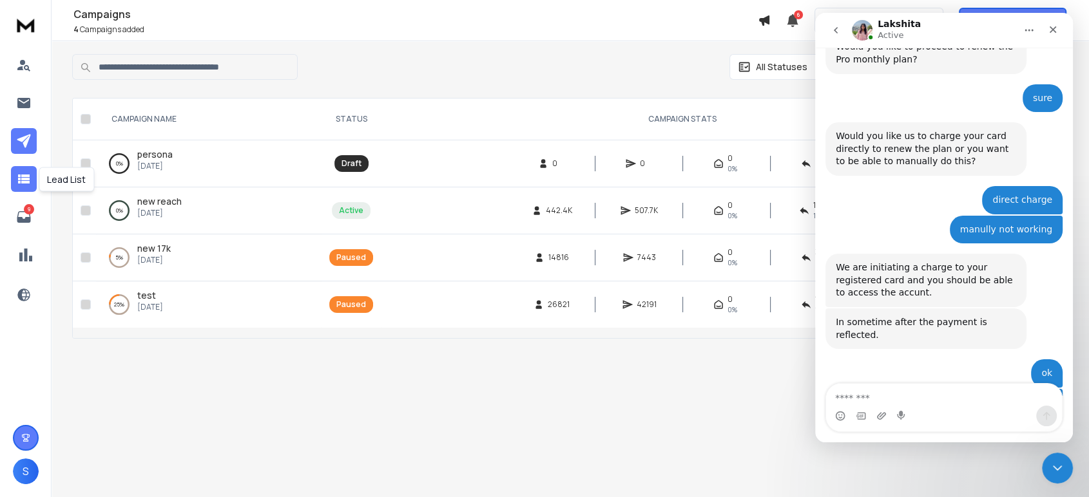
click at [19, 175] on icon at bounding box center [24, 179] width 12 height 9
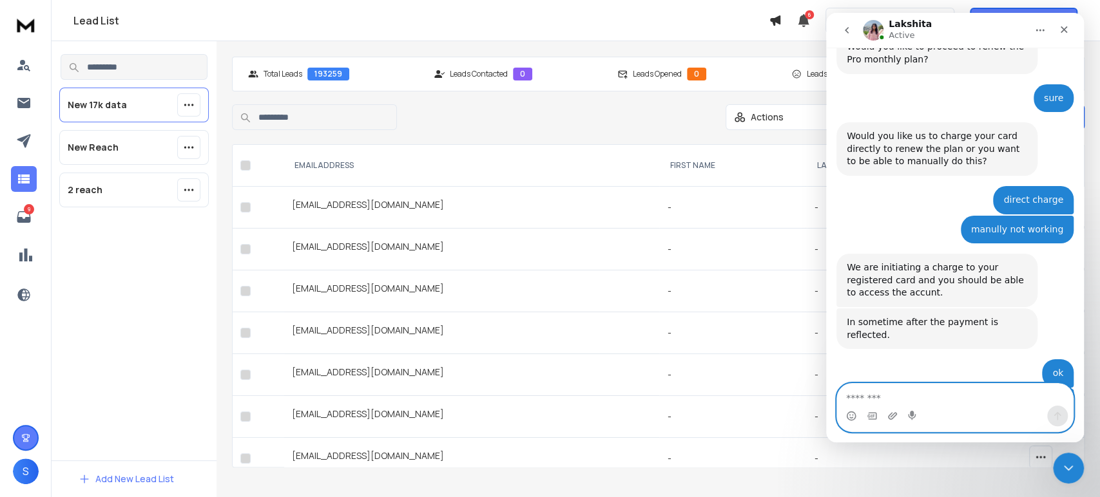
click at [927, 396] on textarea "Message…" at bounding box center [955, 395] width 236 height 22
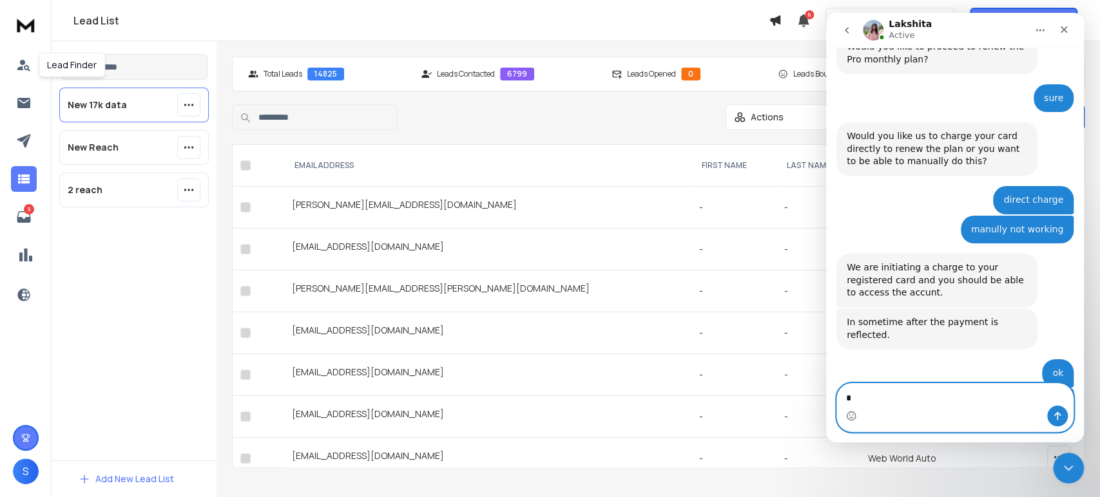
type textarea "*"
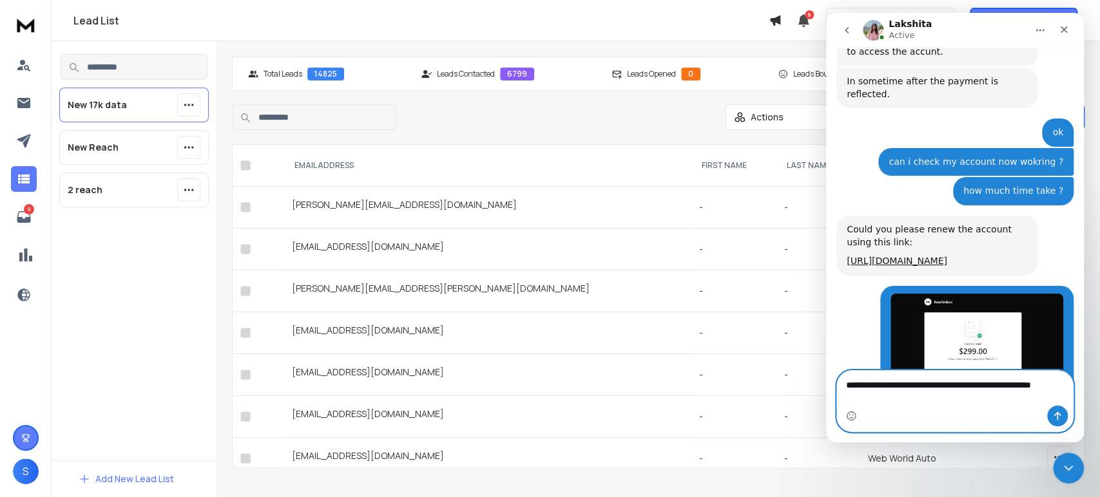
scroll to position [15235, 0]
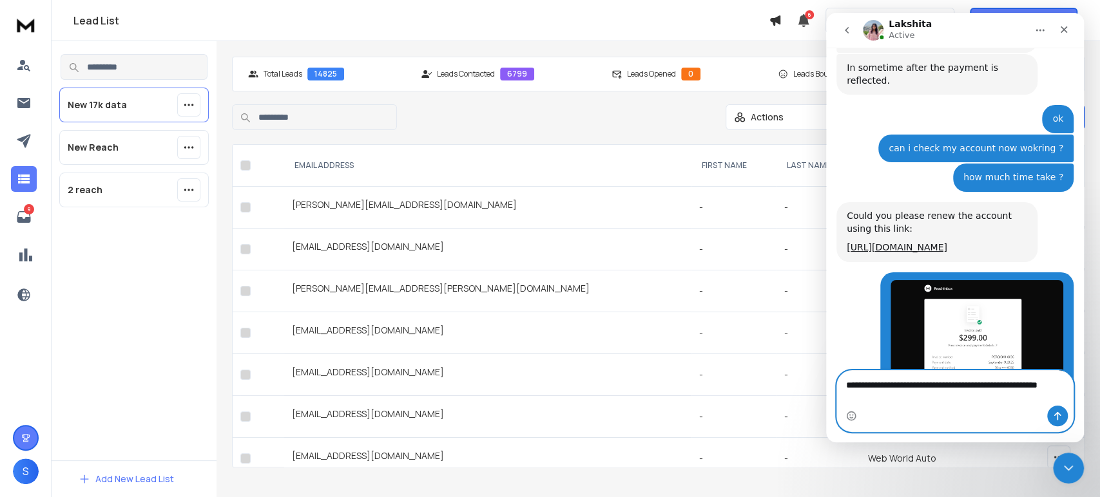
type textarea "**********"
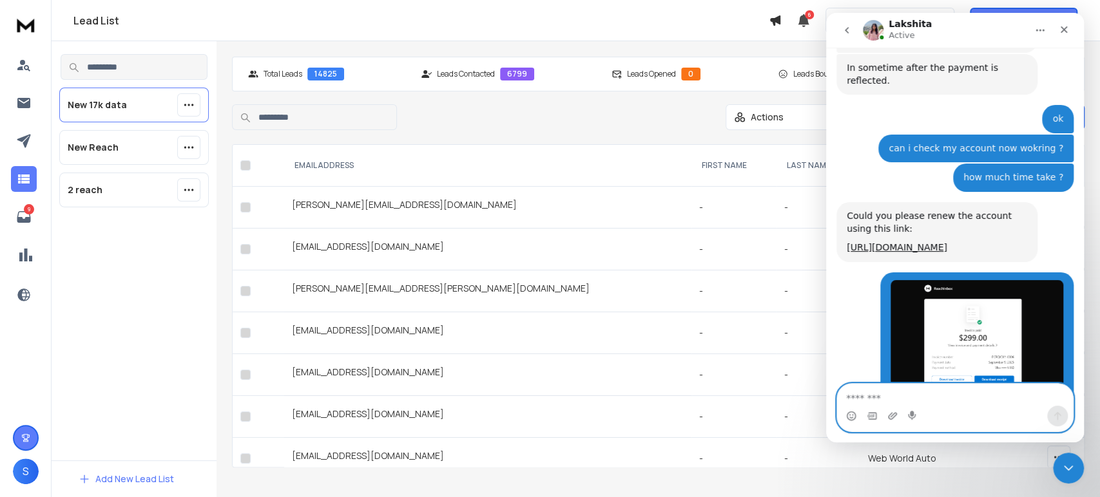
scroll to position [15273, 0]
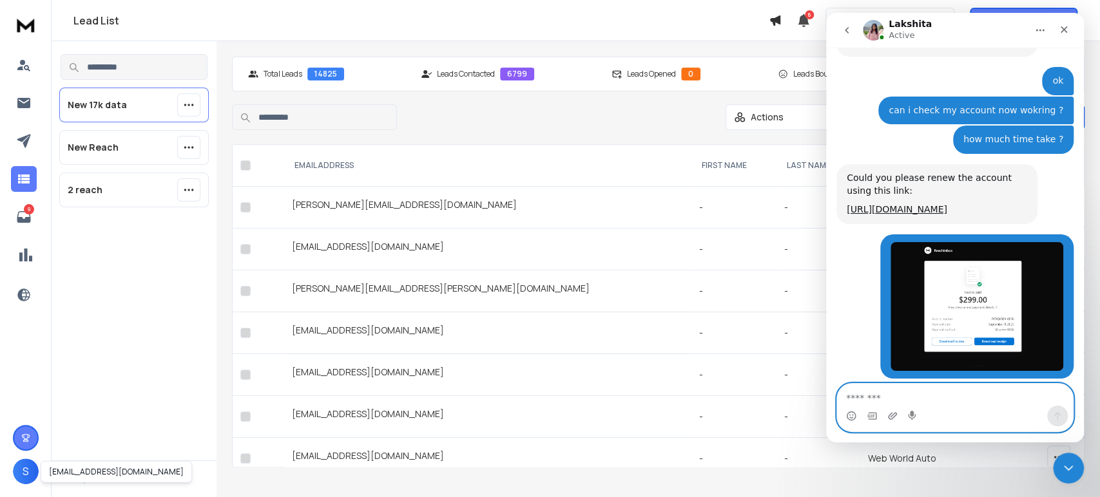
click at [31, 481] on span "S" at bounding box center [26, 472] width 26 height 26
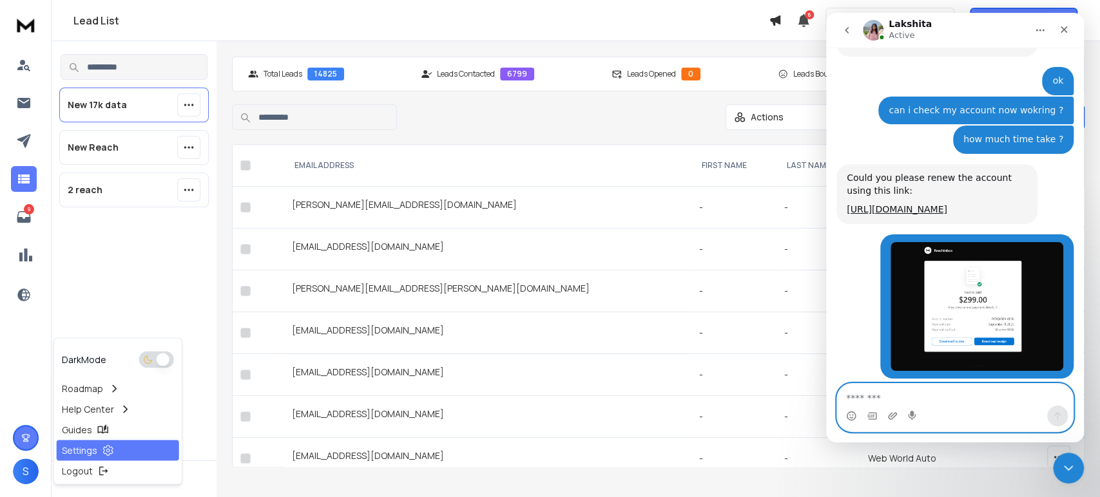
click at [84, 454] on p "Settings" at bounding box center [79, 450] width 35 height 13
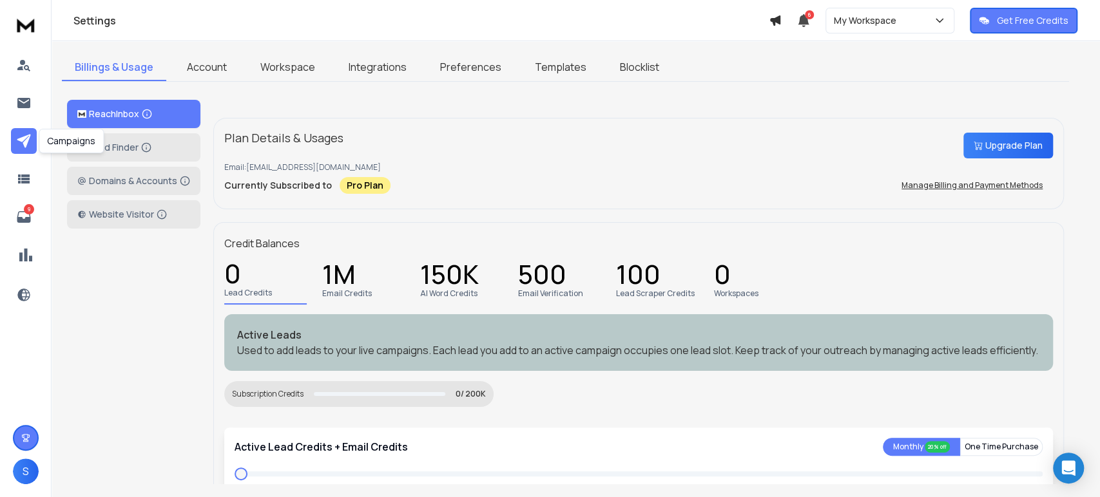
click at [27, 149] on link at bounding box center [24, 141] width 26 height 26
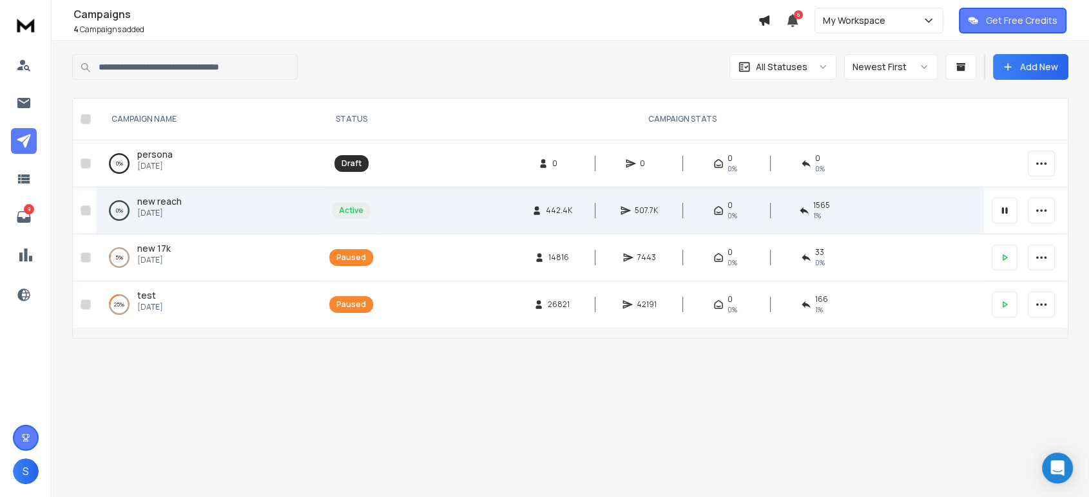
click at [220, 200] on div "0 % new reach [DATE]" at bounding box center [209, 210] width 200 height 31
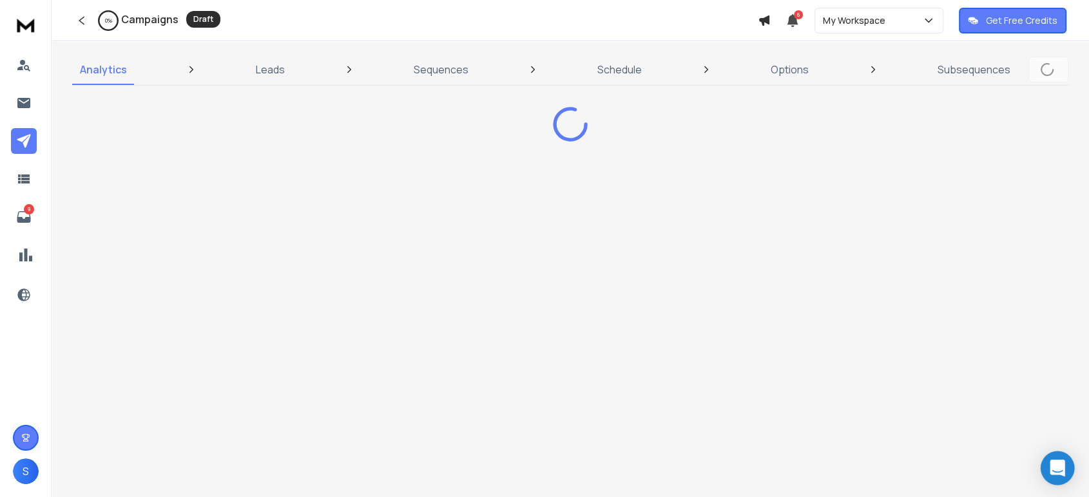
click at [1062, 468] on icon "Open Intercom Messenger" at bounding box center [1057, 468] width 15 height 17
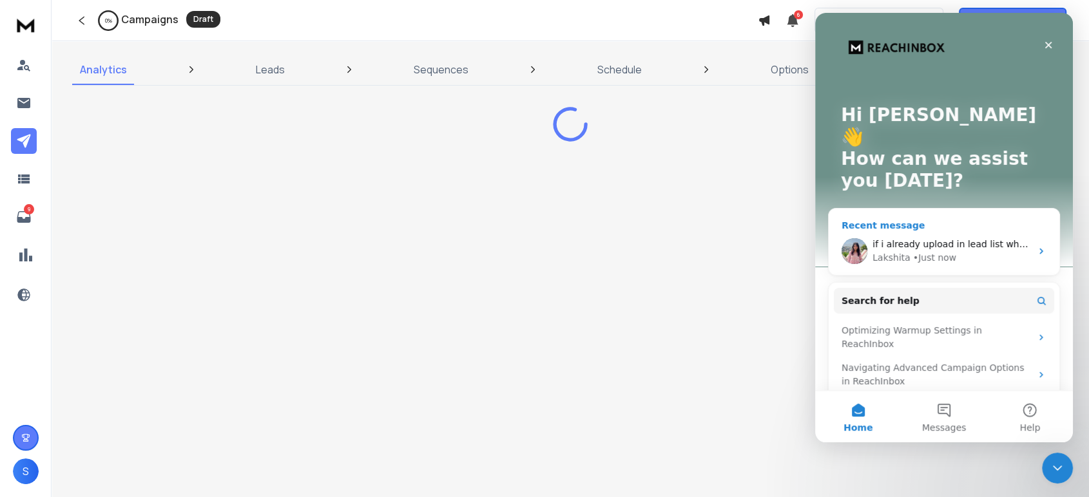
click at [982, 239] on span "if i already upload in lead list why again consume my credit" at bounding box center [1006, 244] width 269 height 10
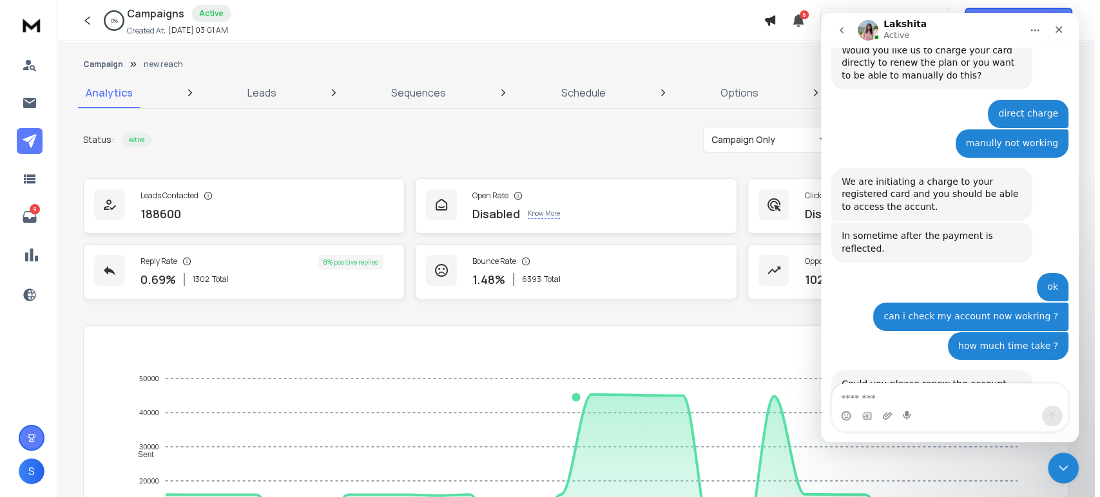
scroll to position [14843, 0]
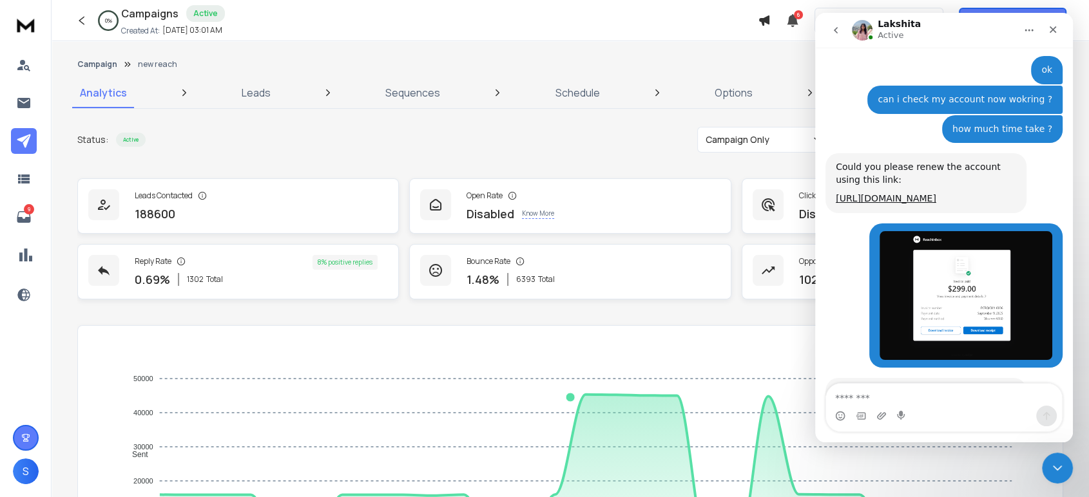
click at [903, 394] on textarea "Message…" at bounding box center [944, 395] width 236 height 22
click at [31, 189] on link at bounding box center [24, 179] width 26 height 26
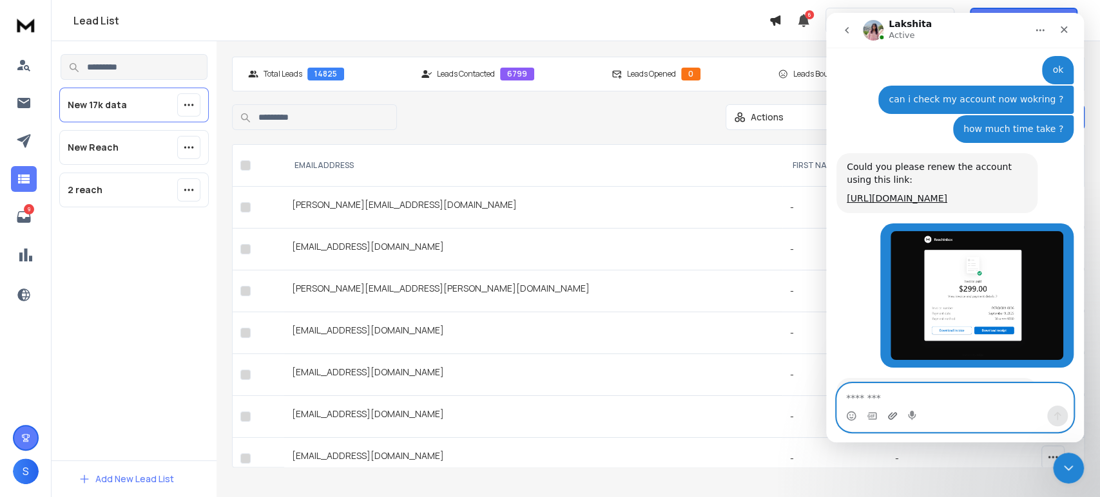
click at [889, 421] on icon "Upload attachment" at bounding box center [892, 416] width 10 height 10
click at [1064, 459] on icon "Close Intercom Messenger" at bounding box center [1066, 466] width 15 height 15
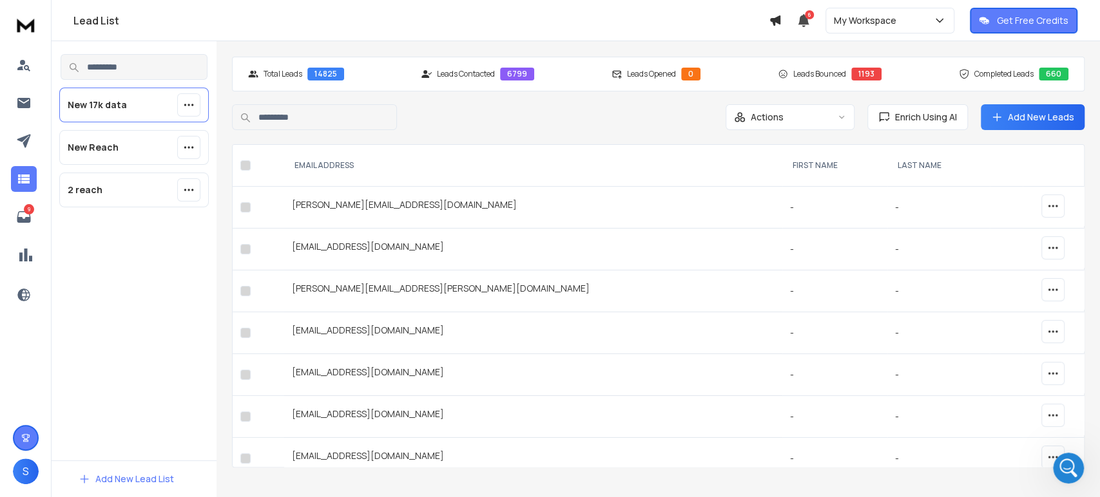
scroll to position [14843, 0]
click at [26, 218] on icon at bounding box center [24, 217] width 14 height 12
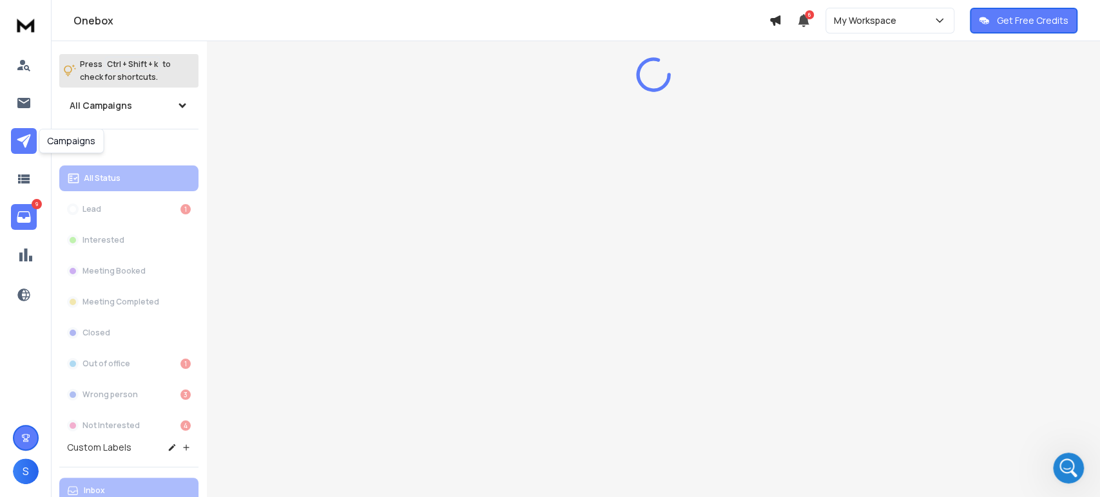
click at [27, 138] on icon at bounding box center [24, 141] width 14 height 14
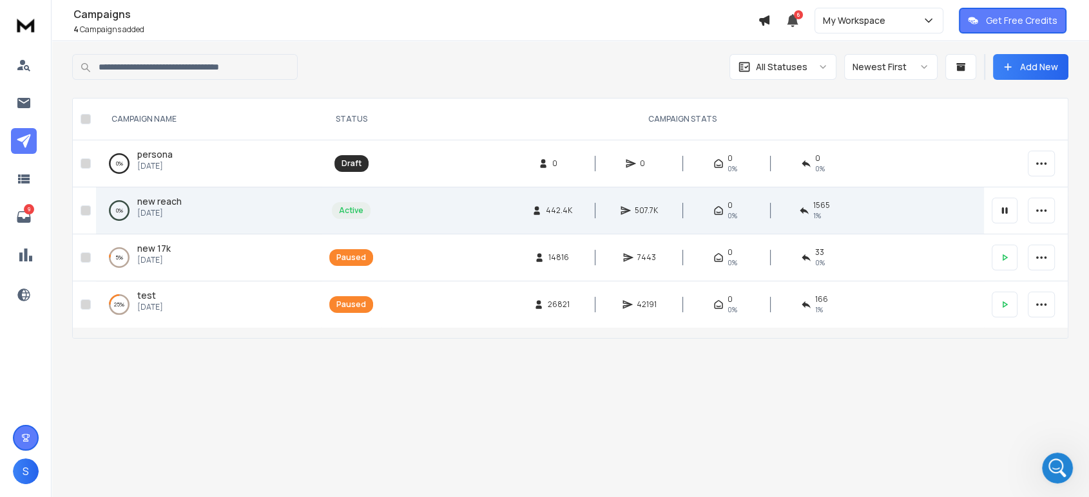
click at [207, 212] on div "0 % new reach [DATE]" at bounding box center [209, 210] width 200 height 31
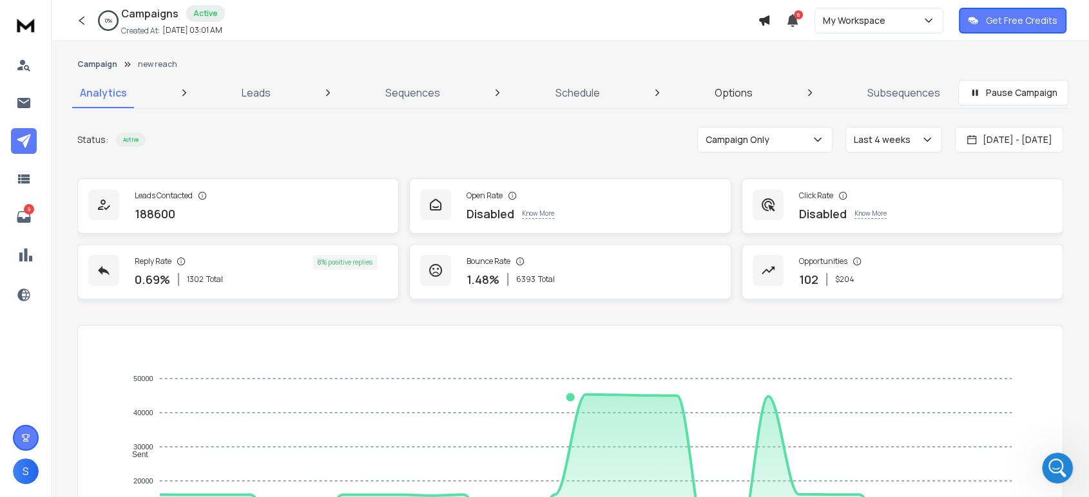
click at [718, 97] on p "Options" at bounding box center [734, 92] width 38 height 15
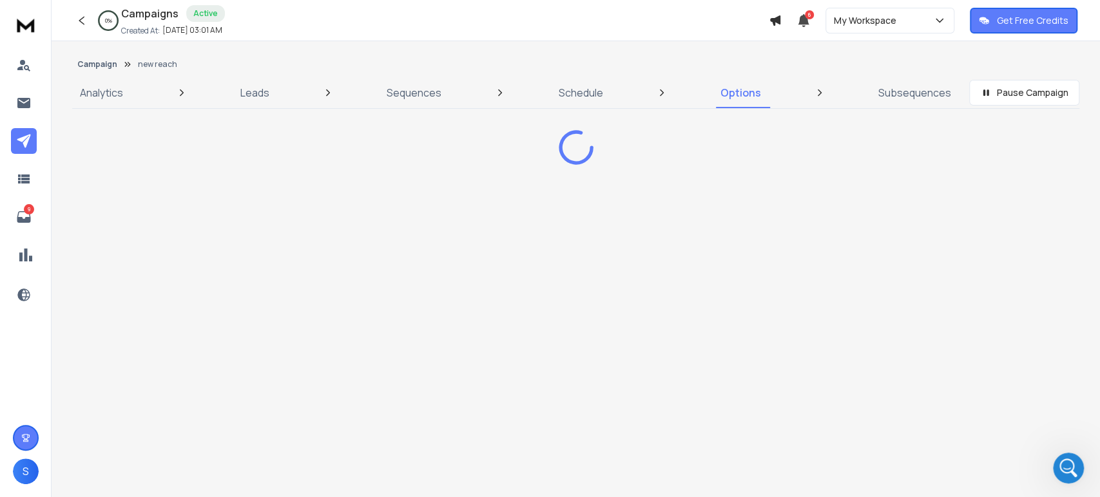
select select "*"
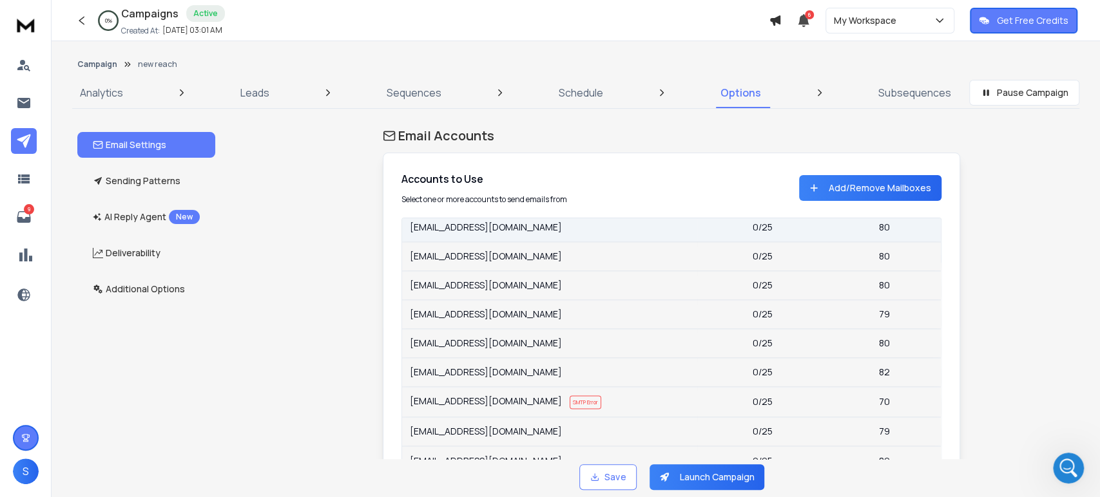
scroll to position [1432, 0]
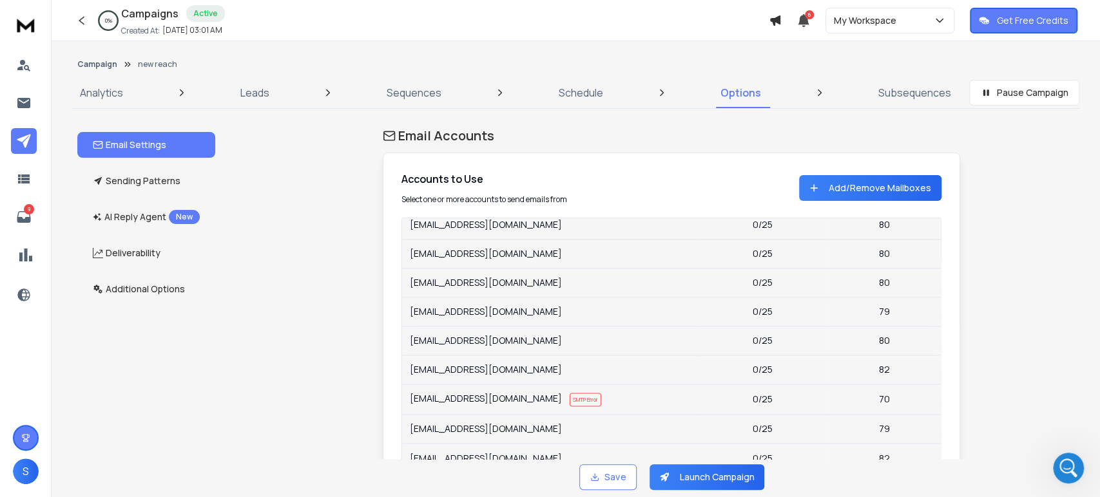
click at [881, 178] on button "Add/Remove Mailboxes" at bounding box center [870, 188] width 142 height 26
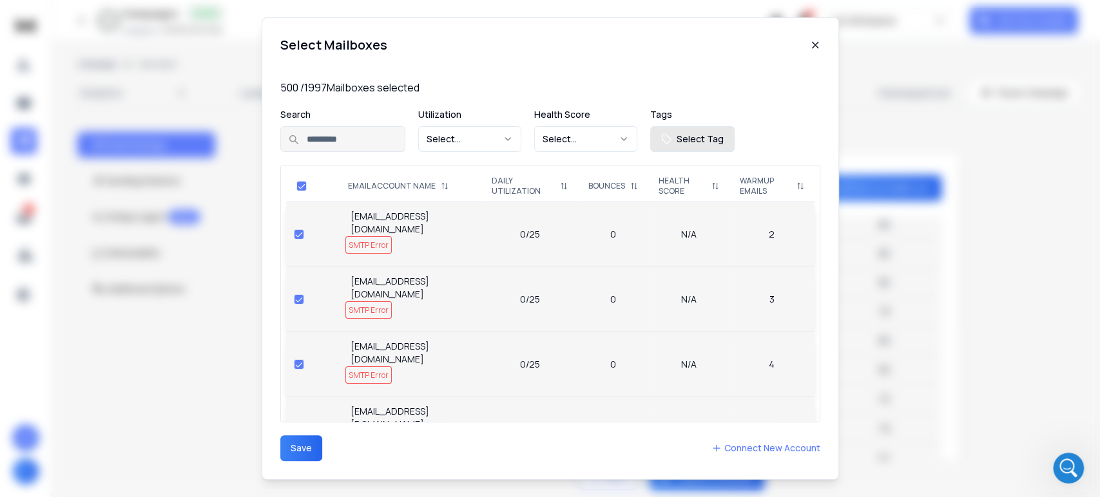
click at [710, 131] on button "Select Tag" at bounding box center [692, 139] width 84 height 26
click at [710, 135] on button "Select Tag" at bounding box center [692, 139] width 84 height 26
click at [500, 142] on button "Select..." at bounding box center [469, 139] width 103 height 26
click at [603, 133] on button "Select..." at bounding box center [585, 139] width 103 height 26
click at [564, 56] on div "Select Mailboxes" at bounding box center [550, 58] width 540 height 44
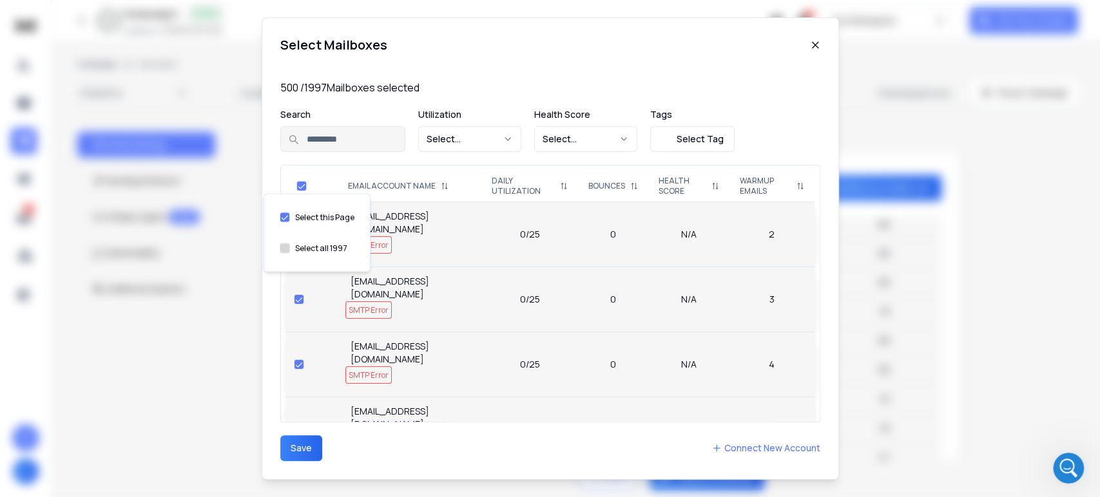
click at [302, 185] on button "Select this Page" at bounding box center [301, 186] width 10 height 10
click at [513, 134] on icon "button" at bounding box center [508, 139] width 10 height 10
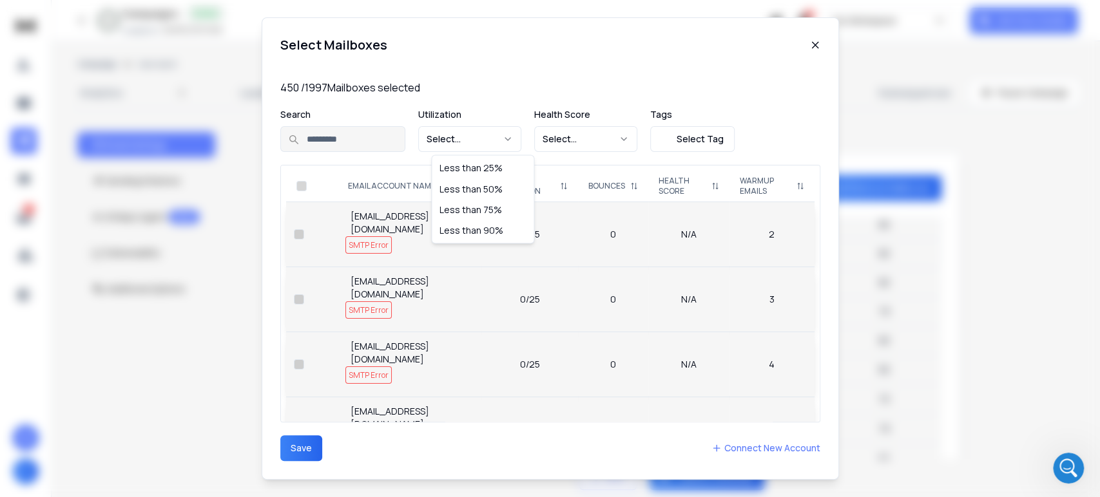
click at [612, 139] on button "Select..." at bounding box center [585, 139] width 103 height 26
click at [635, 148] on button "More than 25%" at bounding box center [585, 139] width 103 height 26
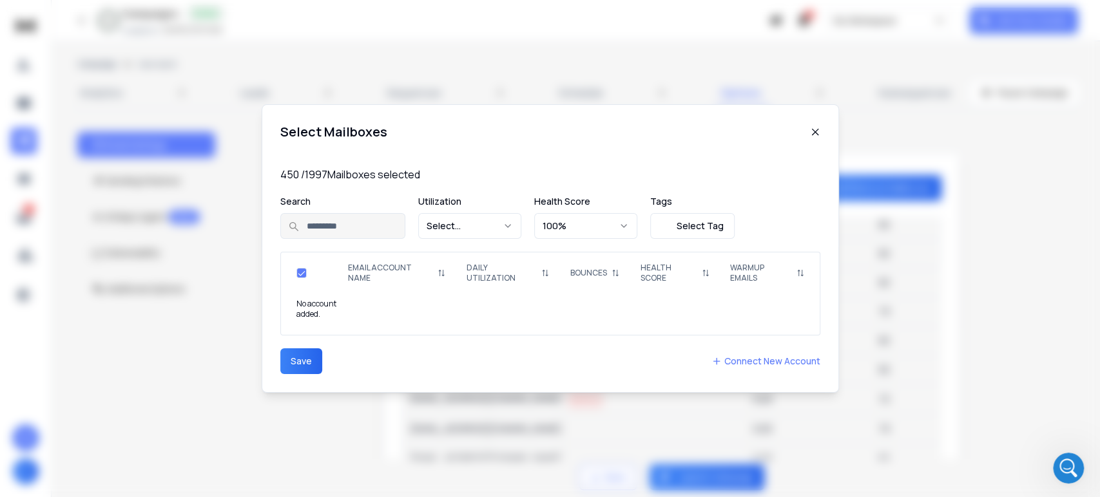
click at [584, 211] on div "Health Score 100%" at bounding box center [585, 217] width 103 height 44
click at [577, 234] on button "100%" at bounding box center [585, 226] width 103 height 26
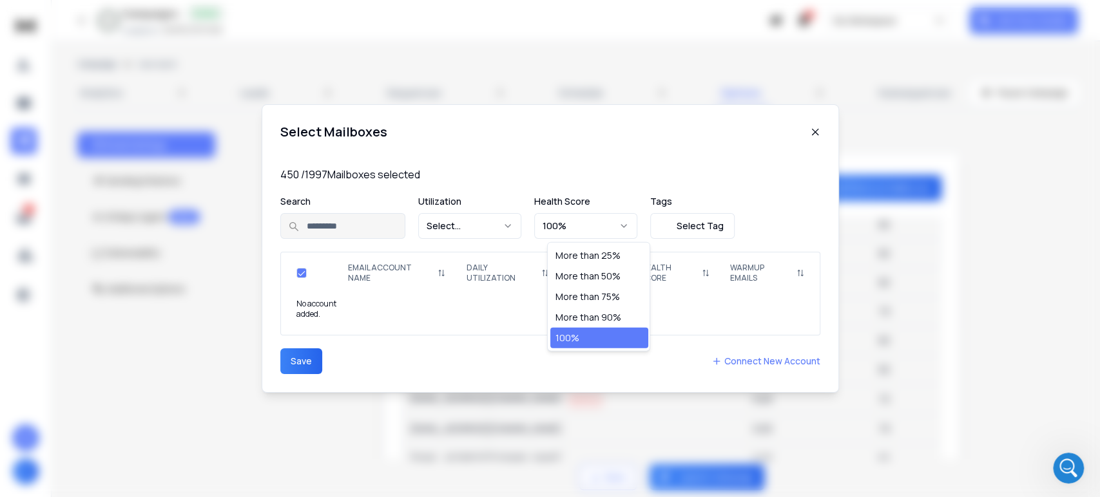
click at [578, 233] on button "100%" at bounding box center [585, 226] width 103 height 26
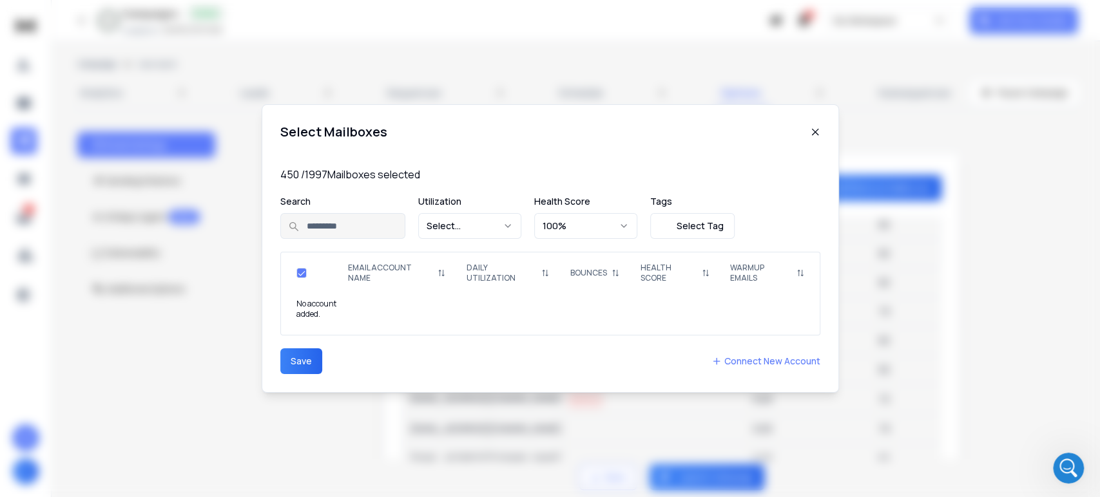
click at [499, 227] on button "Select..." at bounding box center [469, 226] width 103 height 26
click at [579, 227] on button "100%" at bounding box center [585, 226] width 103 height 26
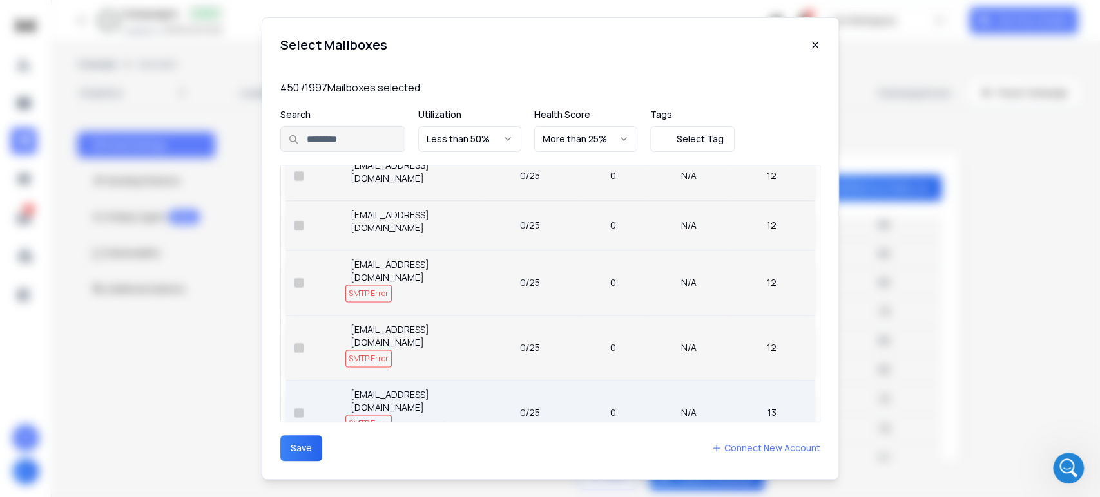
scroll to position [1360, 0]
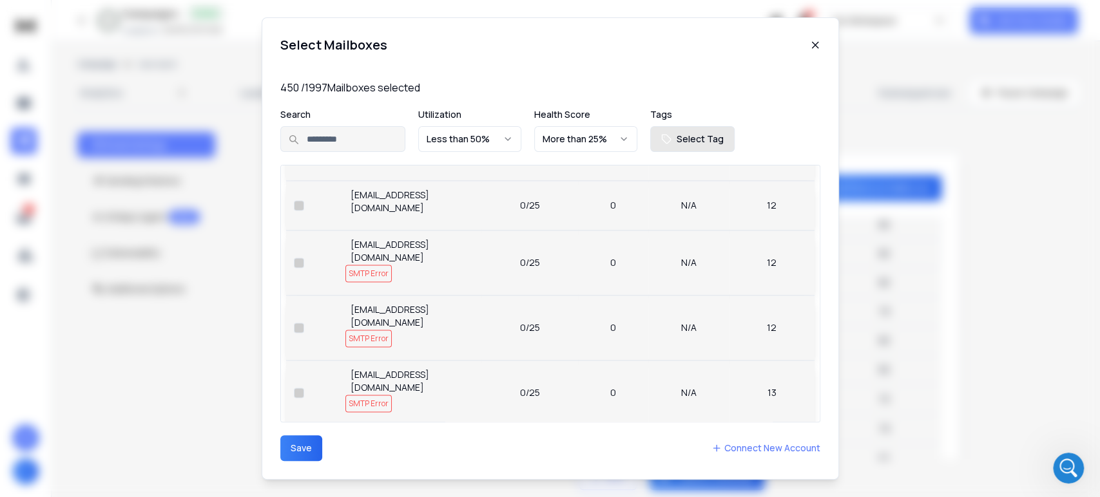
click at [691, 137] on button "Select Tag" at bounding box center [692, 139] width 84 height 26
click at [670, 148] on button "Select Tag" at bounding box center [692, 139] width 84 height 26
click at [320, 140] on input at bounding box center [342, 139] width 125 height 26
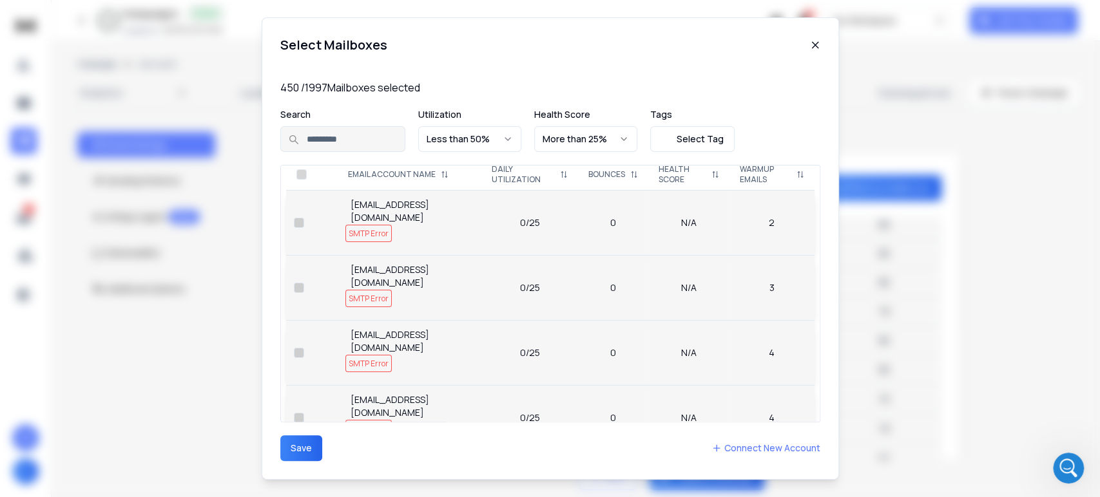
scroll to position [0, 0]
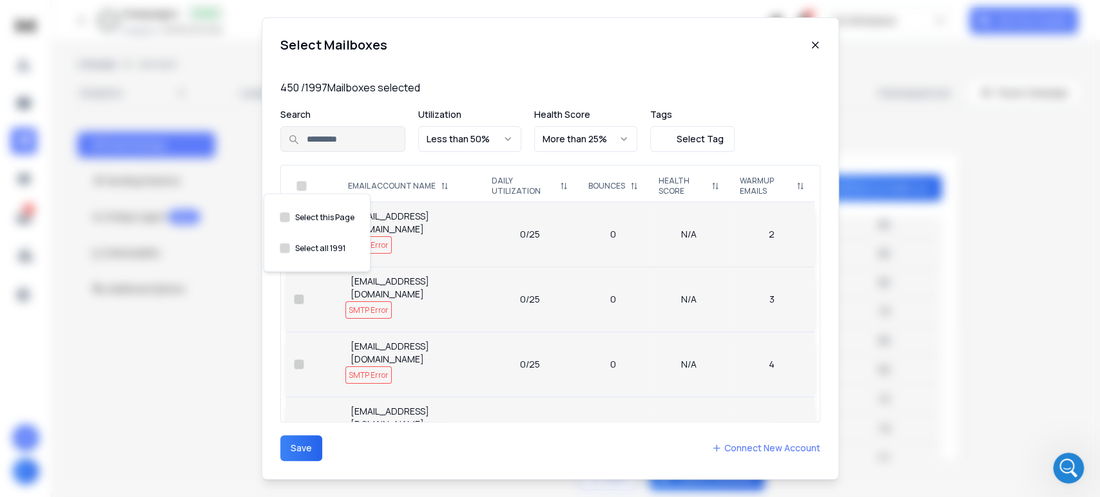
click at [283, 251] on button "Select this Page" at bounding box center [285, 248] width 10 height 10
click at [311, 440] on button "Save" at bounding box center [301, 449] width 42 height 26
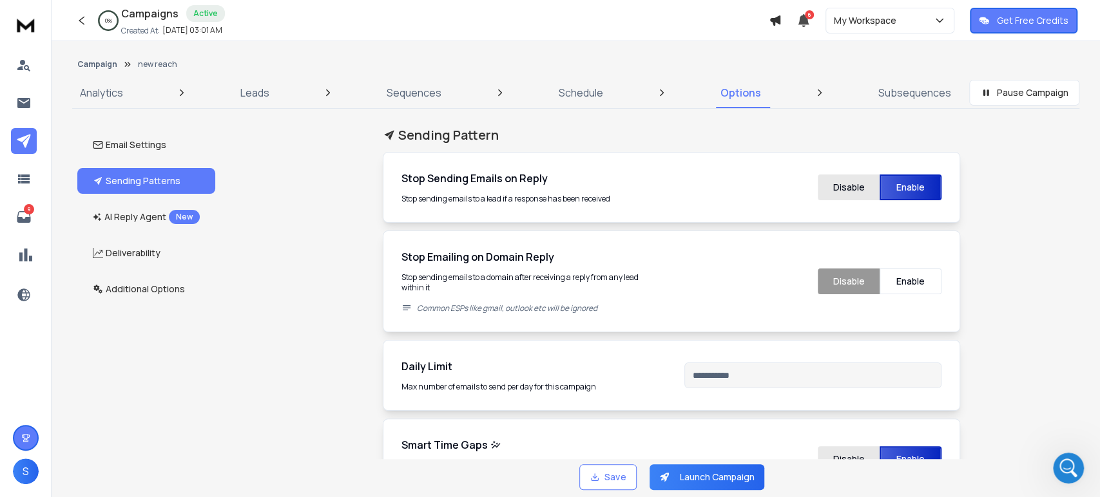
scroll to position [429, 0]
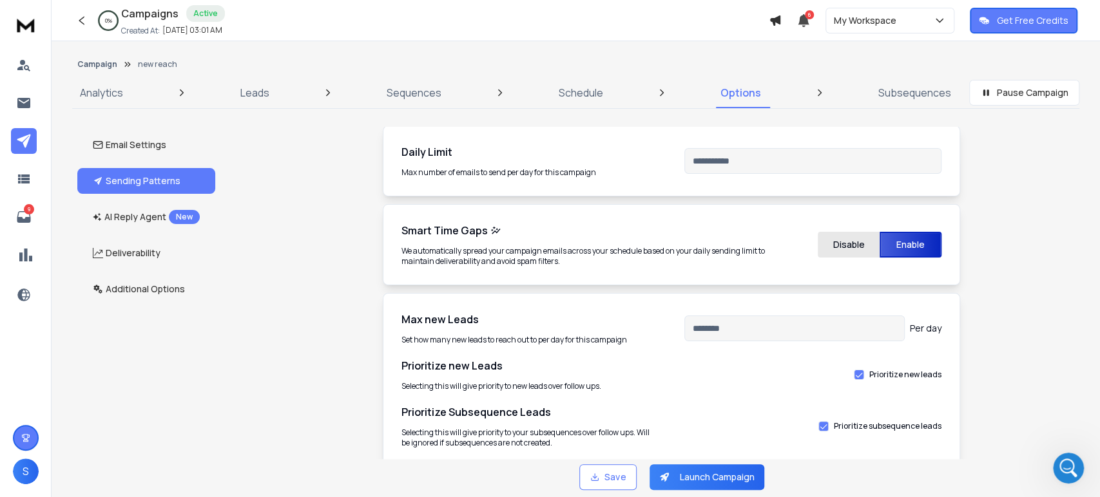
drag, startPoint x: 724, startPoint y: 162, endPoint x: 643, endPoint y: 164, distance: 80.6
click at [643, 164] on div "Daily Limit Max number of emails to send per day for this campaign *****" at bounding box center [671, 161] width 540 height 34
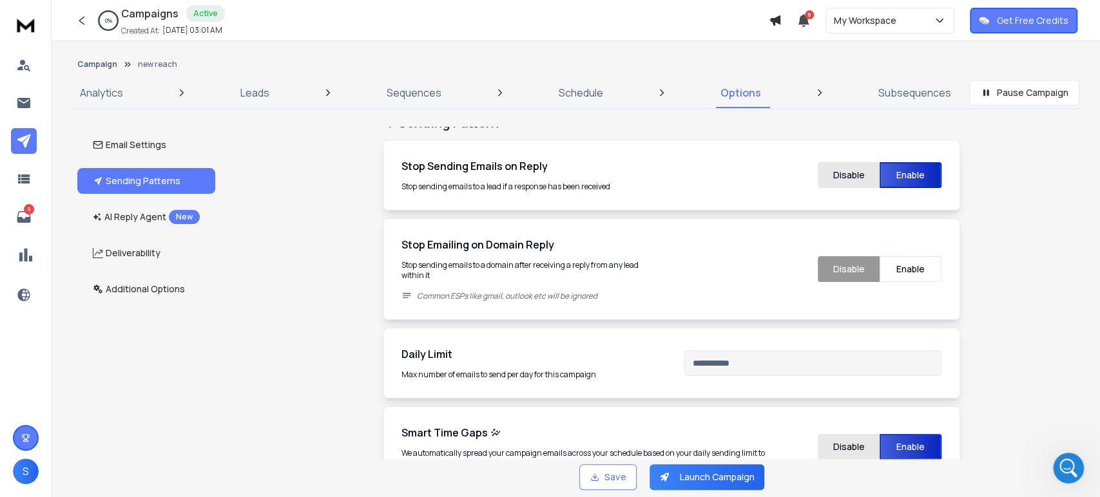
scroll to position [633, 0]
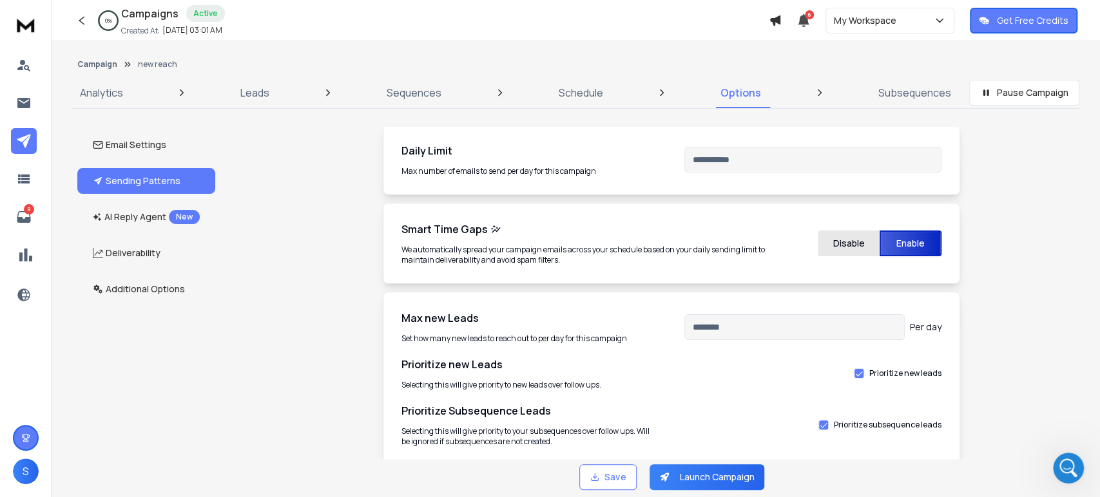
type input "*****"
drag, startPoint x: 745, startPoint y: 328, endPoint x: 637, endPoint y: 332, distance: 108.3
click at [637, 332] on div "Max new Leads Set how many new leads to reach out to per day for this campaign …" at bounding box center [671, 328] width 540 height 34
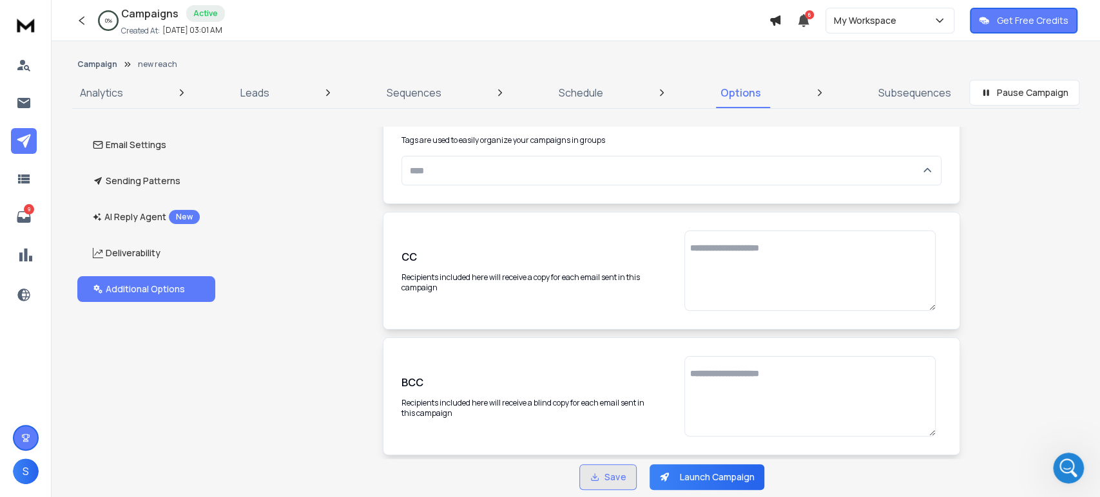
scroll to position [14843, 0]
type input "*****"
click at [615, 477] on button "Save" at bounding box center [607, 478] width 57 height 26
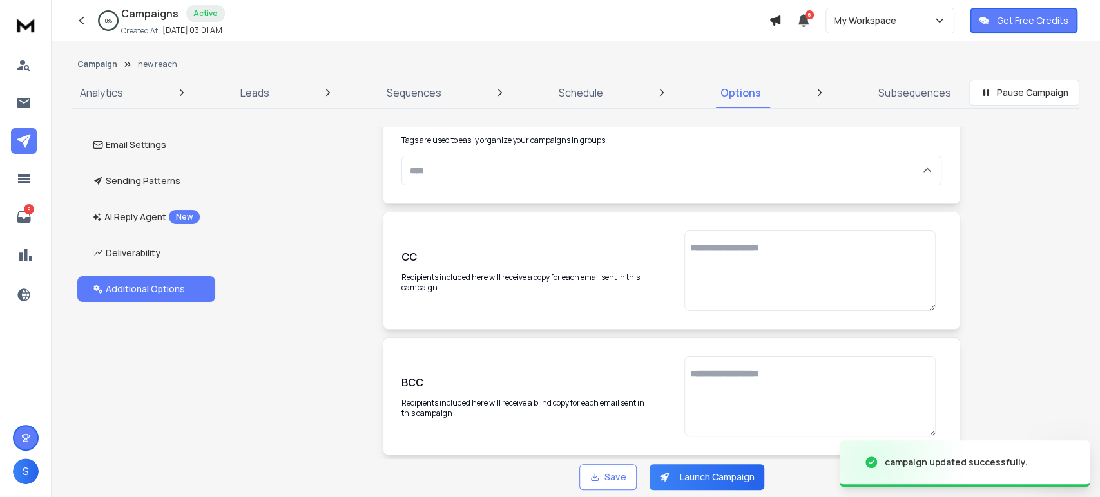
click at [725, 470] on button "Launch Campaign" at bounding box center [706, 478] width 115 height 26
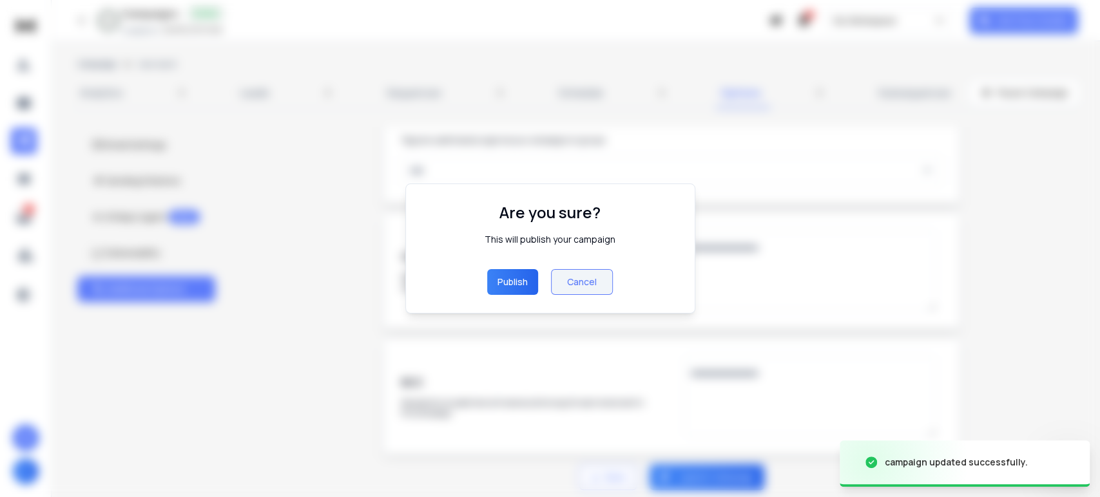
click at [485, 273] on div "Are you sure? This will publish your campaign Publish Cancel" at bounding box center [550, 248] width 253 height 93
click at [533, 280] on button "Publish" at bounding box center [512, 282] width 51 height 26
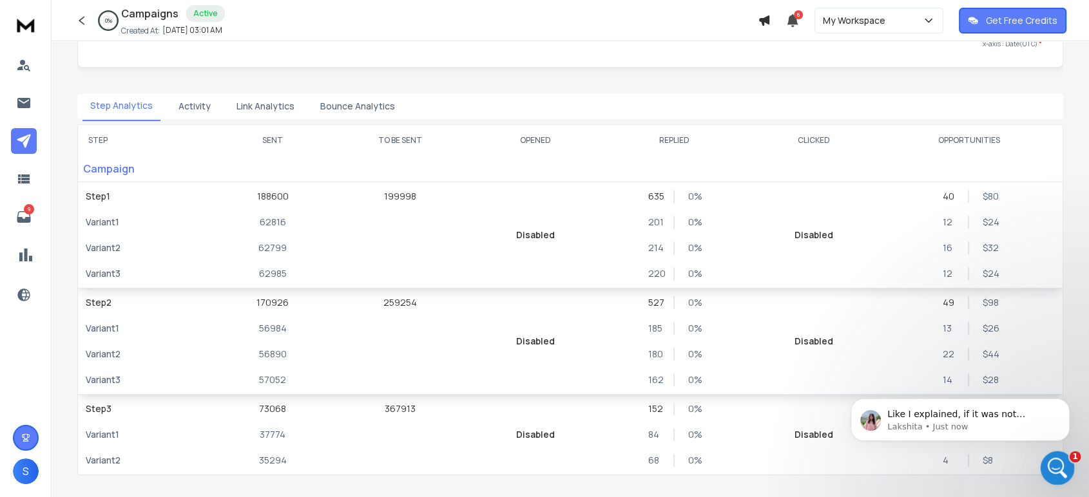
click at [1053, 472] on icon "Open Intercom Messenger" at bounding box center [1055, 466] width 21 height 21
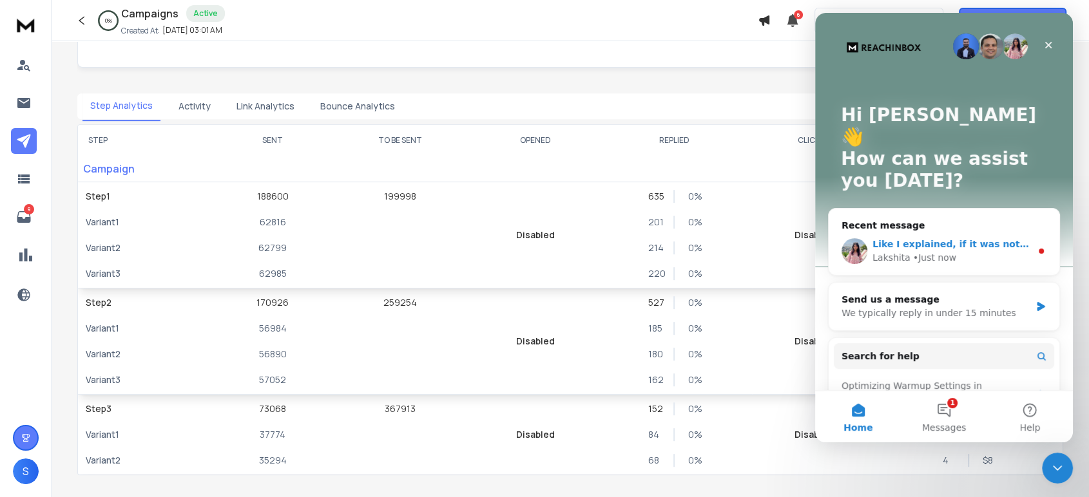
click at [959, 247] on div "Like I explained, if it was not reached out to then it will be refunded or else…" at bounding box center [944, 251] width 231 height 48
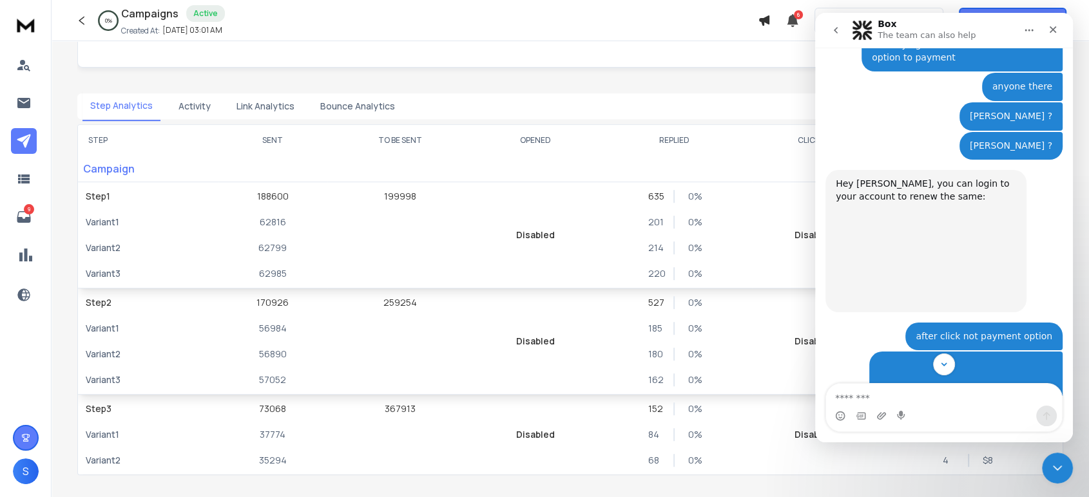
scroll to position [14927, 0]
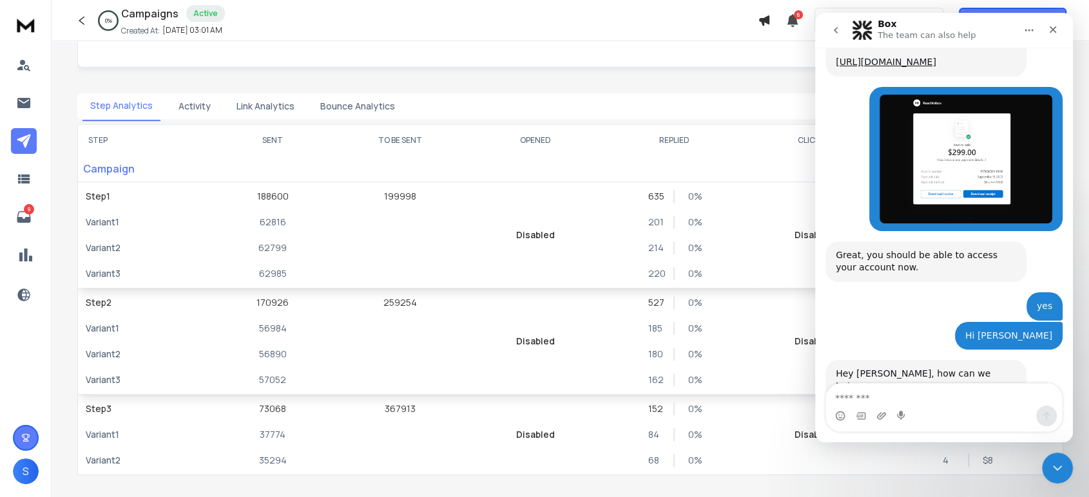
drag, startPoint x: 934, startPoint y: 318, endPoint x: 1004, endPoint y: 309, distance: 70.9
drag, startPoint x: 1007, startPoint y: 316, endPoint x: 1012, endPoint y: 331, distance: 15.5
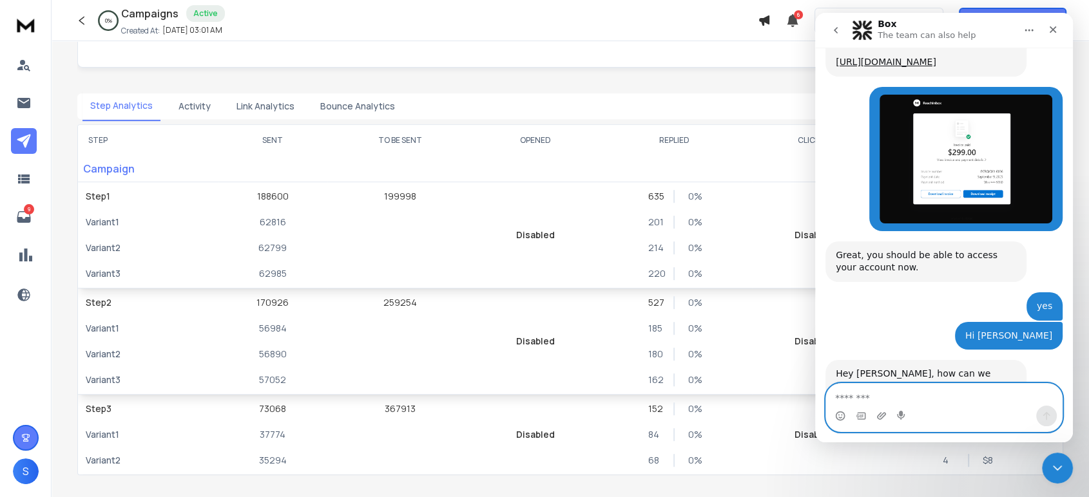
click at [907, 393] on textarea "Message…" at bounding box center [944, 395] width 236 height 22
